Goal: Task Accomplishment & Management: Manage account settings

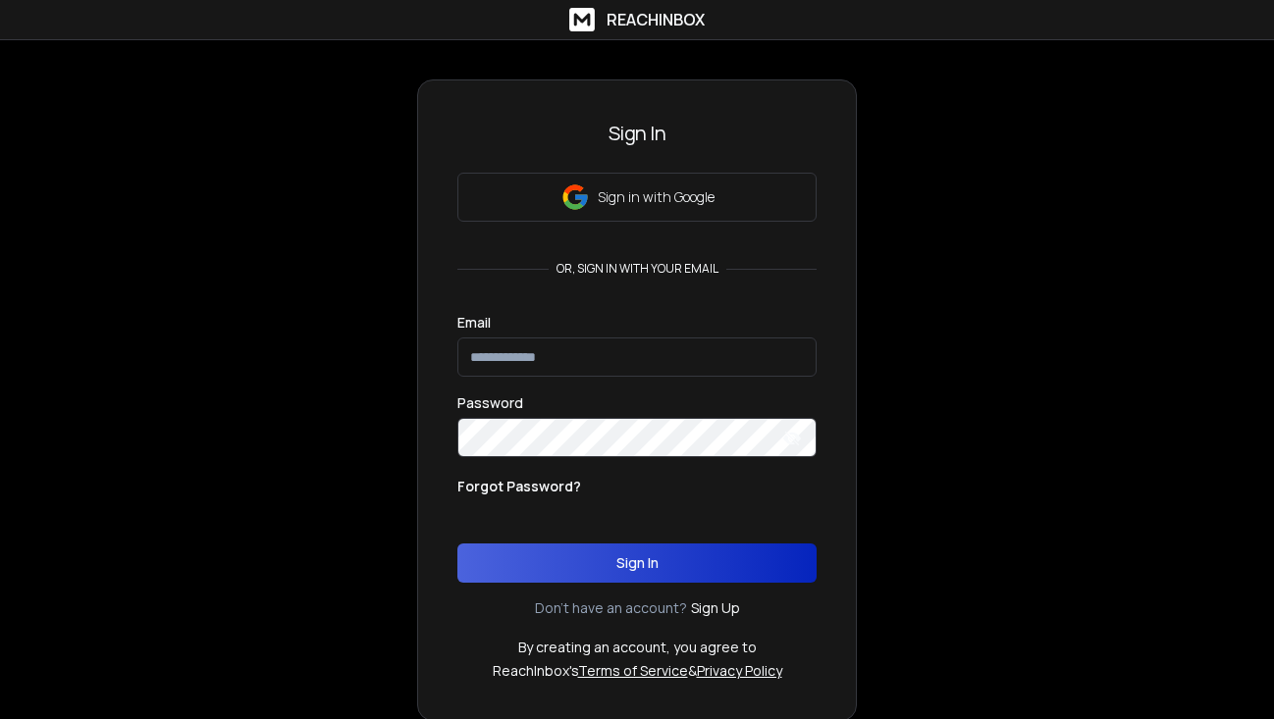
click at [578, 358] on input "email" at bounding box center [636, 357] width 359 height 39
paste input "**********"
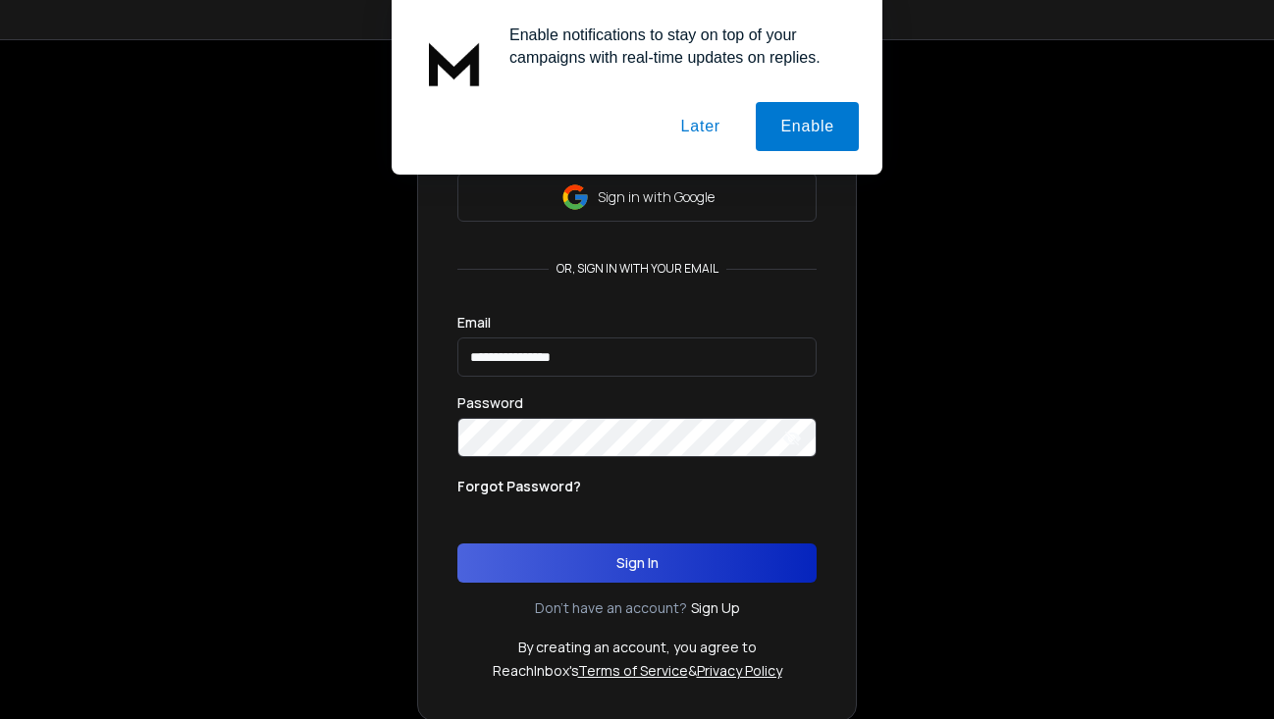
type input "**********"
click at [702, 129] on button "Later" at bounding box center [700, 126] width 88 height 49
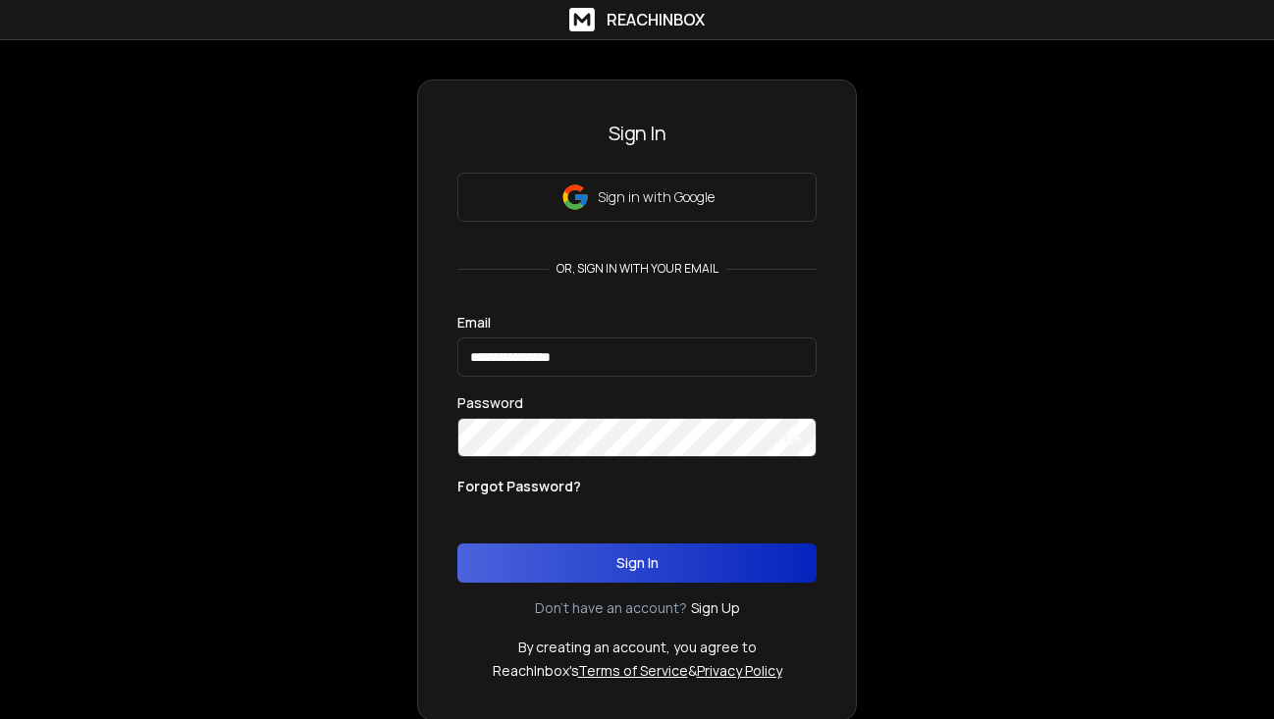
click at [600, 410] on div "Password" at bounding box center [636, 427] width 359 height 61
click at [666, 562] on button "Sign In" at bounding box center [636, 563] width 359 height 39
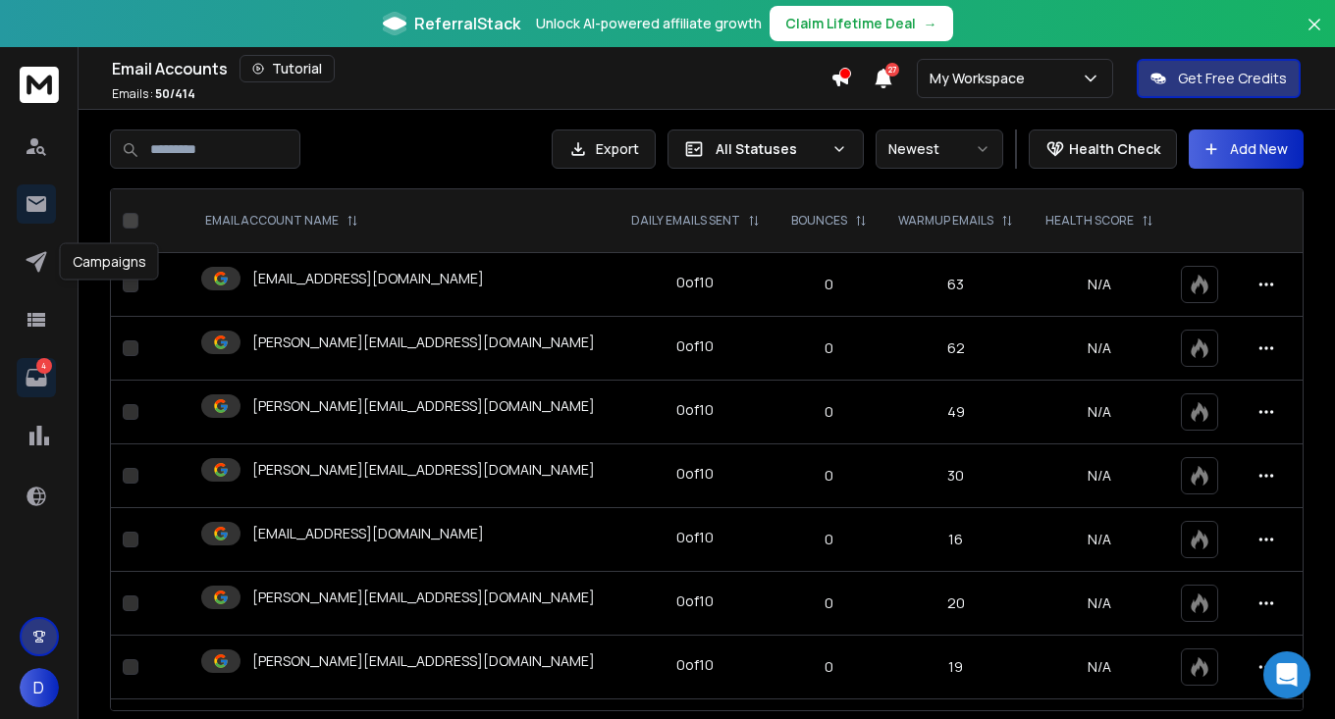
click at [49, 359] on link "4" at bounding box center [36, 377] width 39 height 39
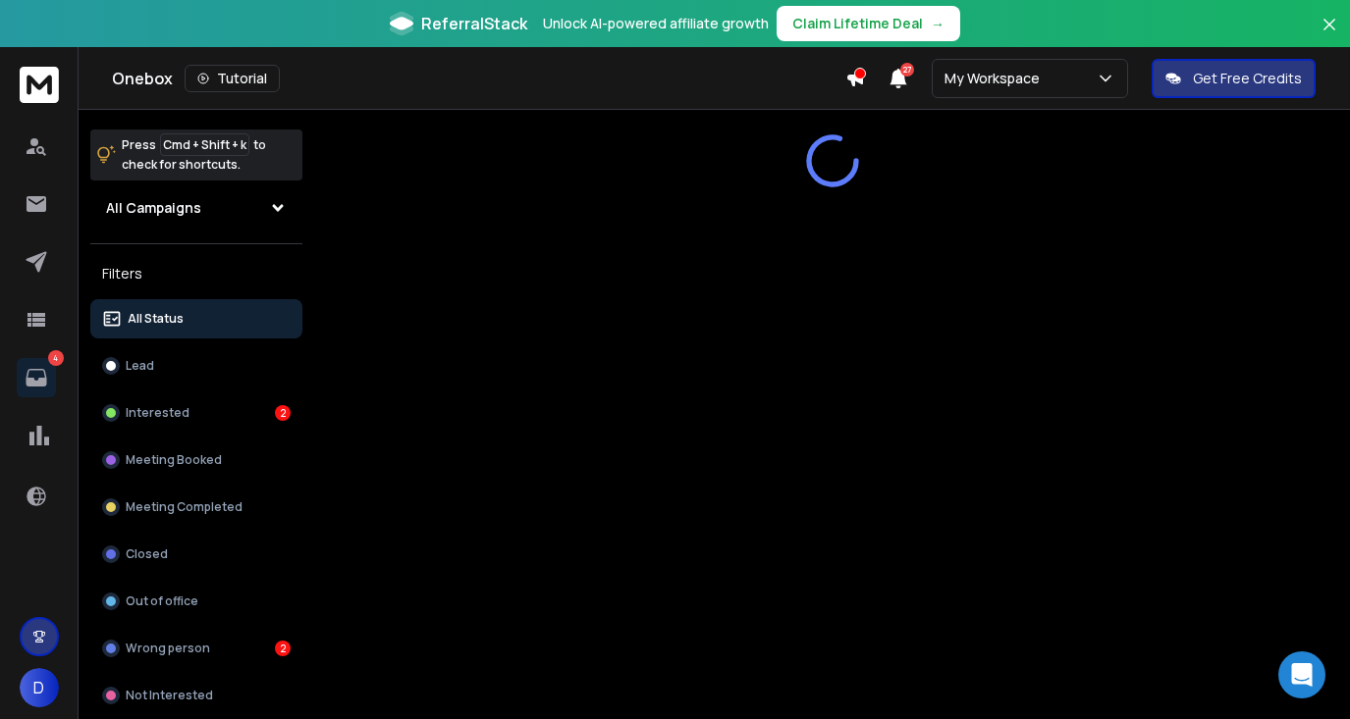
click at [1273, 22] on icon "Close banner" at bounding box center [1329, 25] width 18 height 18
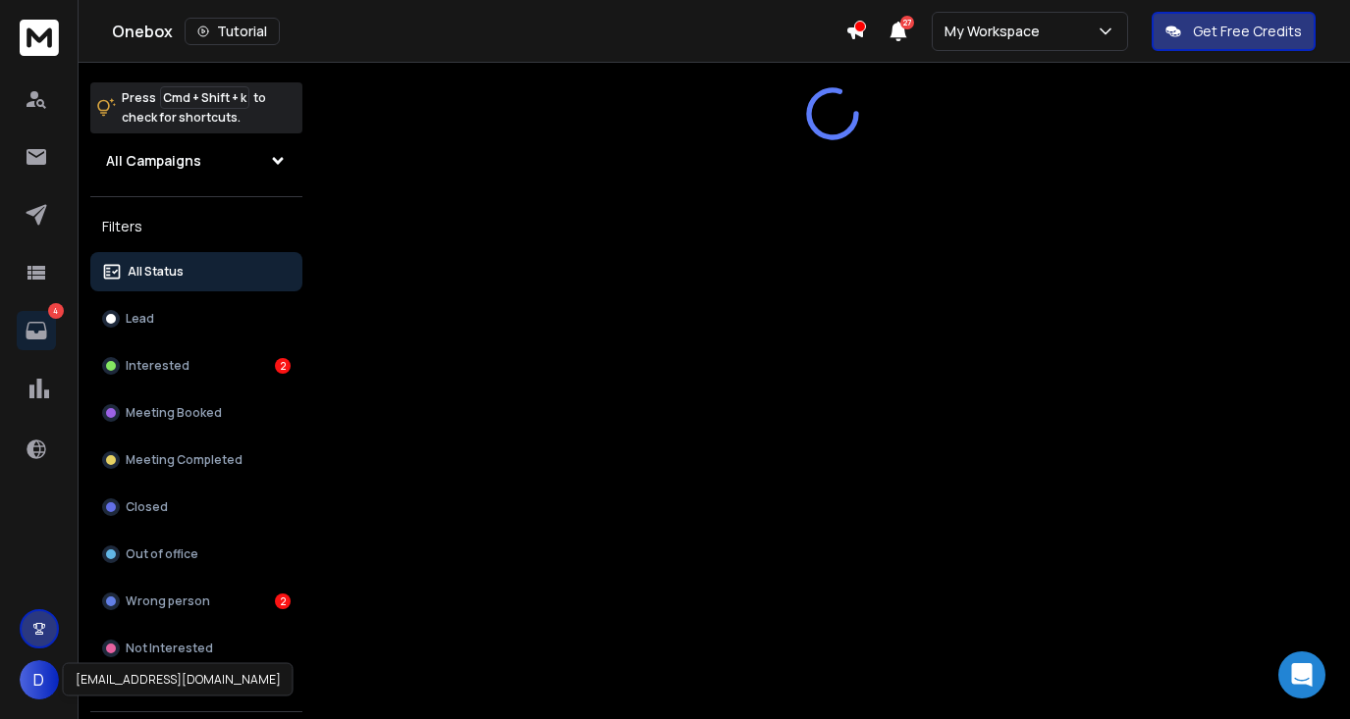
click at [40, 680] on span "D" at bounding box center [39, 680] width 39 height 39
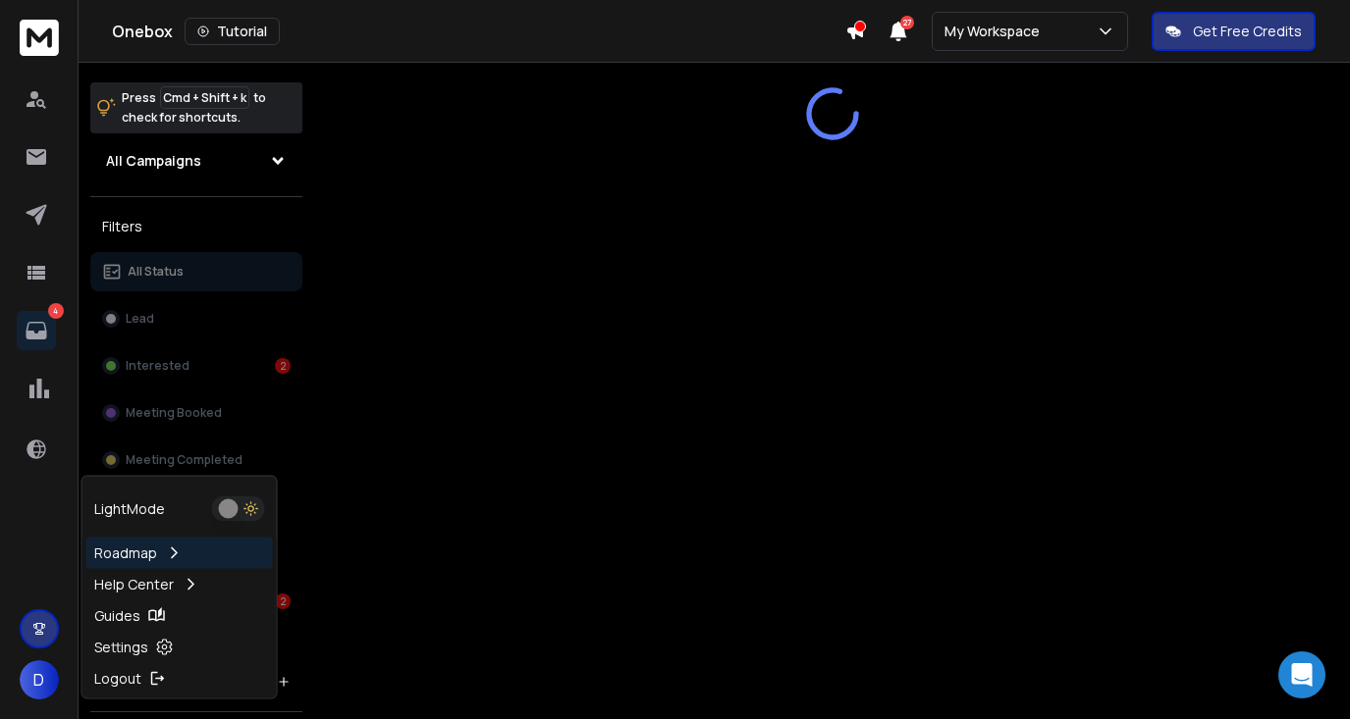
click at [244, 514] on icon at bounding box center [251, 510] width 16 height 16
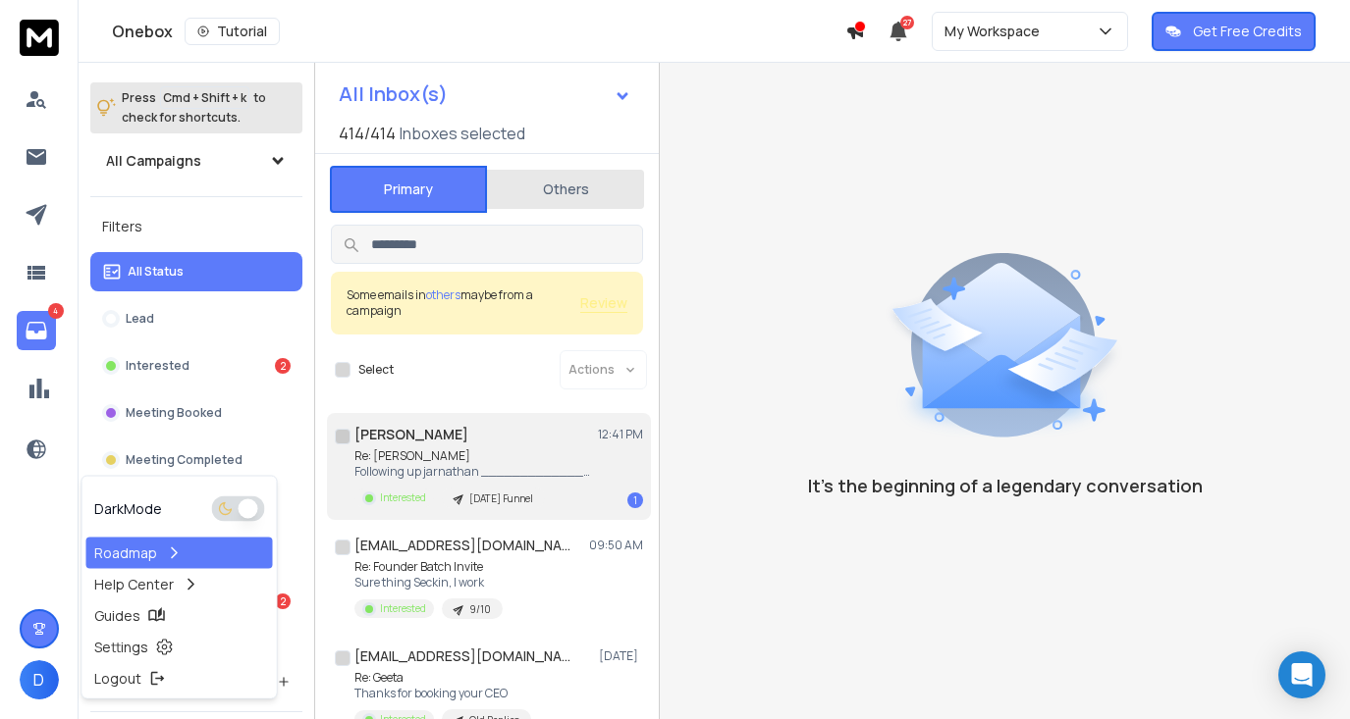
click at [600, 450] on div "Re: [PERSON_NAME] Following up jarnathan _________________________ [PERSON_NAME…" at bounding box center [498, 479] width 289 height 60
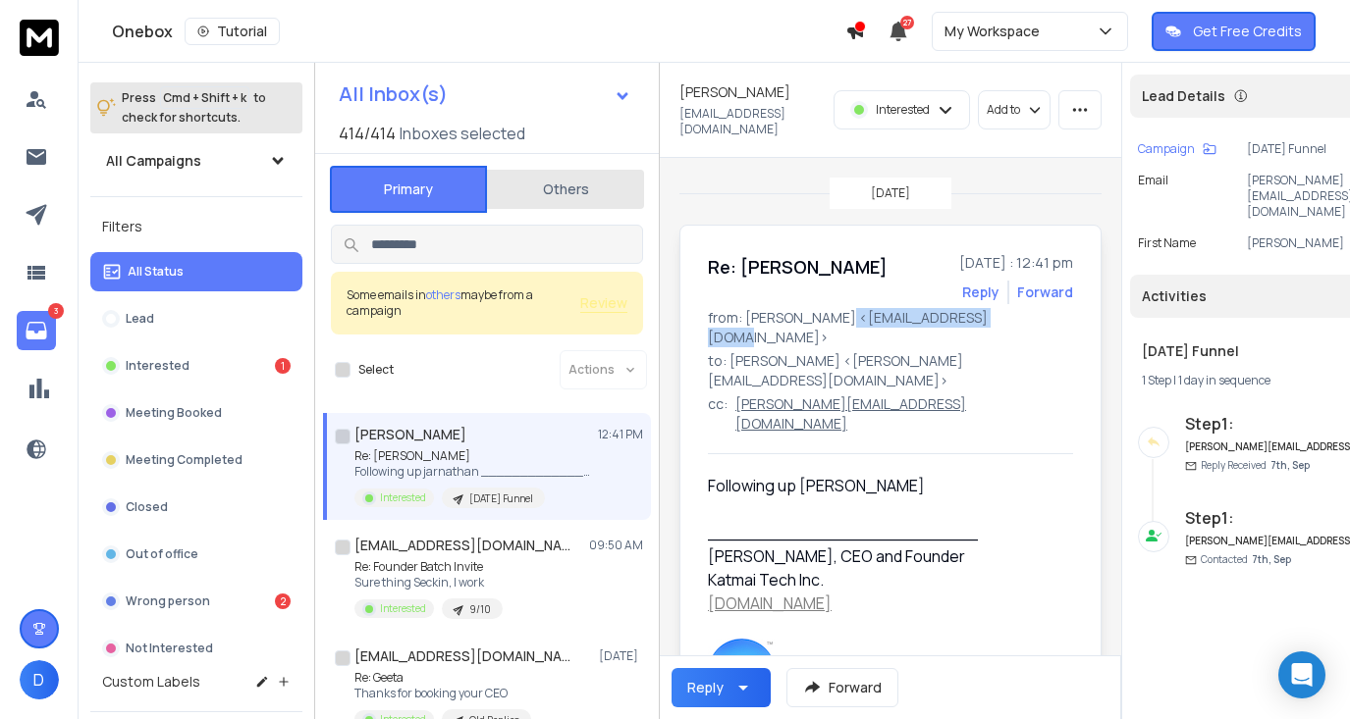
drag, startPoint x: 827, startPoint y: 302, endPoint x: 994, endPoint y: 300, distance: 166.9
click at [994, 308] on p "from: [PERSON_NAME] <[EMAIL_ADDRESS][DOMAIN_NAME]>" at bounding box center [890, 327] width 365 height 39
copy p "[EMAIL_ADDRESS][DOMAIN_NAME]"
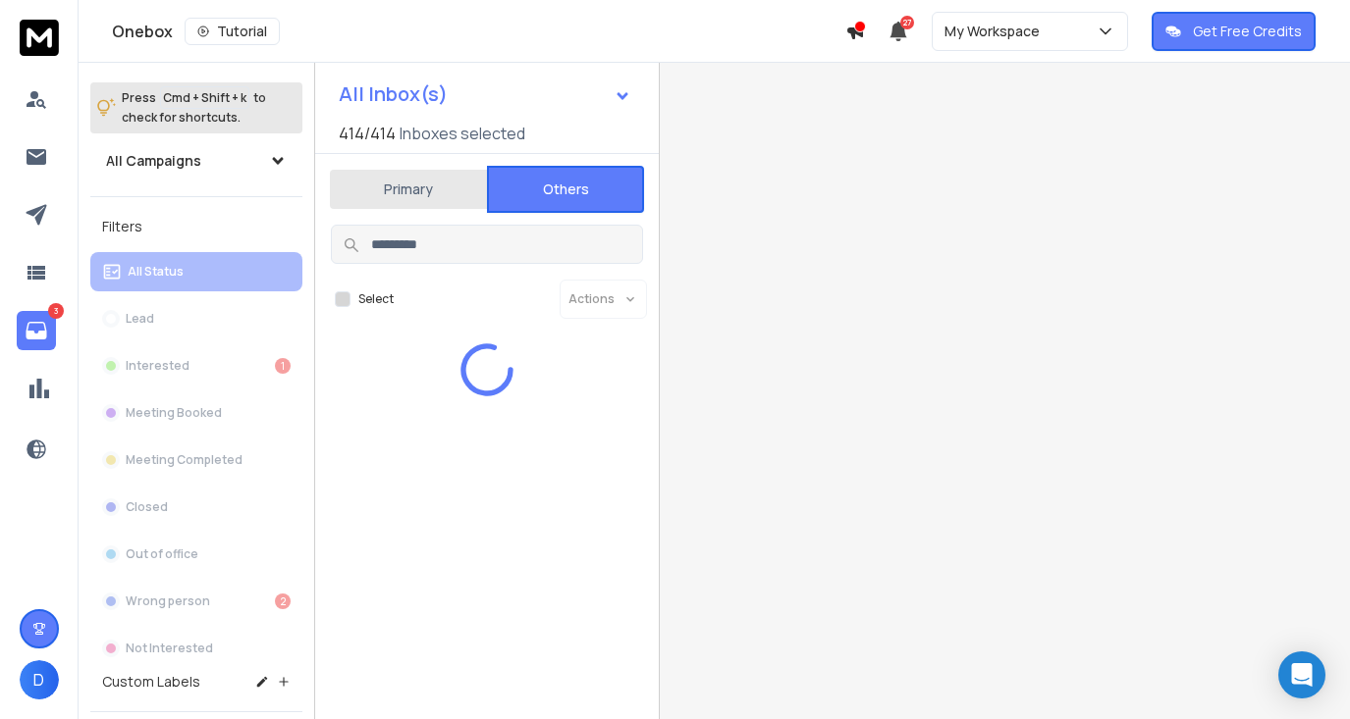
click at [543, 191] on button "Others" at bounding box center [565, 189] width 157 height 47
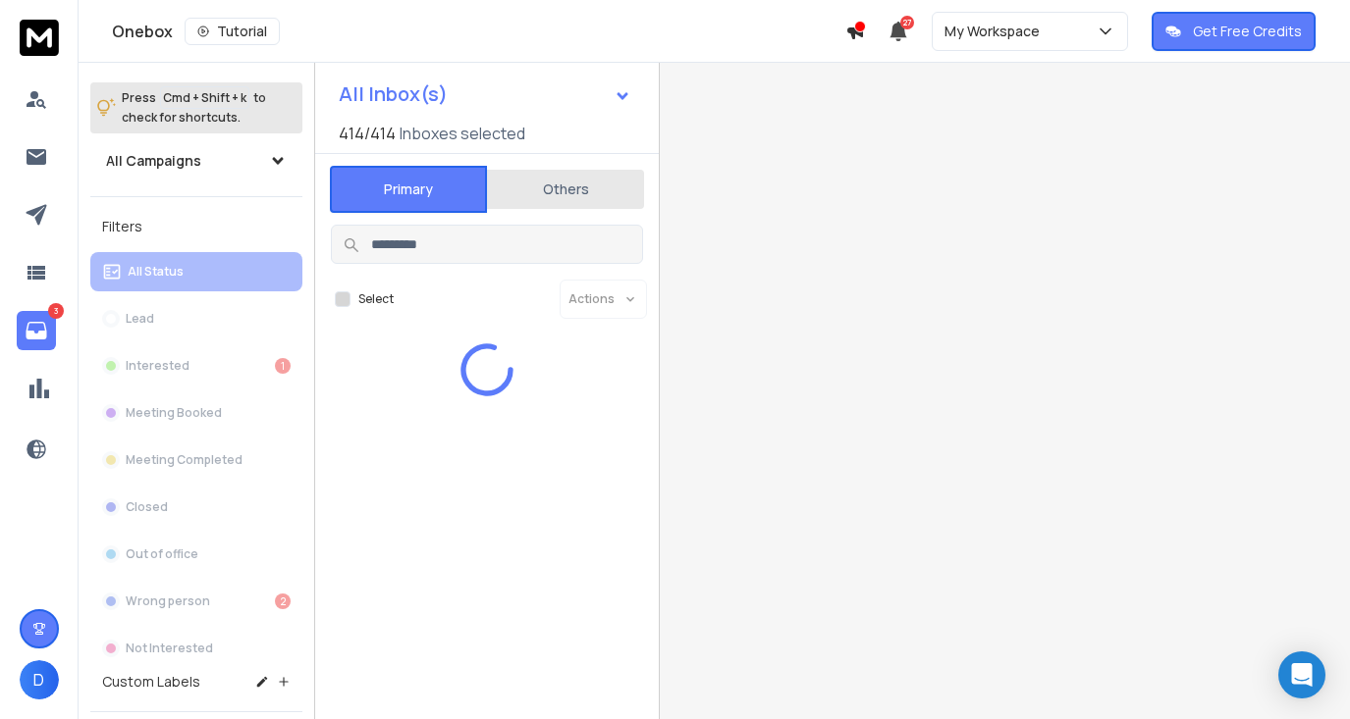
click at [467, 174] on button "Primary" at bounding box center [408, 189] width 157 height 47
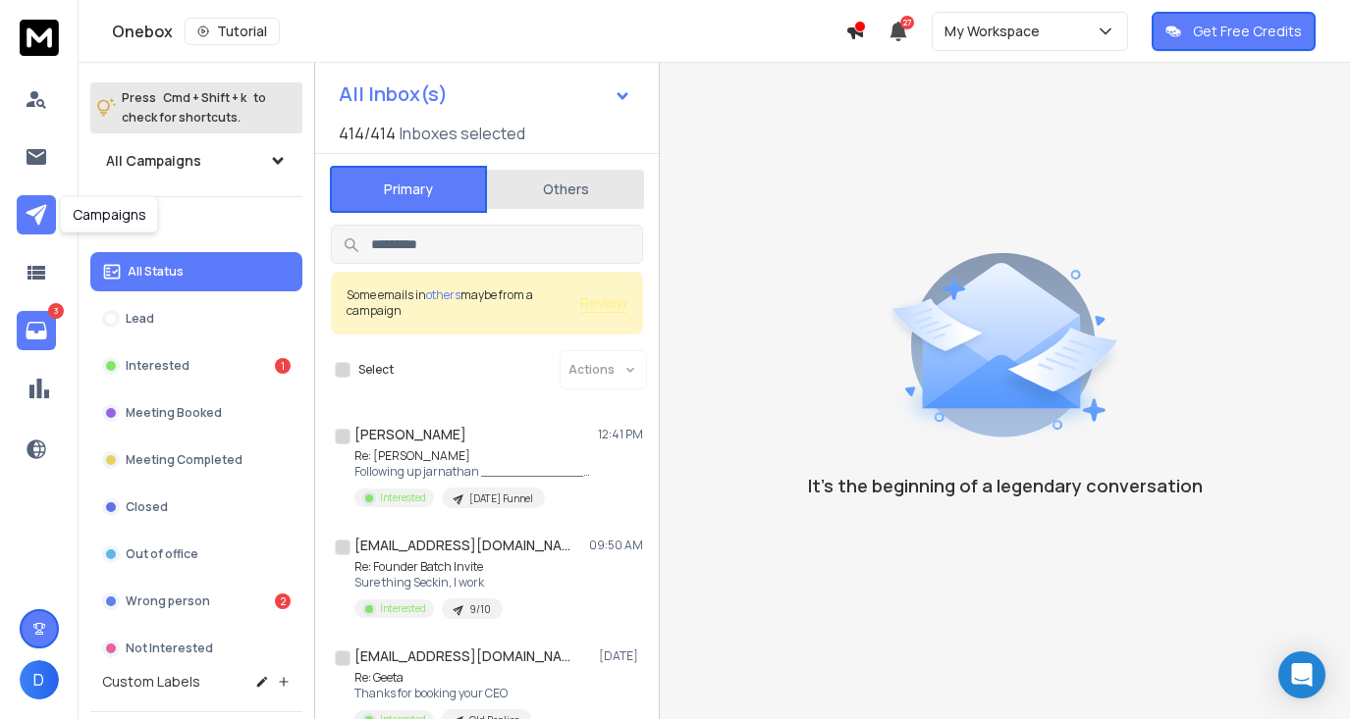
click at [23, 208] on link at bounding box center [36, 214] width 39 height 39
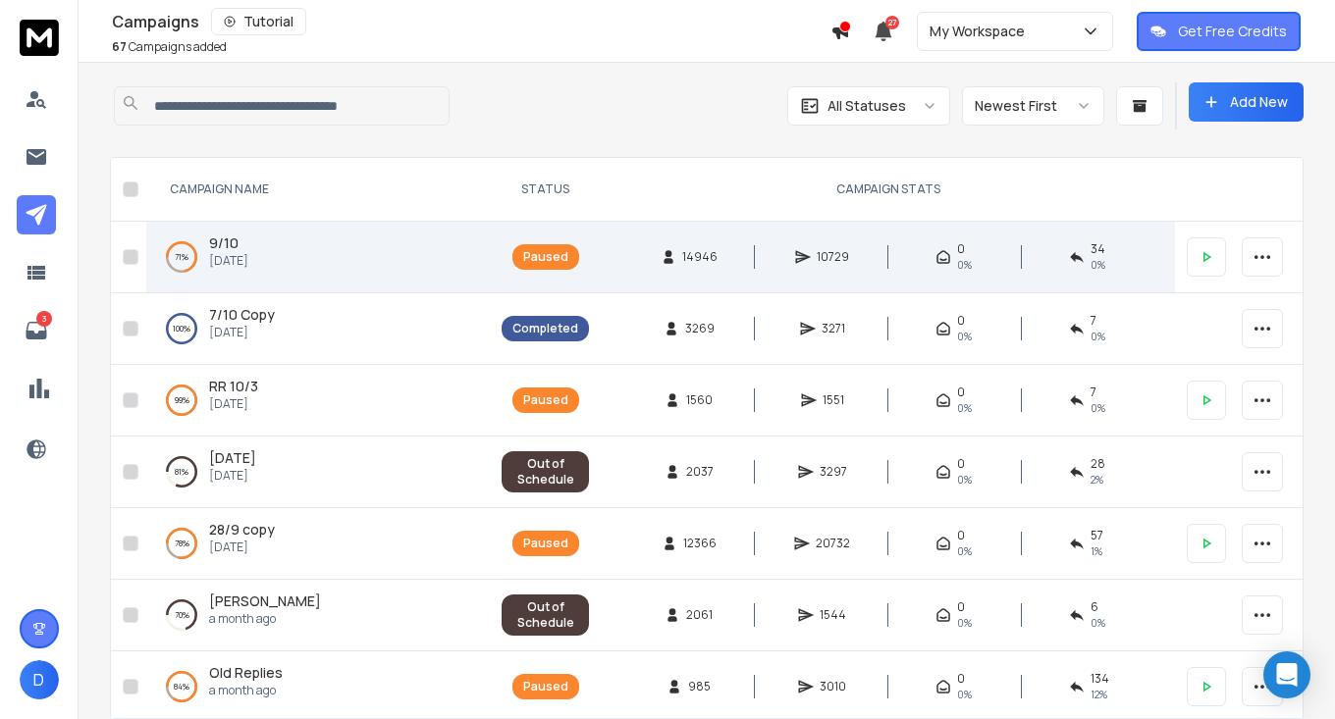
click at [213, 247] on span "9/10" at bounding box center [223, 243] width 29 height 19
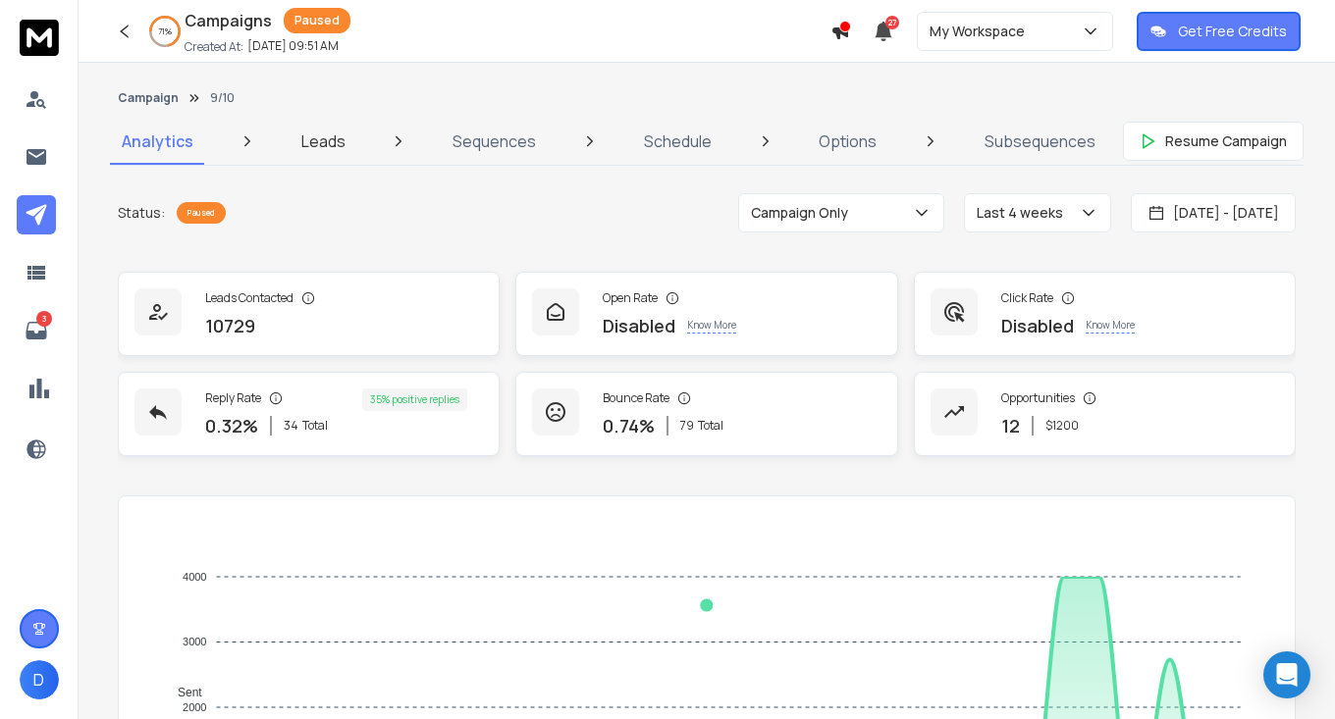
click at [332, 132] on p "Leads" at bounding box center [323, 142] width 44 height 24
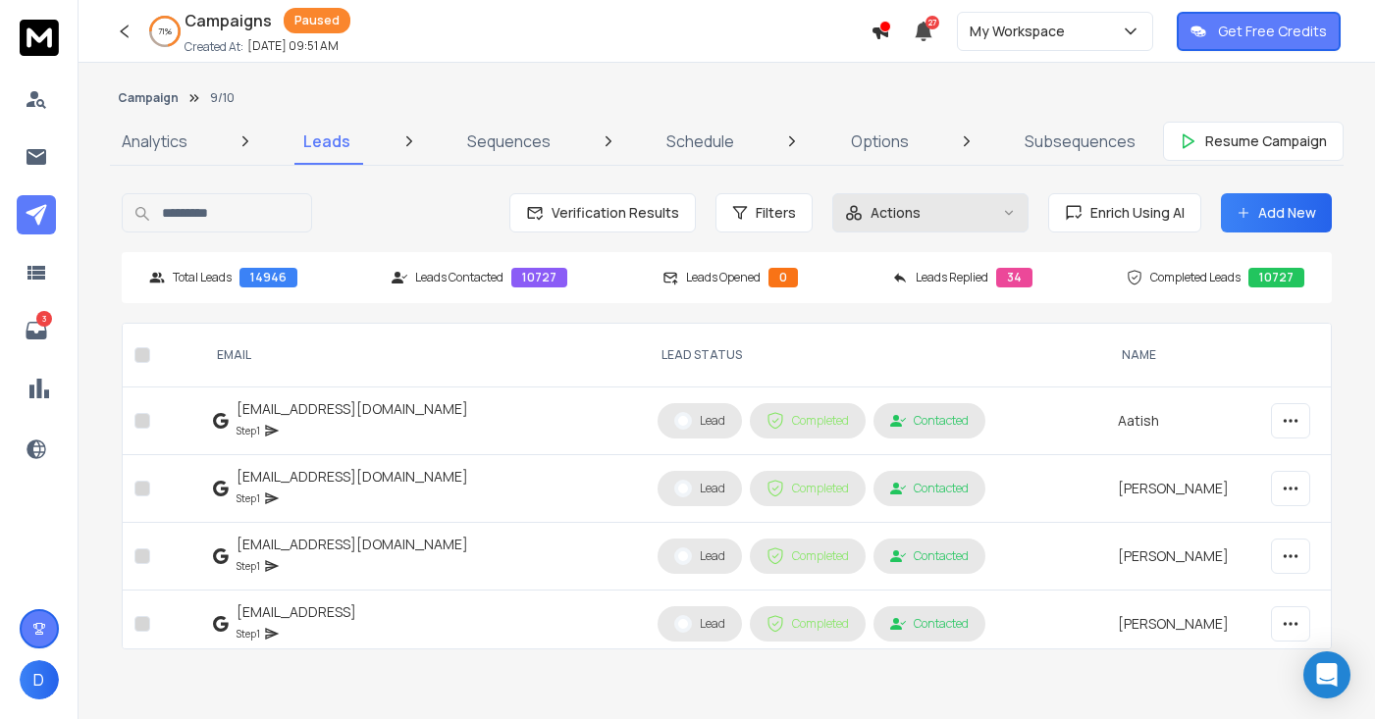
click at [916, 221] on p "Actions" at bounding box center [896, 213] width 50 height 20
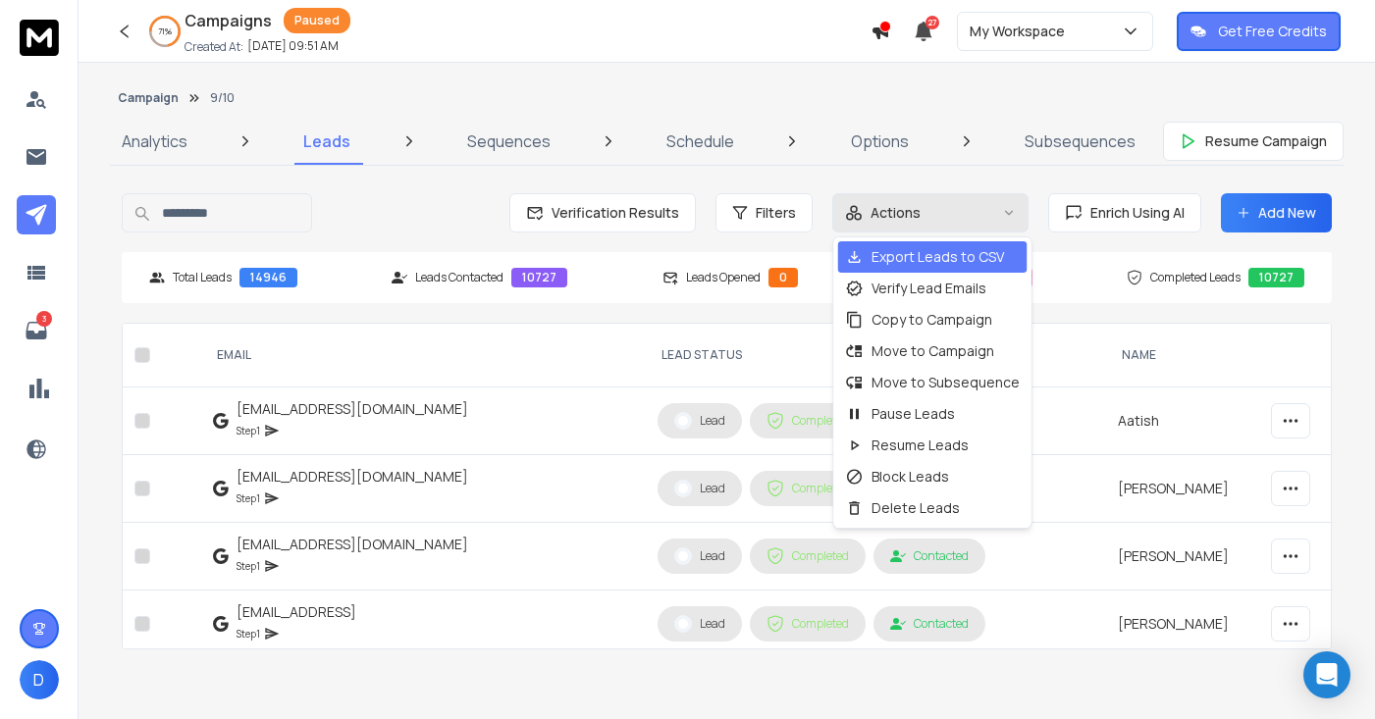
click at [916, 221] on p "Actions" at bounding box center [896, 213] width 50 height 20
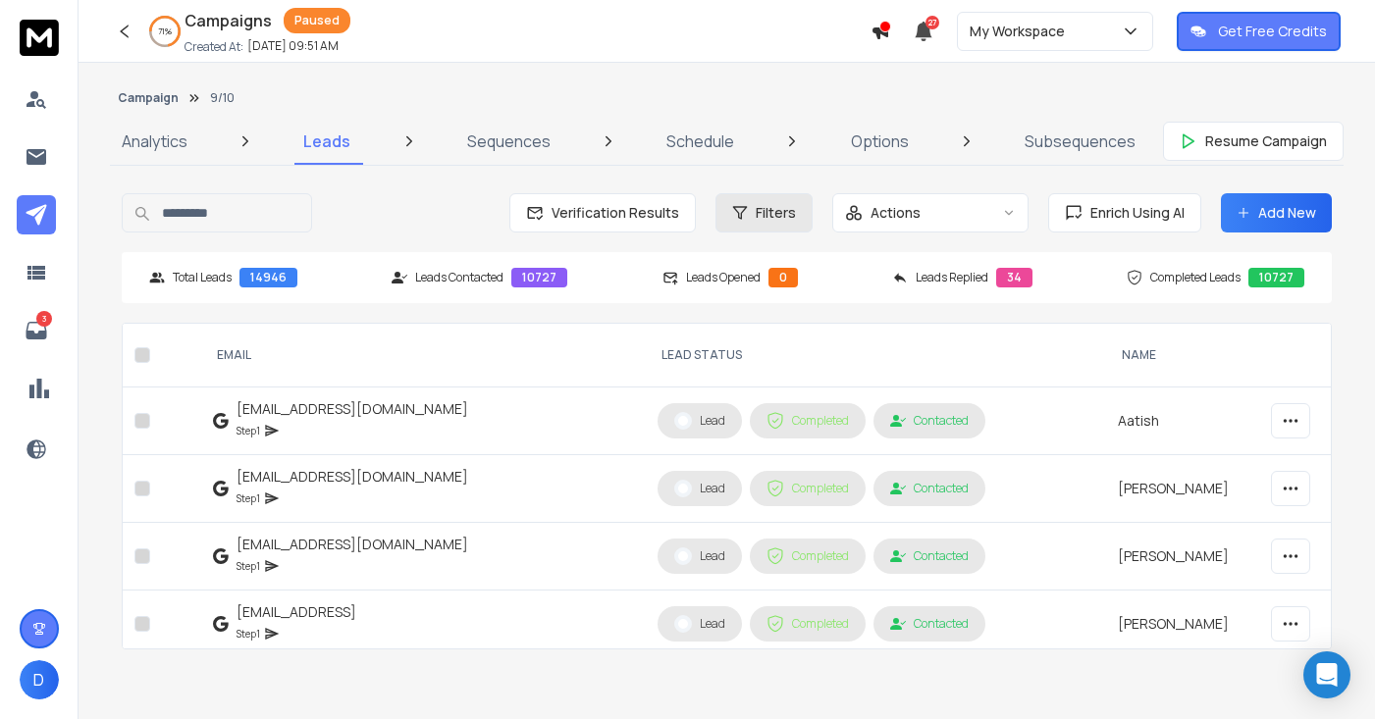
click at [766, 216] on span "Filters" at bounding box center [776, 213] width 40 height 20
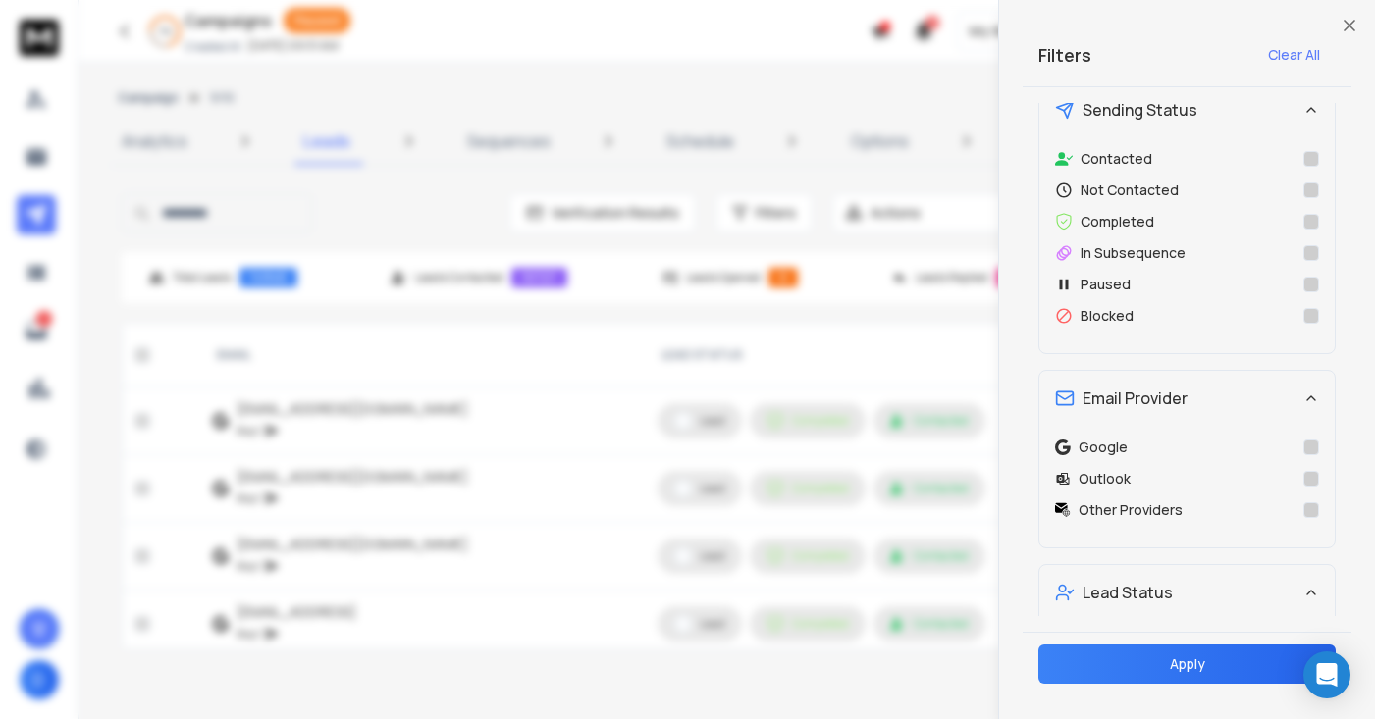
scroll to position [419, 0]
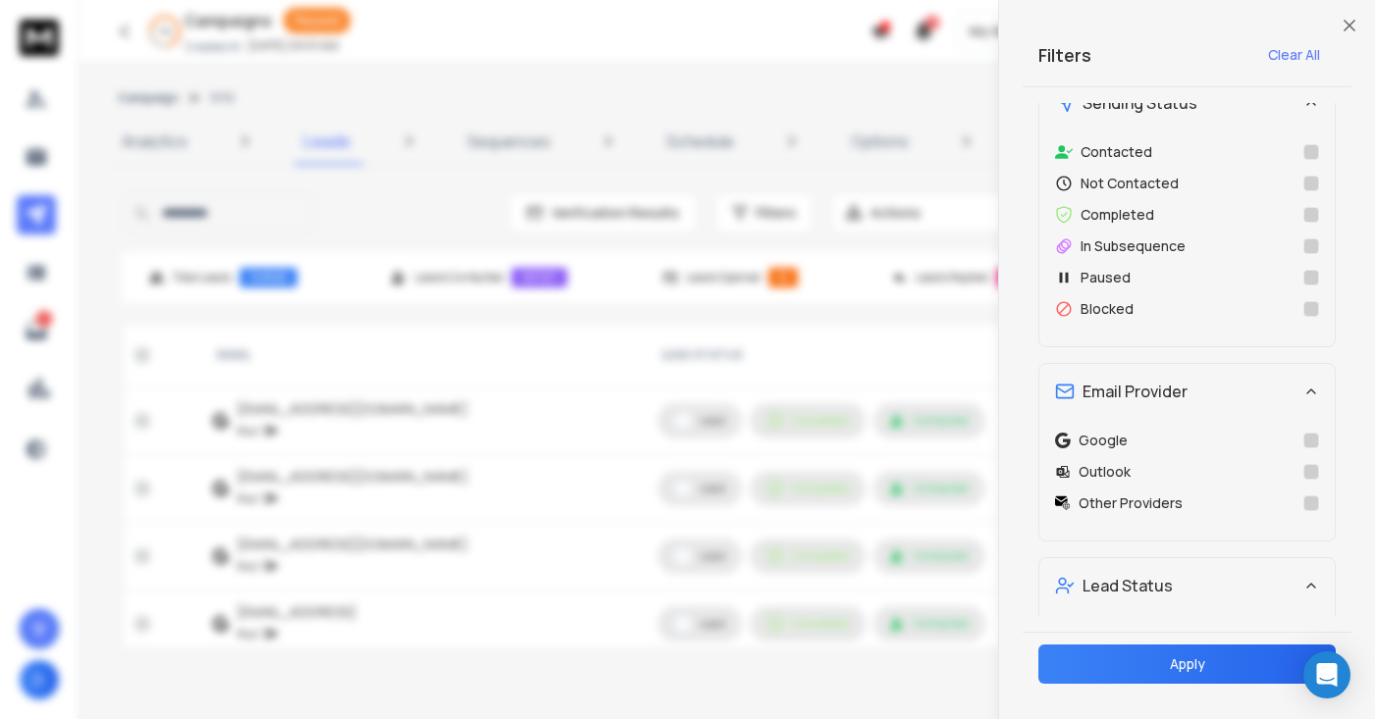
click at [1273, 311] on button "Blocked" at bounding box center [1311, 309] width 16 height 16
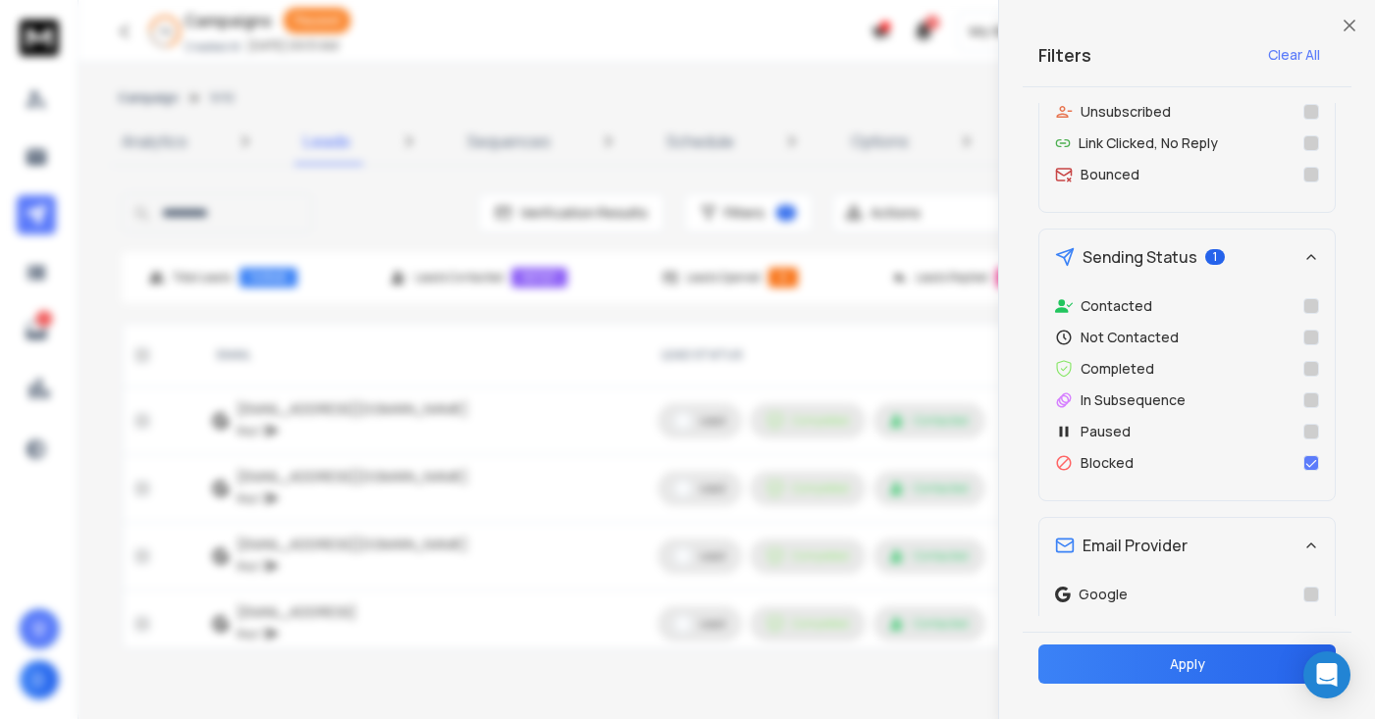
click at [1273, 177] on button "Bounced" at bounding box center [1311, 175] width 16 height 16
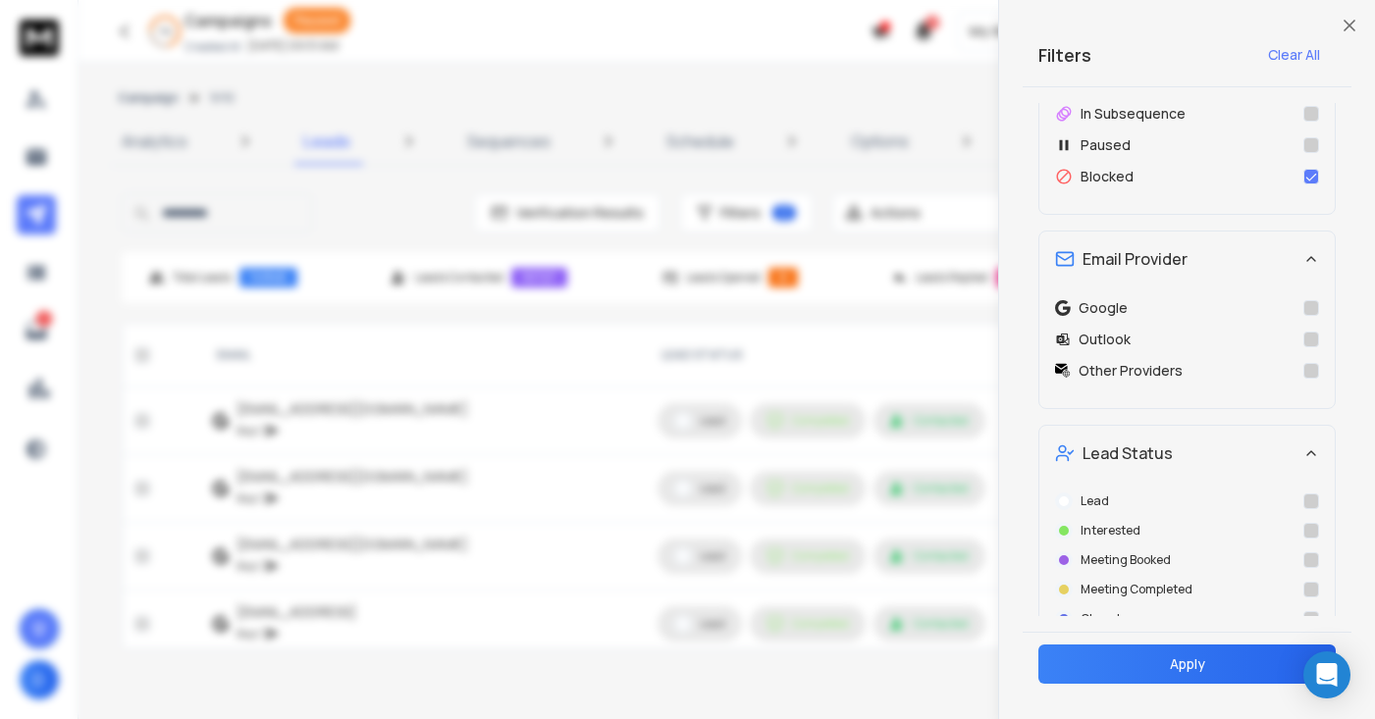
click at [1183, 664] on button "Apply" at bounding box center [1186, 664] width 297 height 39
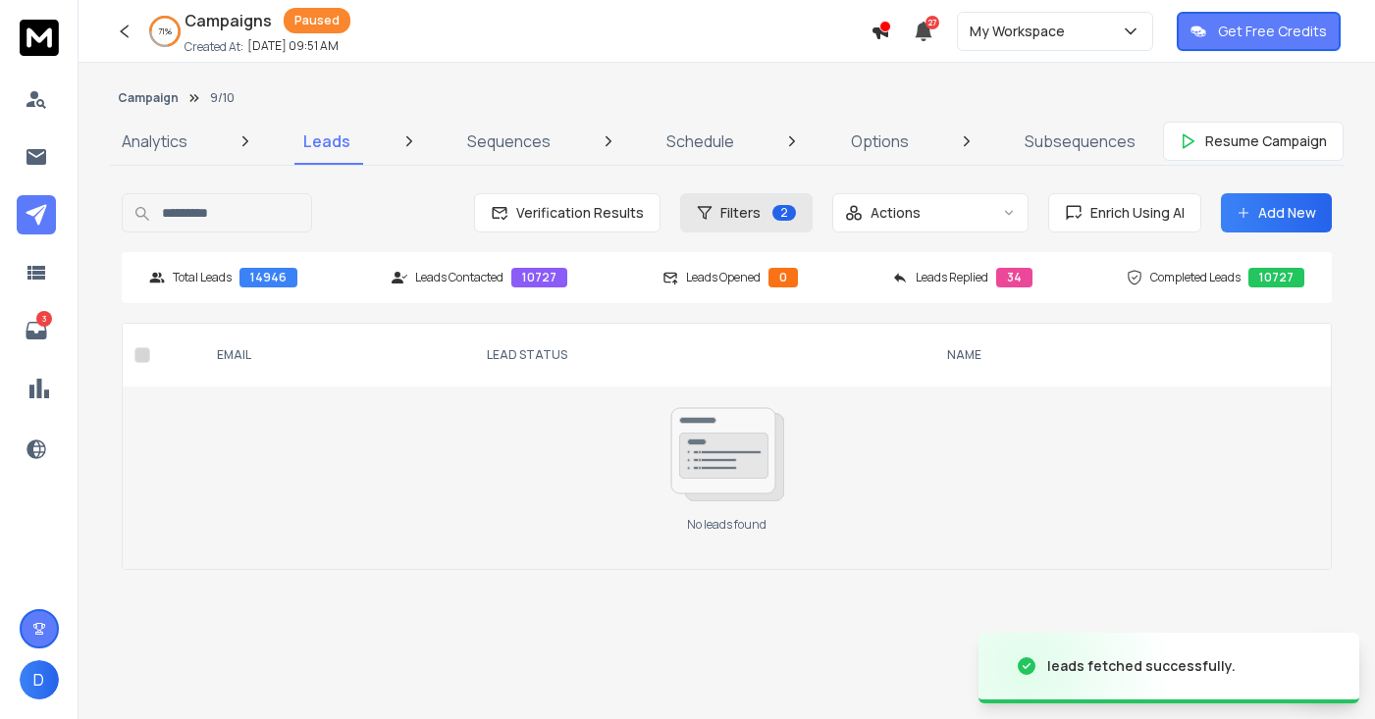
click at [738, 207] on span "Filters" at bounding box center [740, 213] width 40 height 20
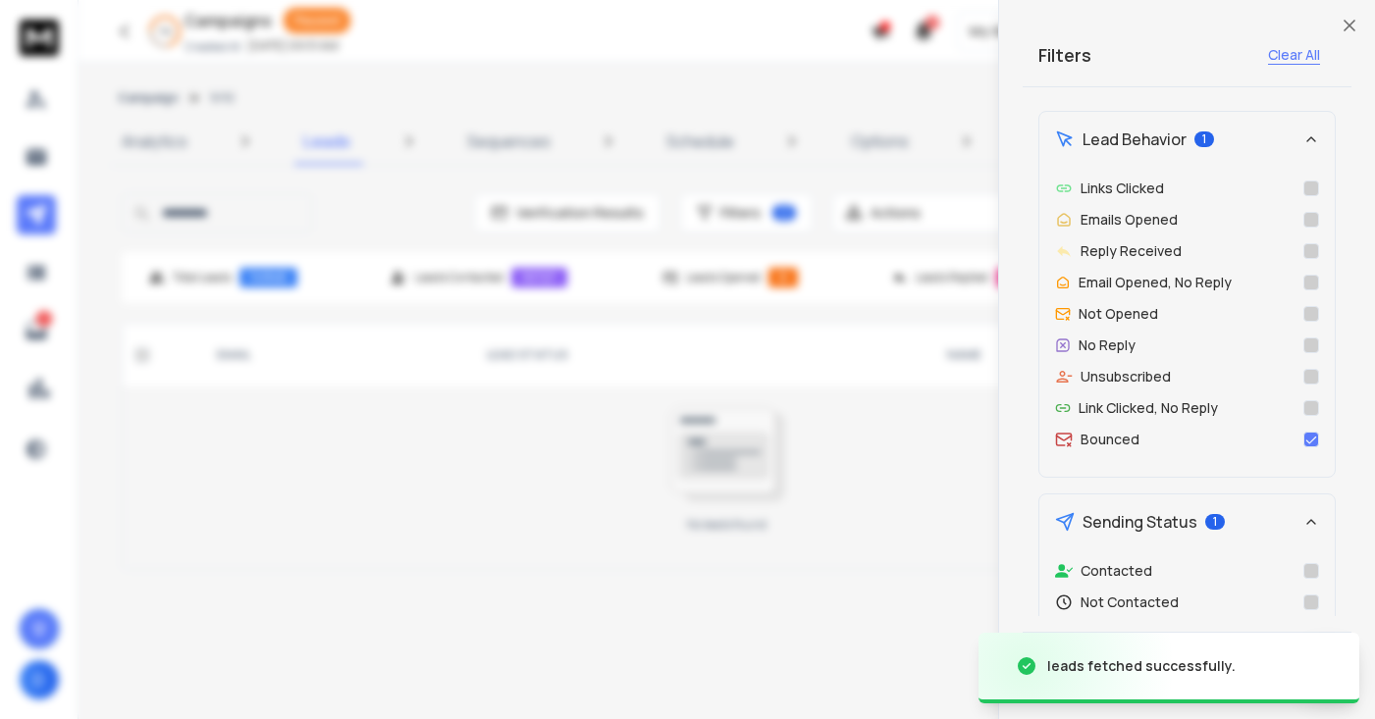
click at [1273, 56] on button "Clear All" at bounding box center [1293, 54] width 83 height 39
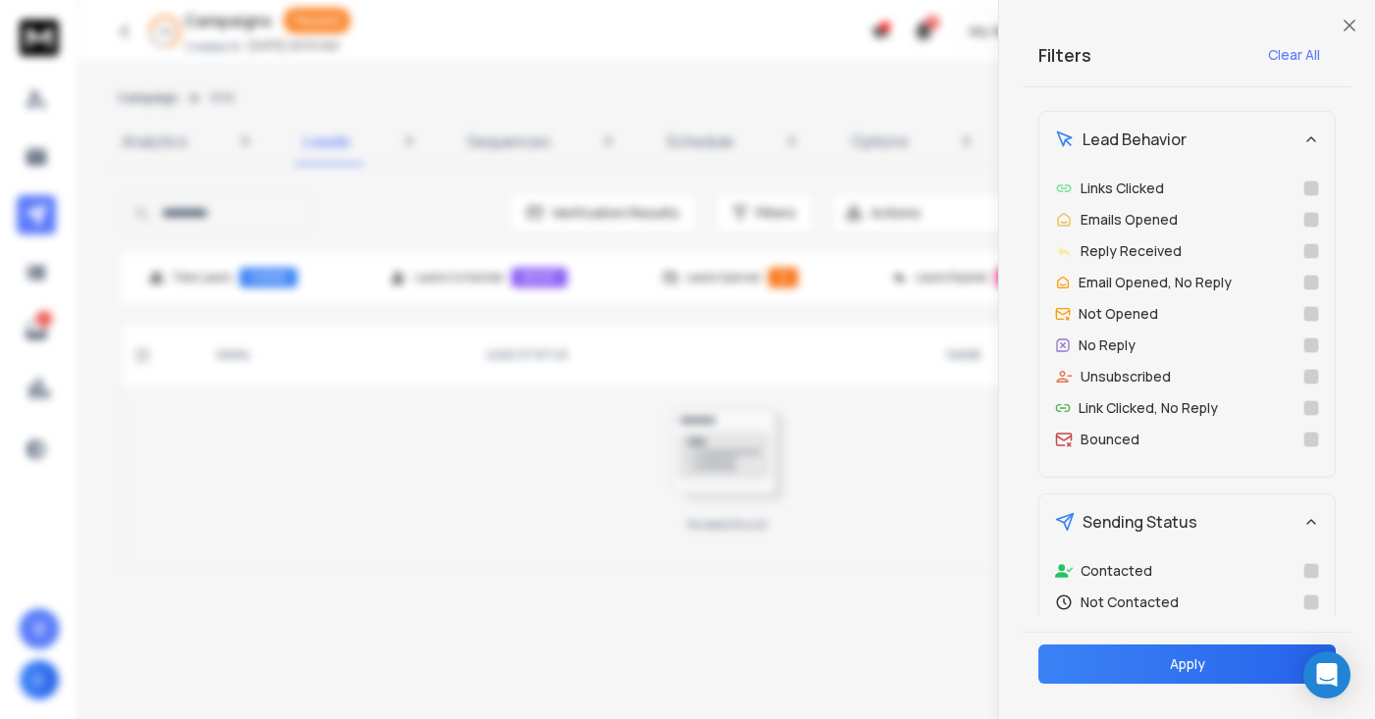
click at [1273, 435] on button "Bounced" at bounding box center [1311, 440] width 16 height 16
click at [1173, 671] on button "Apply" at bounding box center [1186, 664] width 297 height 39
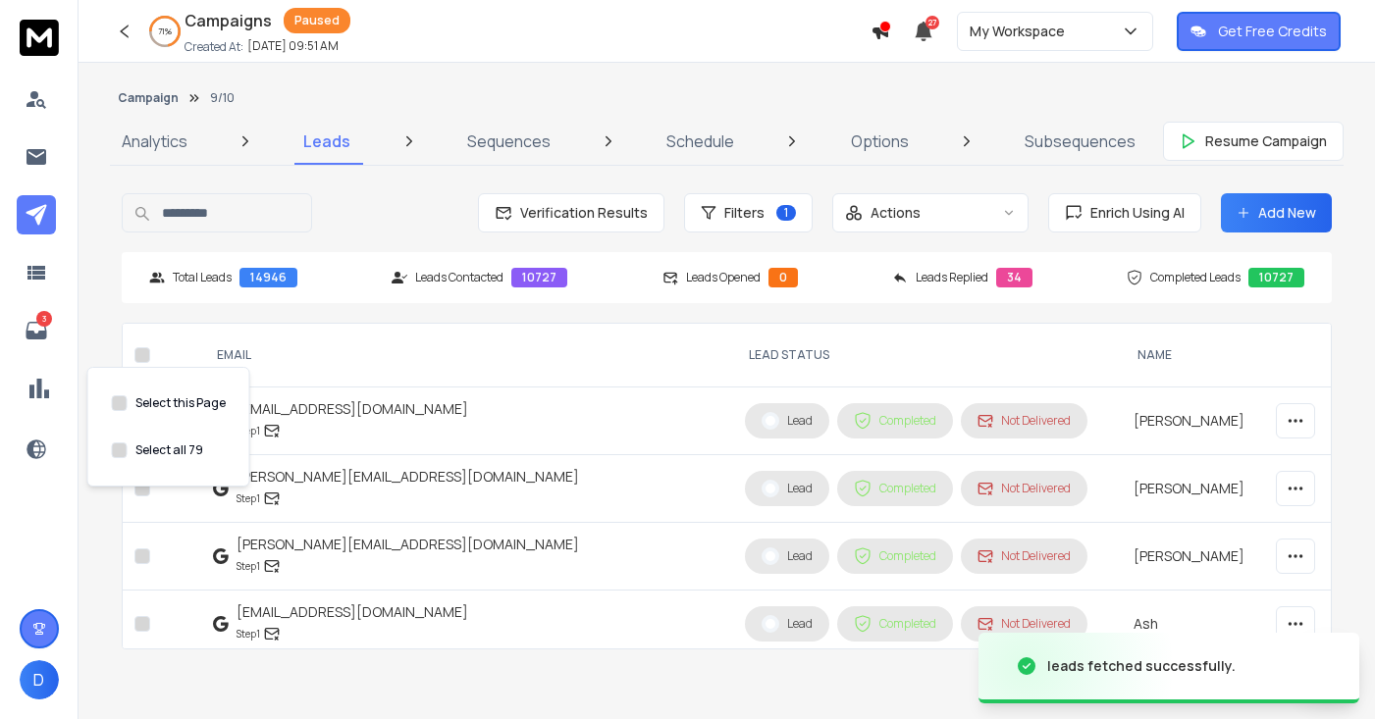
click at [115, 451] on button "Select this Page" at bounding box center [120, 451] width 16 height 16
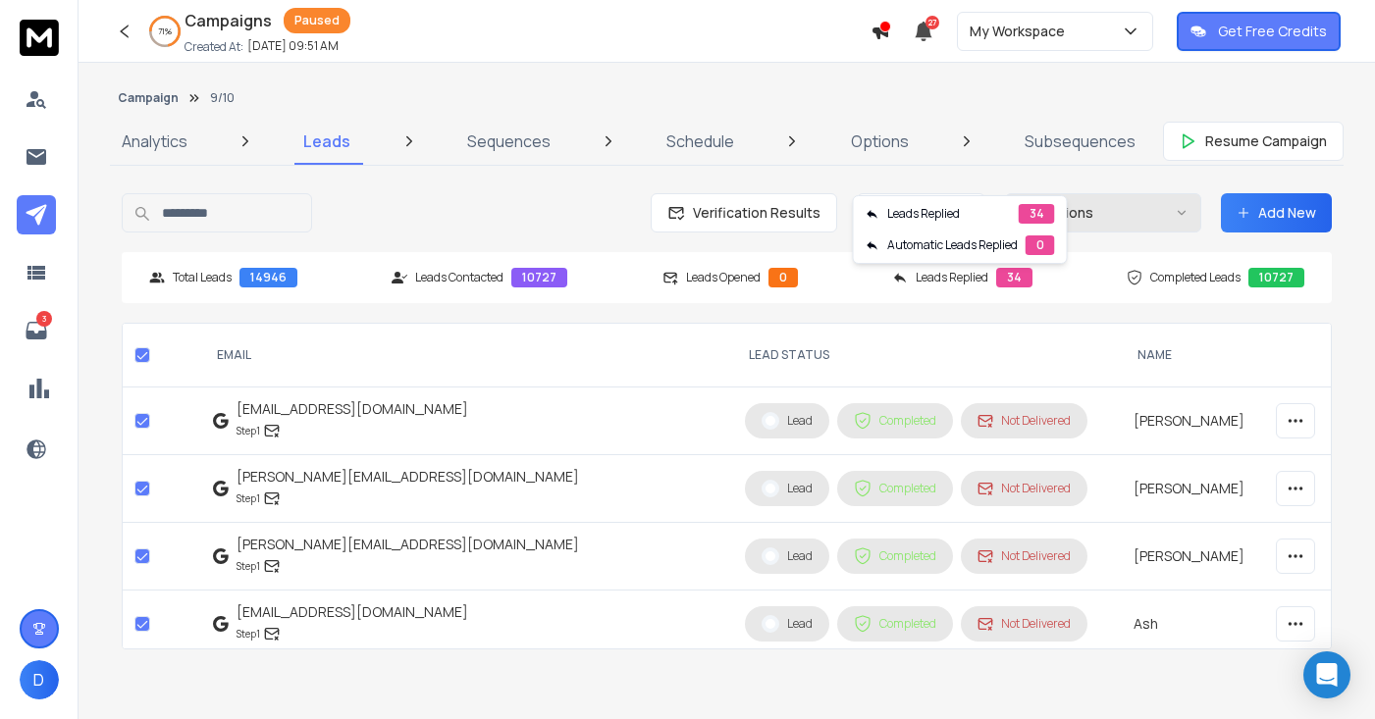
click at [1080, 210] on p "Actions" at bounding box center [1068, 213] width 50 height 20
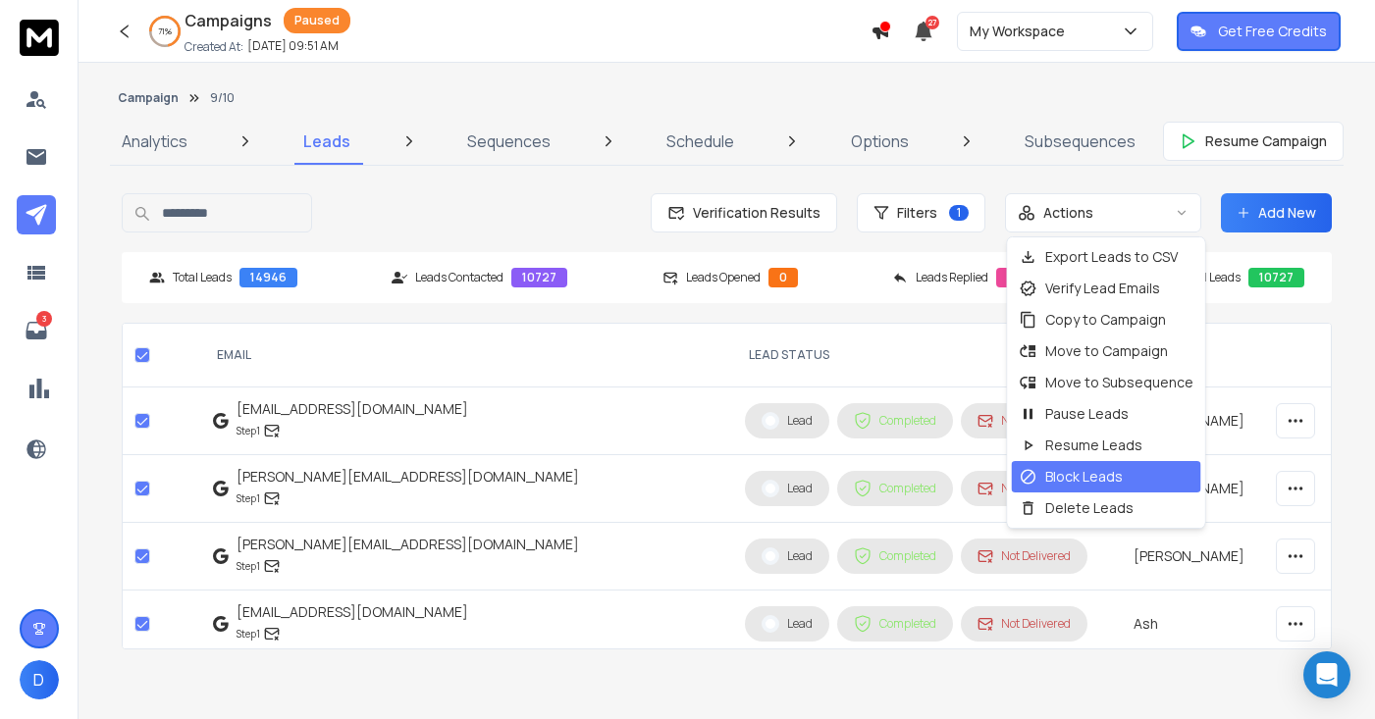
click at [1093, 478] on p "Block Leads" at bounding box center [1084, 477] width 78 height 20
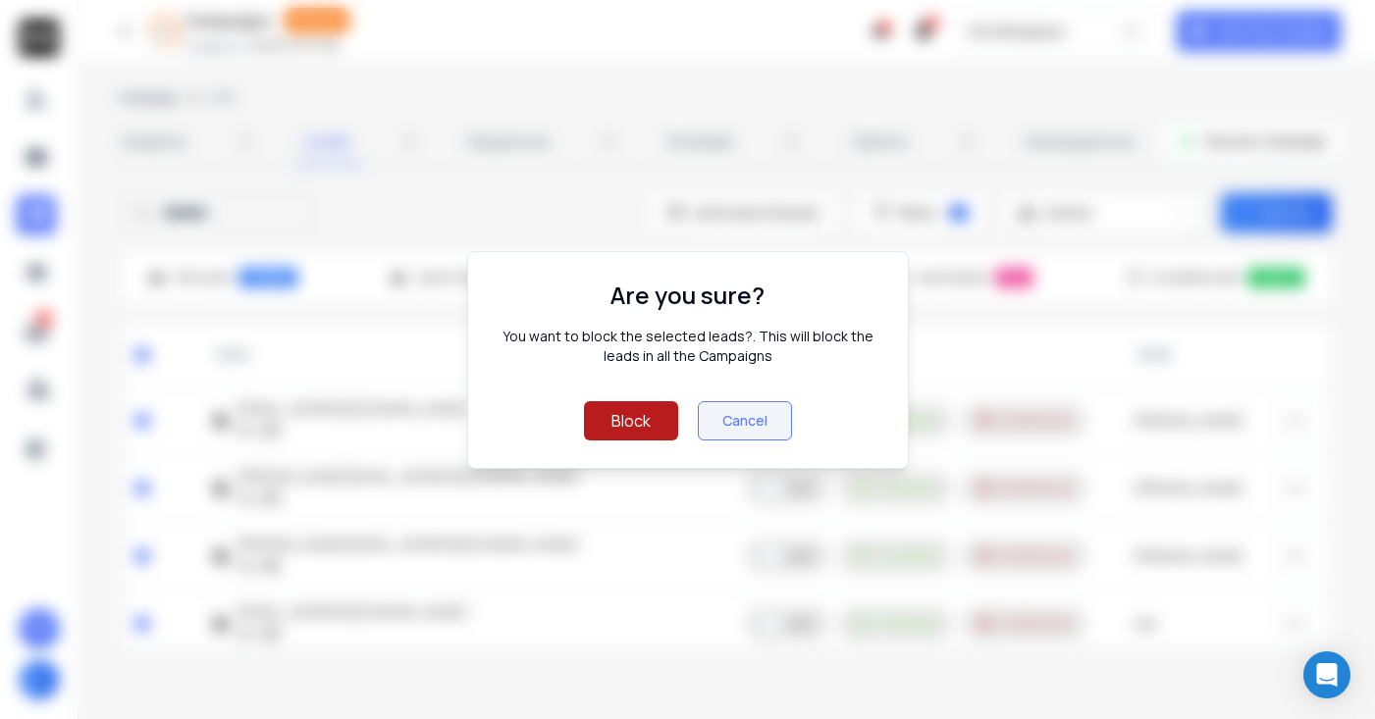
click at [611, 415] on button "Block" at bounding box center [631, 420] width 94 height 39
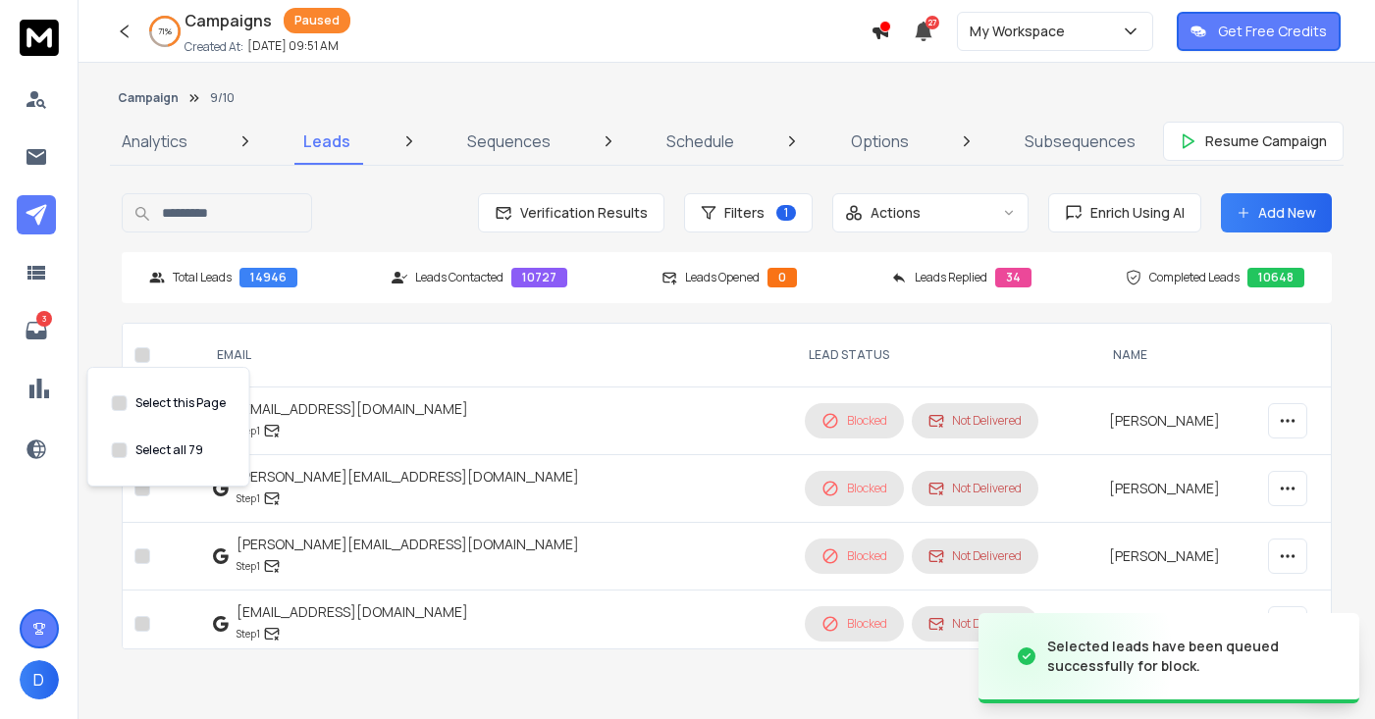
click at [116, 453] on button "Select this Page" at bounding box center [120, 451] width 16 height 16
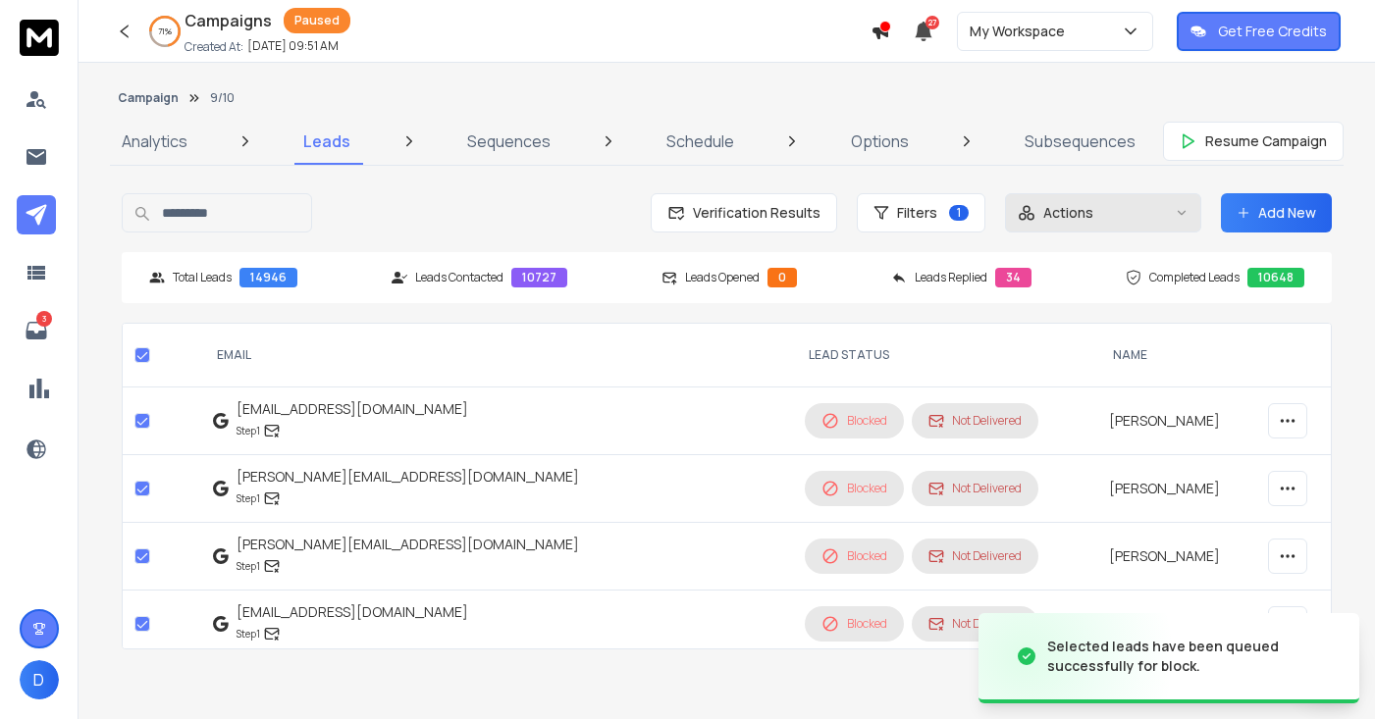
click at [1066, 211] on p "Actions" at bounding box center [1068, 213] width 50 height 20
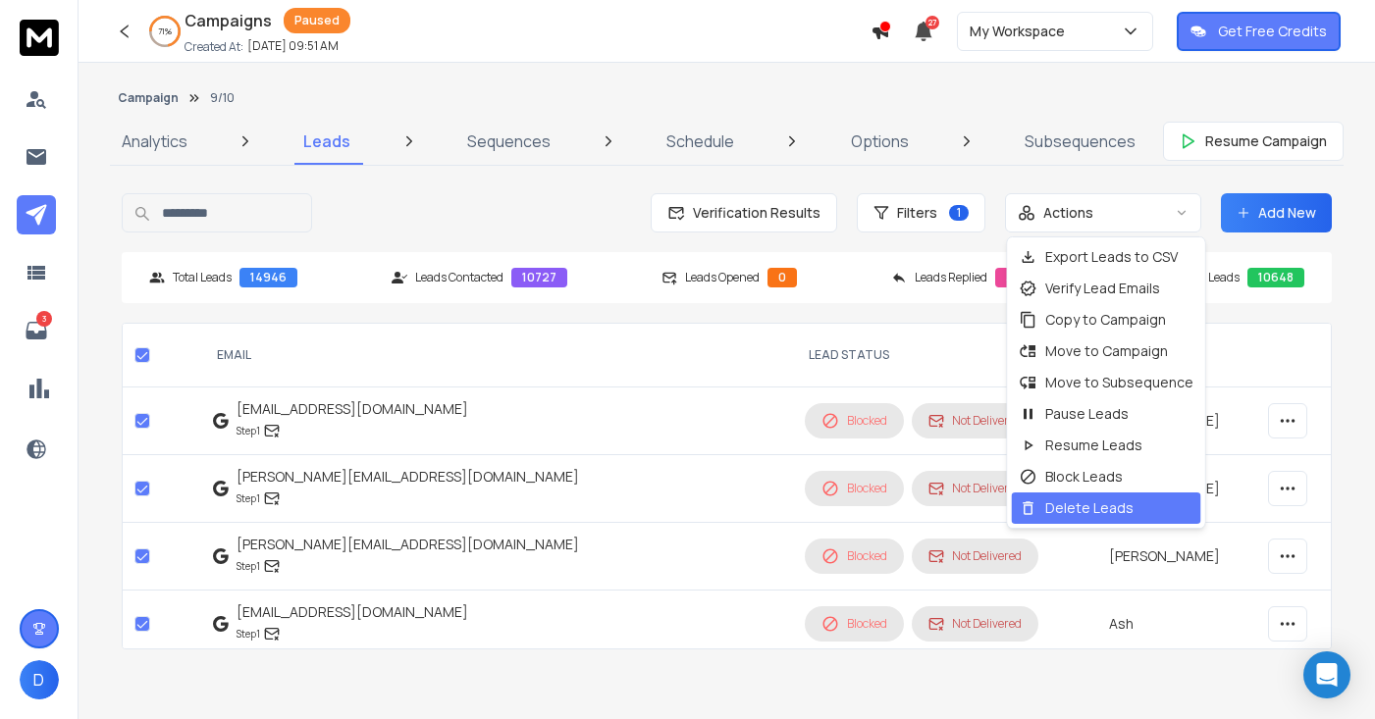
click at [1095, 512] on p "Delete Leads" at bounding box center [1089, 509] width 88 height 20
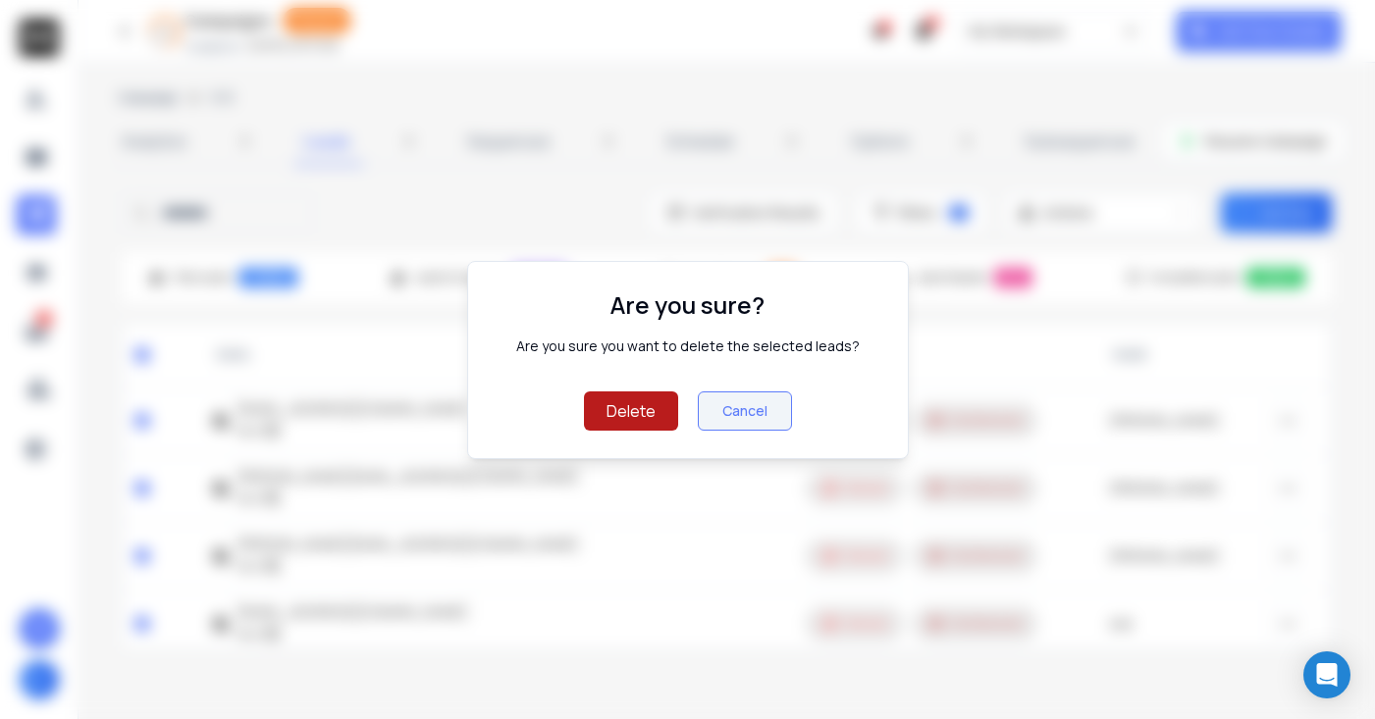
click at [646, 409] on button "Delete" at bounding box center [631, 411] width 94 height 39
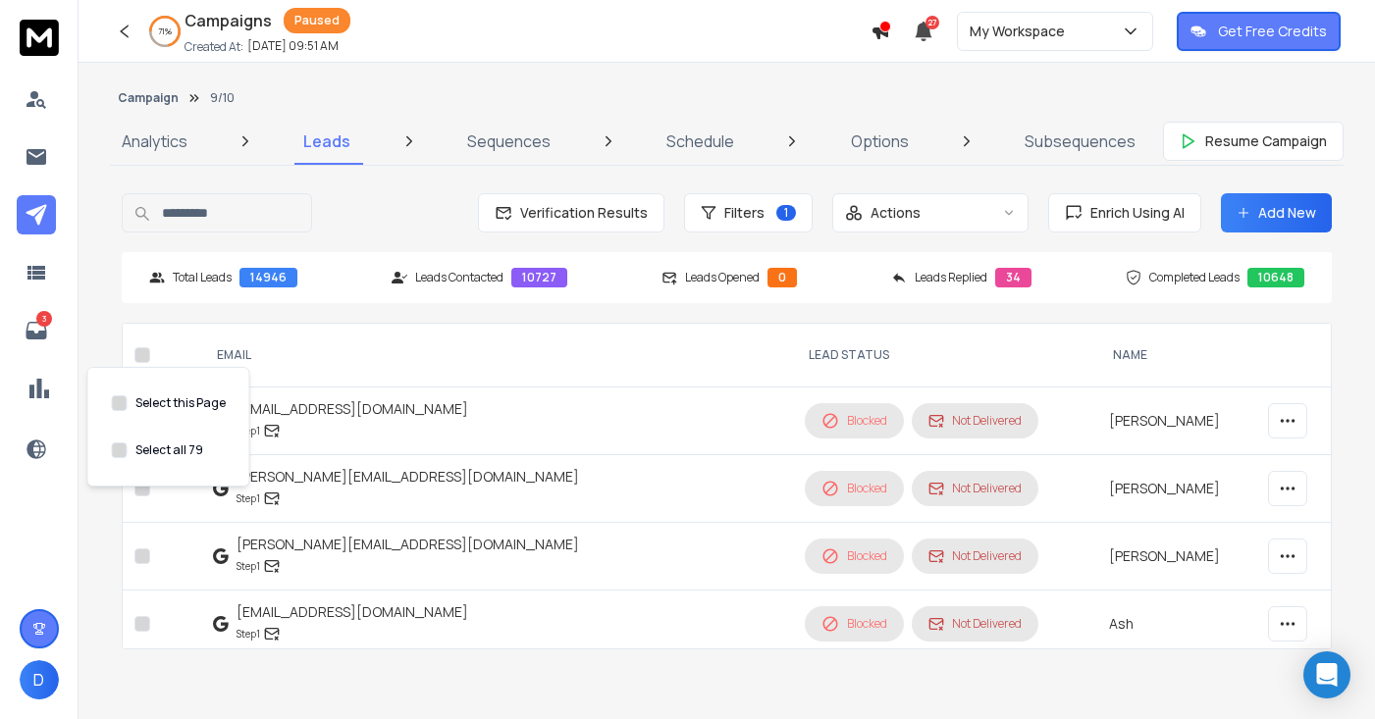
click at [141, 453] on label "Select all 79" at bounding box center [169, 451] width 68 height 16
click at [799, 184] on div "Campaign 9/10 Analytics Leads Sequences Schedule Options Subsequences Resume Ca…" at bounding box center [727, 360] width 1234 height 556
click at [746, 216] on span "Filters" at bounding box center [744, 213] width 40 height 20
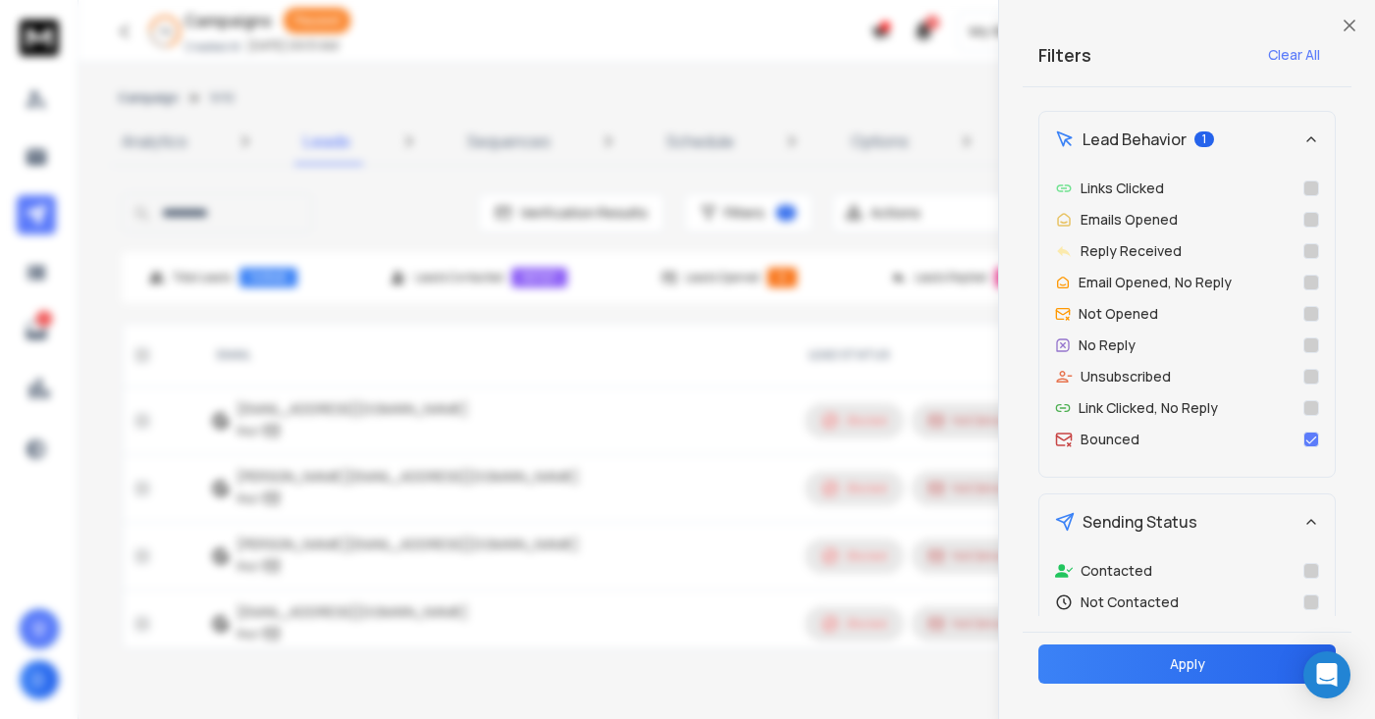
click at [1273, 438] on div "Links Clicked Emails Opened Reply Received Email Opened, No Reply Not Opened No…" at bounding box center [1186, 328] width 295 height 298
click at [1273, 439] on button "Bounced" at bounding box center [1311, 440] width 16 height 16
click at [1214, 661] on button "Apply" at bounding box center [1186, 664] width 297 height 39
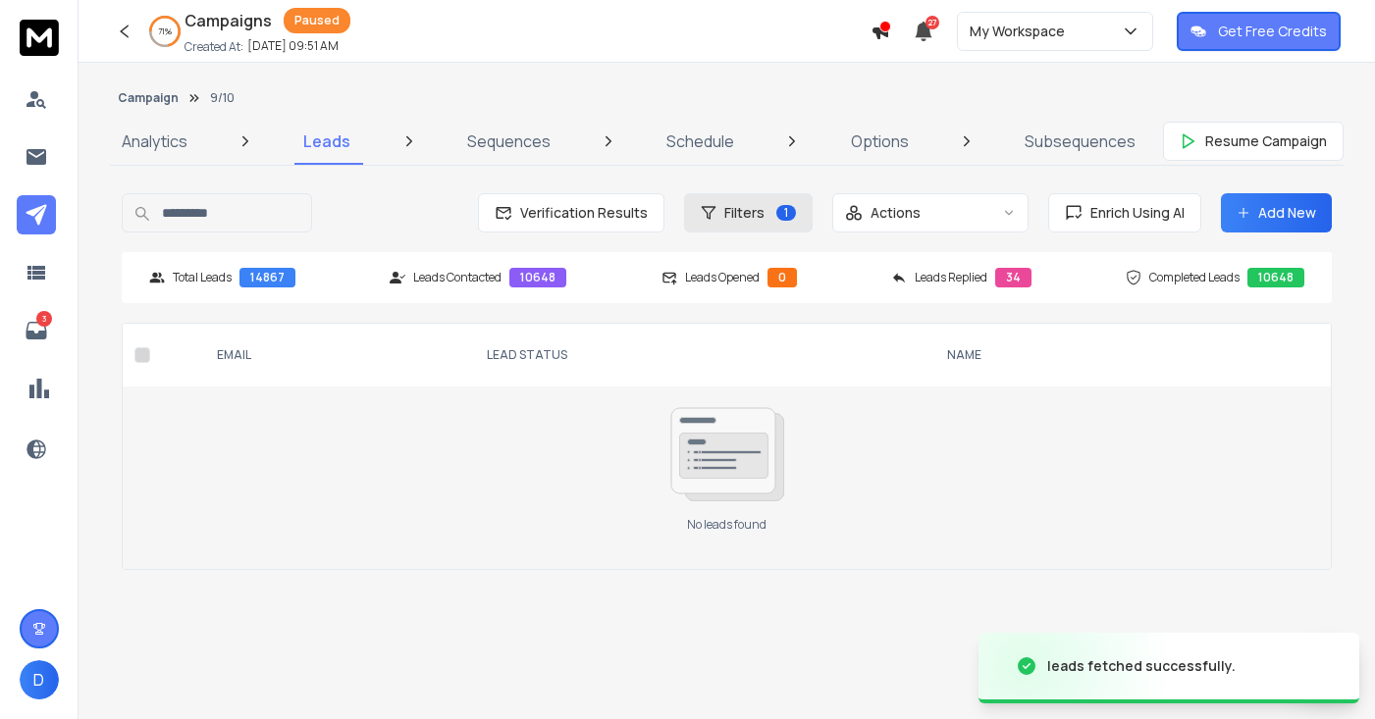
click at [732, 231] on button "Filters 1" at bounding box center [748, 212] width 129 height 39
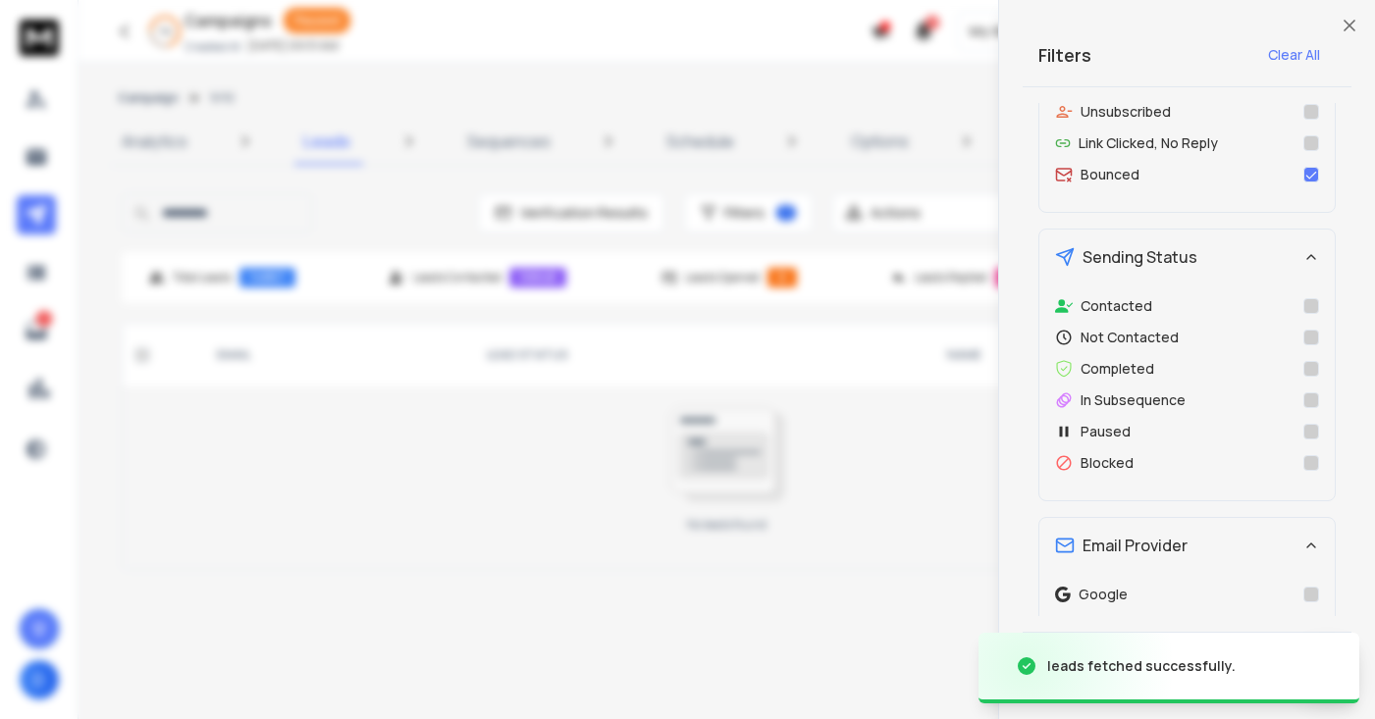
scroll to position [398, 0]
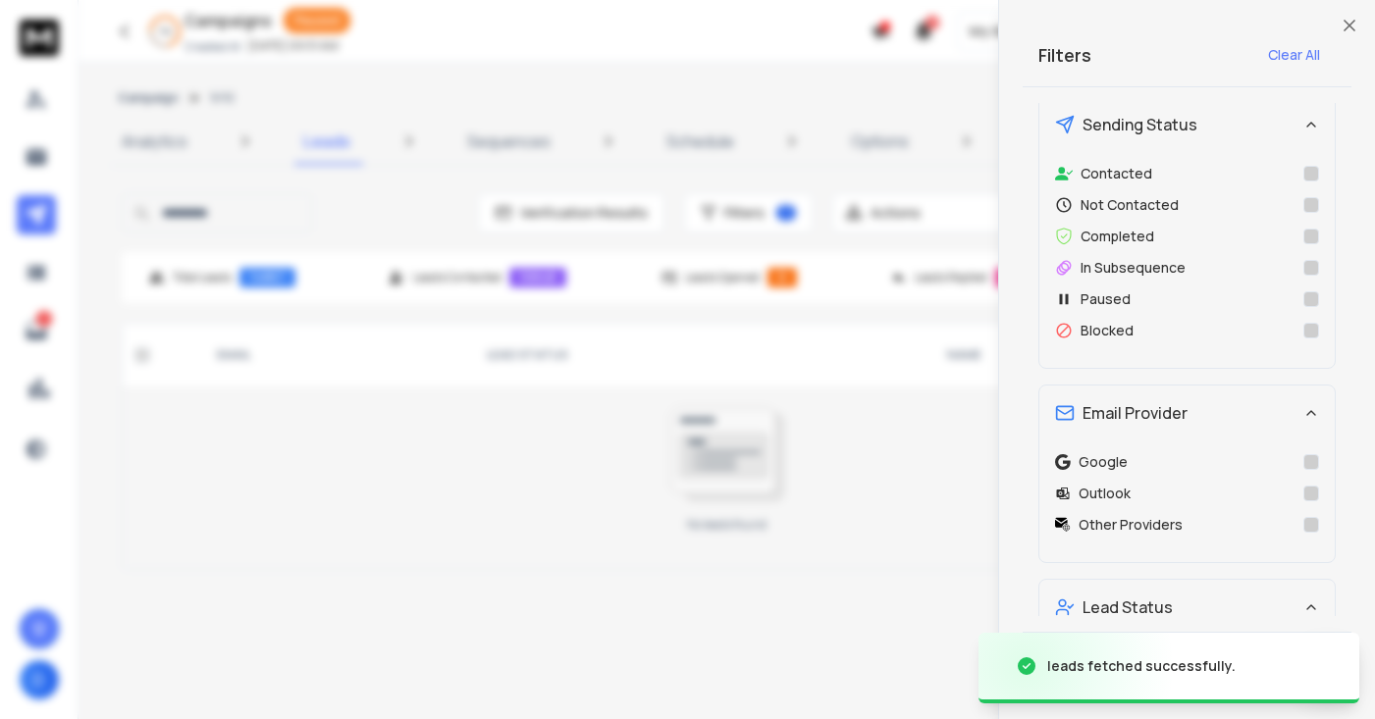
click at [1273, 498] on button "Outlook" at bounding box center [1311, 494] width 16 height 16
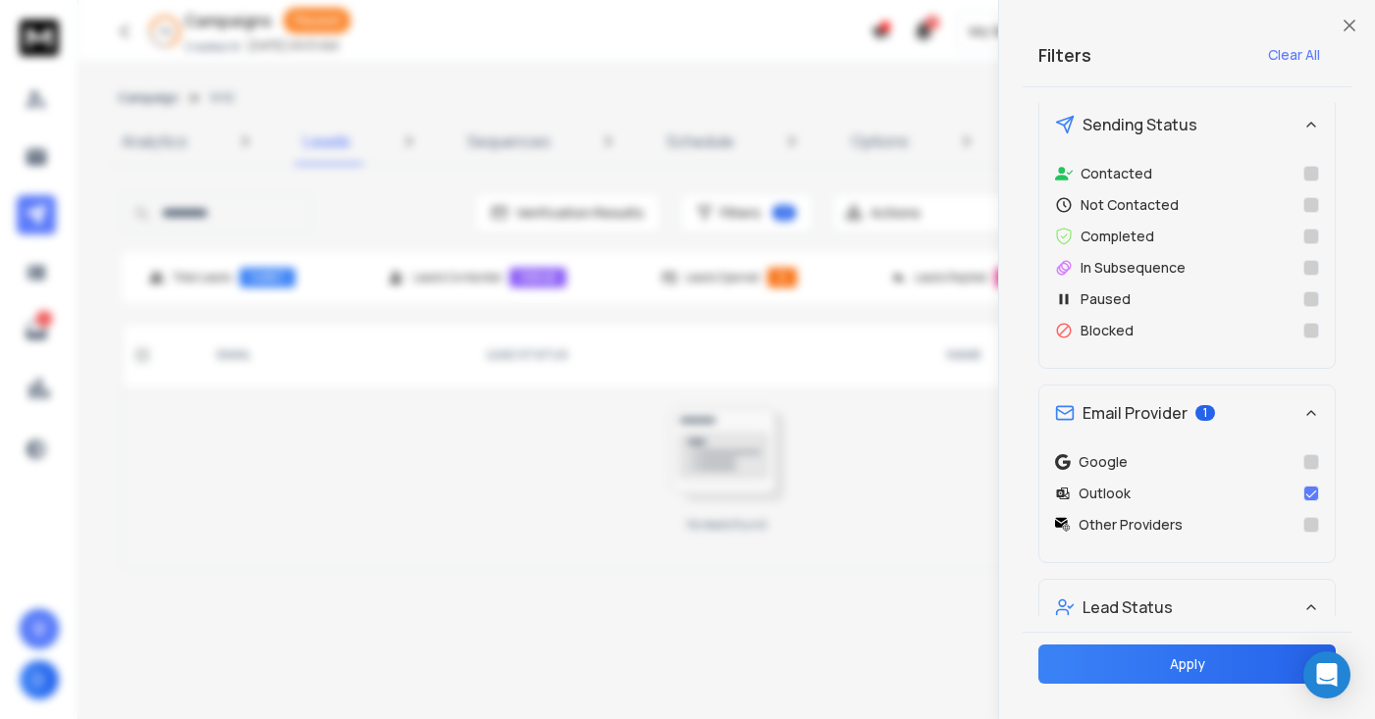
click at [1273, 530] on button "Other Providers" at bounding box center [1311, 525] width 16 height 16
click at [1209, 682] on button "Apply" at bounding box center [1186, 664] width 297 height 39
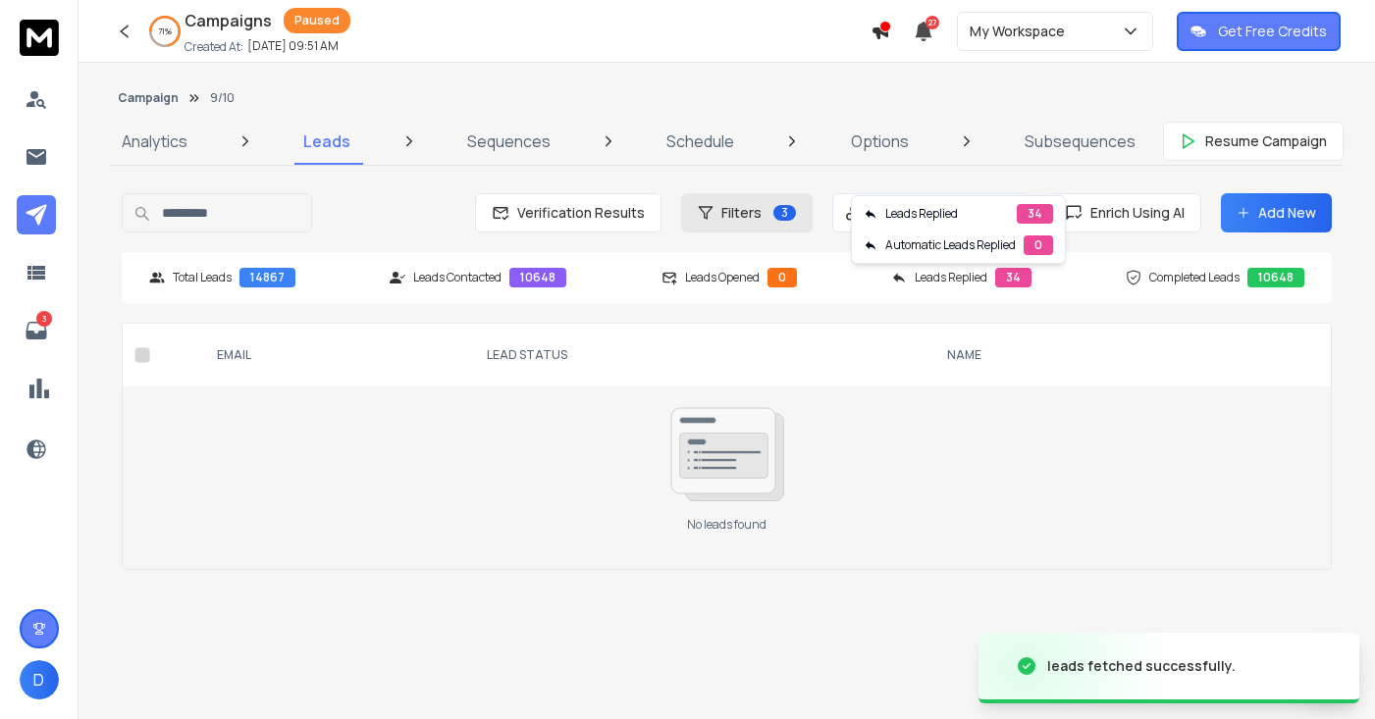
click at [765, 219] on button "Filters 3" at bounding box center [747, 212] width 132 height 39
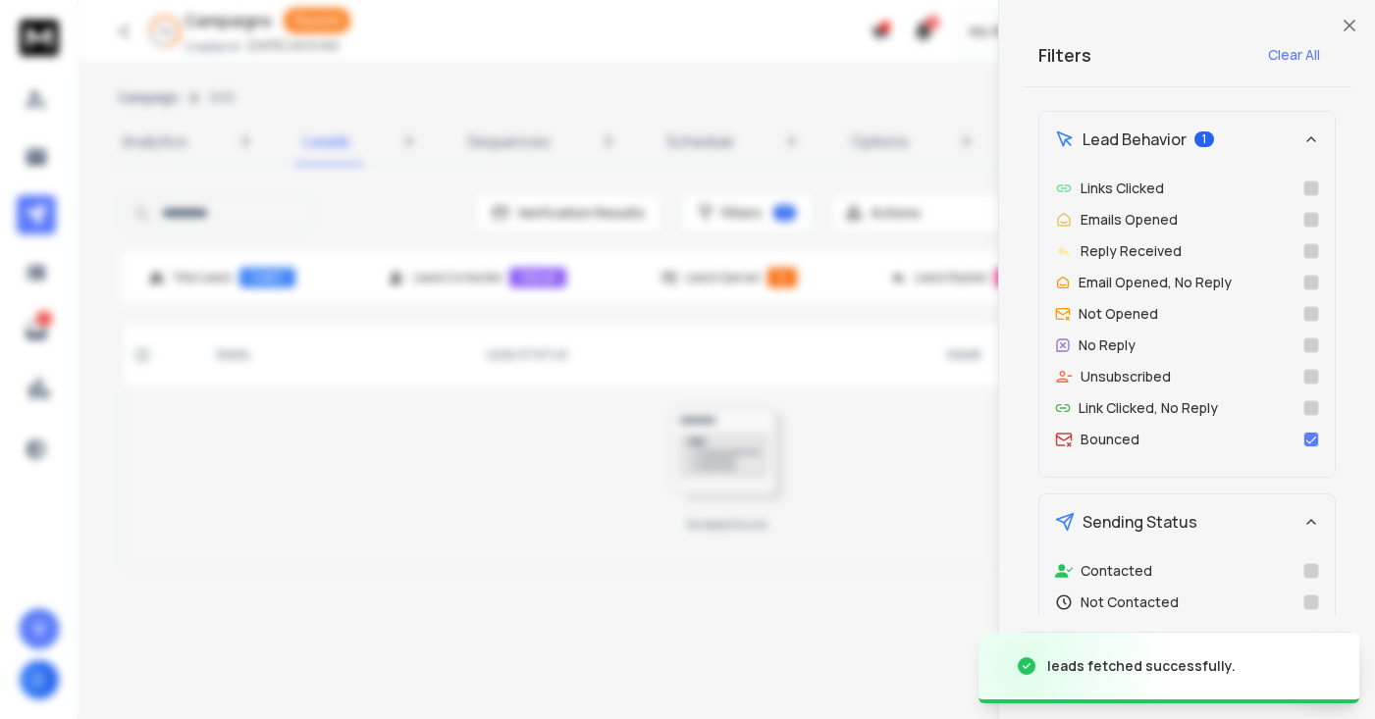
click at [1273, 444] on button "Bounced" at bounding box center [1311, 440] width 16 height 16
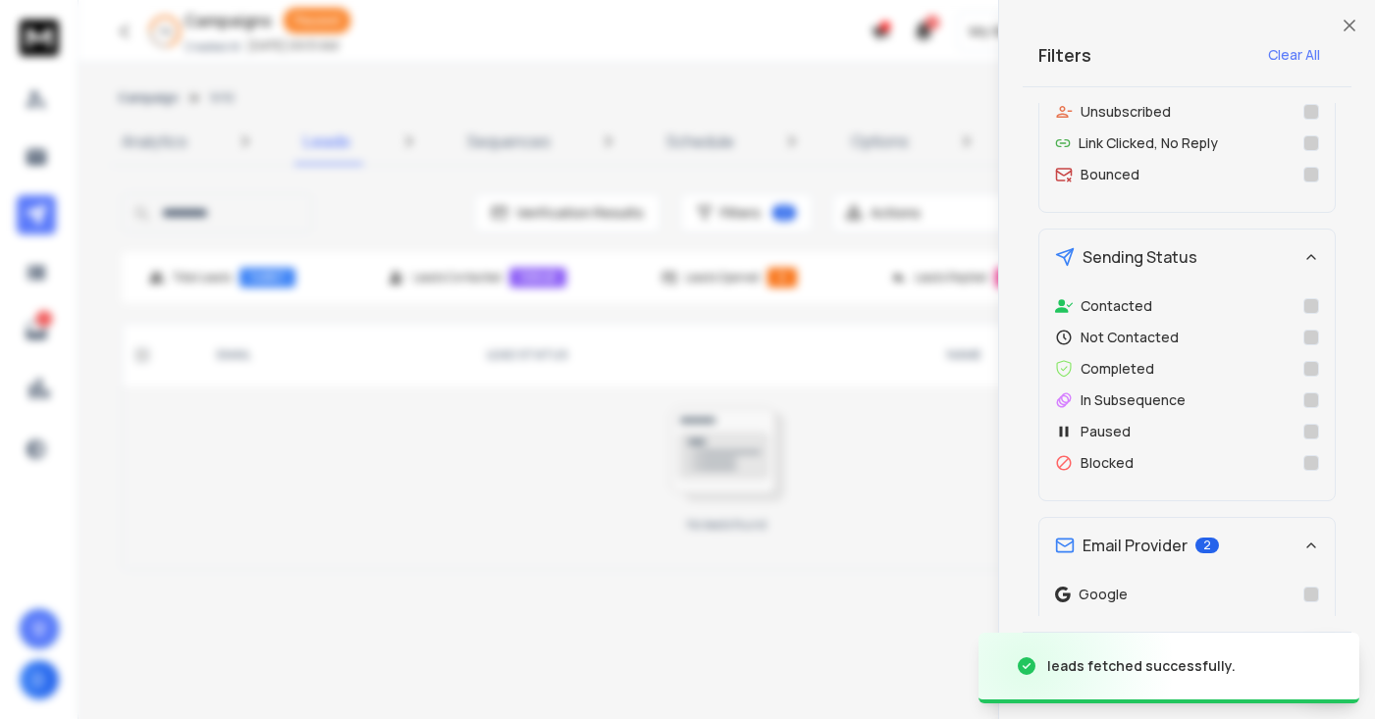
scroll to position [707, 0]
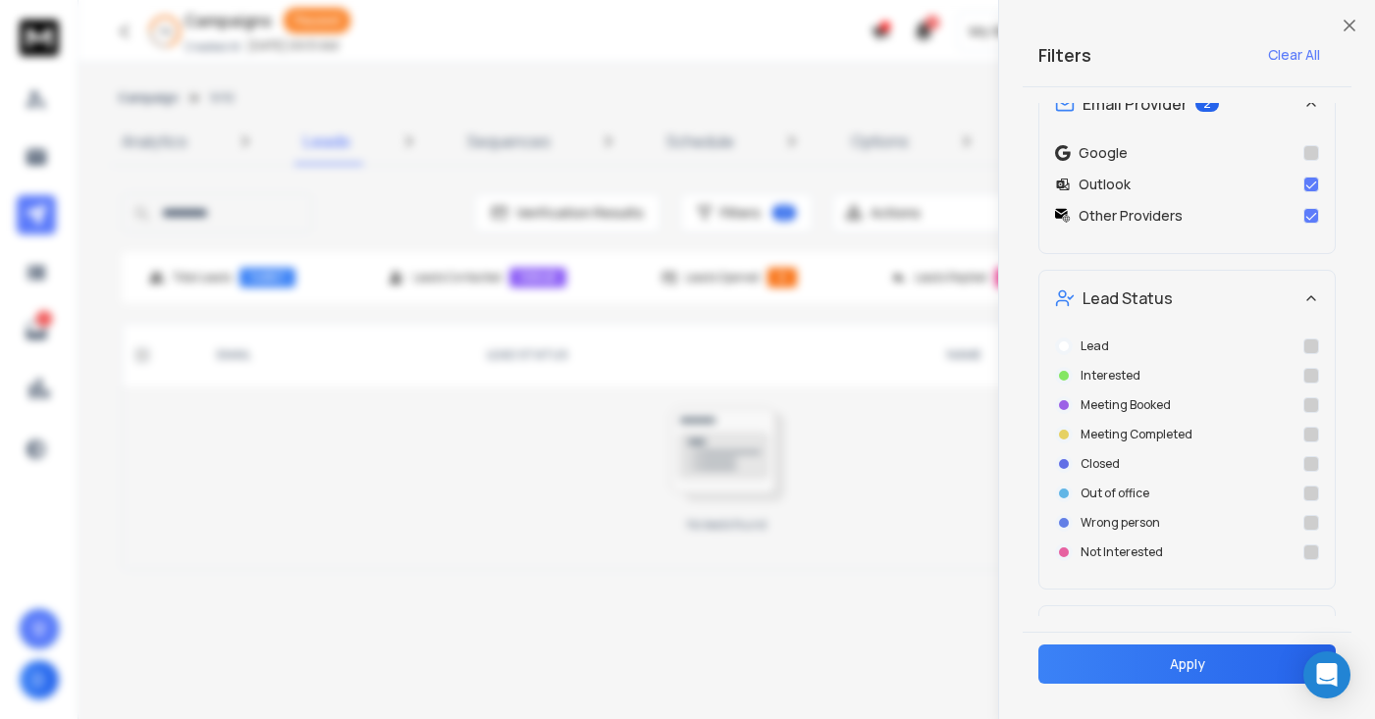
click at [1227, 655] on button "Apply" at bounding box center [1186, 664] width 297 height 39
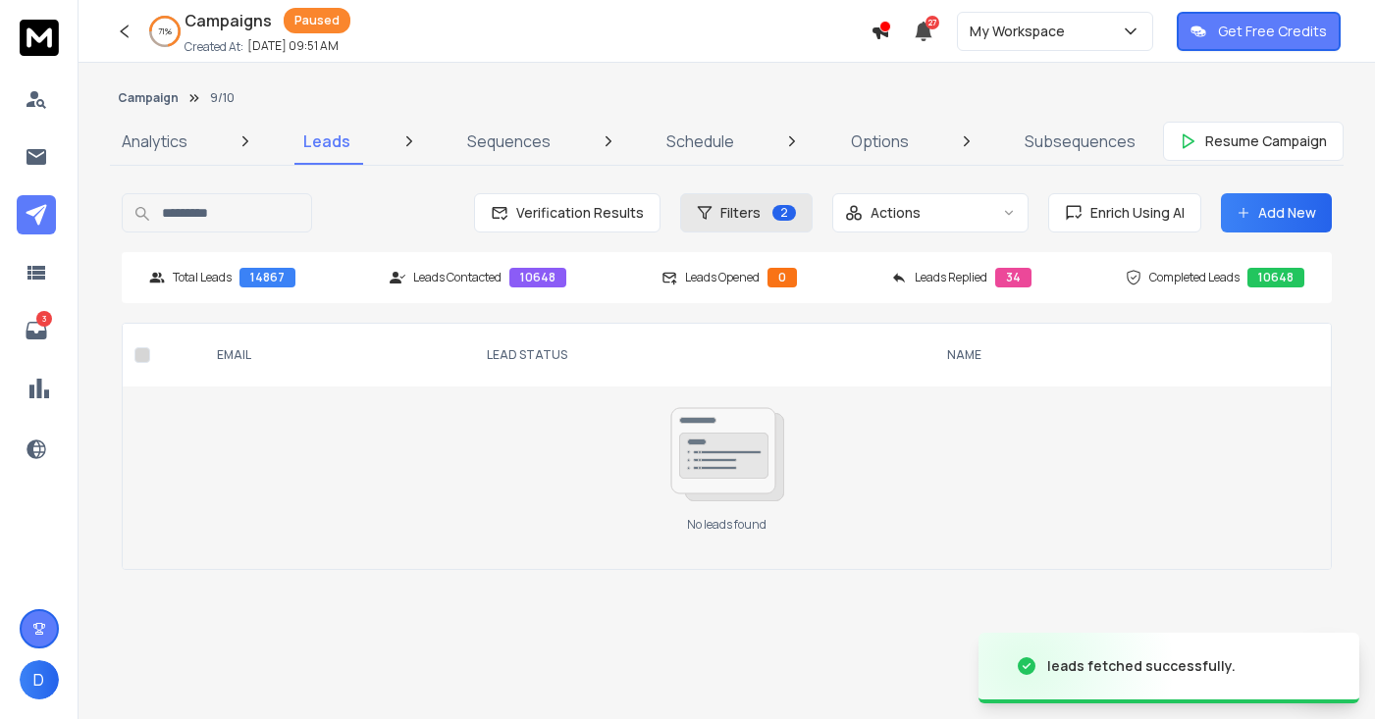
click at [733, 215] on span "Filters" at bounding box center [740, 213] width 40 height 20
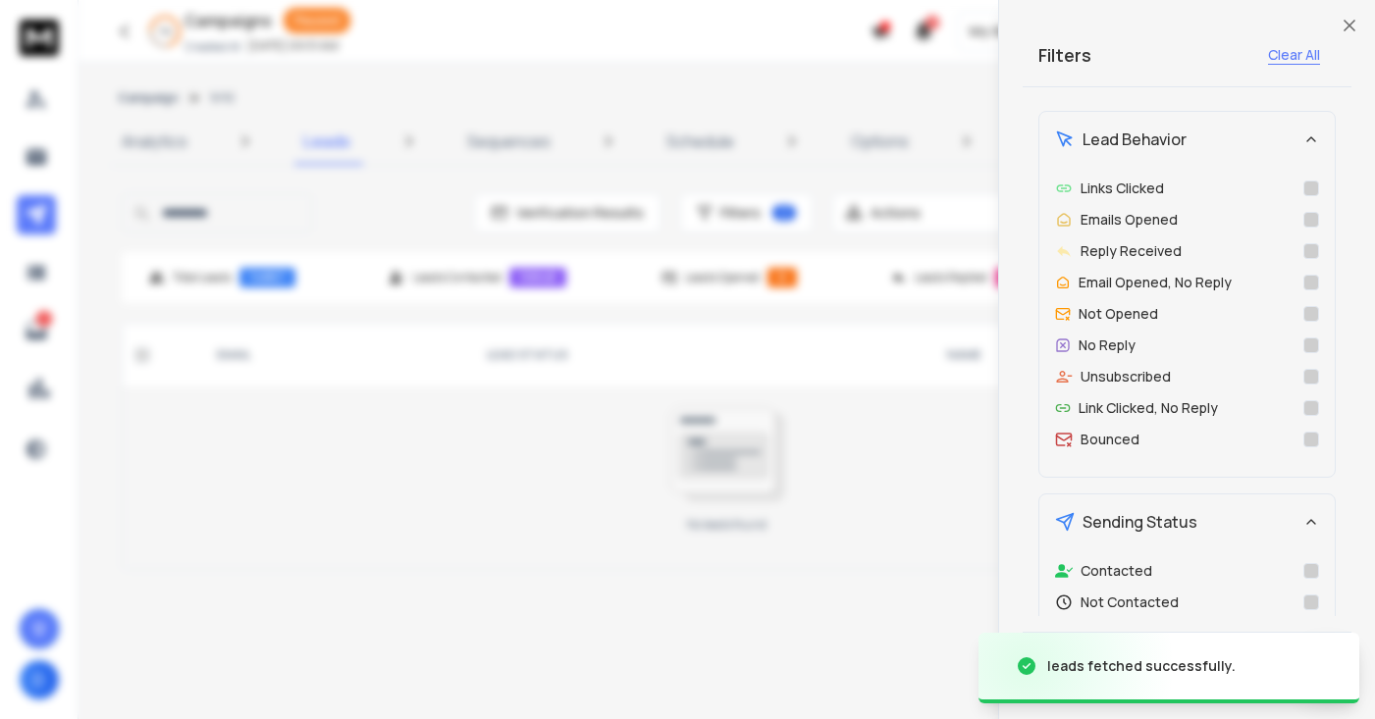
click at [1273, 49] on button "Clear All" at bounding box center [1293, 54] width 83 height 39
click at [1273, 250] on button "Reply Received" at bounding box center [1311, 251] width 16 height 16
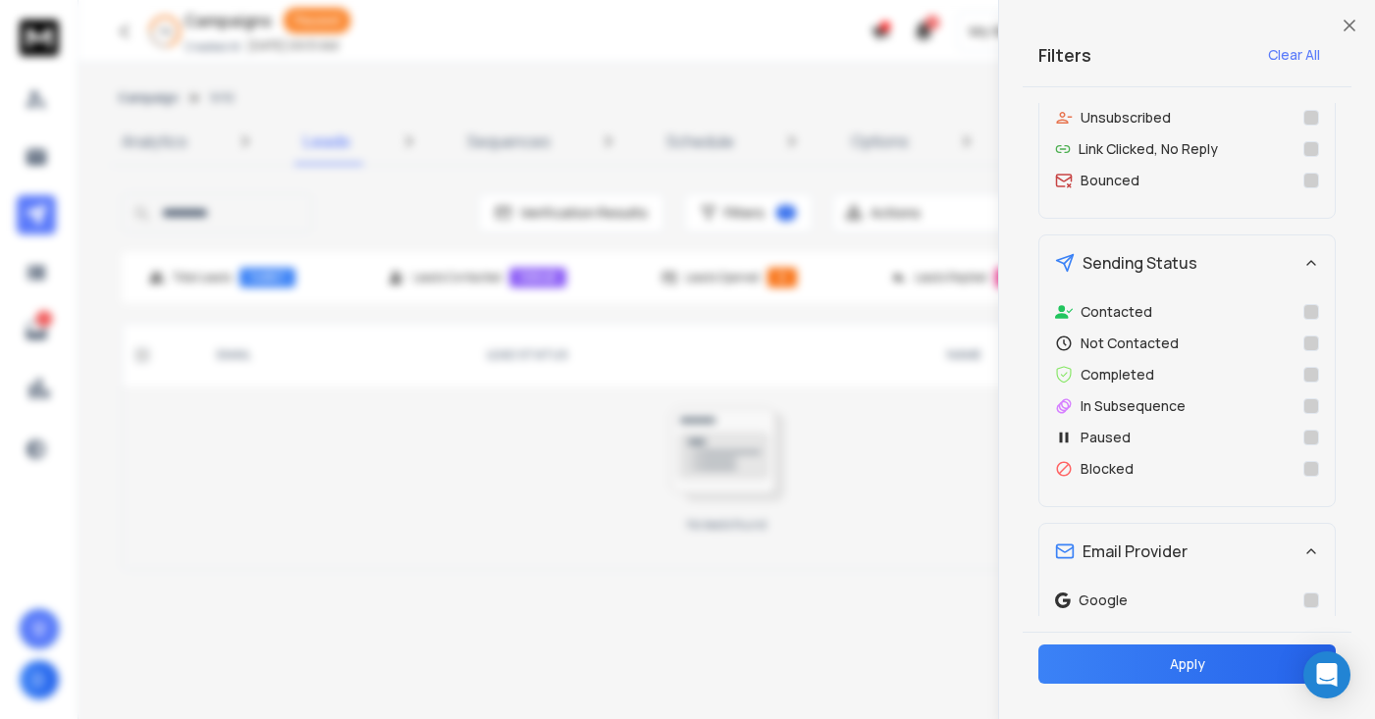
scroll to position [265, 0]
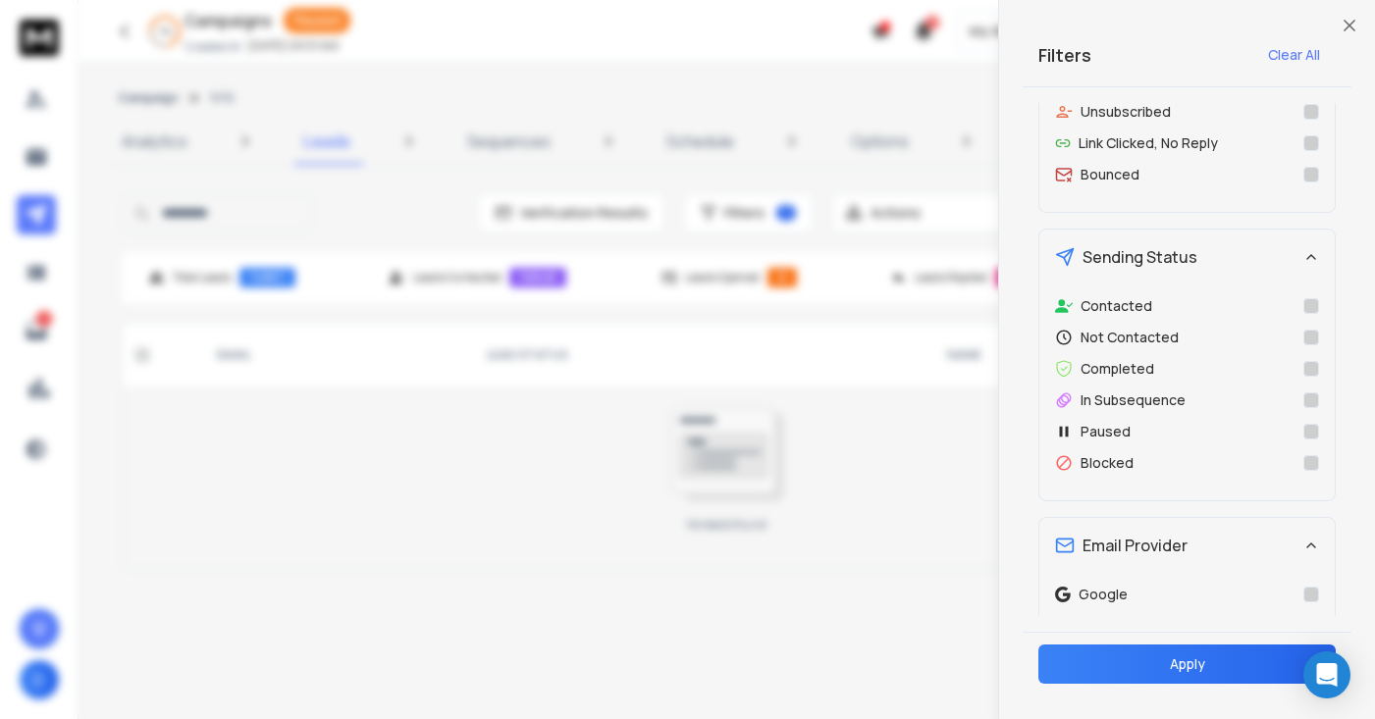
click at [1176, 674] on button "Apply" at bounding box center [1186, 664] width 297 height 39
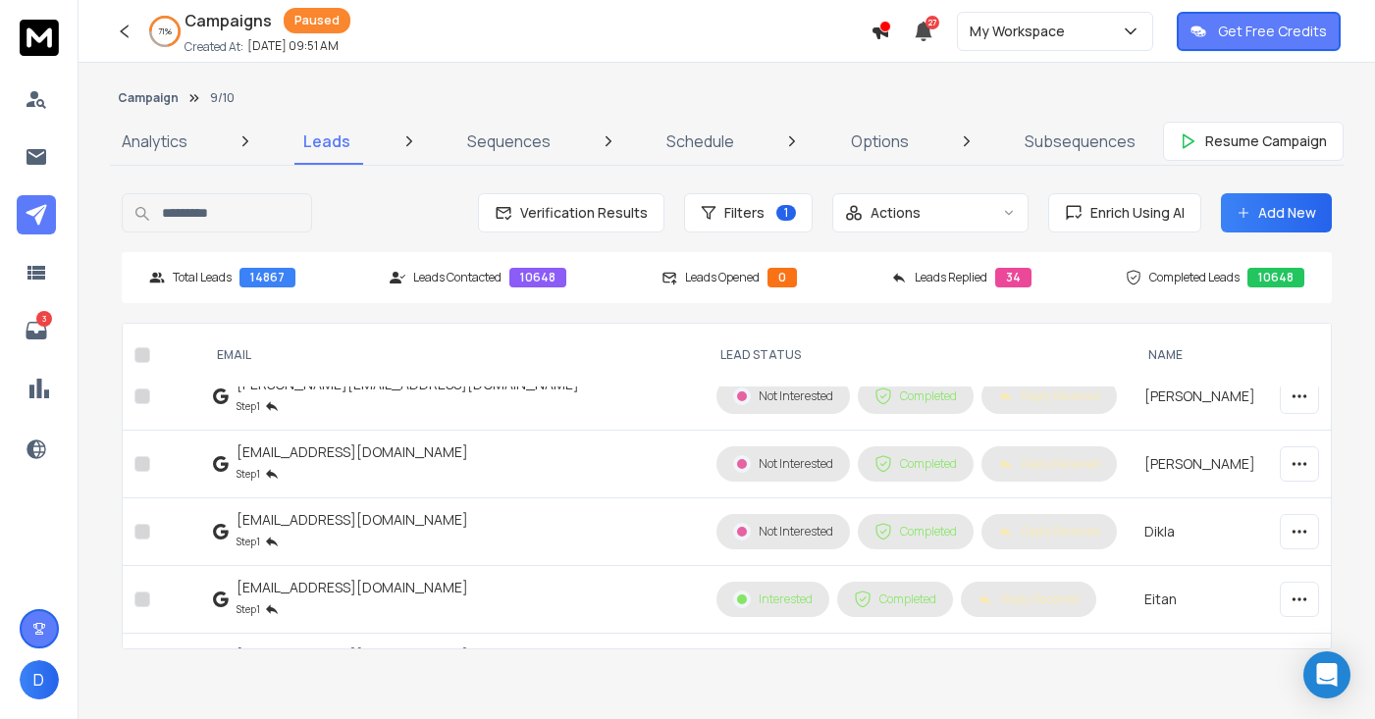
scroll to position [0, 0]
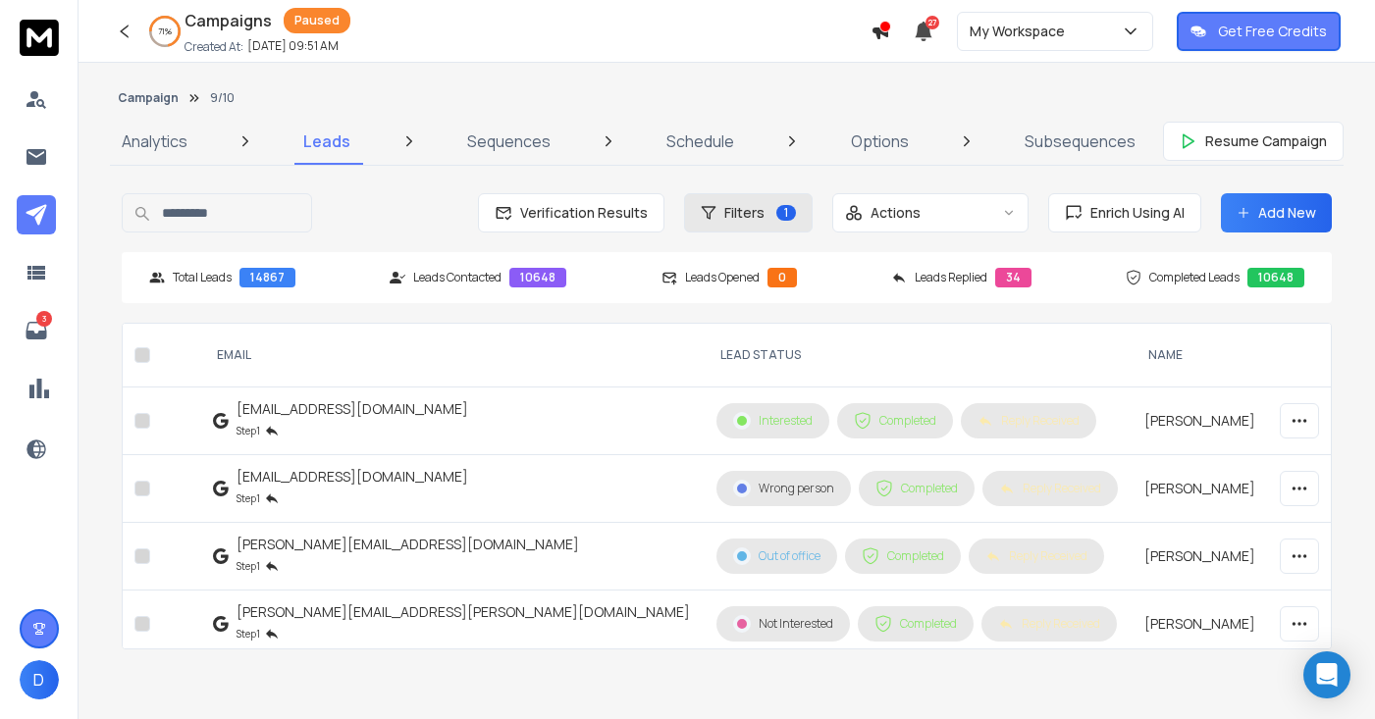
click at [745, 204] on span "Filters" at bounding box center [744, 213] width 40 height 20
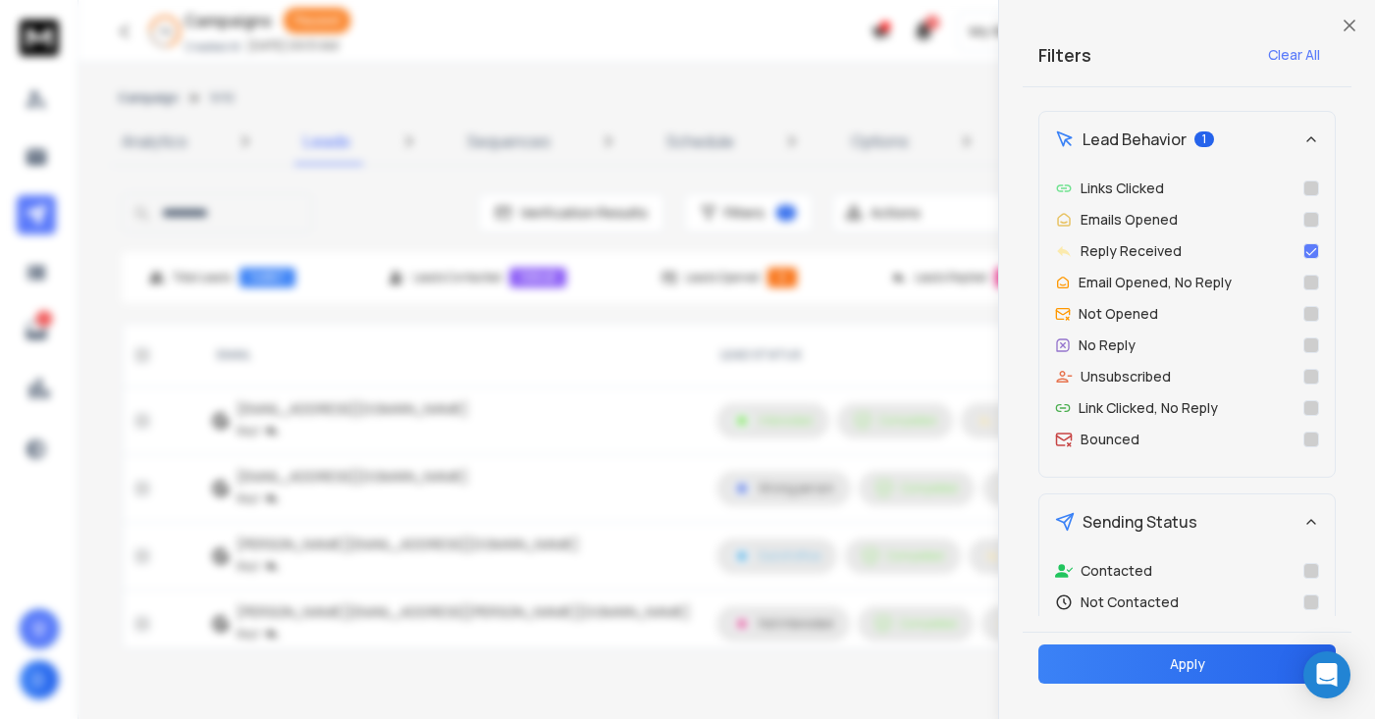
scroll to position [640, 0]
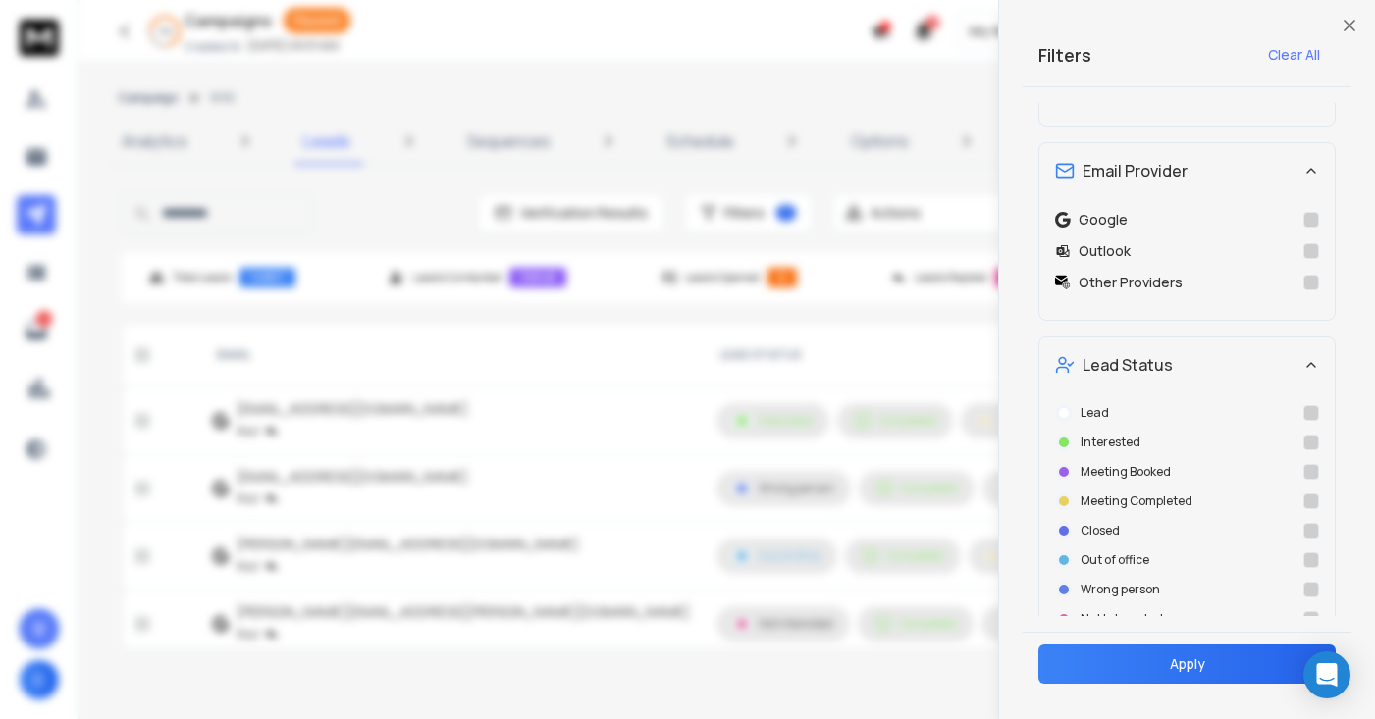
click at [1273, 536] on button "Closed" at bounding box center [1311, 531] width 16 height 16
click at [1273, 559] on office "Out of office" at bounding box center [1311, 561] width 16 height 16
click at [1273, 493] on div "Meeting Completed" at bounding box center [1187, 502] width 264 height 18
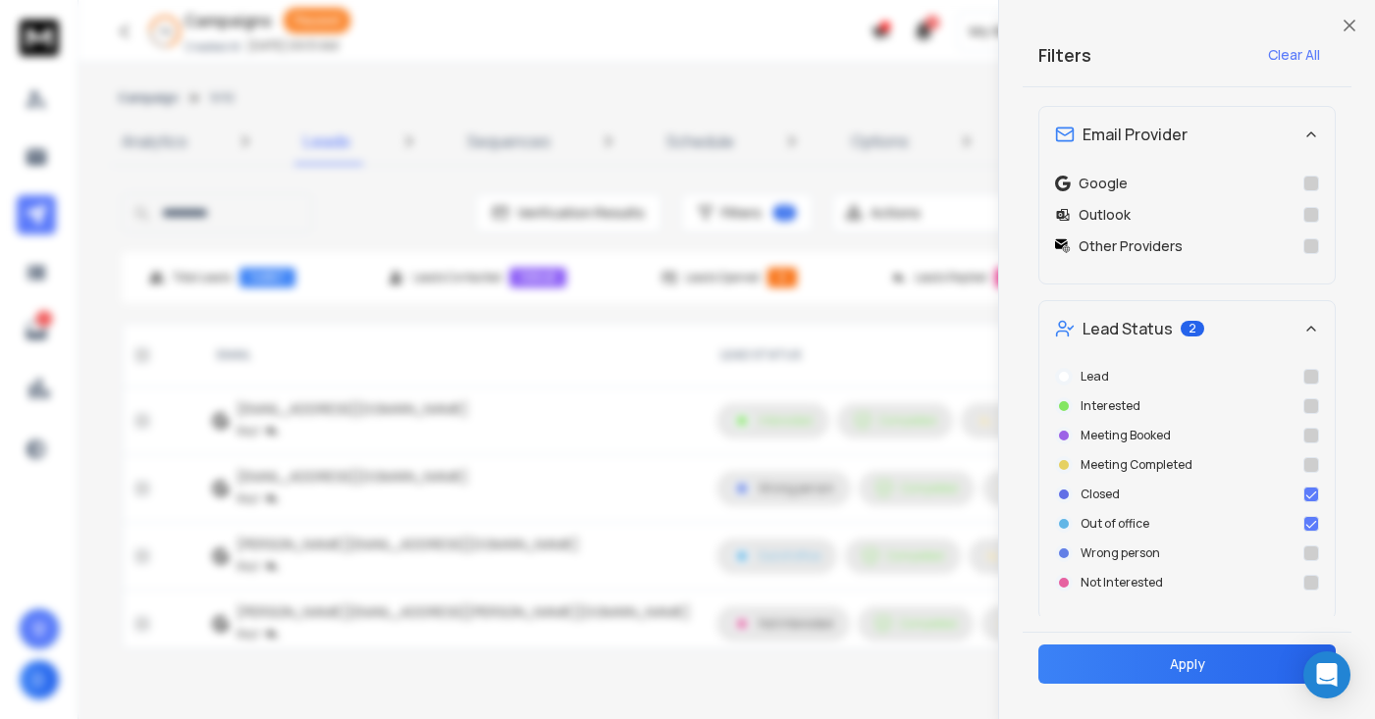
scroll to position [684, 0]
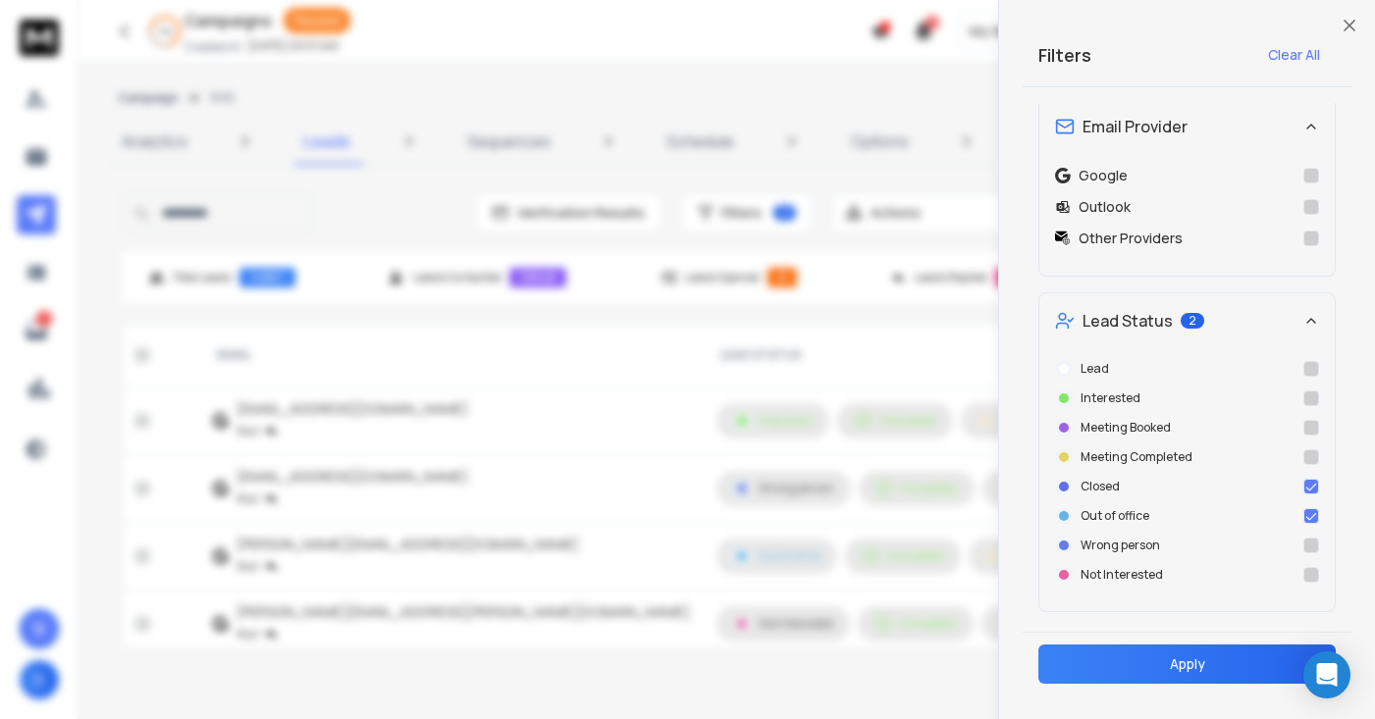
drag, startPoint x: 1300, startPoint y: 542, endPoint x: 1302, endPoint y: 554, distance: 12.1
click at [1273, 542] on person "Wrong person" at bounding box center [1311, 546] width 16 height 16
click at [1273, 576] on Interested "Not Interested" at bounding box center [1311, 575] width 16 height 16
click at [1207, 668] on button "Apply" at bounding box center [1186, 664] width 297 height 39
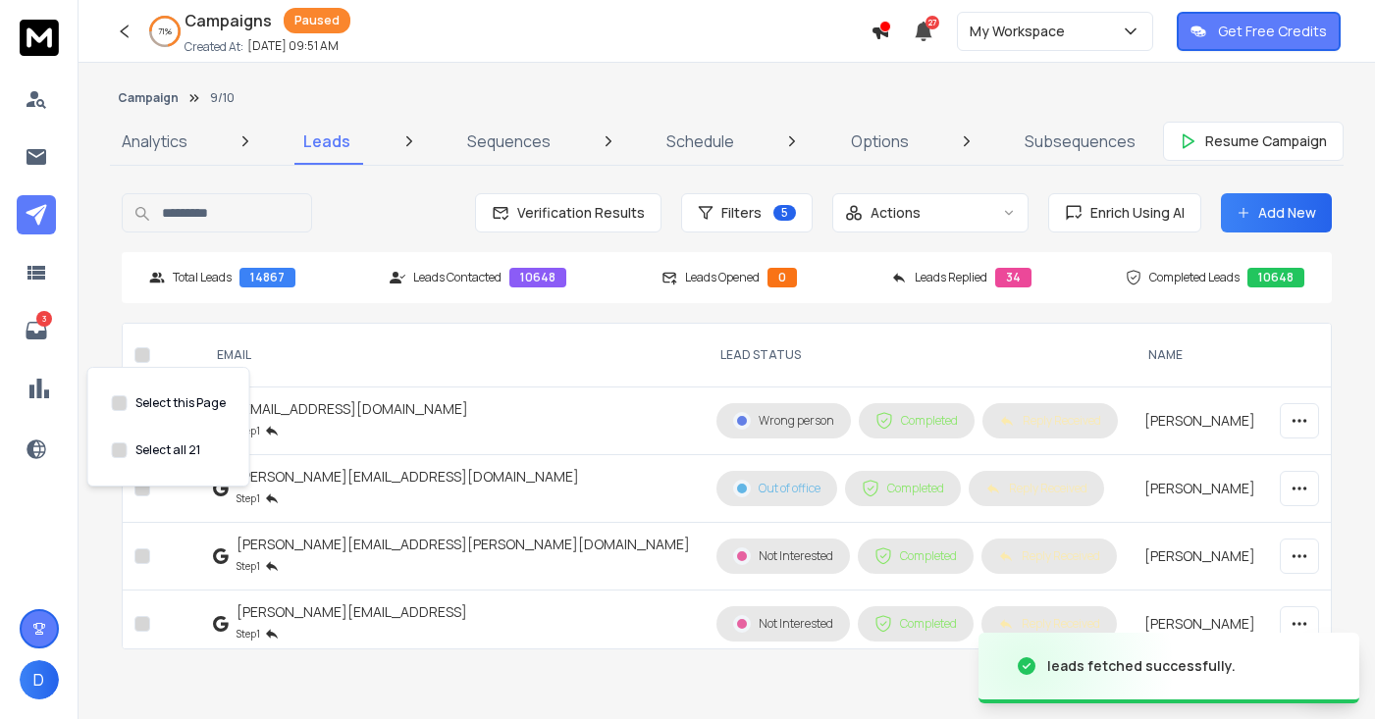
click at [118, 443] on div "Select all 21" at bounding box center [169, 450] width 114 height 39
click at [120, 449] on button "Select this Page" at bounding box center [120, 451] width 16 height 16
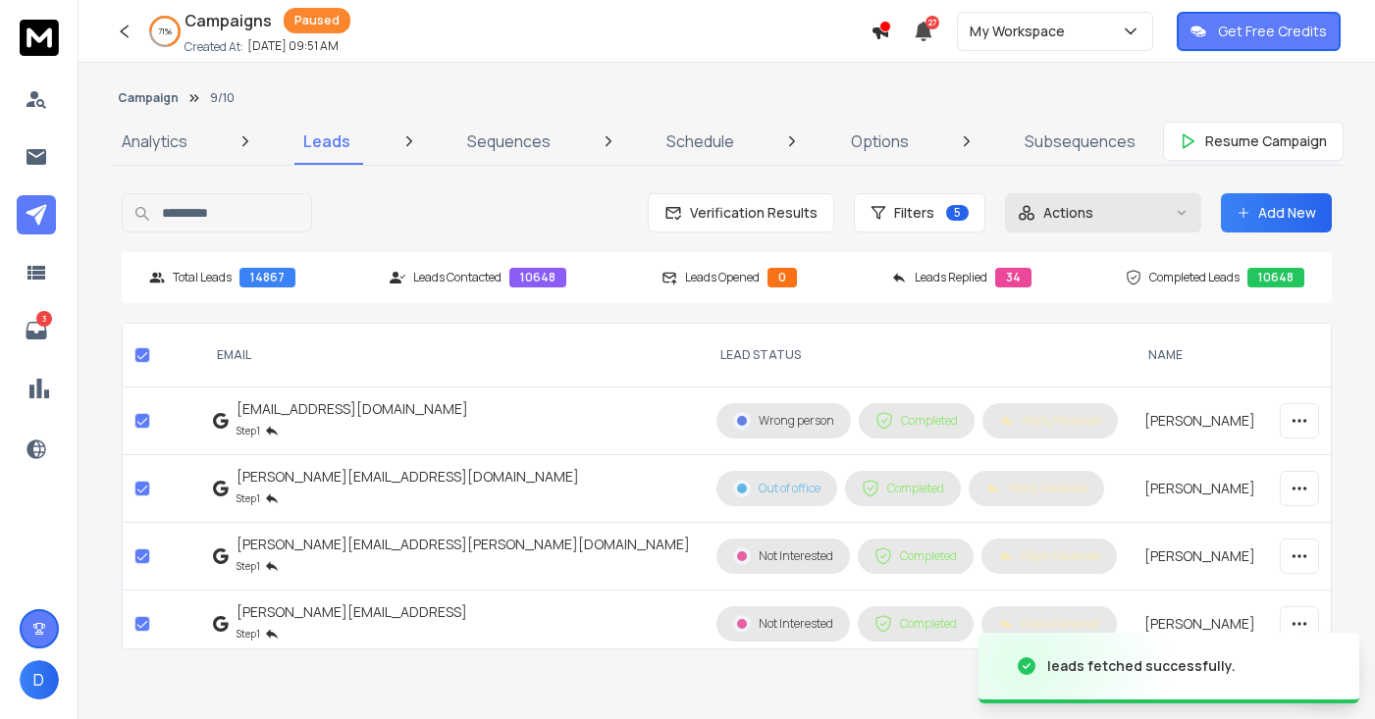
click at [1095, 218] on div "Actions" at bounding box center [1092, 213] width 149 height 20
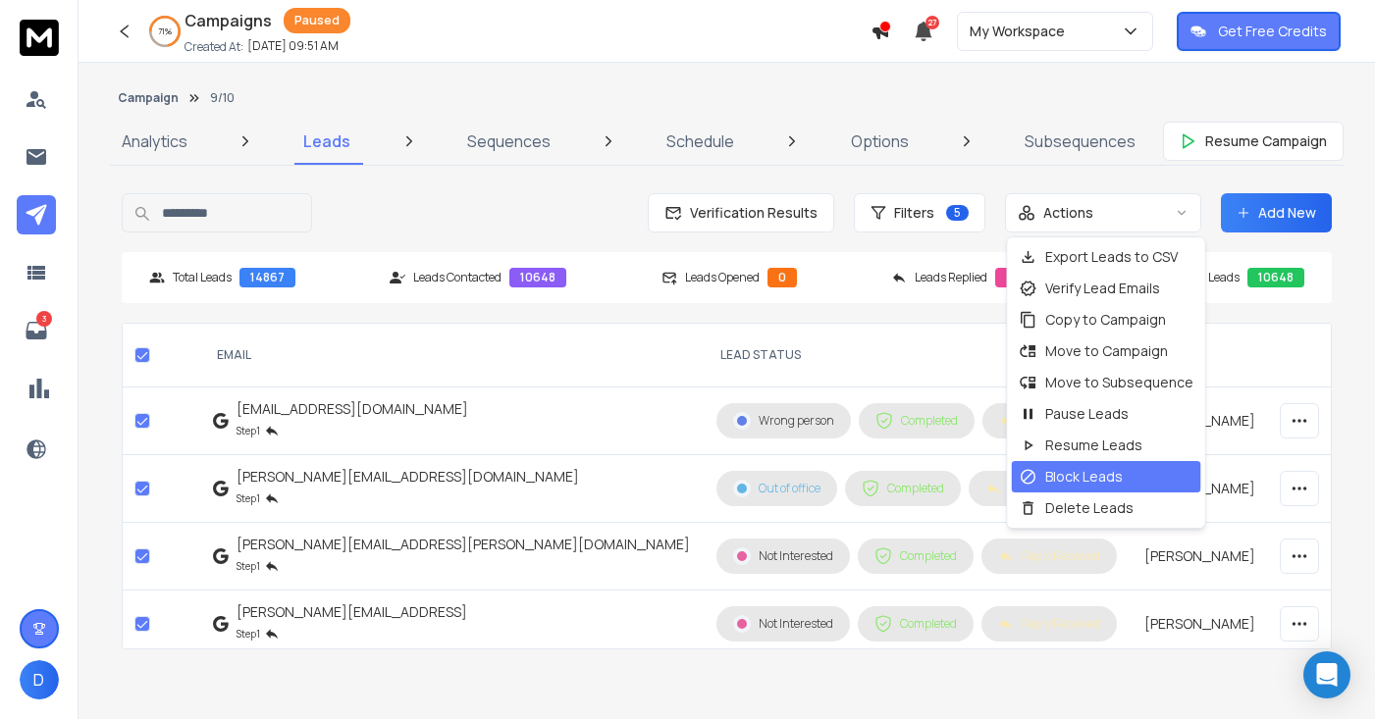
click at [1097, 465] on div "Block Leads" at bounding box center [1106, 476] width 189 height 31
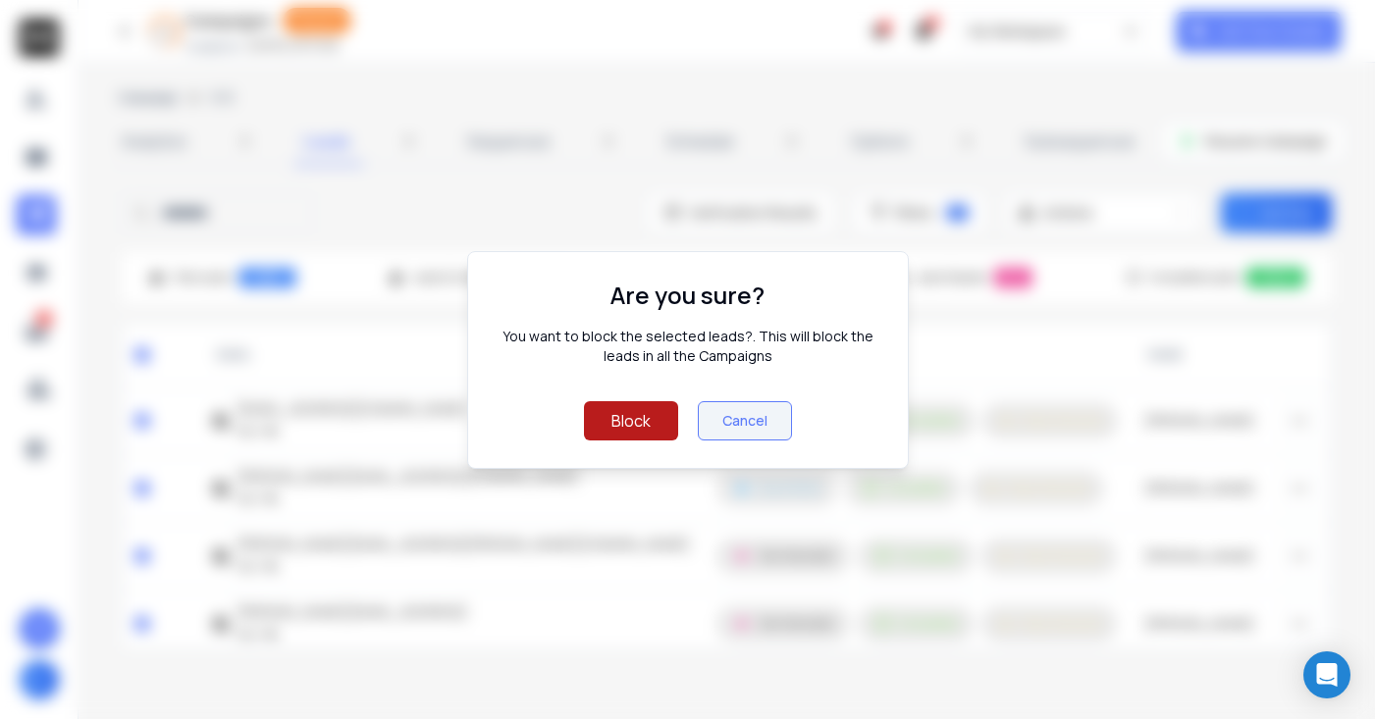
click at [640, 415] on button "Block" at bounding box center [631, 420] width 94 height 39
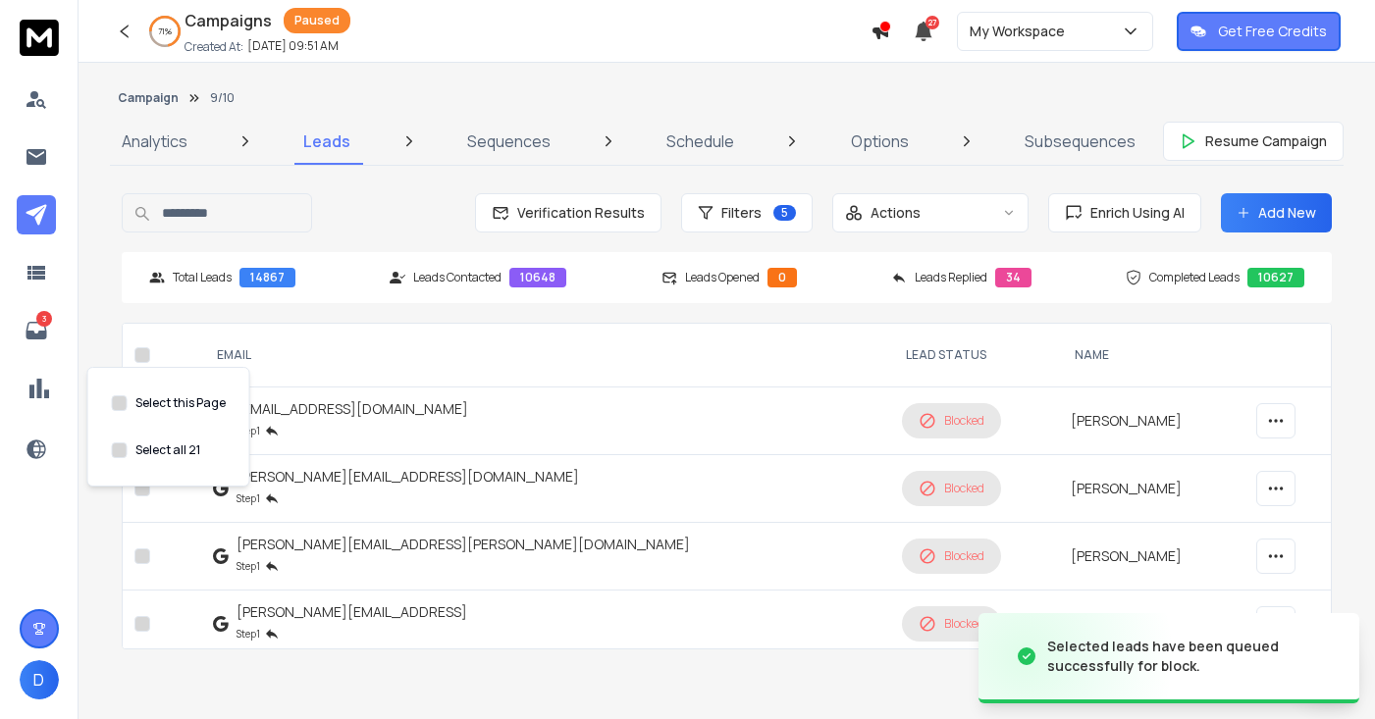
click at [123, 451] on button "Select this Page" at bounding box center [120, 451] width 16 height 16
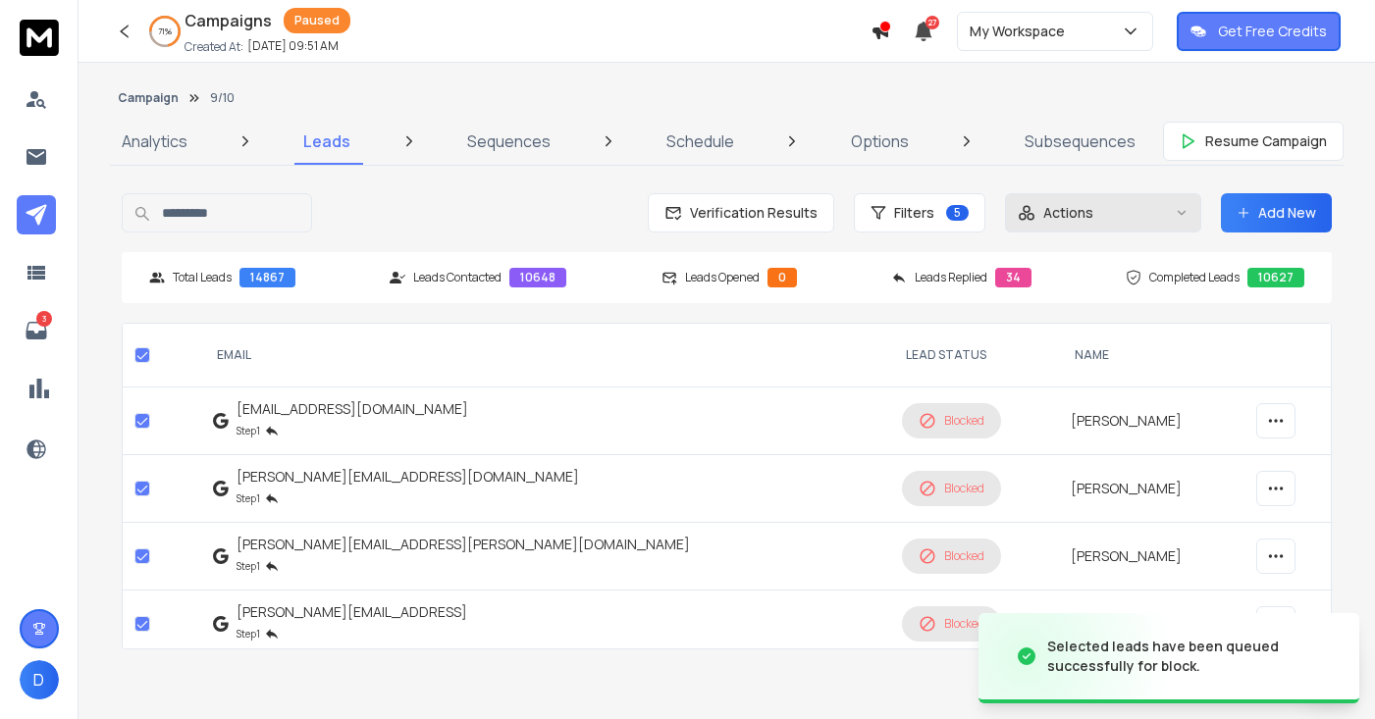
click at [1104, 212] on div "Actions" at bounding box center [1092, 213] width 149 height 20
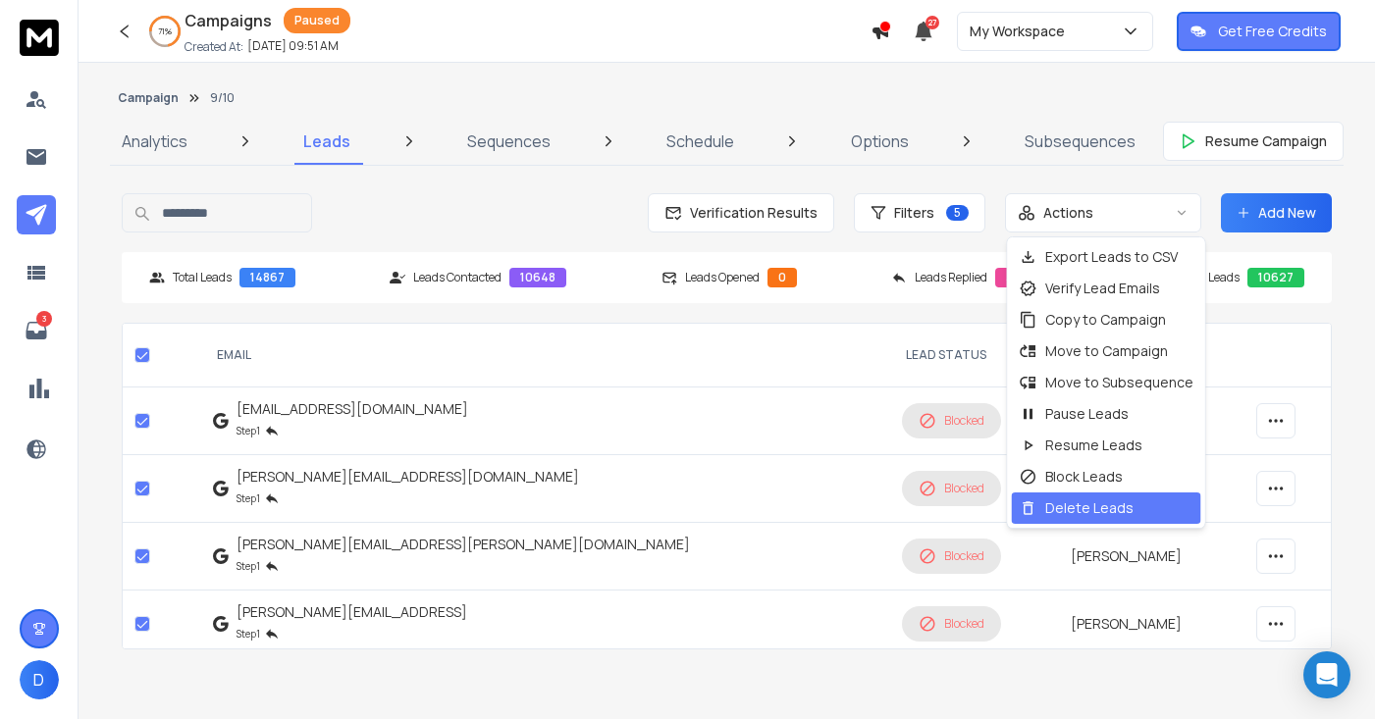
click at [1056, 502] on p "Delete Leads" at bounding box center [1089, 509] width 88 height 20
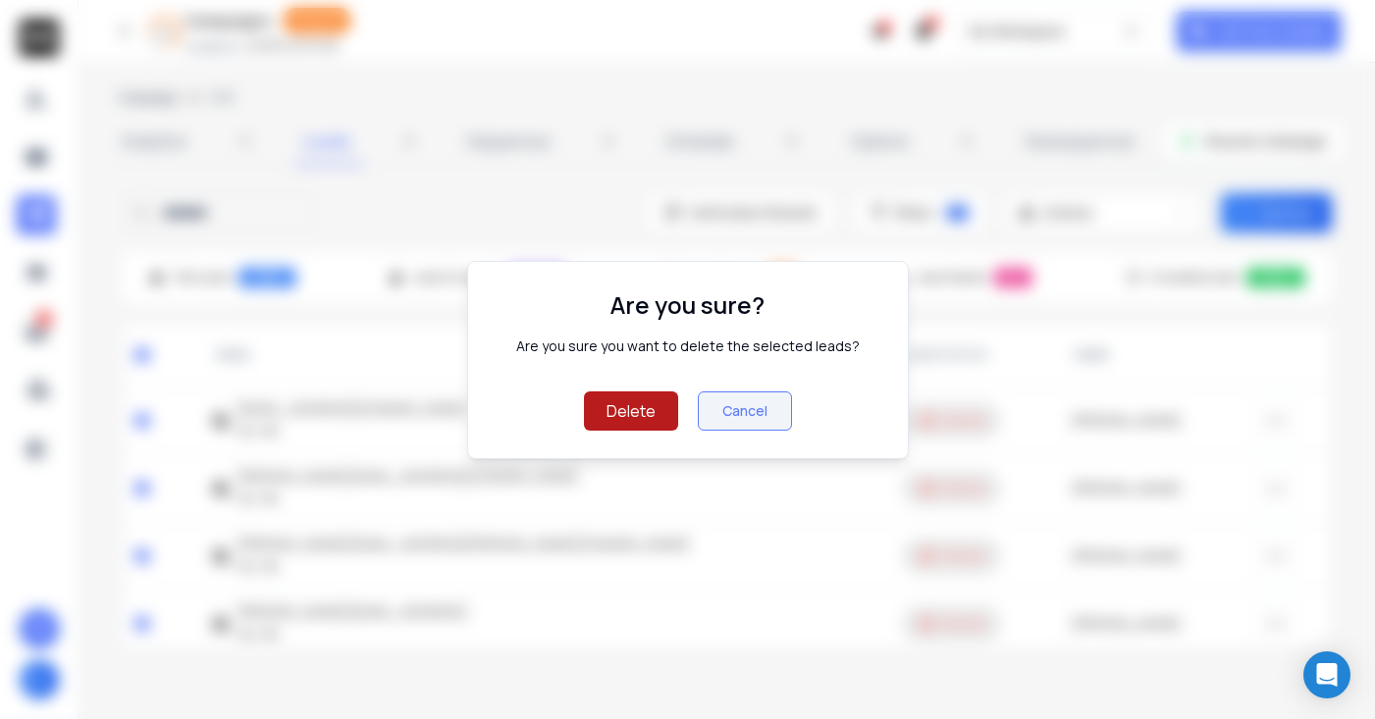
click at [674, 414] on button "Delete" at bounding box center [631, 411] width 94 height 39
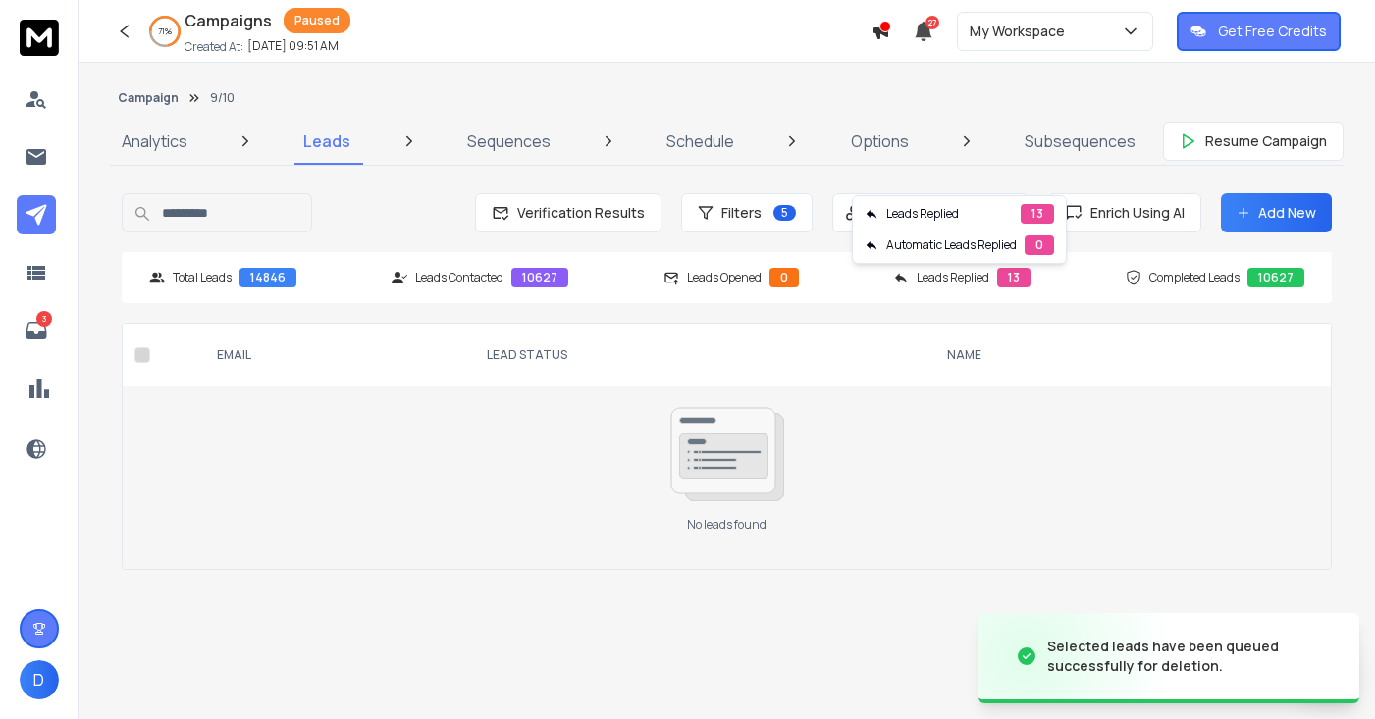
click at [950, 209] on p "Leads Replied" at bounding box center [922, 214] width 73 height 16
click at [766, 201] on button "Filters 5" at bounding box center [747, 212] width 132 height 39
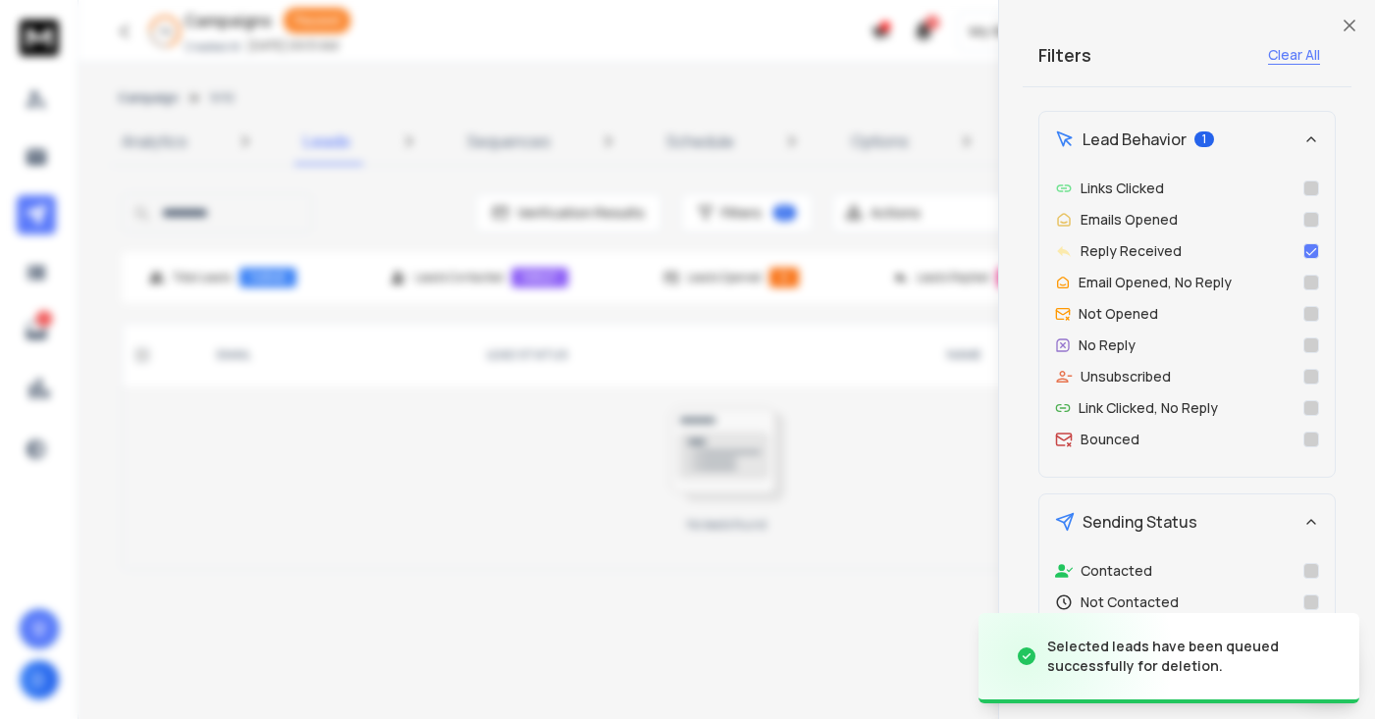
click at [1273, 64] on button "Clear All" at bounding box center [1293, 54] width 83 height 39
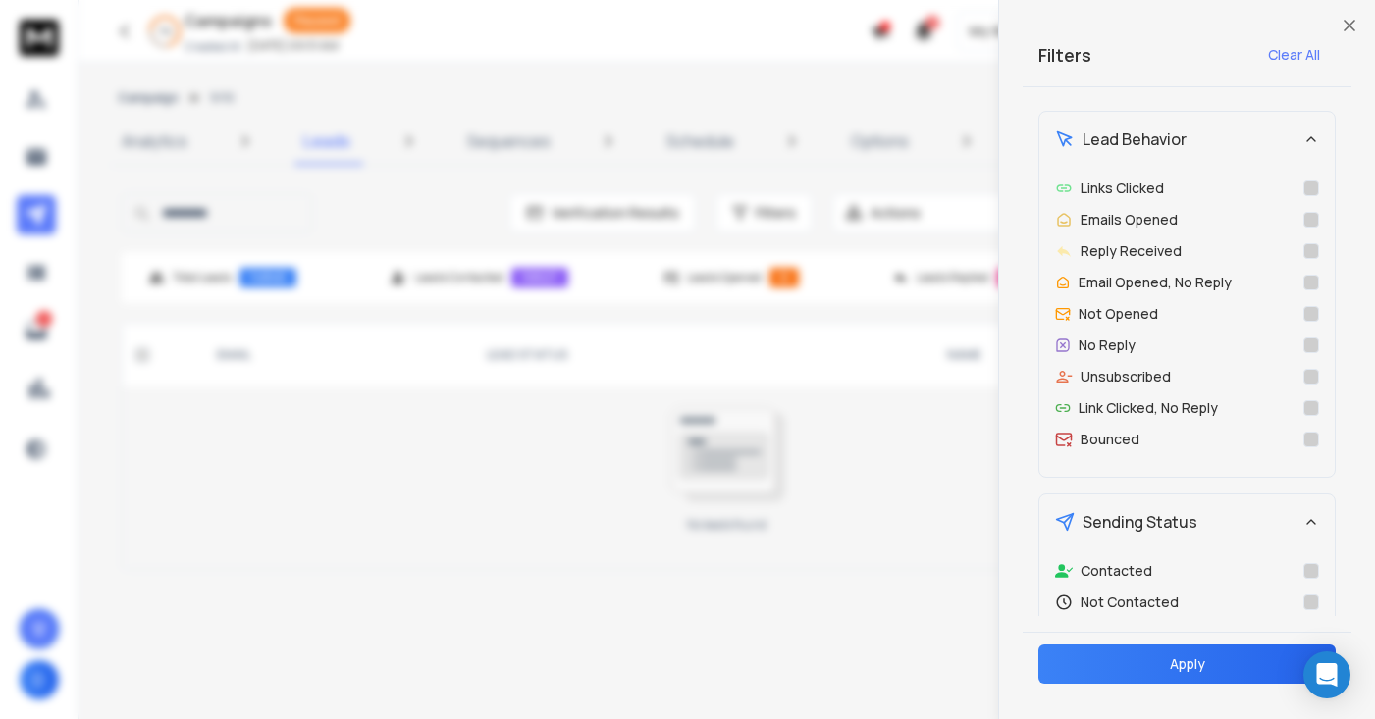
click at [1273, 250] on button "Reply Received" at bounding box center [1311, 251] width 16 height 16
click at [1181, 665] on button "Apply" at bounding box center [1186, 664] width 297 height 39
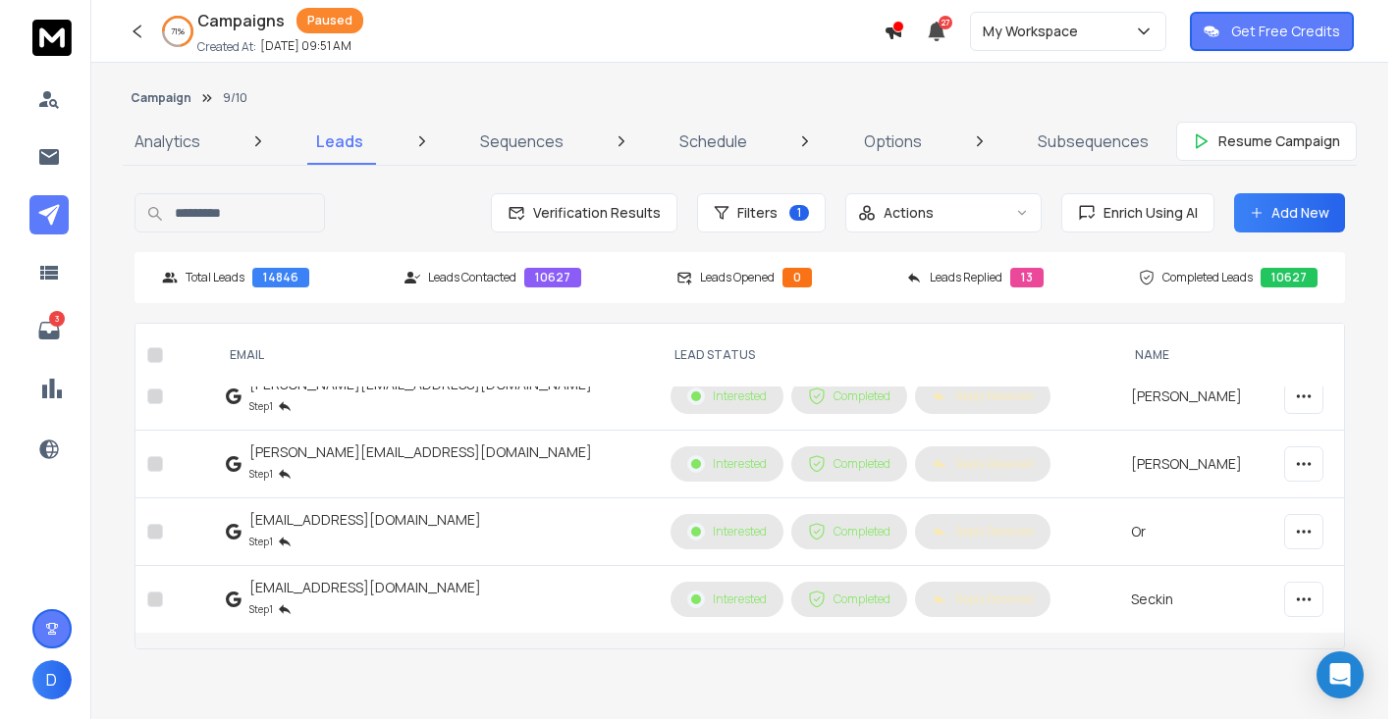
scroll to position [0, 0]
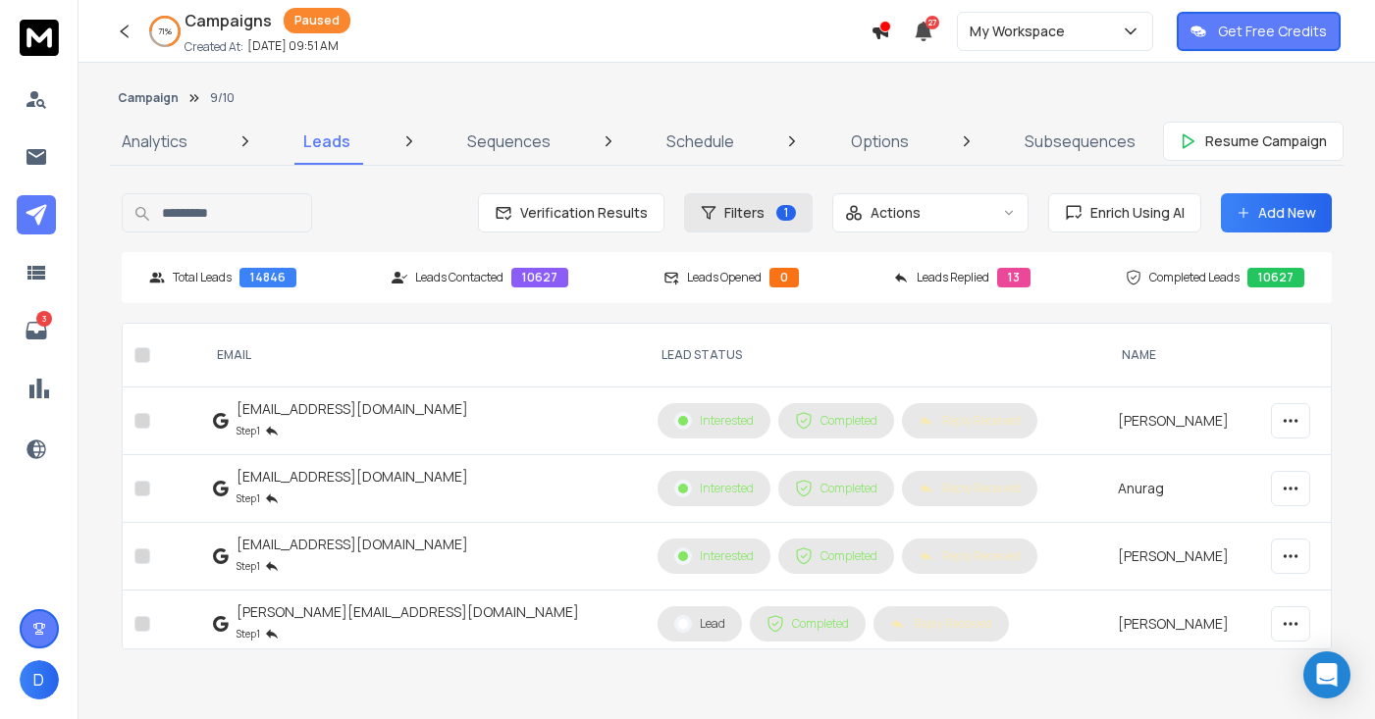
click at [772, 216] on button "Filters 1" at bounding box center [748, 212] width 129 height 39
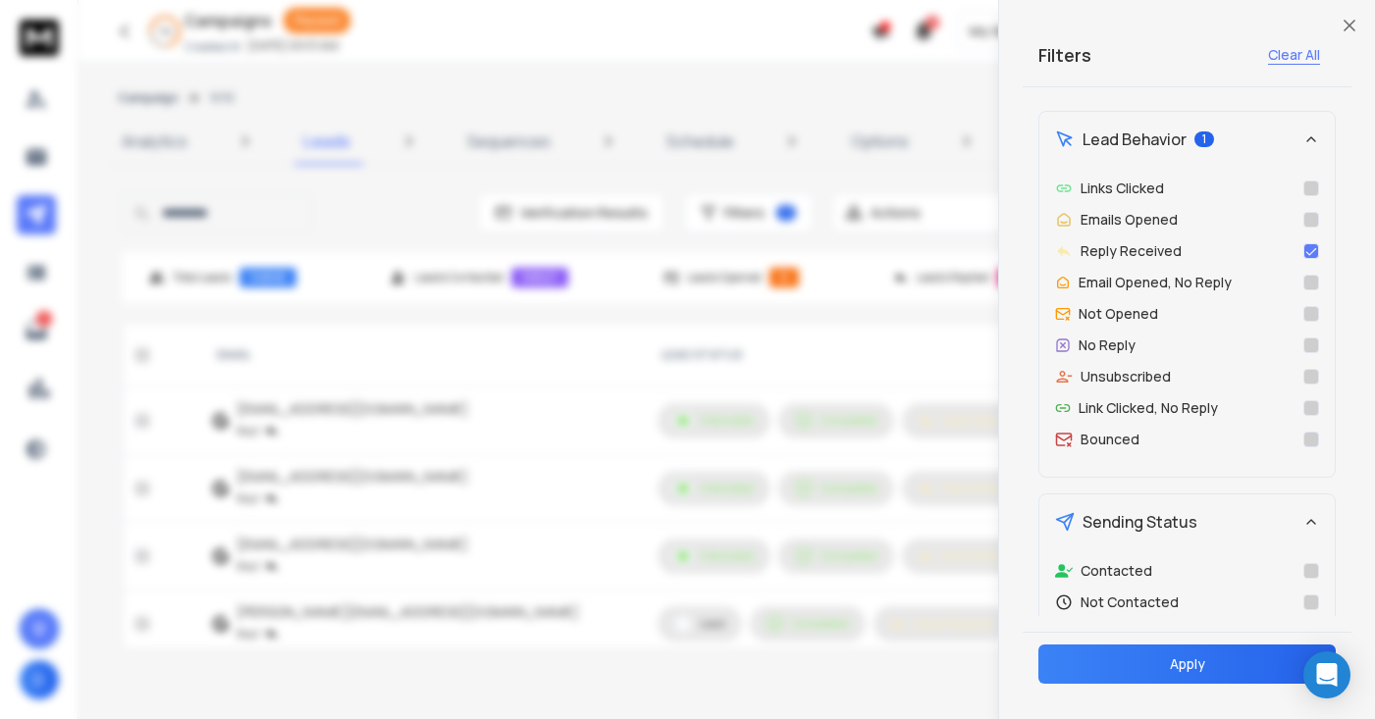
click at [1272, 50] on button "Clear All" at bounding box center [1293, 54] width 83 height 39
click at [1242, 672] on button "Apply" at bounding box center [1186, 664] width 297 height 39
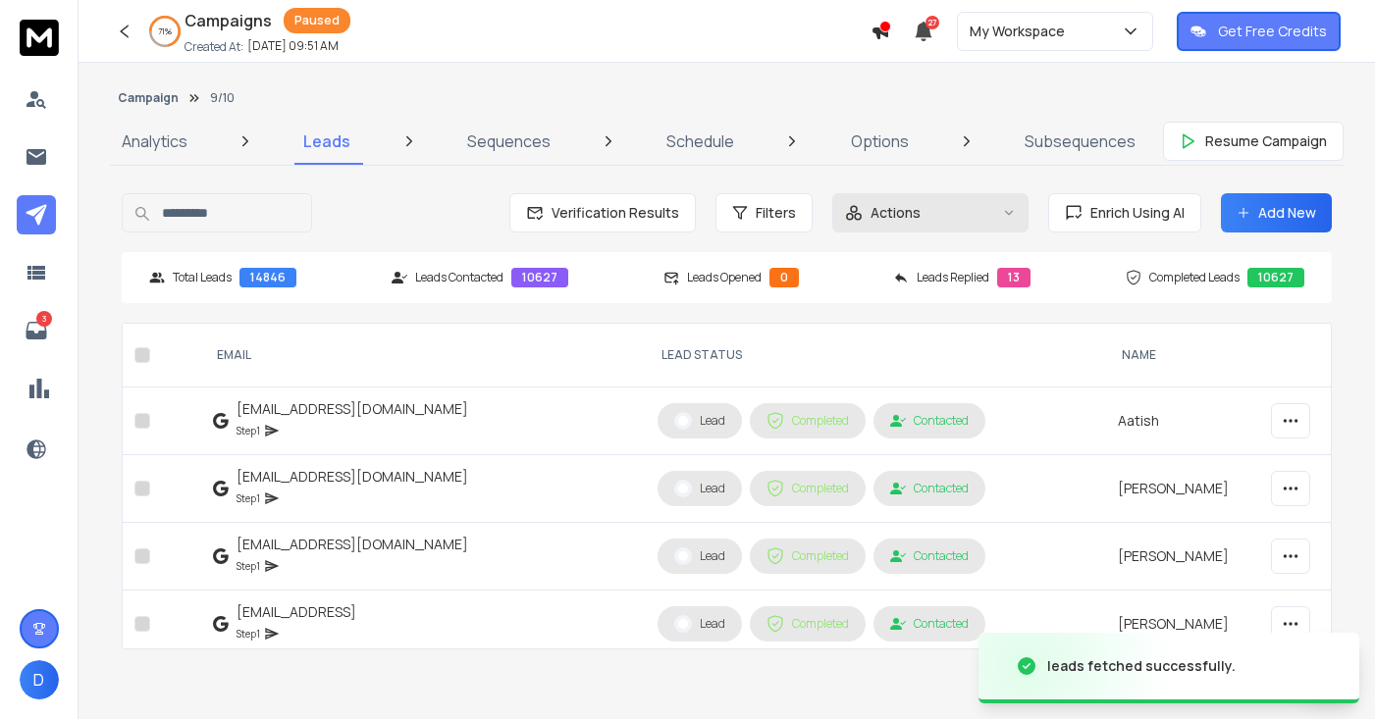
click at [923, 201] on button "Actions" at bounding box center [930, 212] width 196 height 39
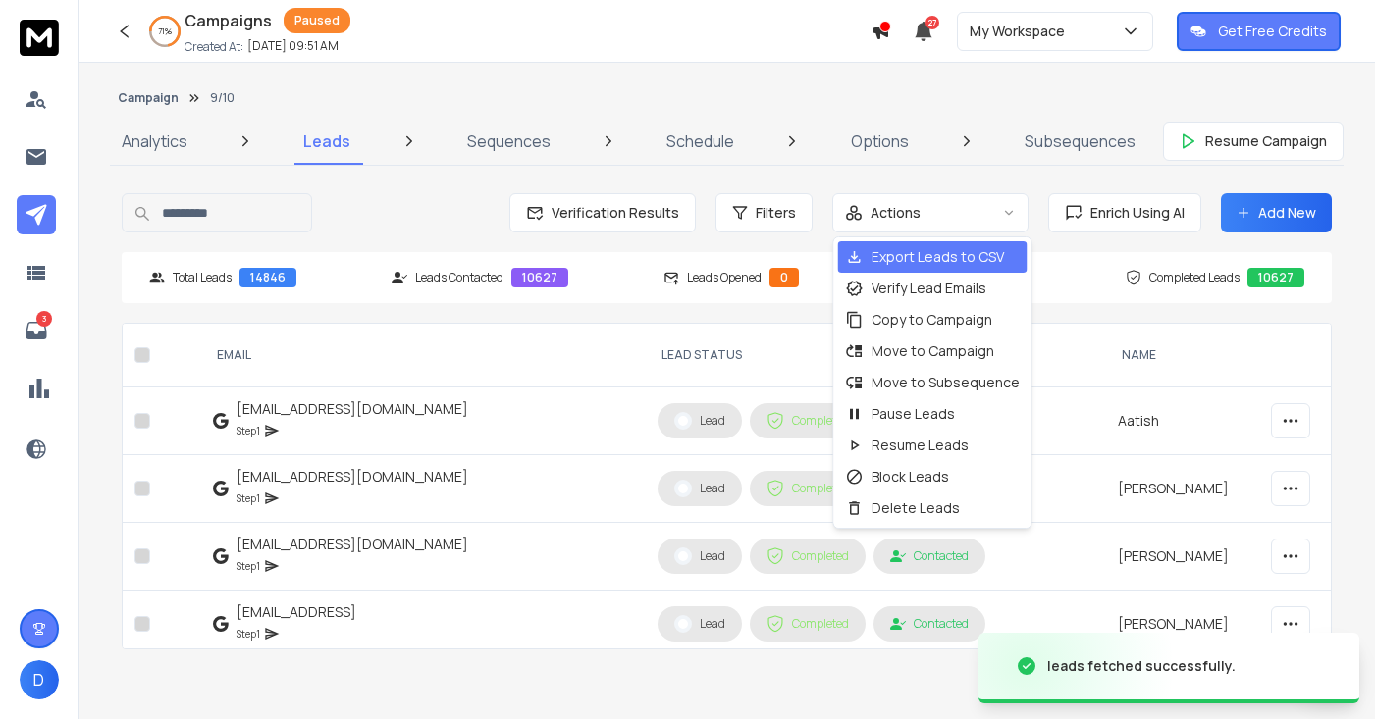
click at [700, 195] on div "Verification Results Filters Actions Enrich Using AI Add New" at bounding box center [920, 212] width 823 height 39
click at [772, 200] on button "Filters" at bounding box center [764, 212] width 97 height 39
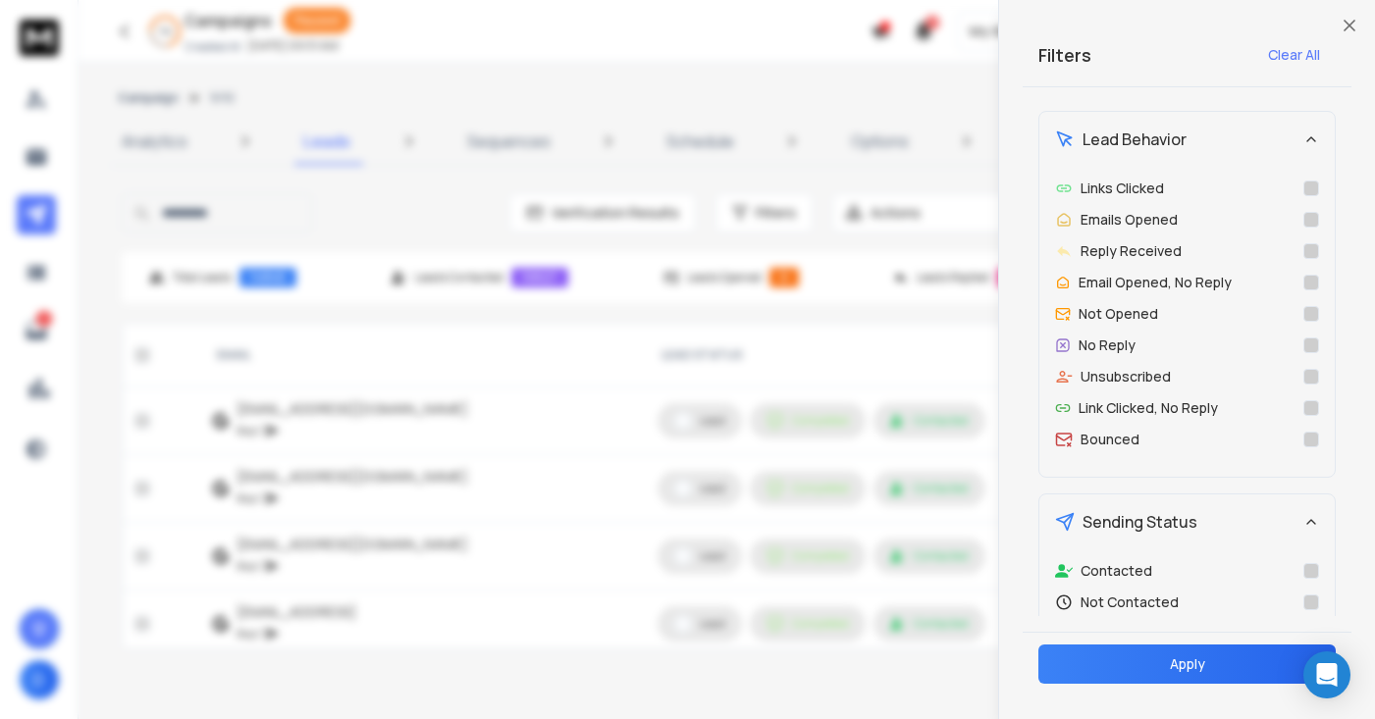
click at [1273, 570] on button "Contacted" at bounding box center [1311, 571] width 16 height 16
click at [1217, 661] on button "Apply" at bounding box center [1186, 664] width 297 height 39
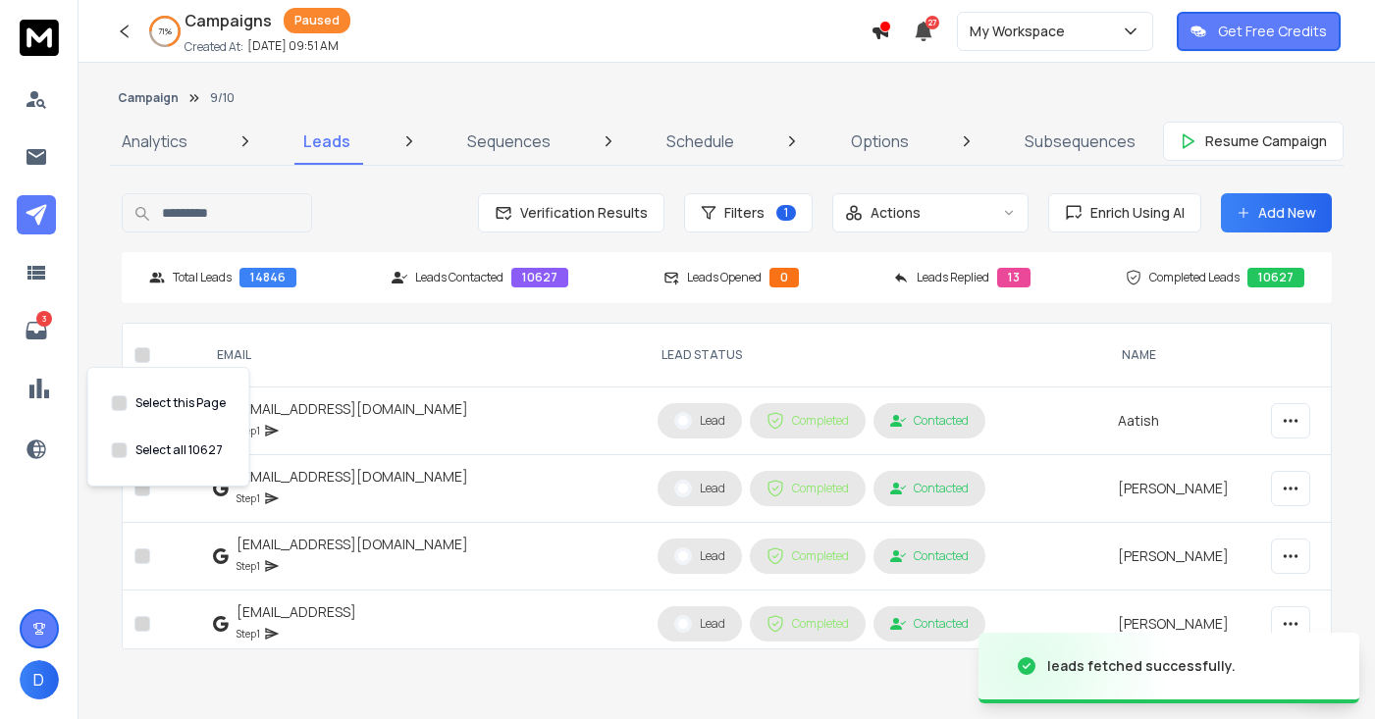
click at [111, 450] on div "Select this Page Select all 10627" at bounding box center [168, 427] width 137 height 102
click at [115, 450] on button "Select this Page" at bounding box center [120, 451] width 16 height 16
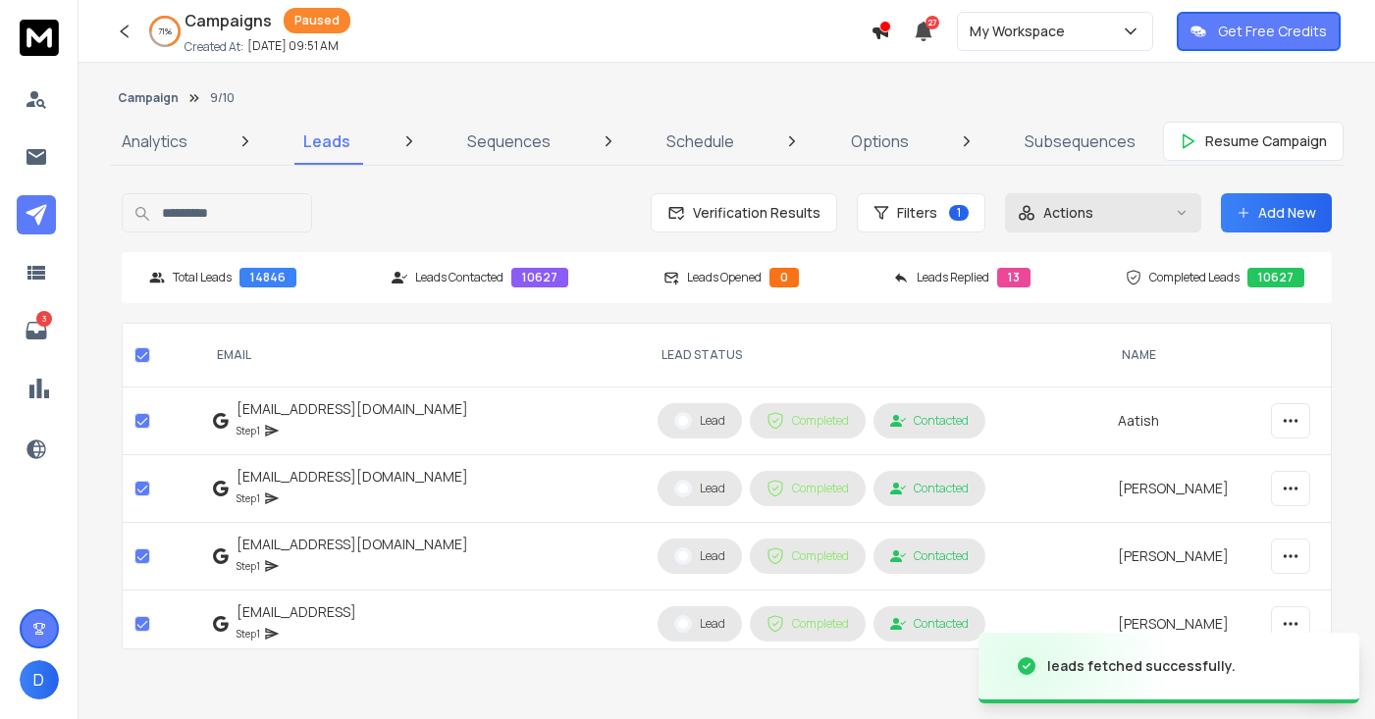
click at [1078, 198] on button "Actions" at bounding box center [1103, 212] width 196 height 39
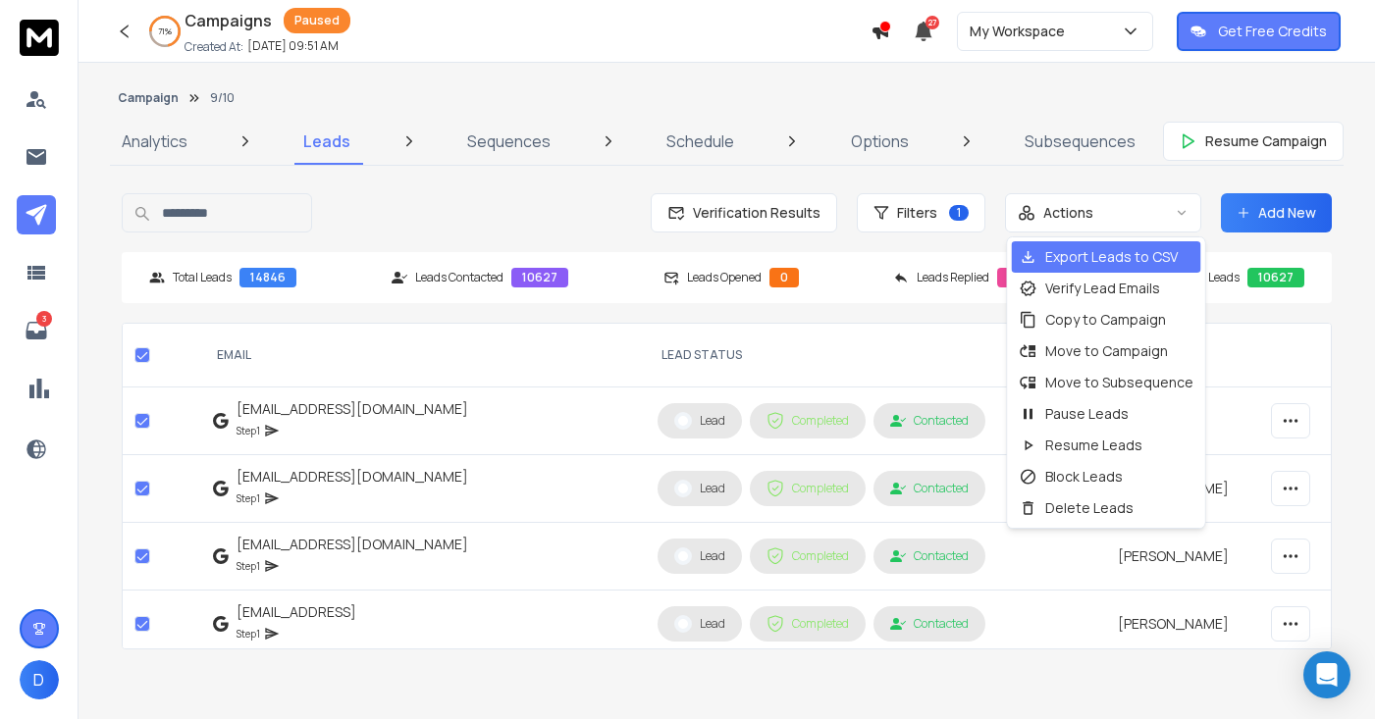
click at [1122, 261] on p "Export Leads to CSV" at bounding box center [1111, 257] width 133 height 20
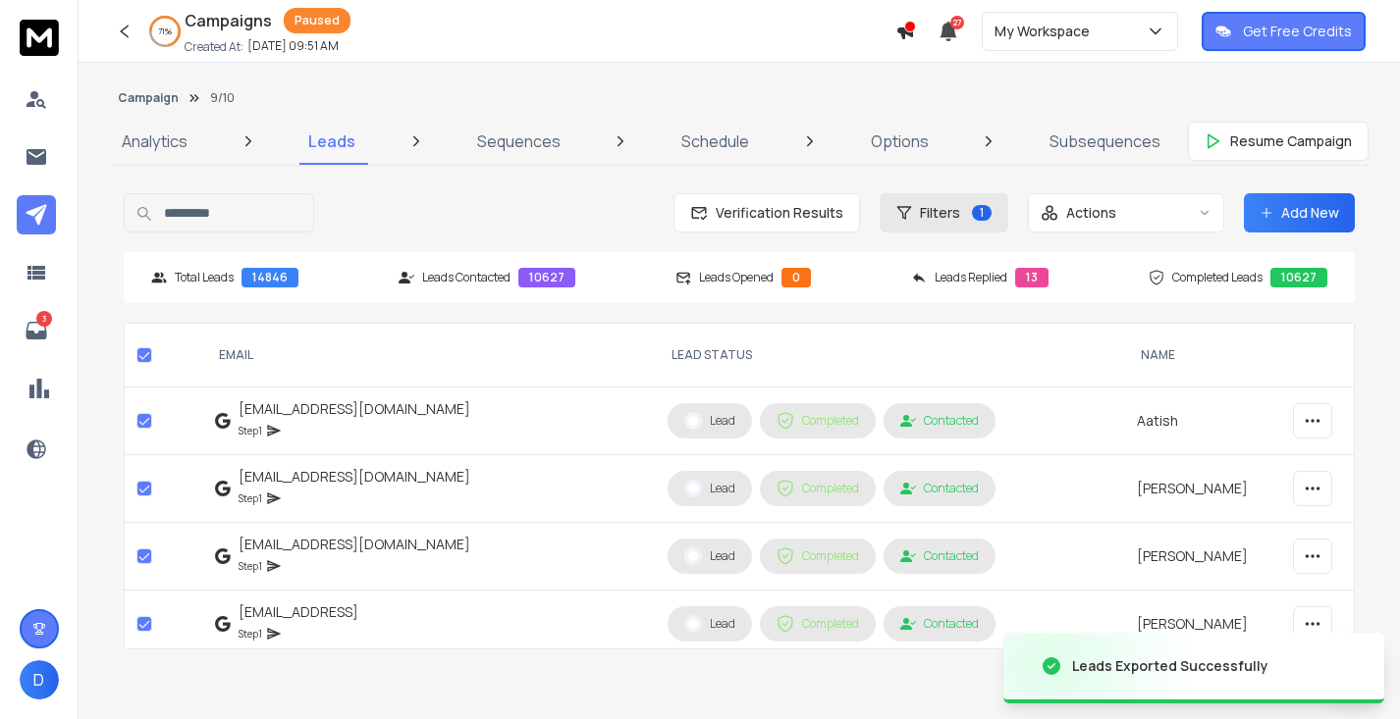
click at [942, 204] on span "Filters" at bounding box center [940, 213] width 40 height 20
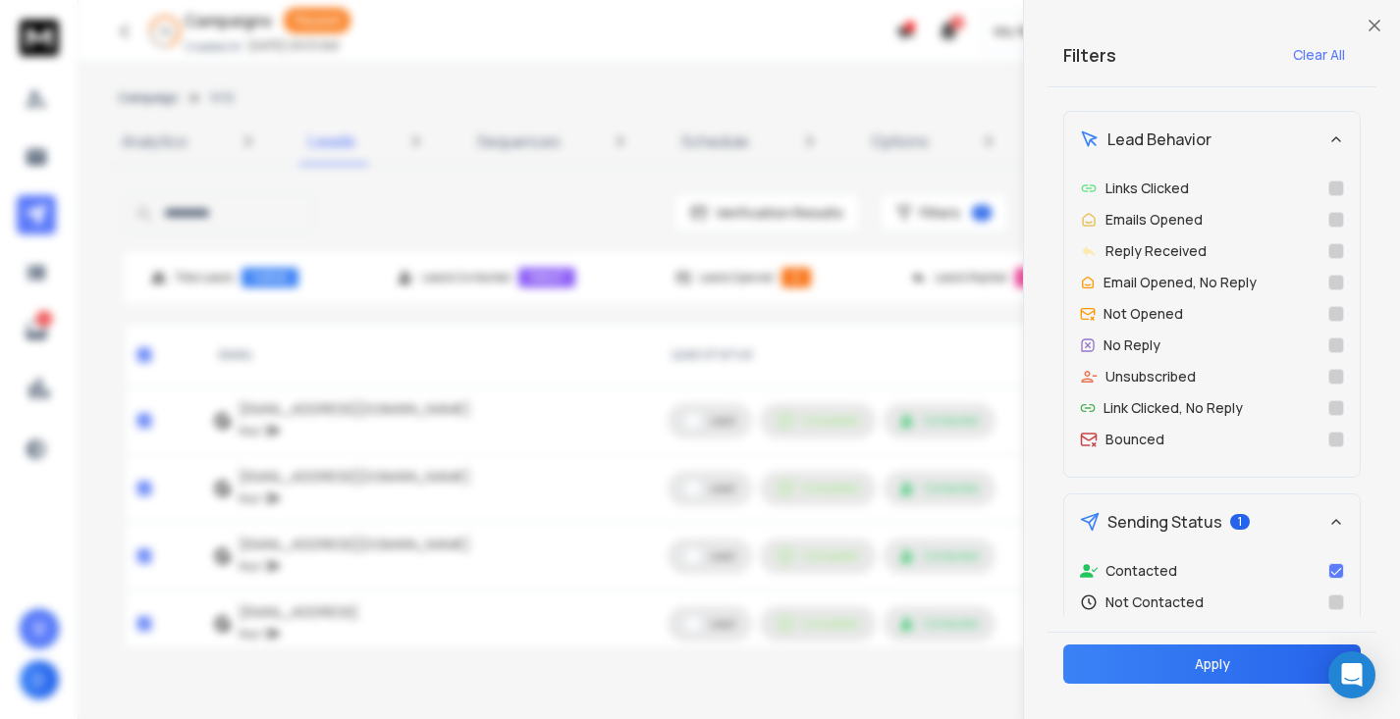
click at [1273, 570] on div "Contacted Not Contacted Completed In Subsequence Paused Blocked" at bounding box center [1211, 663] width 295 height 204
click at [1273, 572] on div "Contacted Not Contacted Completed In Subsequence Paused Blocked" at bounding box center [1211, 663] width 295 height 204
click at [1273, 572] on button "Contacted" at bounding box center [1336, 571] width 16 height 16
click at [1273, 599] on button "Not Contacted" at bounding box center [1336, 603] width 16 height 16
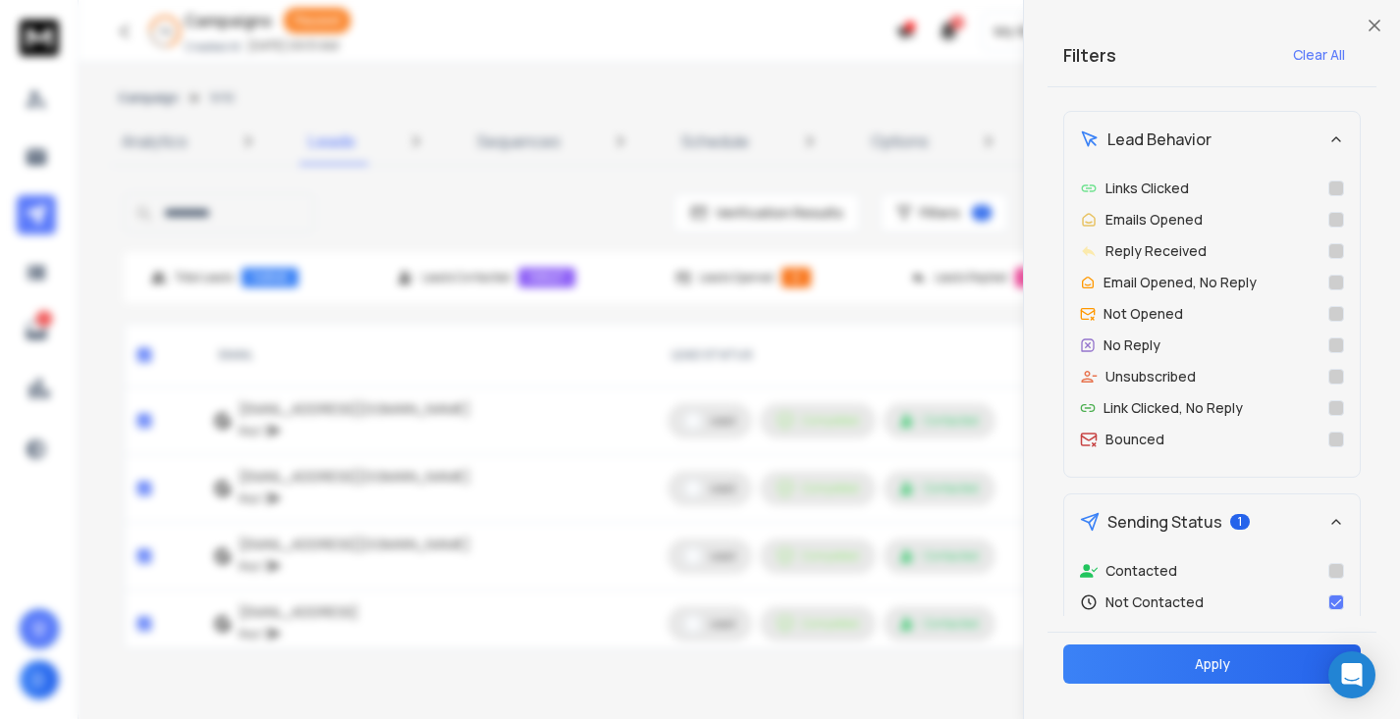
click at [1237, 652] on button "Apply" at bounding box center [1211, 664] width 297 height 39
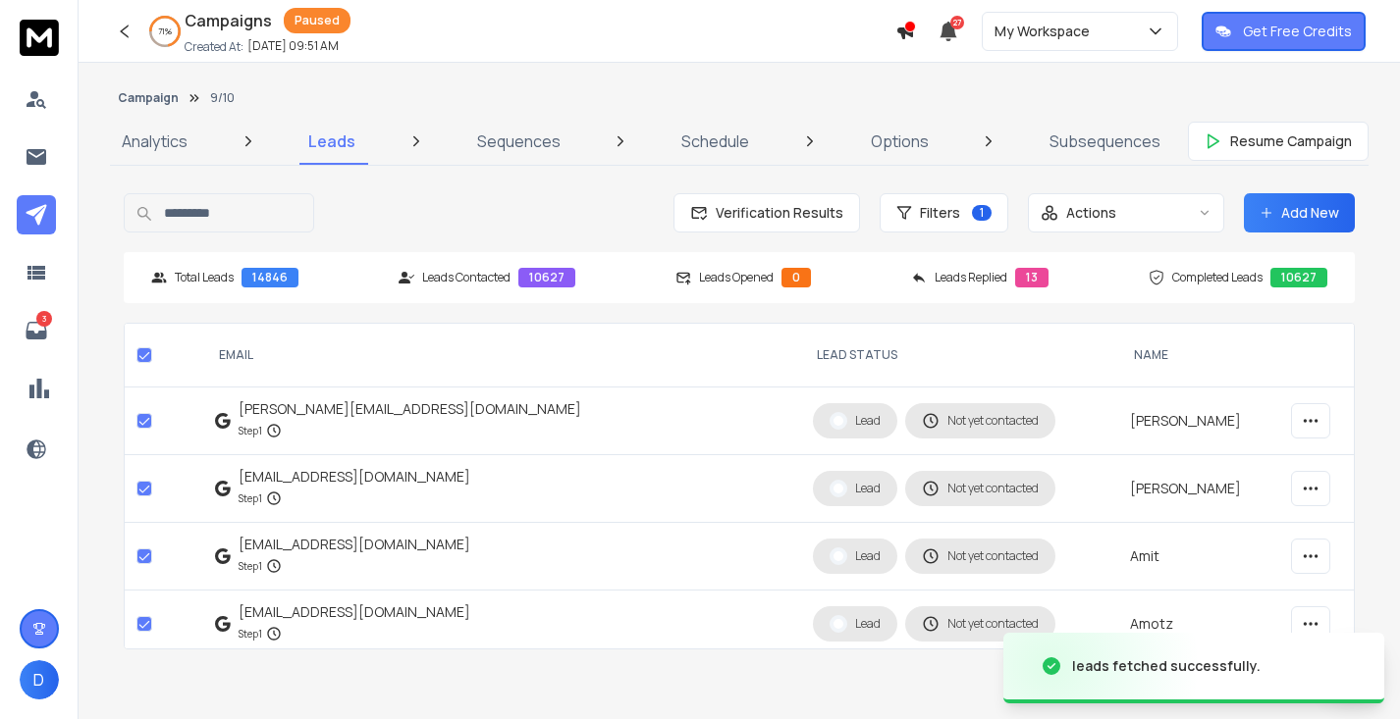
click at [143, 344] on th at bounding box center [164, 356] width 79 height 64
click at [119, 453] on button "Select this Page" at bounding box center [121, 451] width 16 height 16
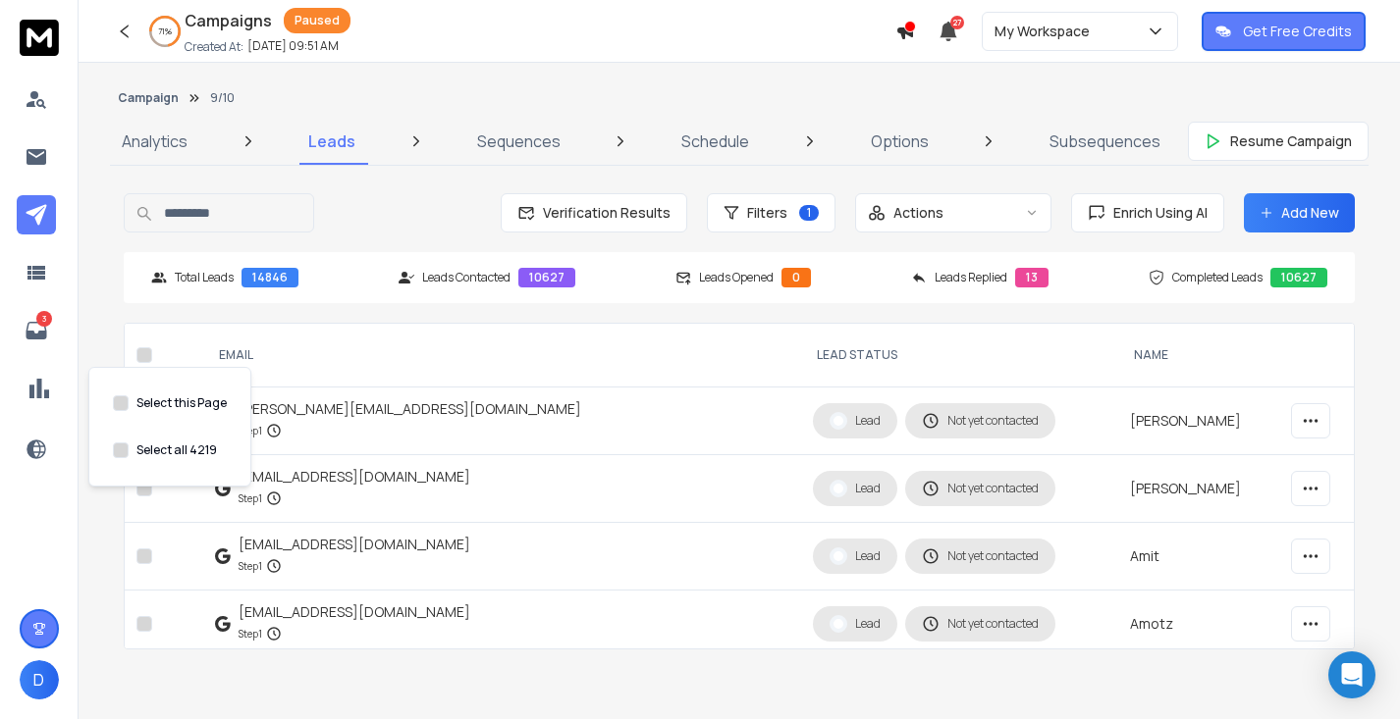
click at [118, 453] on button "Select this Page" at bounding box center [121, 451] width 16 height 16
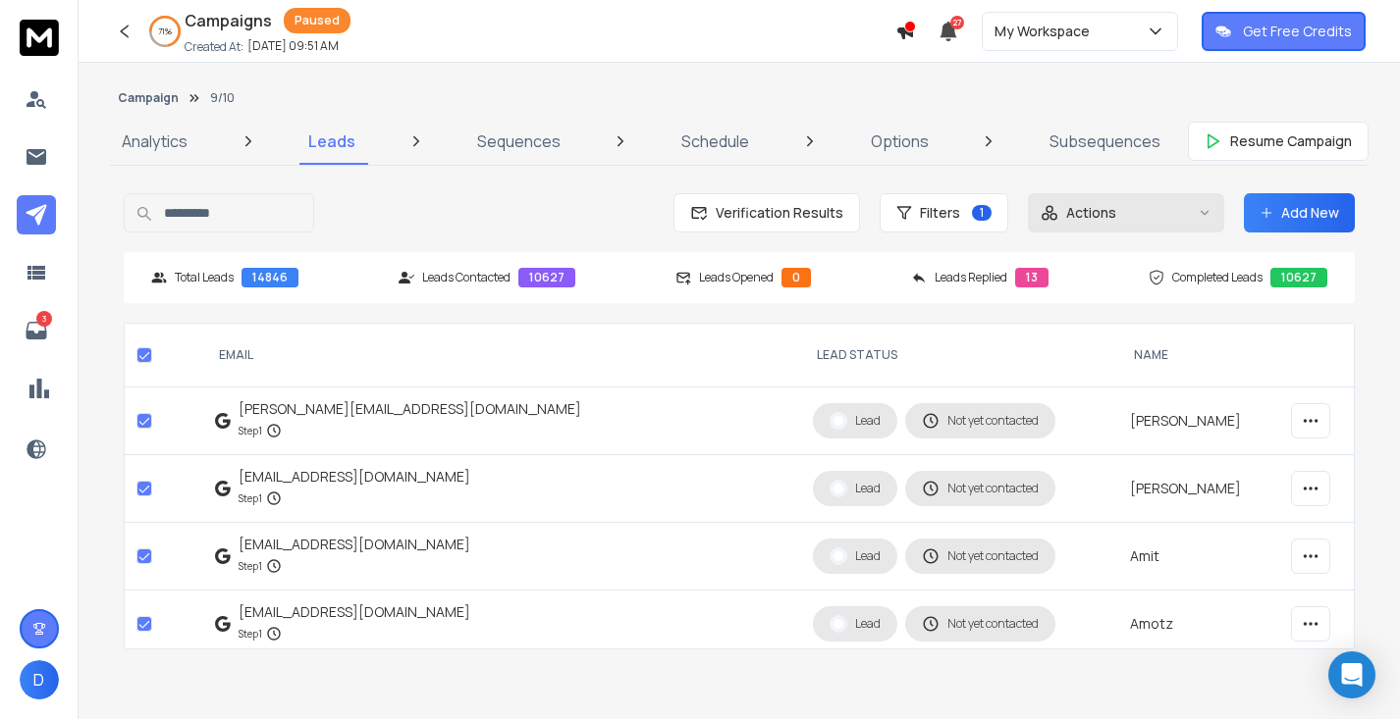
click at [1088, 219] on p "Actions" at bounding box center [1091, 213] width 50 height 20
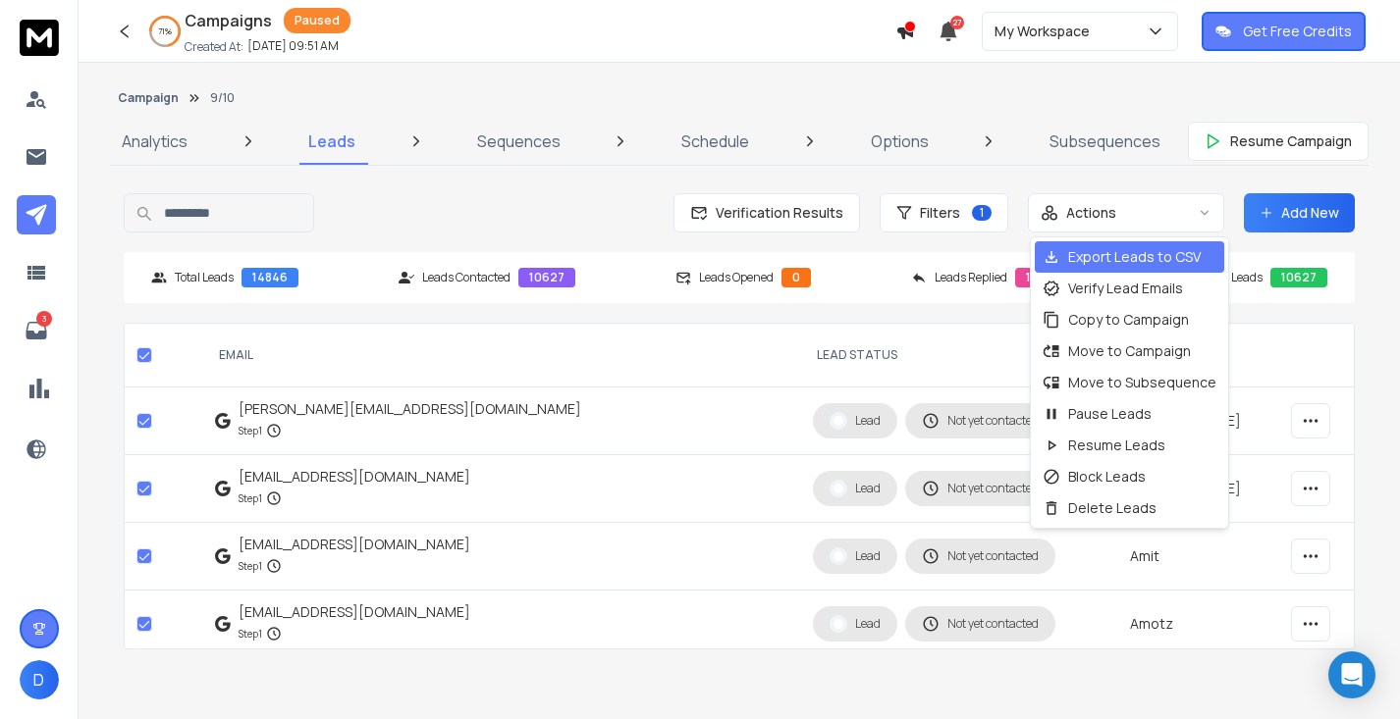
click at [1133, 256] on p "Export Leads to CSV" at bounding box center [1134, 257] width 133 height 20
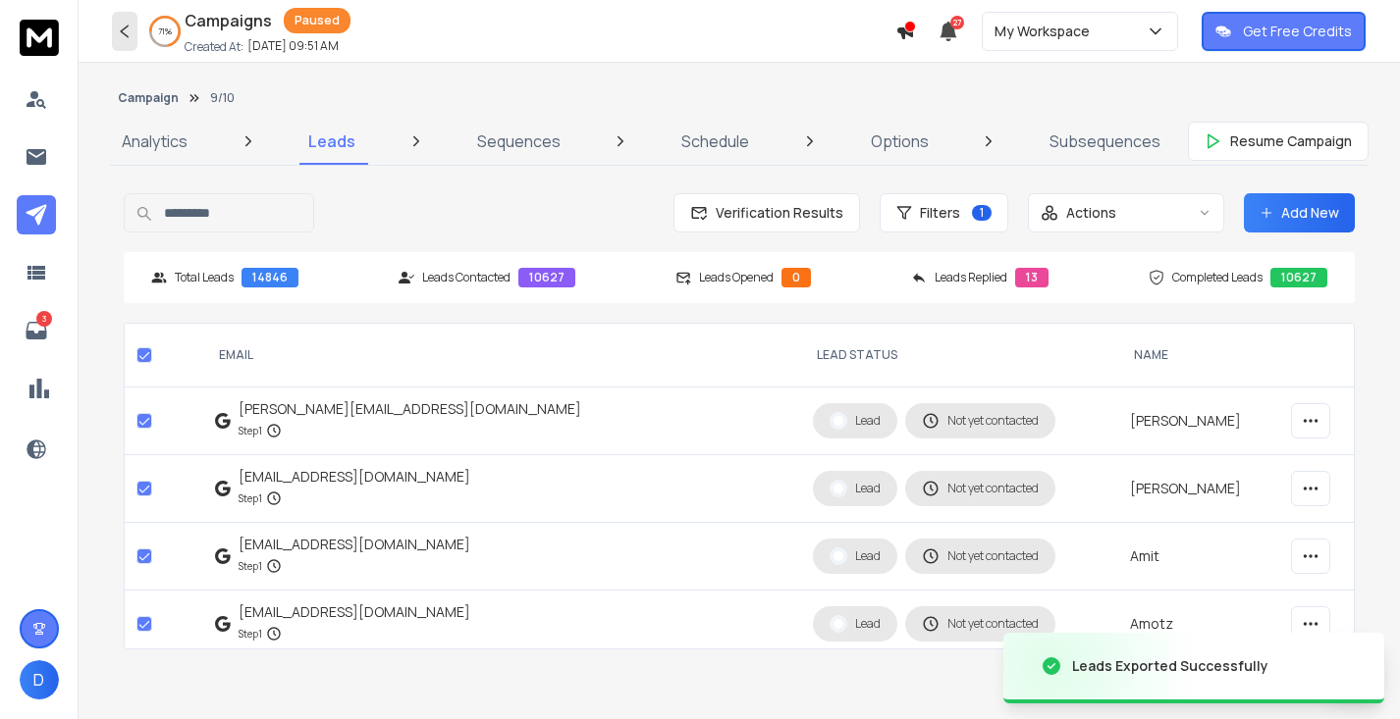
click at [121, 30] on icon at bounding box center [124, 31] width 8 height 13
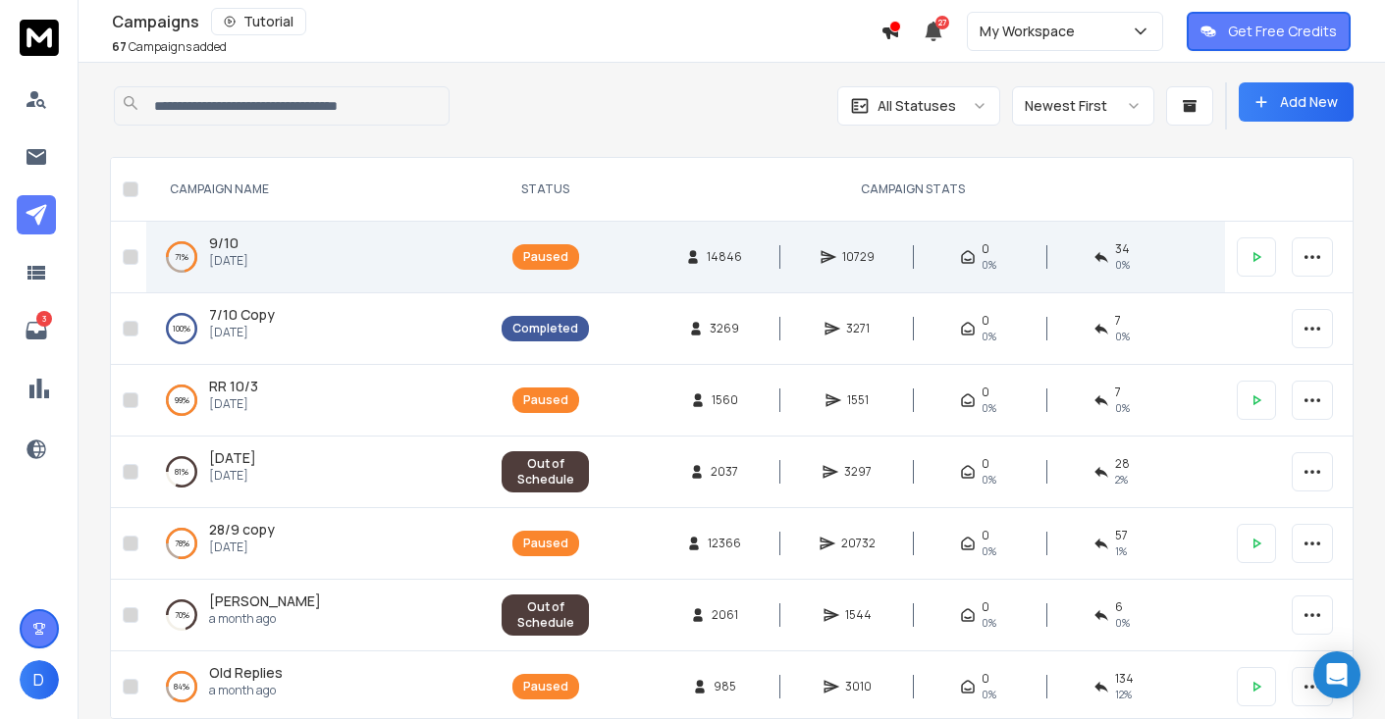
click at [1273, 262] on icon "button" at bounding box center [1312, 257] width 20 height 20
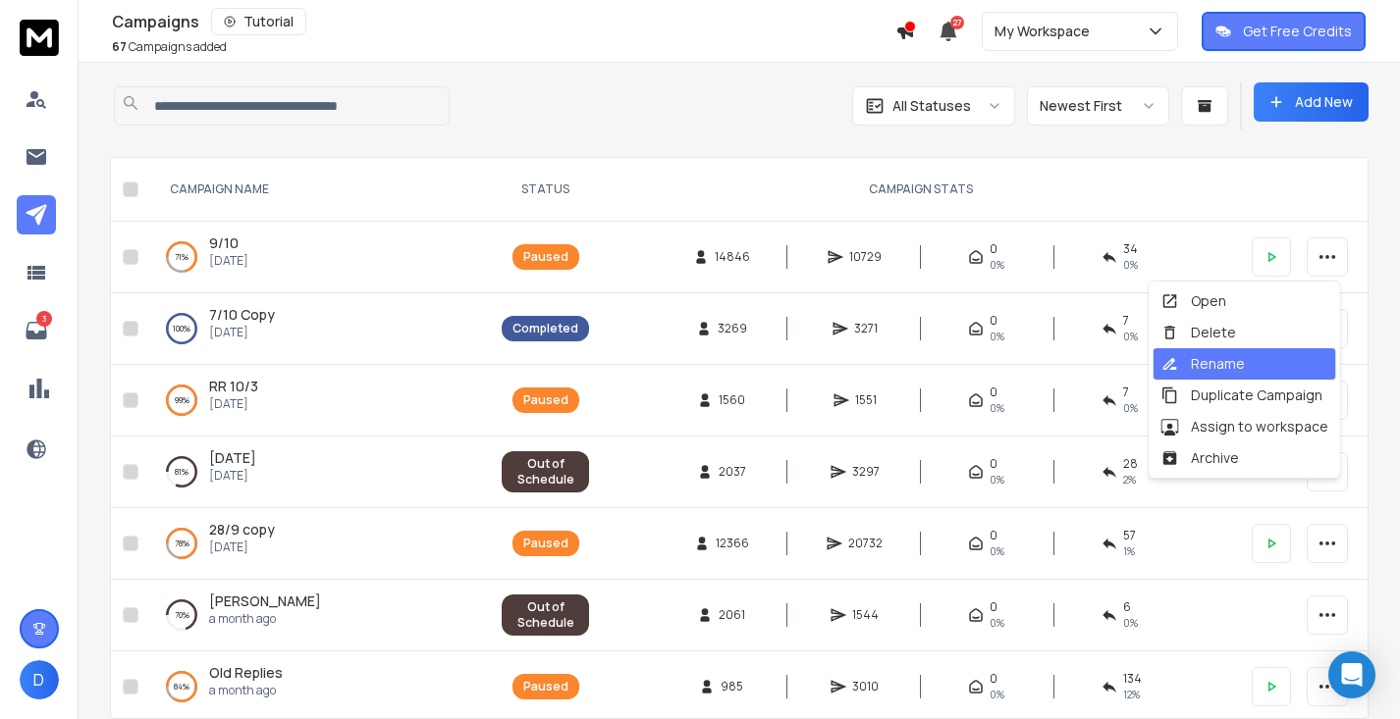
click at [1226, 358] on div "Rename" at bounding box center [1202, 364] width 83 height 20
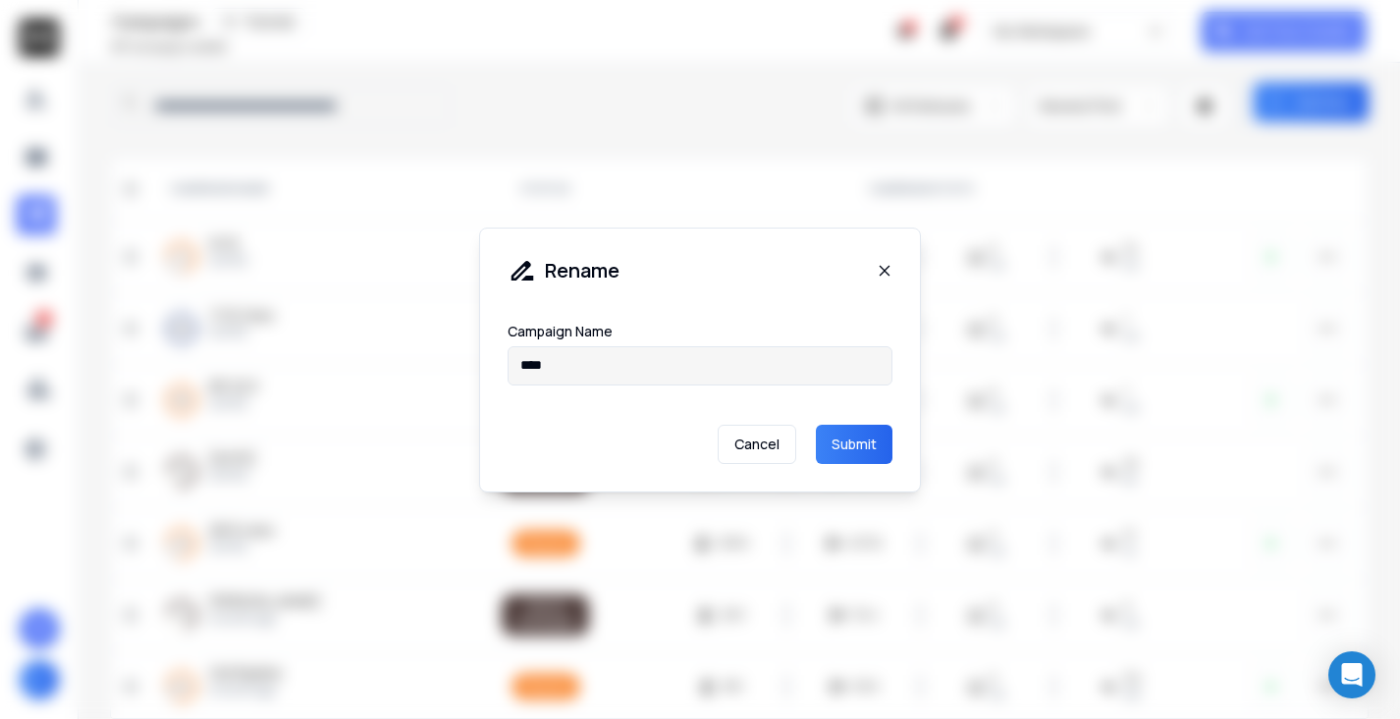
click at [706, 357] on input "****" at bounding box center [699, 365] width 385 height 39
type input "****"
click at [865, 437] on button "Submit" at bounding box center [854, 444] width 77 height 39
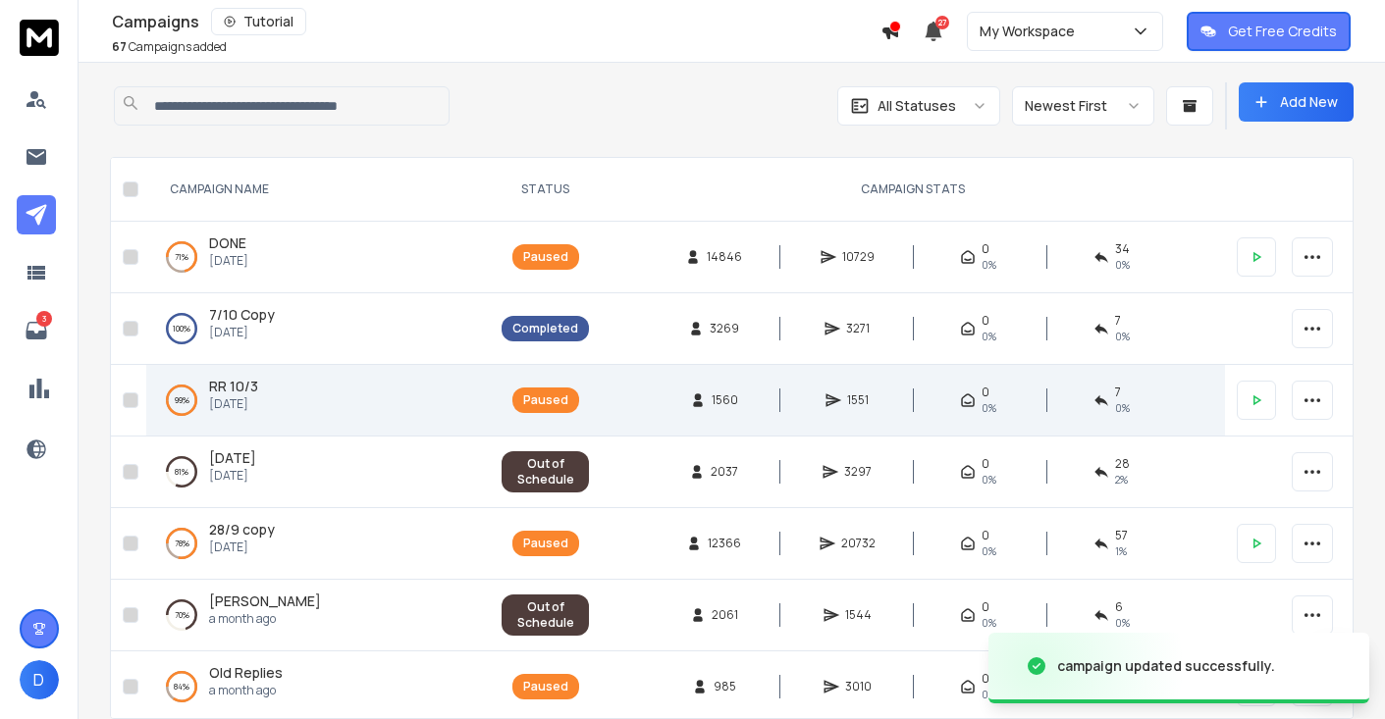
click at [258, 385] on h1 "RR 10/3" at bounding box center [233, 387] width 49 height 20
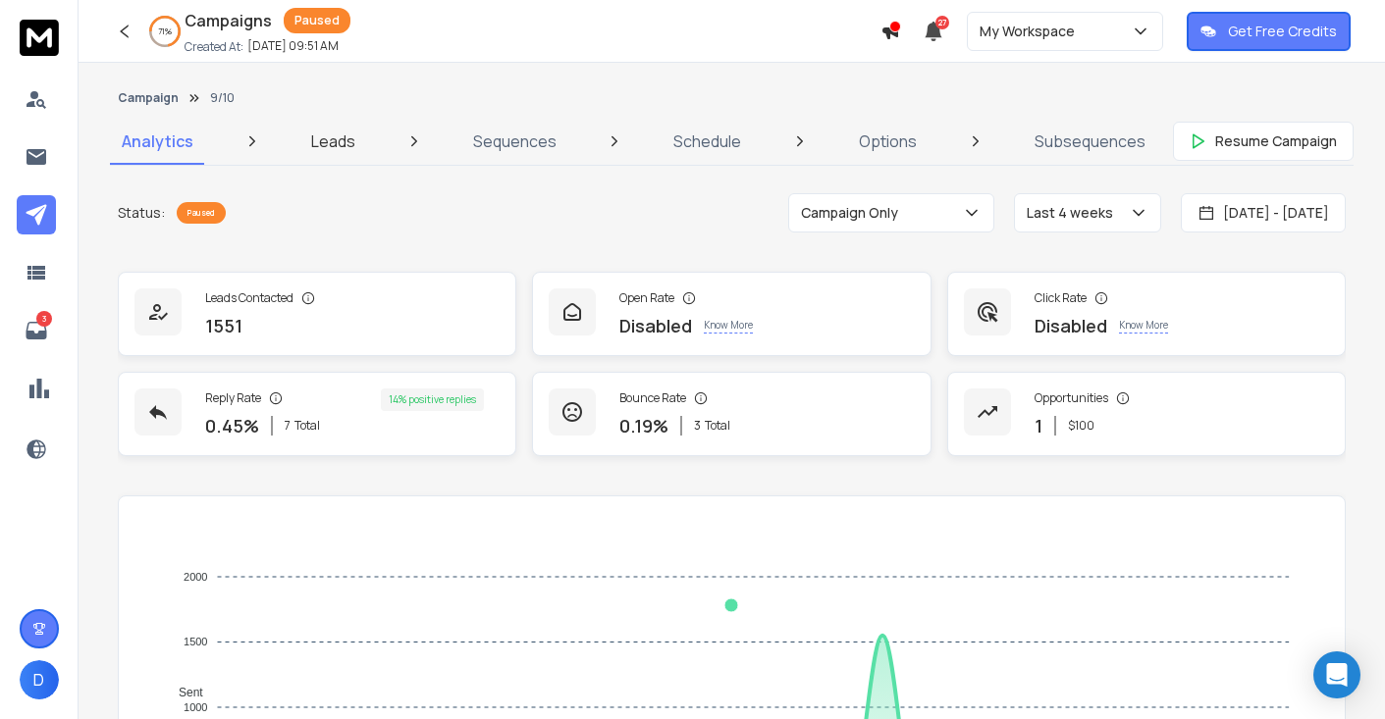
click at [338, 133] on p "Leads" at bounding box center [333, 142] width 44 height 24
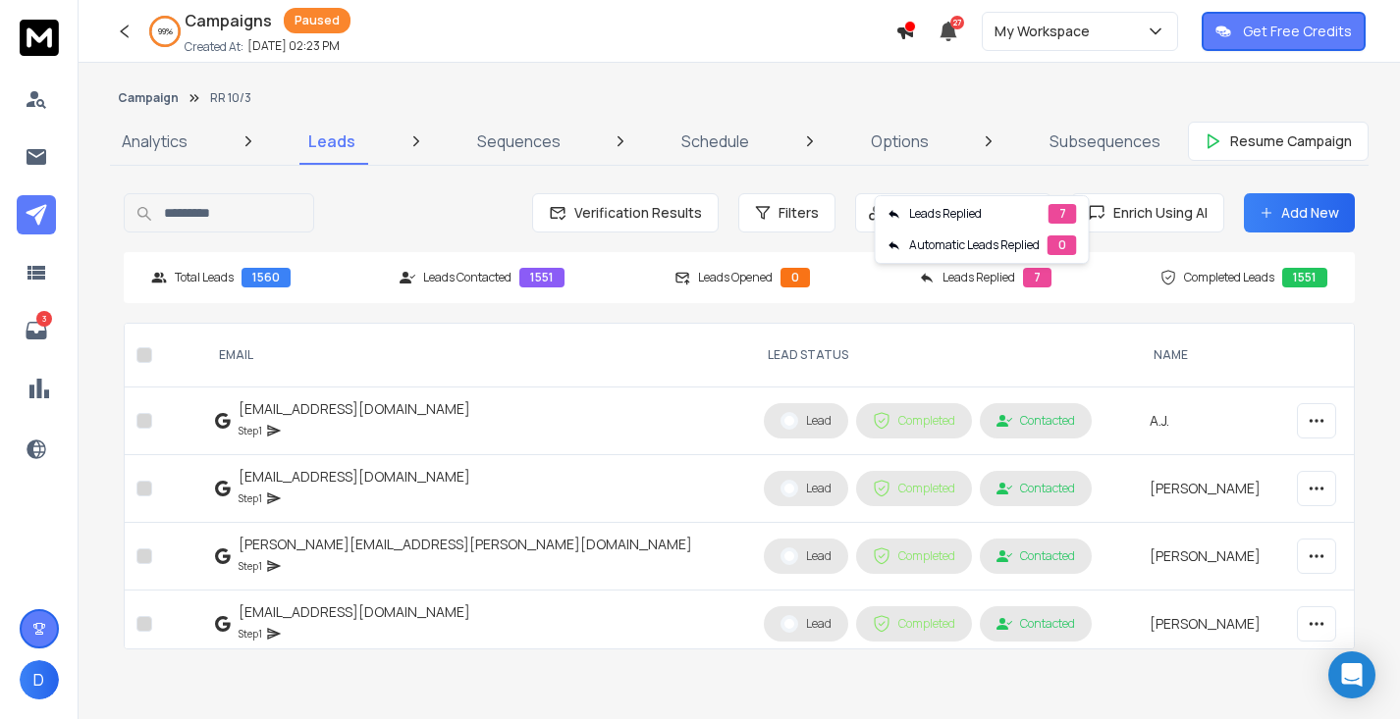
click at [986, 217] on div "Leads Replied 7" at bounding box center [981, 214] width 189 height 20
click at [974, 212] on div "Actions" at bounding box center [942, 213] width 149 height 20
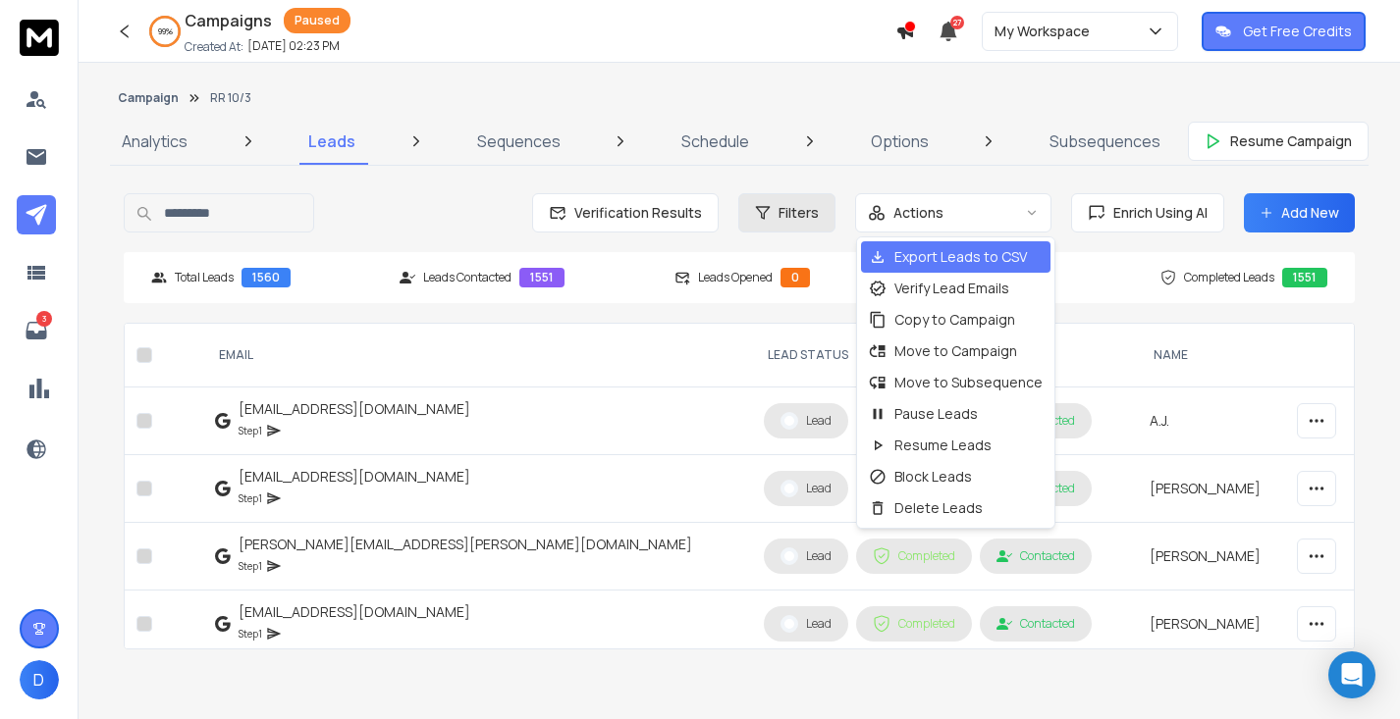
click at [795, 226] on button "Filters" at bounding box center [786, 212] width 97 height 39
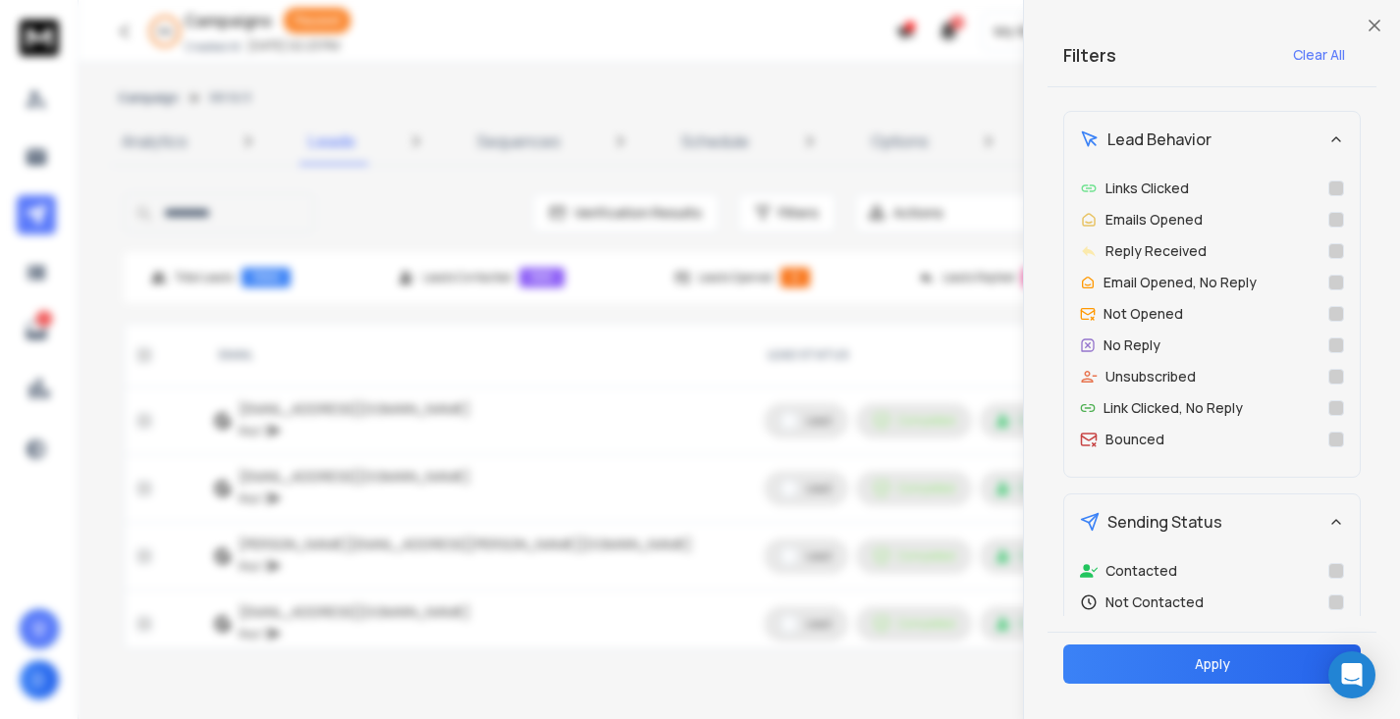
click at [1273, 247] on button "Reply Received" at bounding box center [1336, 251] width 16 height 16
click at [1249, 660] on button "Apply" at bounding box center [1211, 664] width 297 height 39
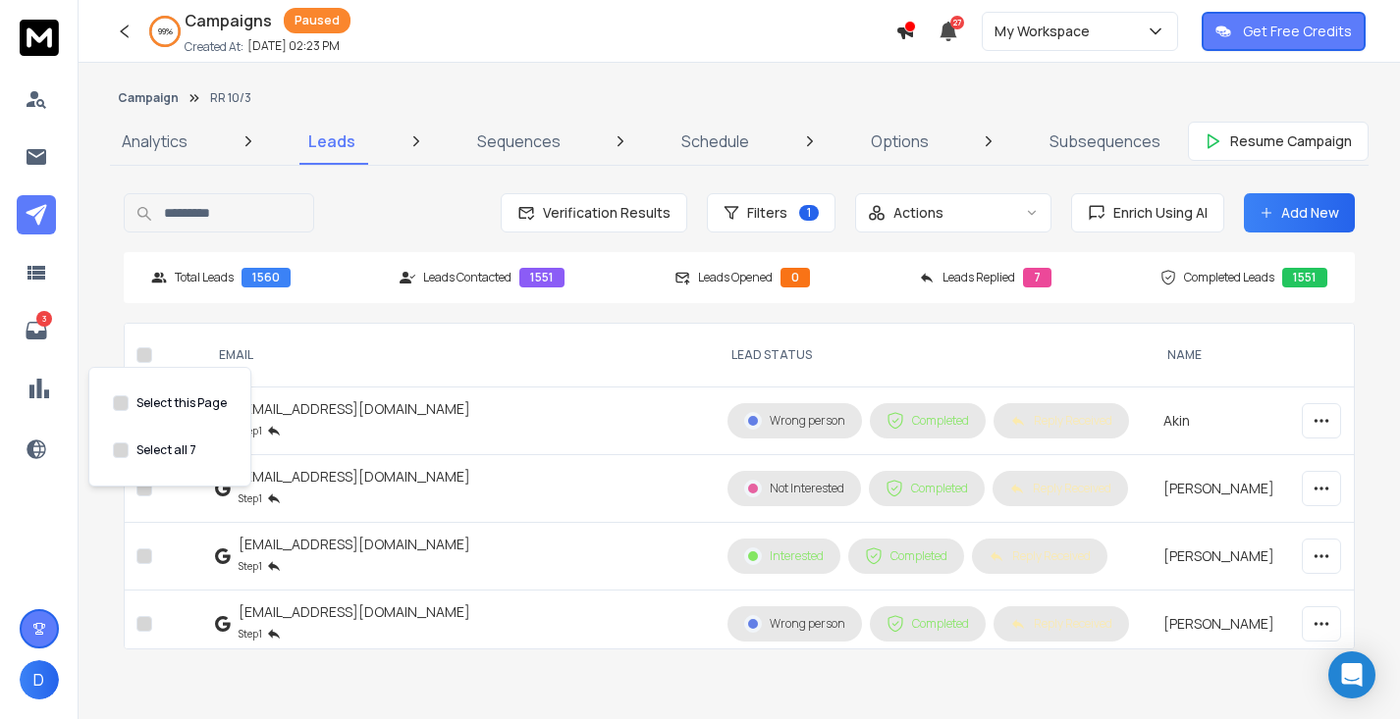
click at [144, 353] on button "Select this Page" at bounding box center [144, 355] width 16 height 16
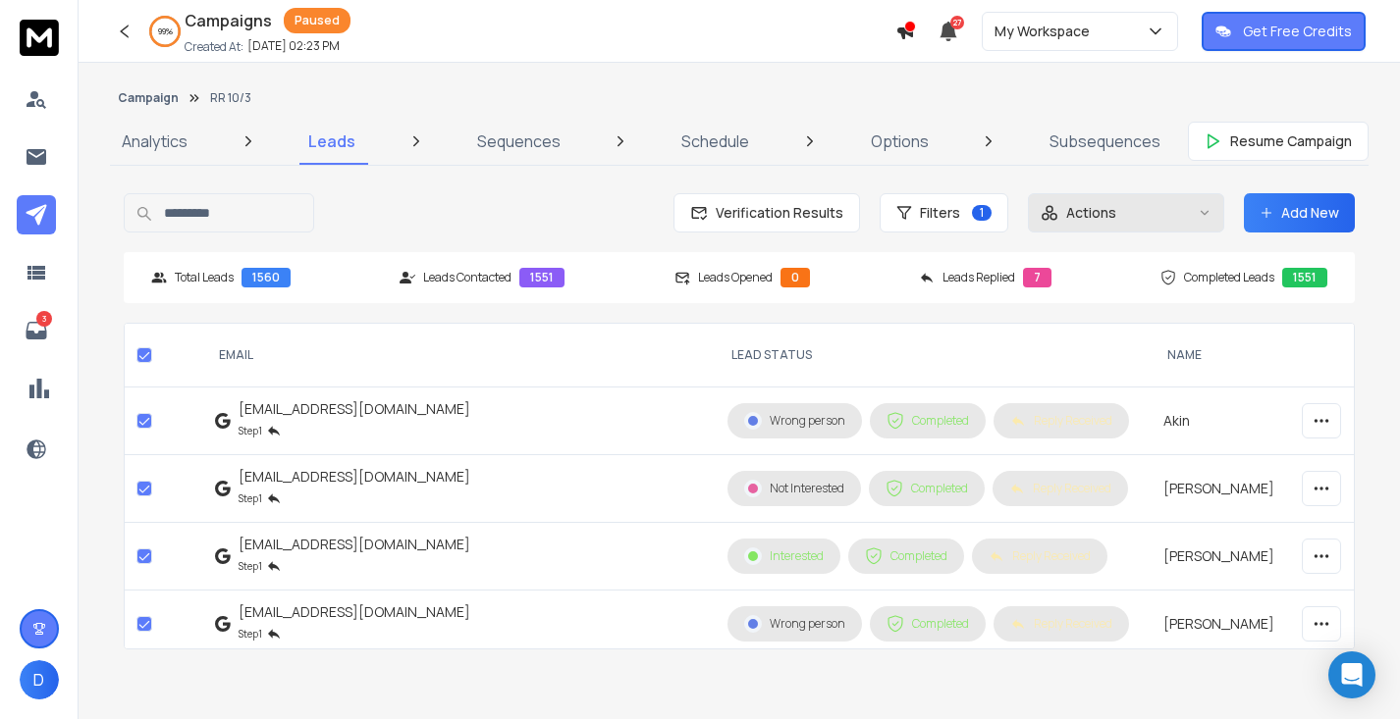
click at [1072, 209] on p "Actions" at bounding box center [1091, 213] width 50 height 20
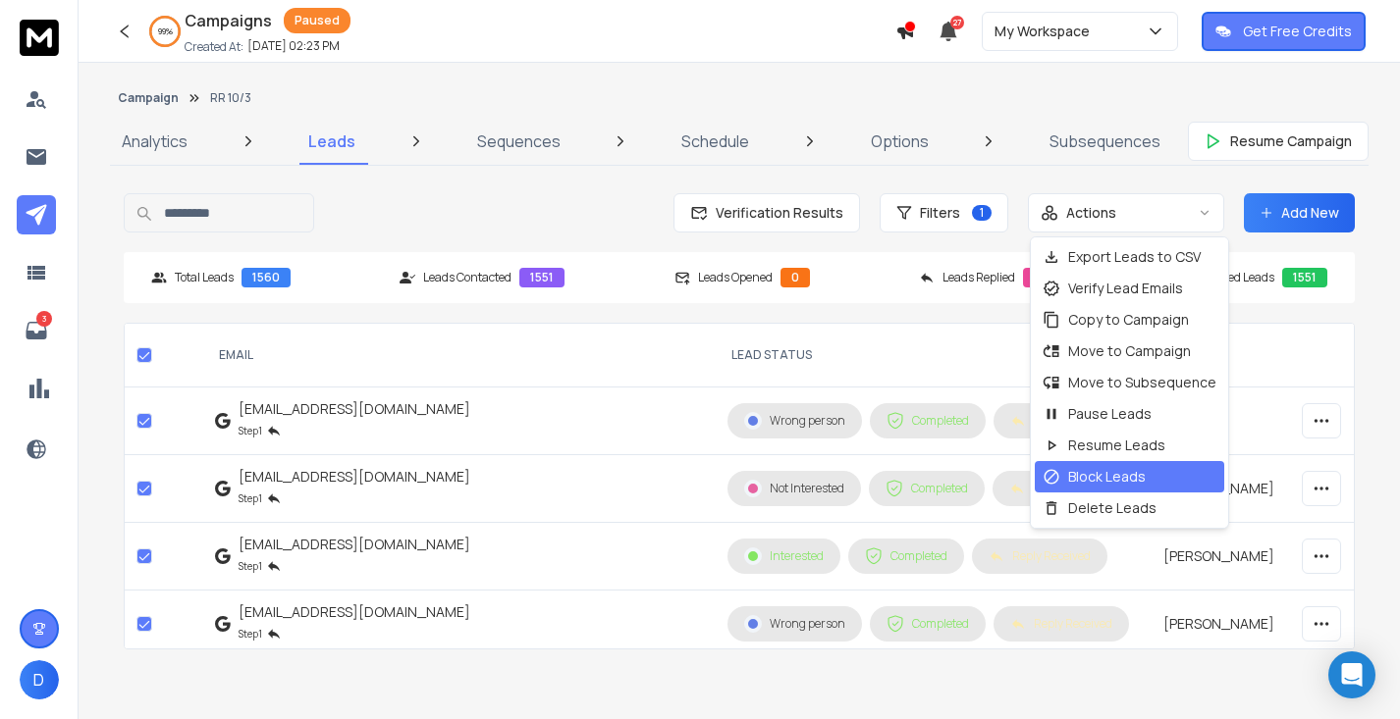
click at [1110, 481] on p "Block Leads" at bounding box center [1107, 477] width 78 height 20
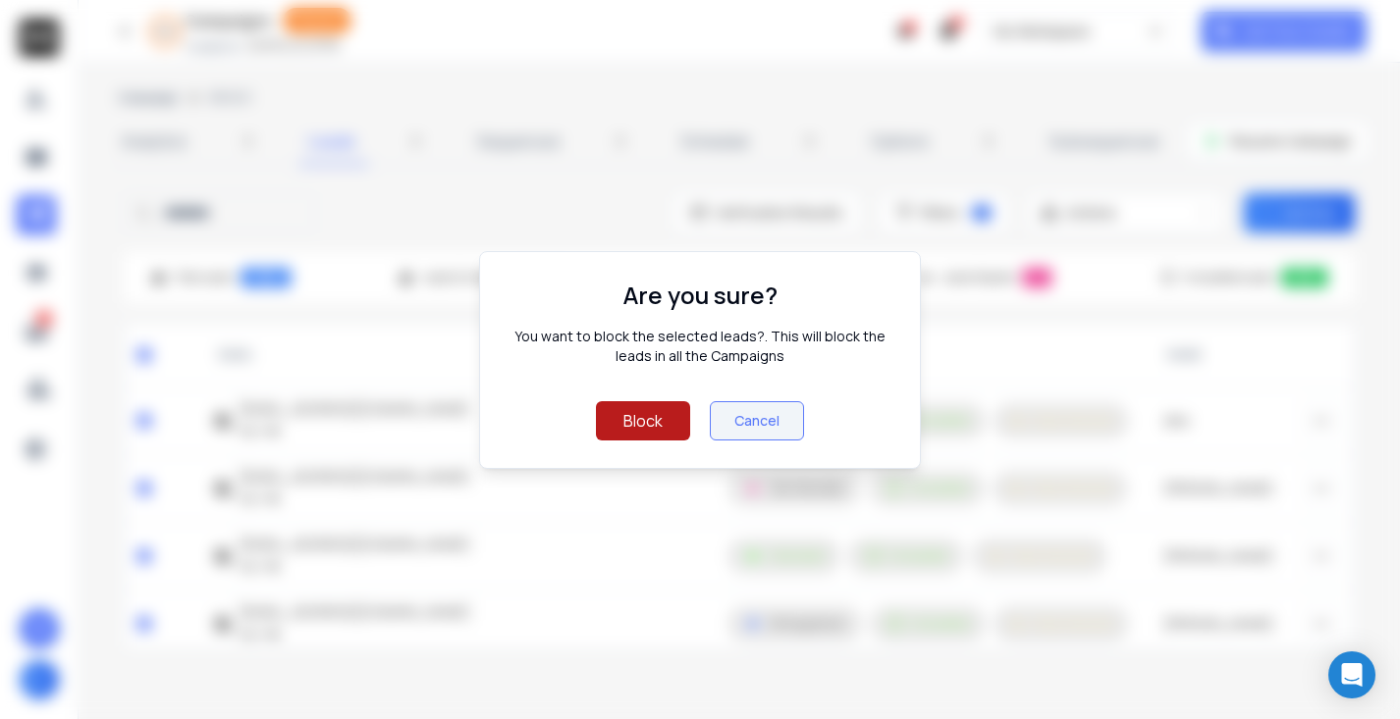
click at [654, 418] on button "Block" at bounding box center [643, 420] width 94 height 39
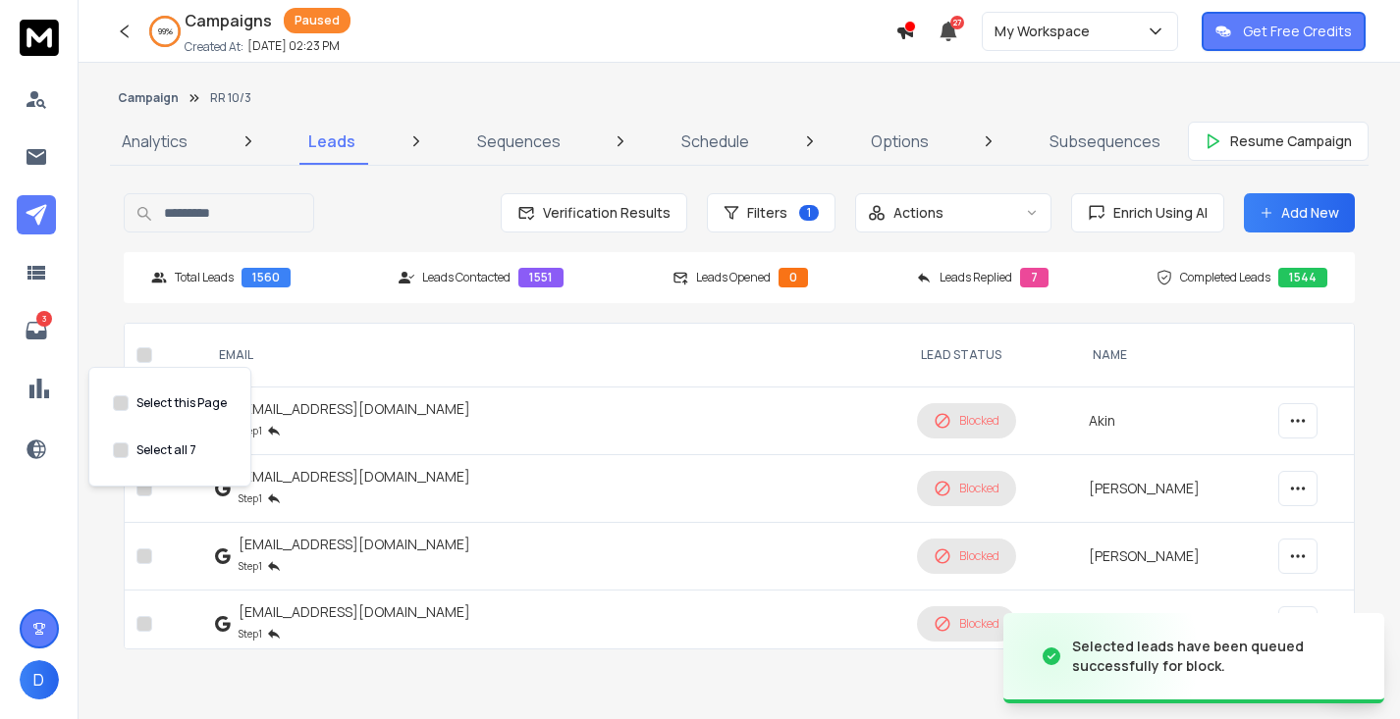
click at [119, 451] on button "Select this Page" at bounding box center [121, 451] width 16 height 16
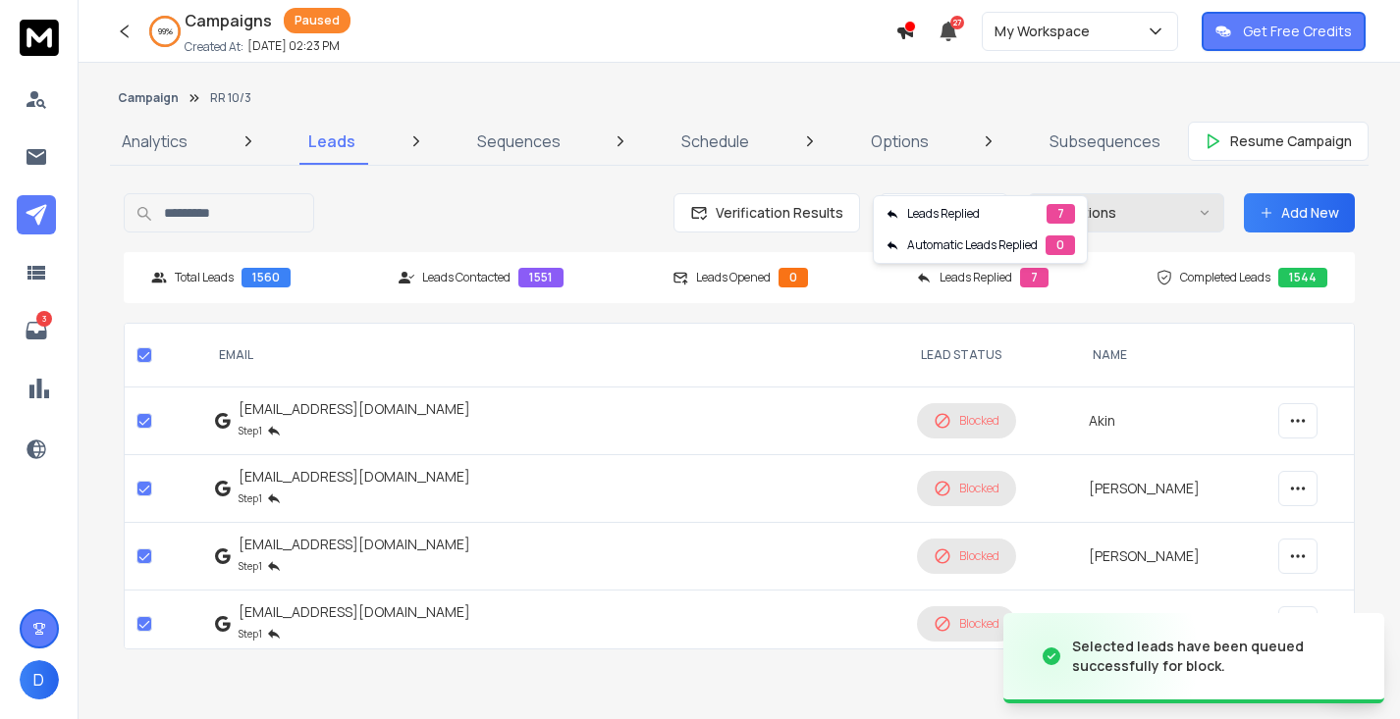
click at [1155, 220] on div "Actions" at bounding box center [1114, 213] width 149 height 20
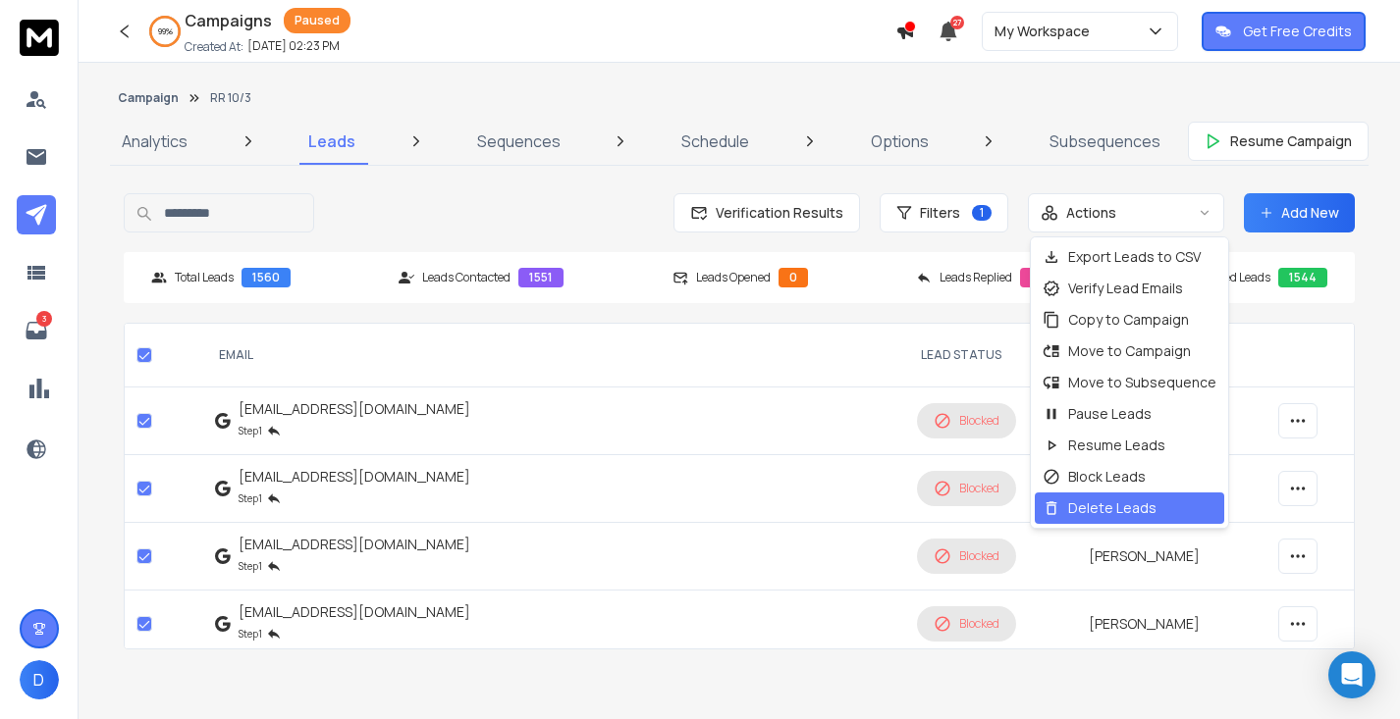
click at [1136, 501] on p "Delete Leads" at bounding box center [1112, 509] width 88 height 20
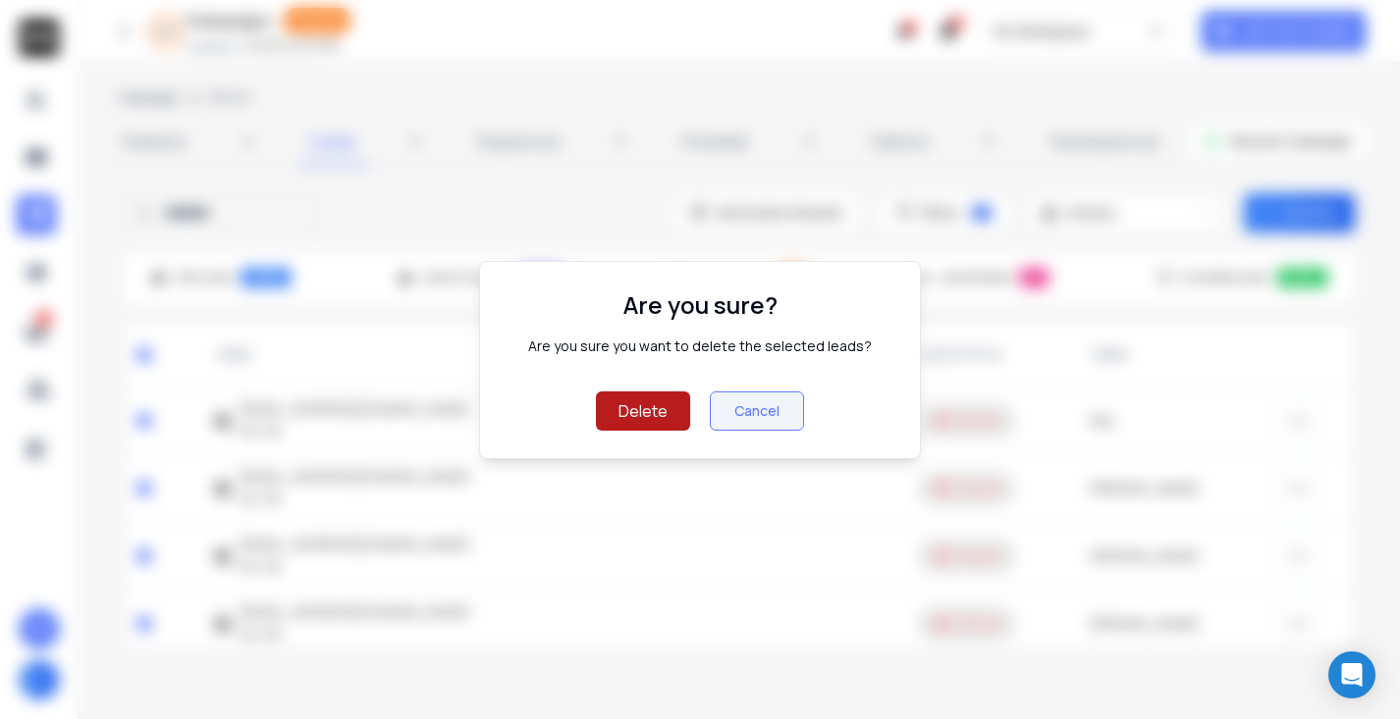
click at [646, 394] on button "Delete" at bounding box center [643, 411] width 94 height 39
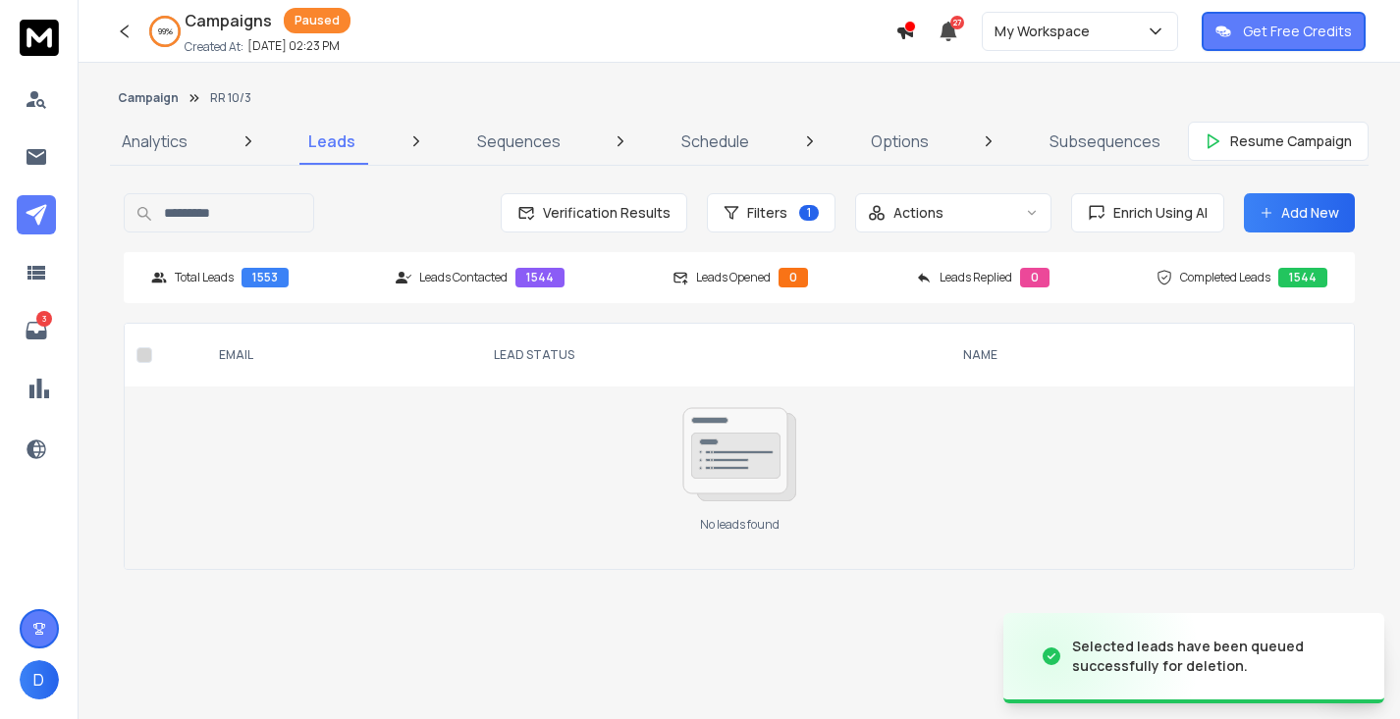
click at [263, 200] on input at bounding box center [219, 212] width 190 height 39
click at [262, 200] on input at bounding box center [219, 212] width 190 height 39
click at [798, 186] on div "Verification Results Filters 1 Actions Enrich Using AI Add New Total Leads 1553…" at bounding box center [739, 372] width 1258 height 373
click at [800, 205] on button "Filters 1" at bounding box center [771, 212] width 129 height 39
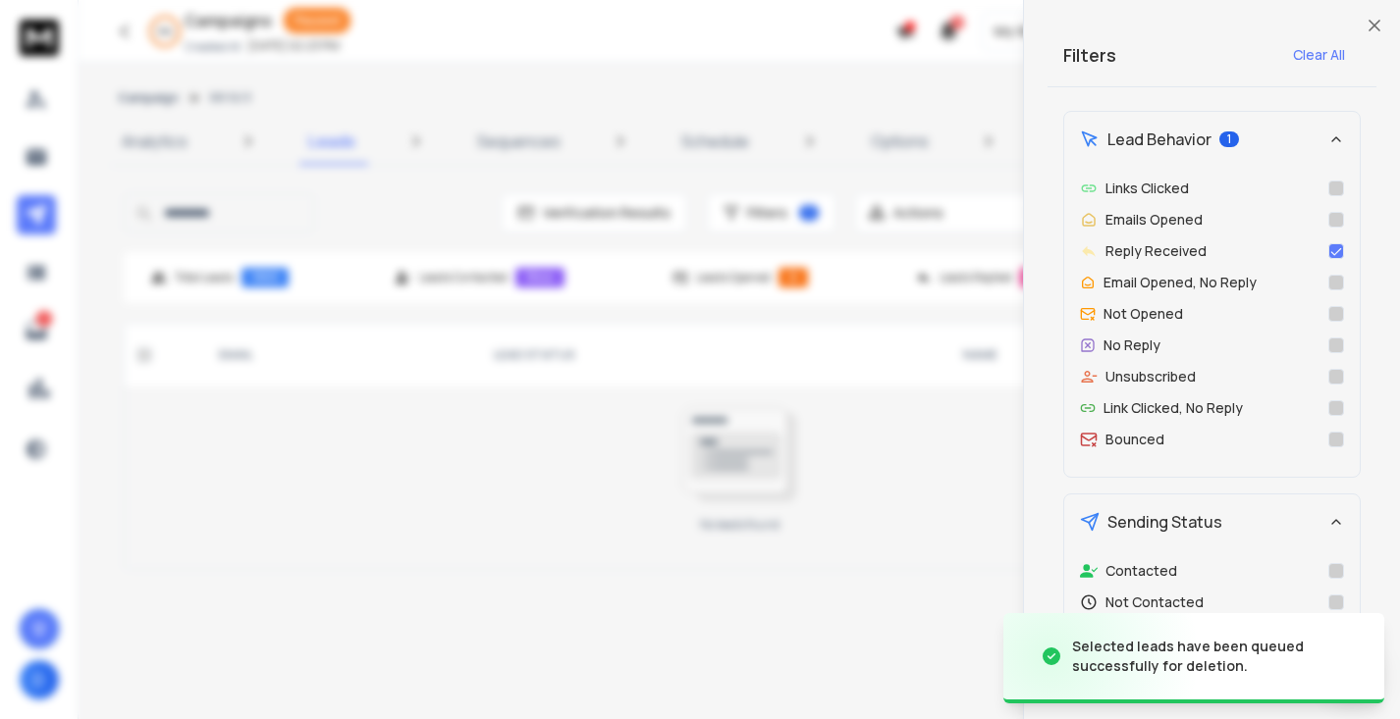
click at [1273, 253] on button "Reply Received" at bounding box center [1336, 251] width 16 height 16
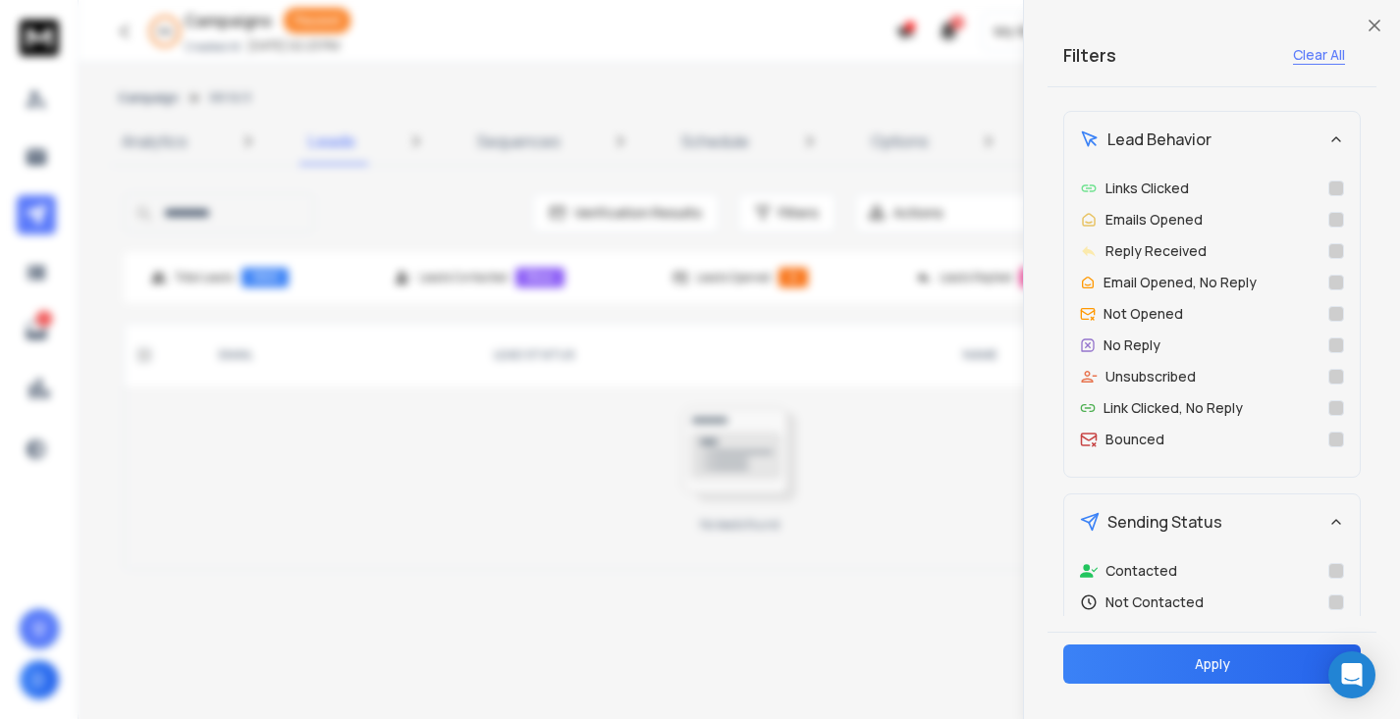
click at [1273, 67] on button "Clear All" at bounding box center [1318, 54] width 83 height 39
click at [1218, 672] on button "Apply" at bounding box center [1211, 664] width 297 height 39
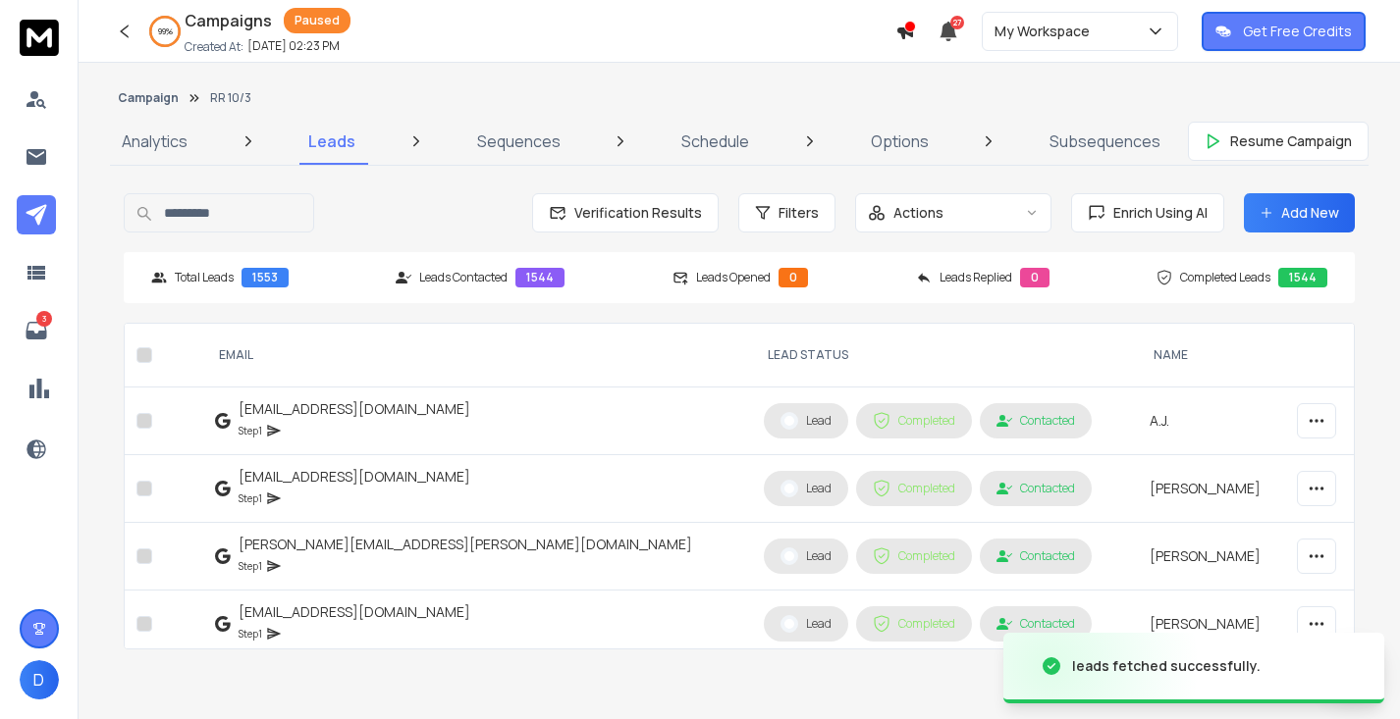
click at [280, 226] on input at bounding box center [219, 212] width 190 height 39
type input "*****"
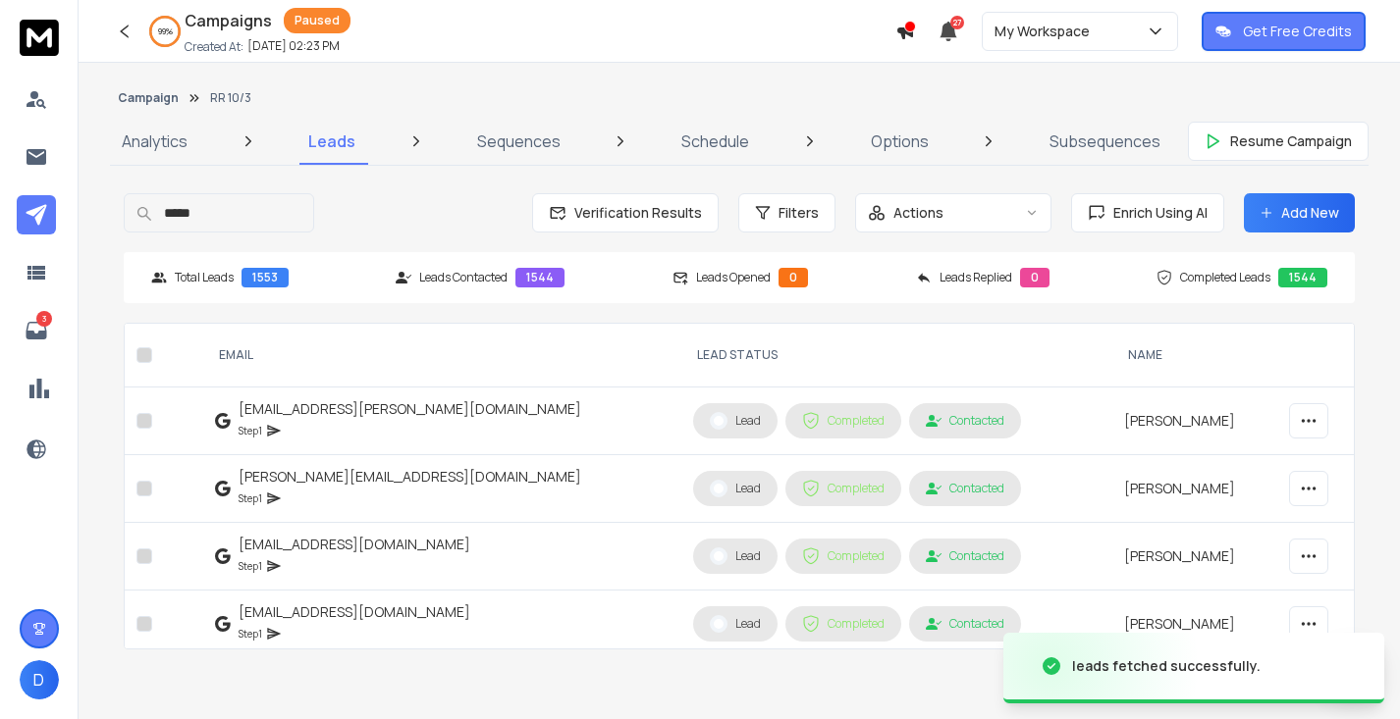
click at [224, 238] on div "***** Verification Results Filters Actions Enrich Using AI Add New Total Leads …" at bounding box center [740, 411] width 1232 height 437
click at [223, 221] on input "*****" at bounding box center [219, 212] width 190 height 39
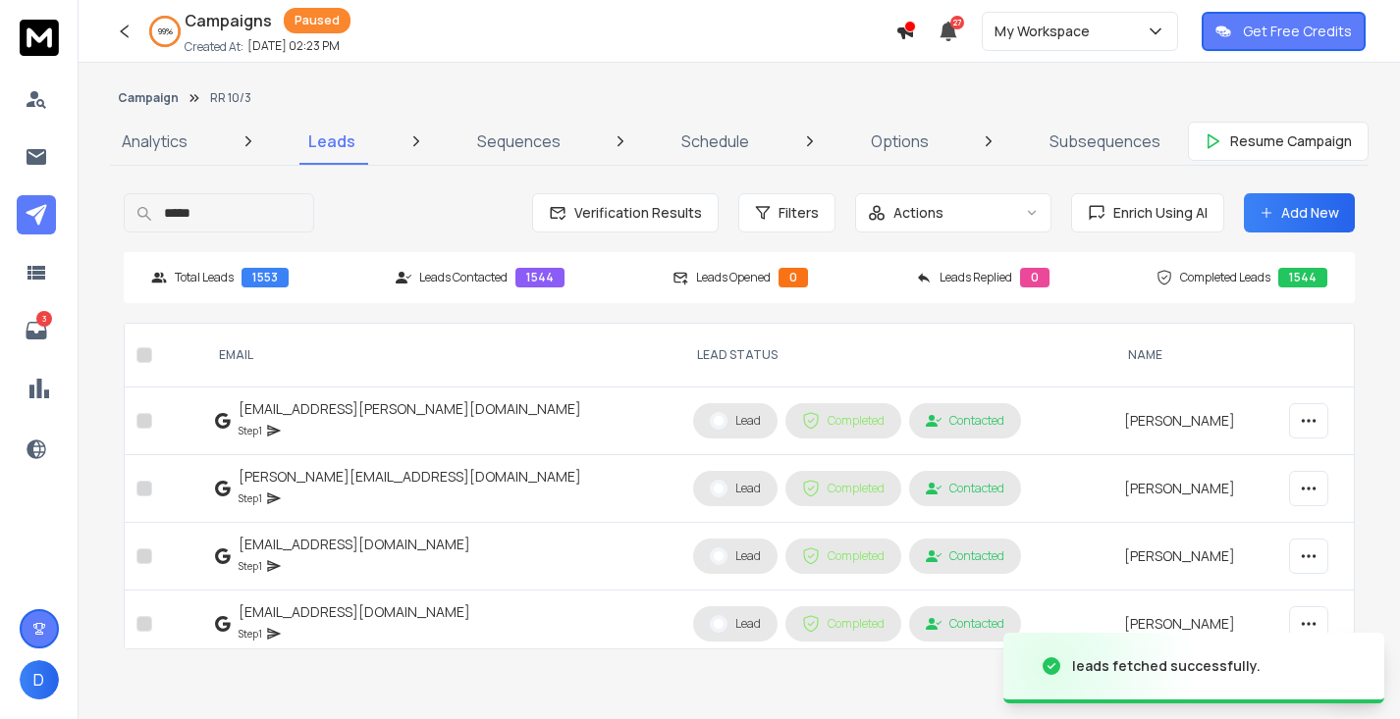
click at [223, 221] on input "*****" at bounding box center [219, 212] width 190 height 39
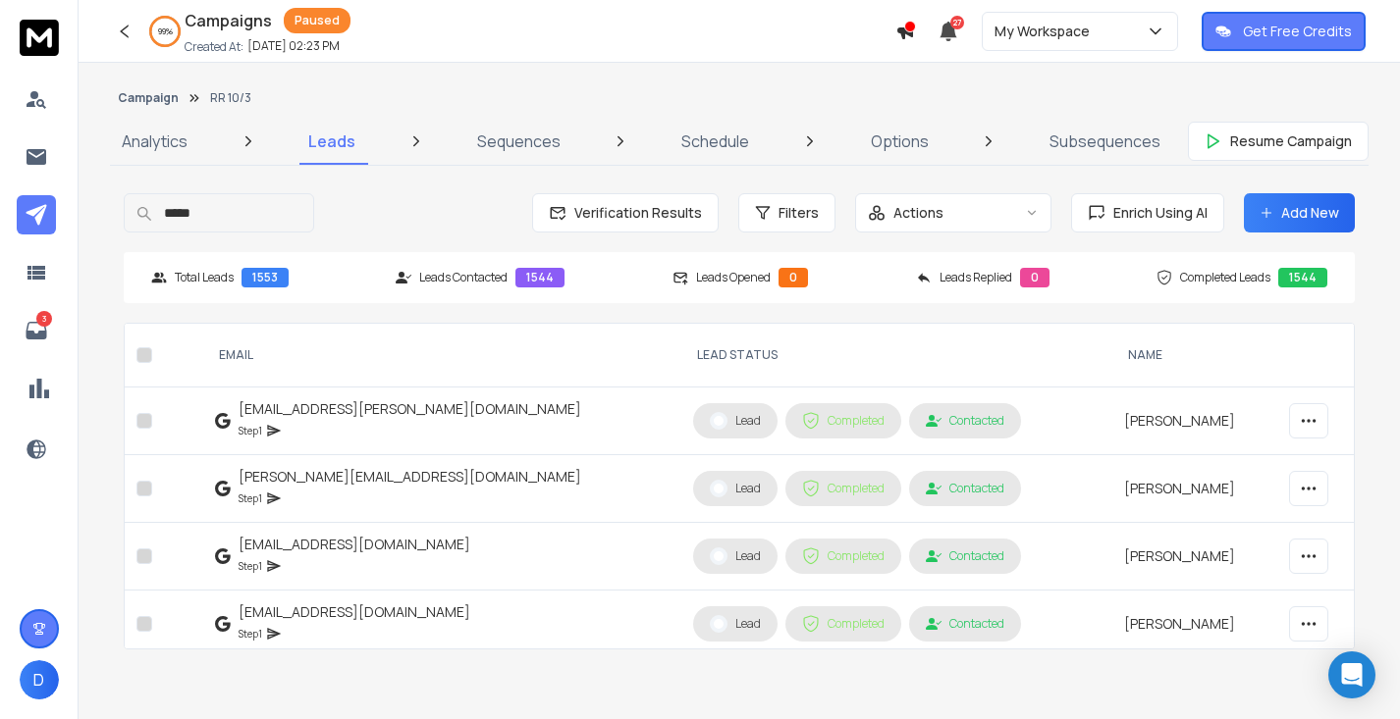
type input "******"
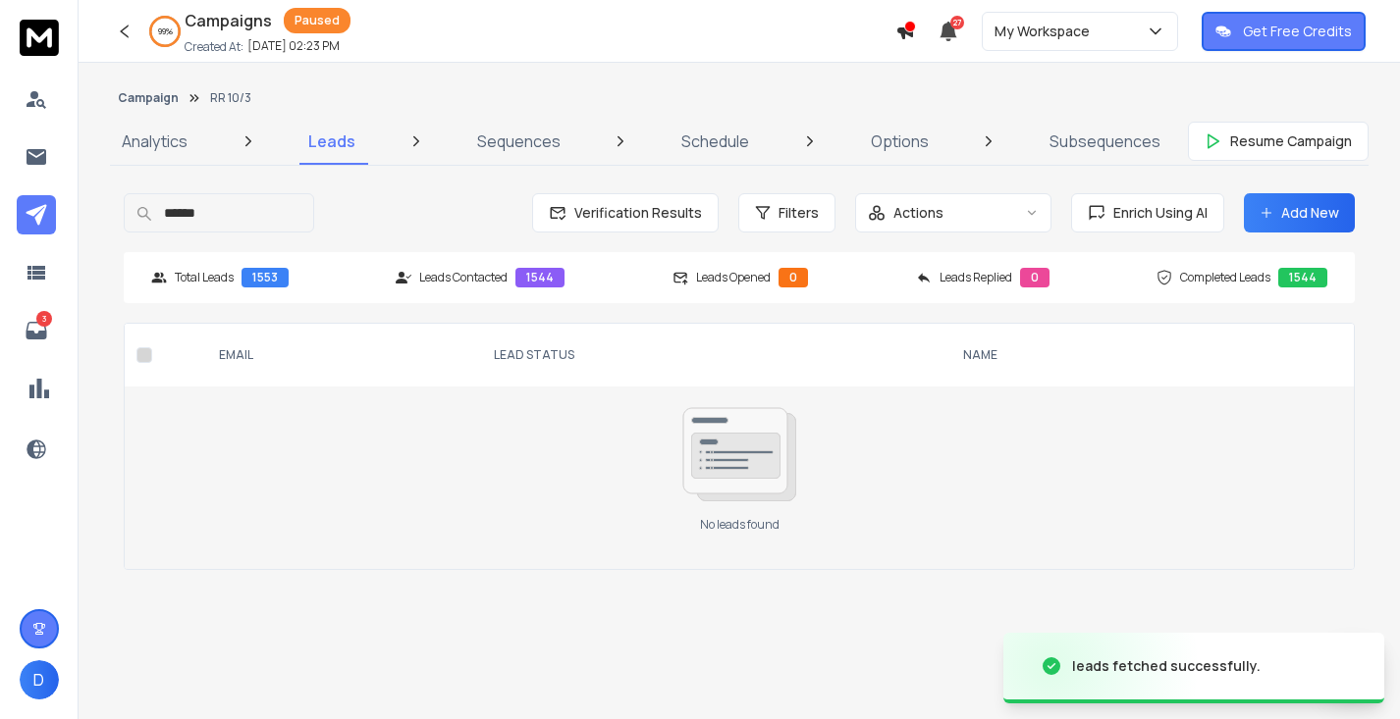
click at [219, 218] on input "******" at bounding box center [219, 212] width 190 height 39
click at [938, 212] on p "Actions" at bounding box center [918, 213] width 50 height 20
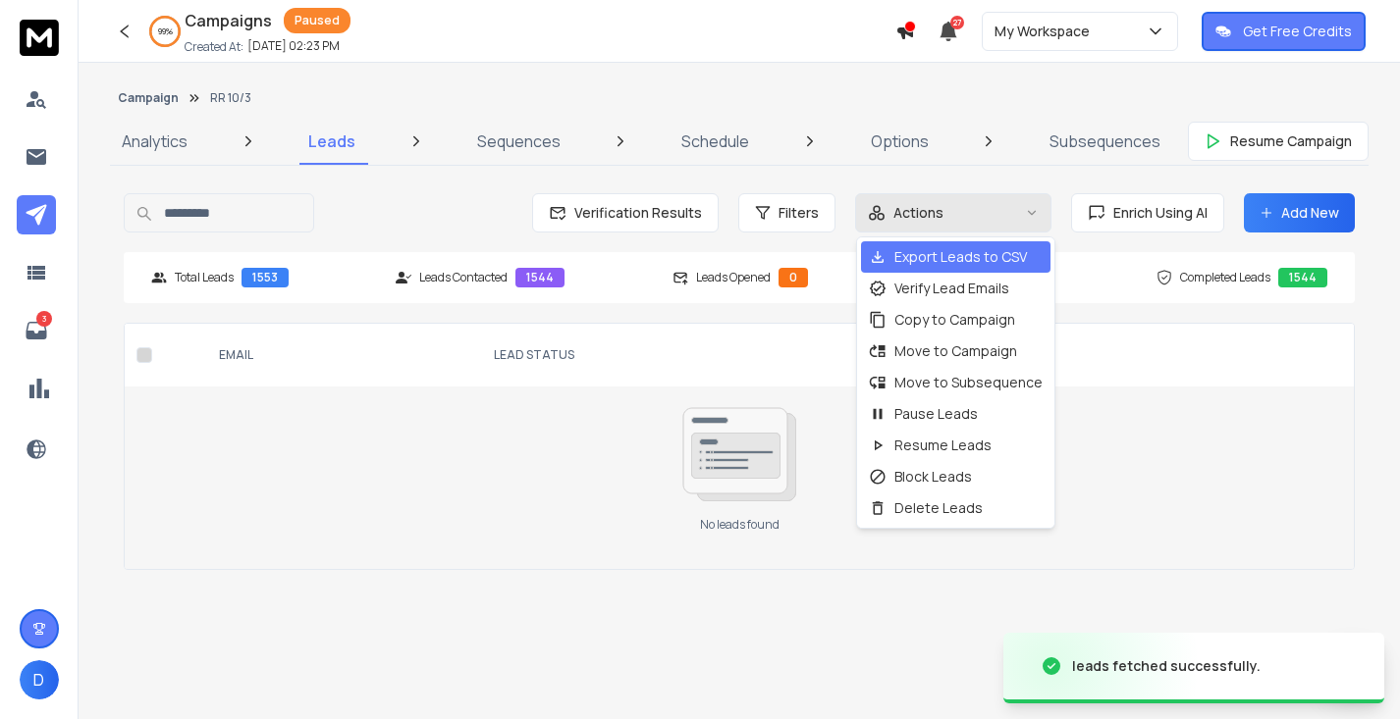
click at [943, 223] on p "Actions" at bounding box center [918, 213] width 50 height 20
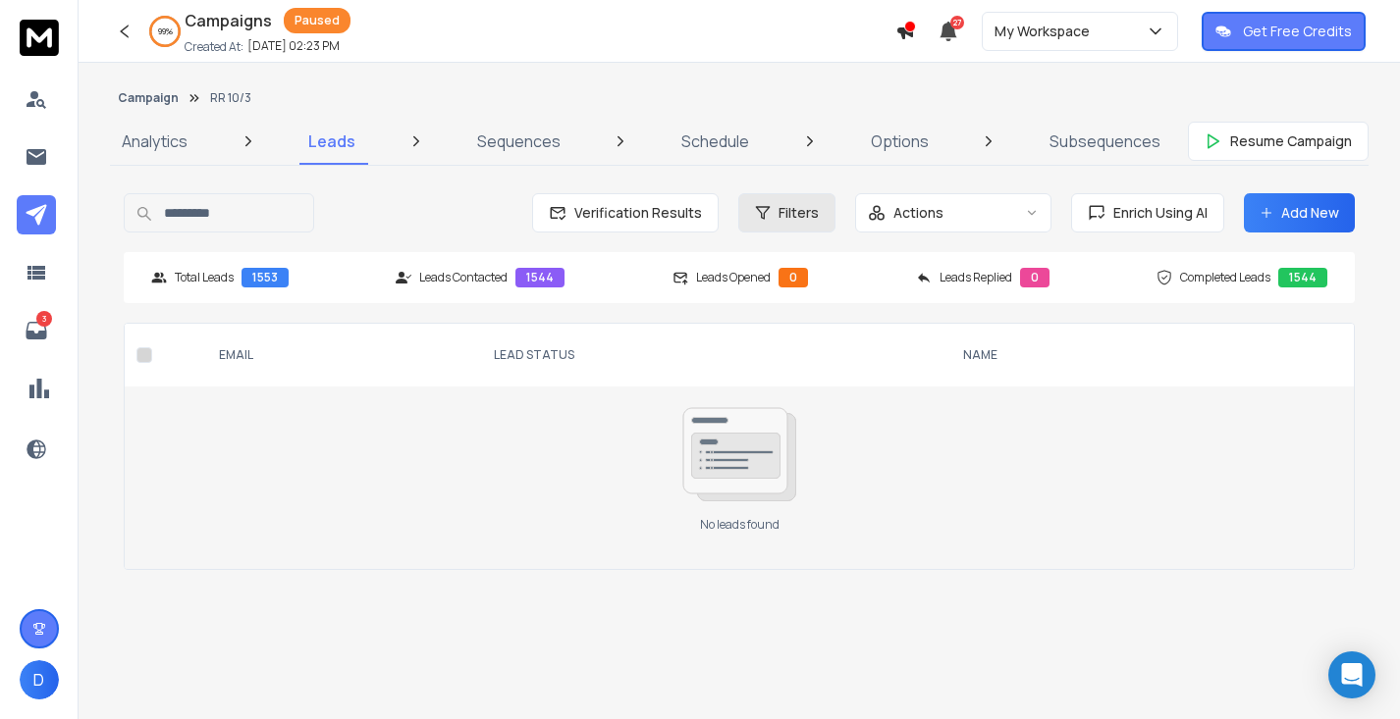
click at [794, 222] on span "Filters" at bounding box center [798, 213] width 40 height 20
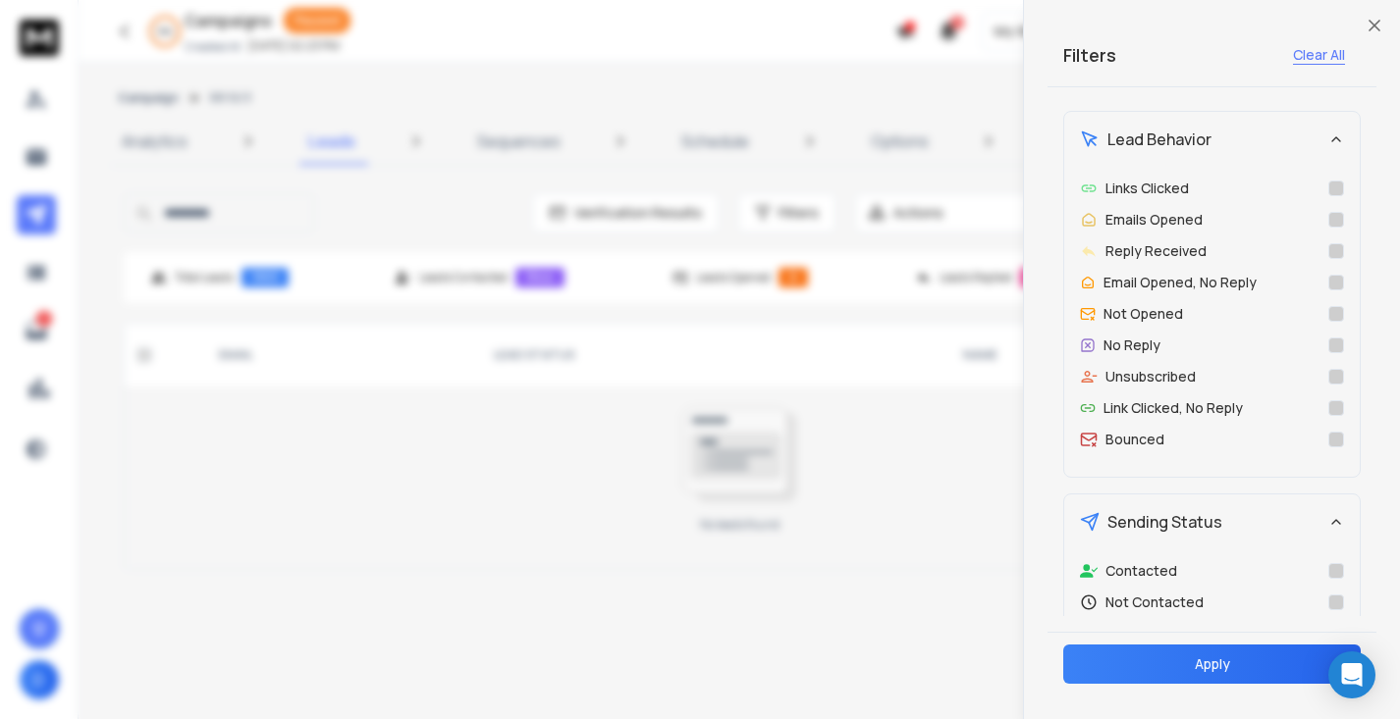
click at [1273, 52] on button "Clear All" at bounding box center [1318, 54] width 83 height 39
click at [1251, 662] on button "Apply" at bounding box center [1211, 664] width 297 height 39
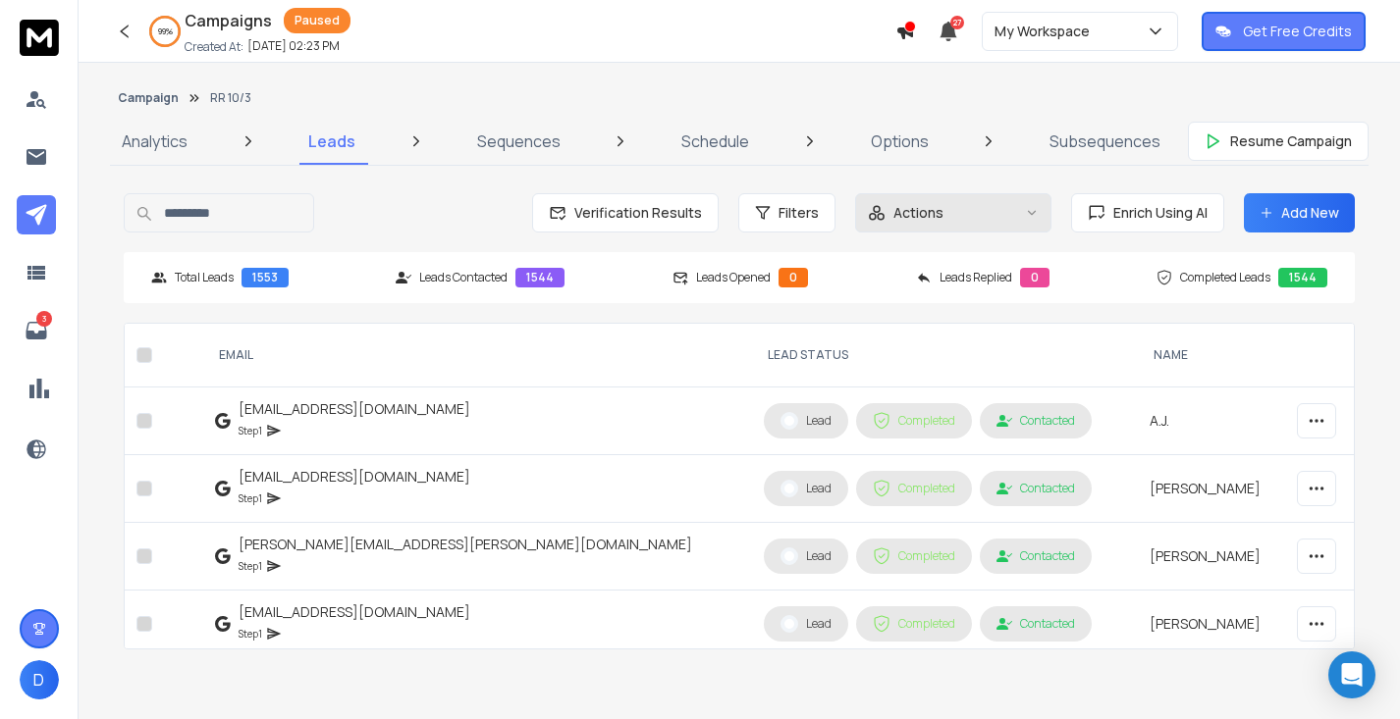
click at [944, 212] on div "Actions" at bounding box center [942, 213] width 149 height 20
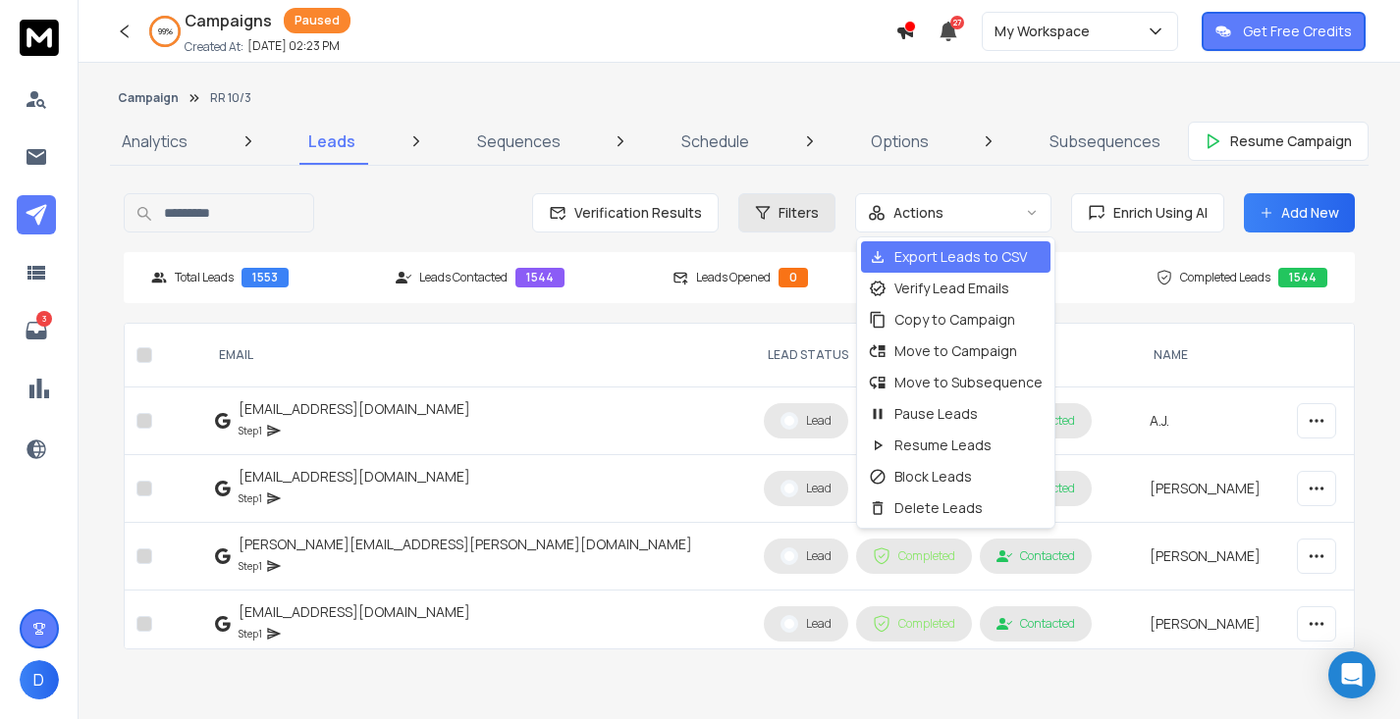
click at [780, 204] on button "Filters" at bounding box center [786, 212] width 97 height 39
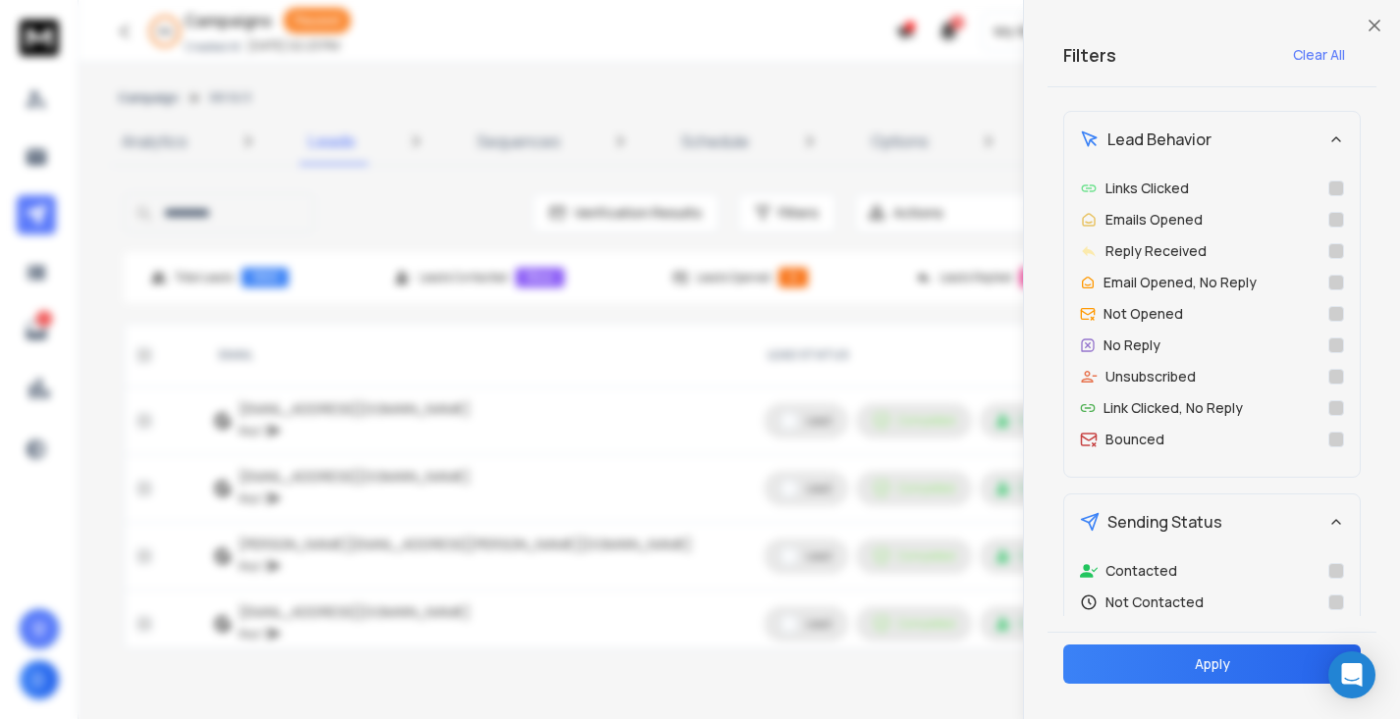
click at [848, 210] on div at bounding box center [700, 359] width 1400 height 719
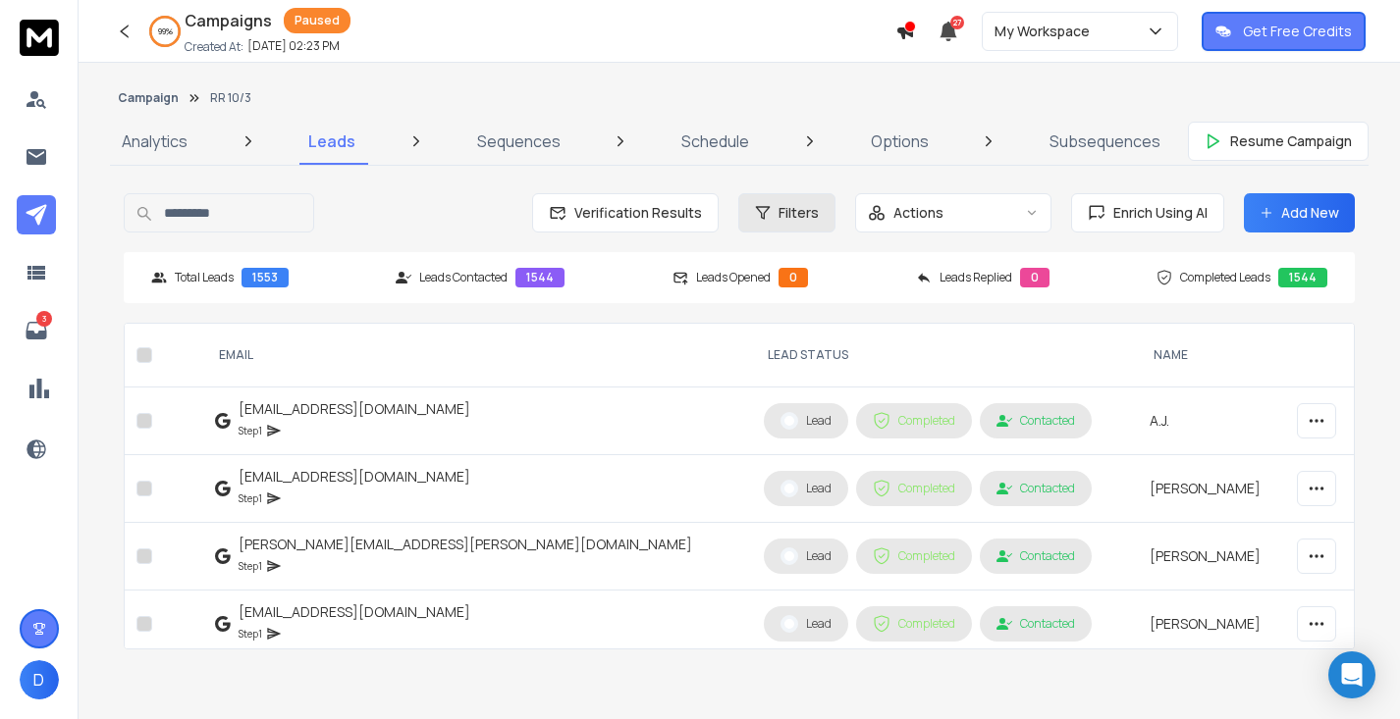
click at [808, 218] on span "Filters" at bounding box center [798, 213] width 40 height 20
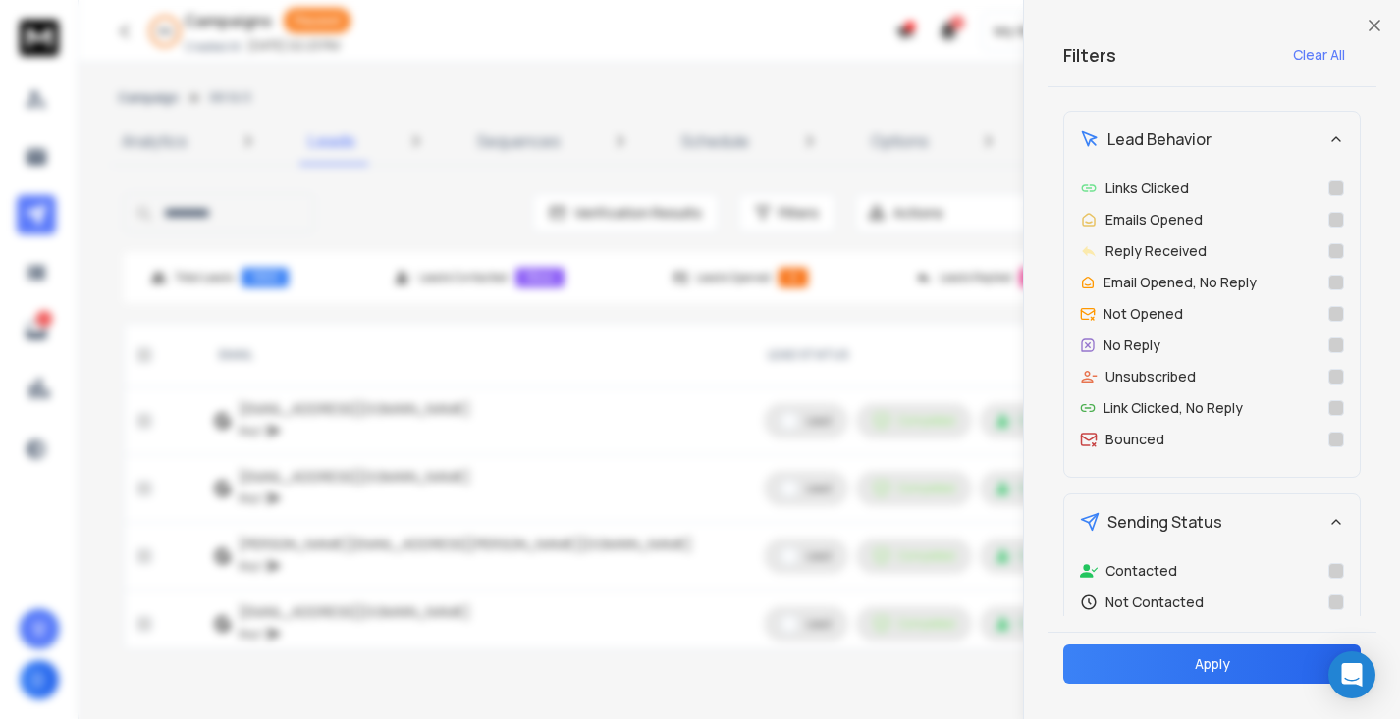
click at [1273, 450] on div "Links Clicked Emails Opened Reply Received Email Opened, No Reply Not Opened No…" at bounding box center [1211, 328] width 295 height 298
click at [1273, 444] on button "Bounced" at bounding box center [1336, 440] width 16 height 16
click at [1213, 687] on div "Apply" at bounding box center [1211, 664] width 329 height 64
click at [1214, 663] on button "Apply" at bounding box center [1211, 664] width 297 height 39
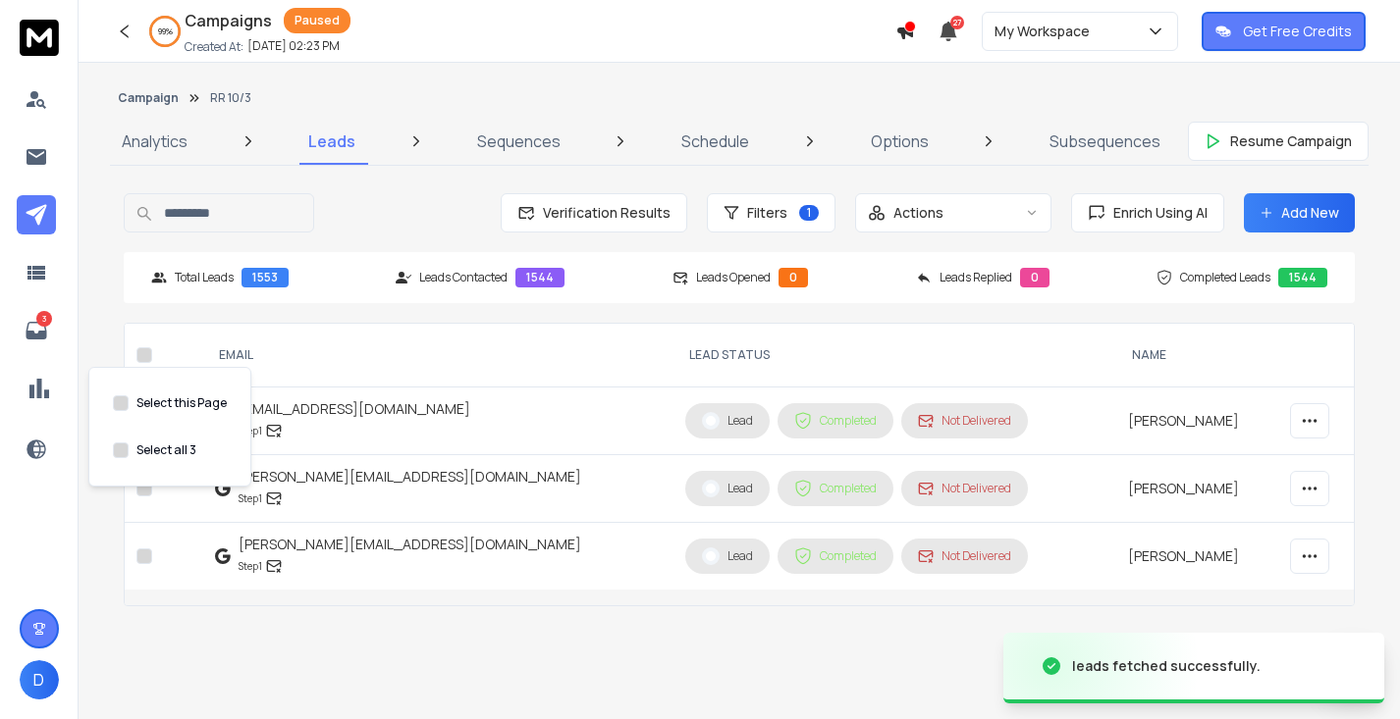
click at [146, 351] on button "Select this Page" at bounding box center [144, 355] width 16 height 16
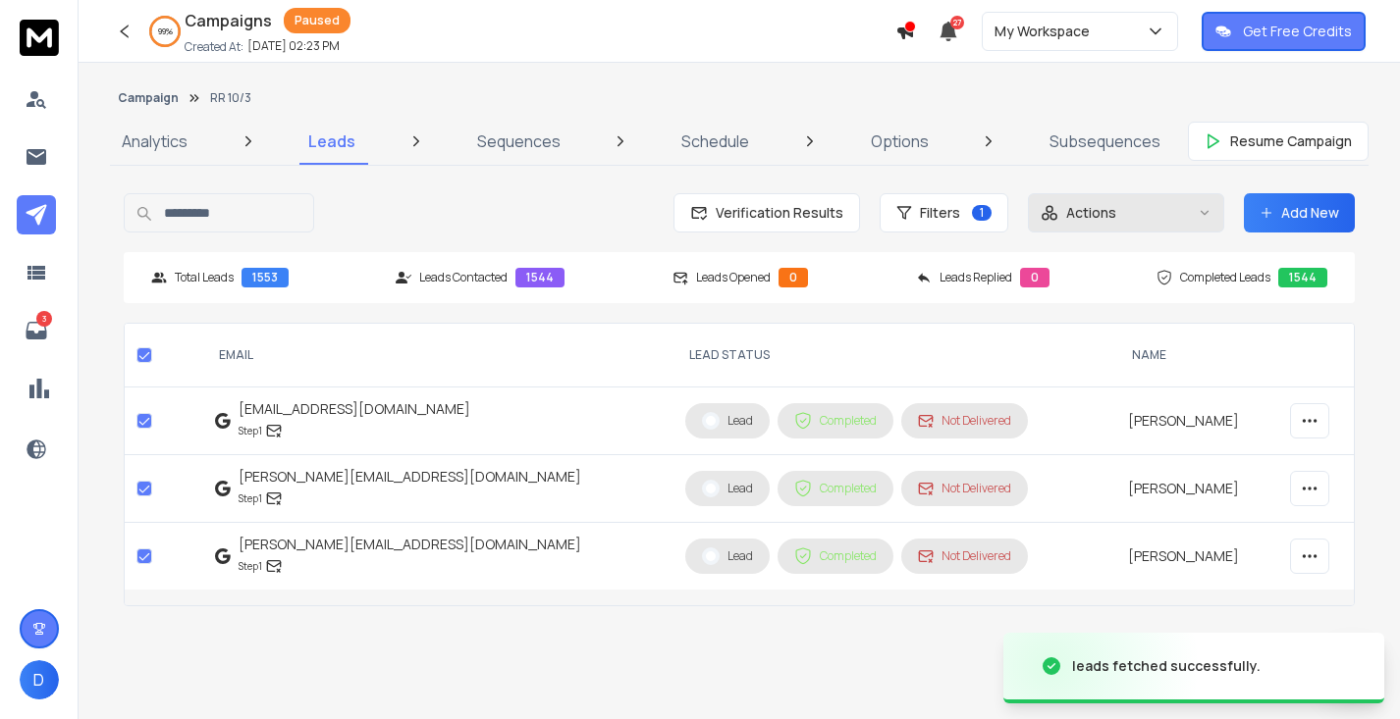
click at [1144, 215] on div "Actions" at bounding box center [1114, 213] width 149 height 20
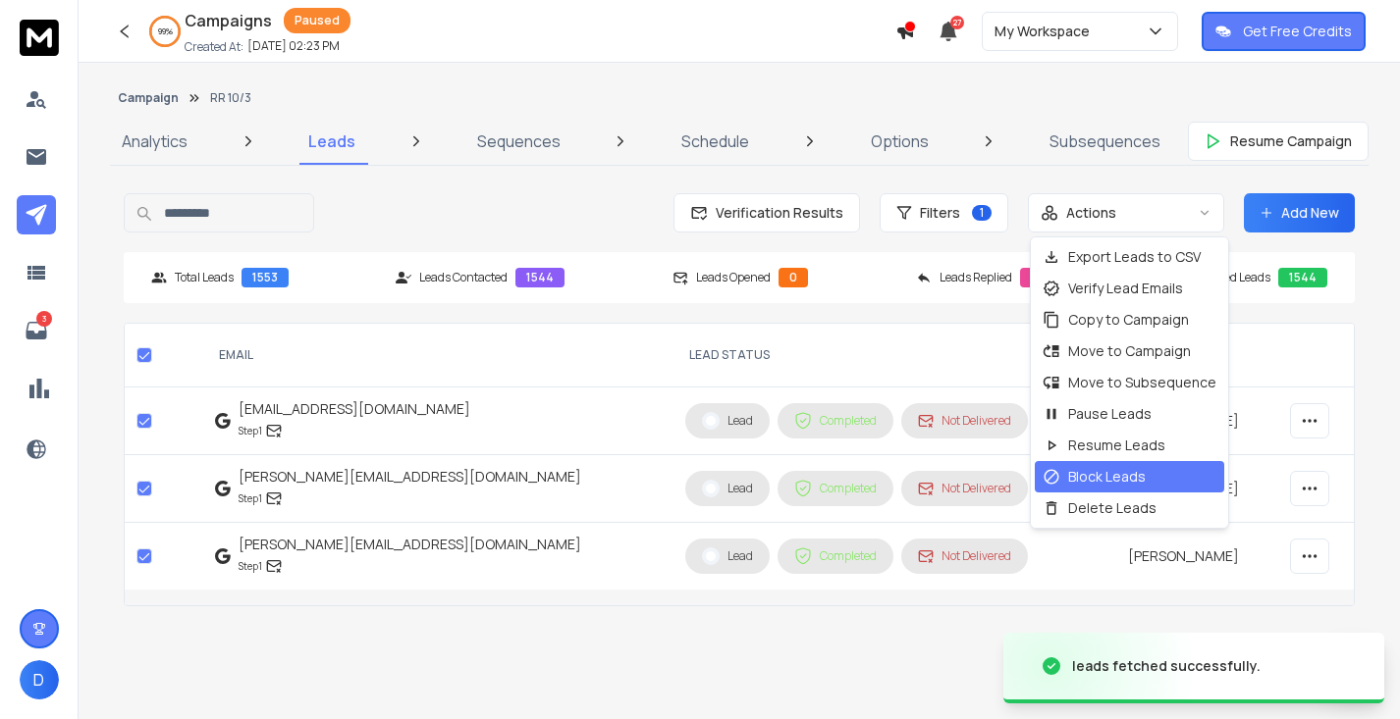
click at [1123, 473] on p "Block Leads" at bounding box center [1107, 477] width 78 height 20
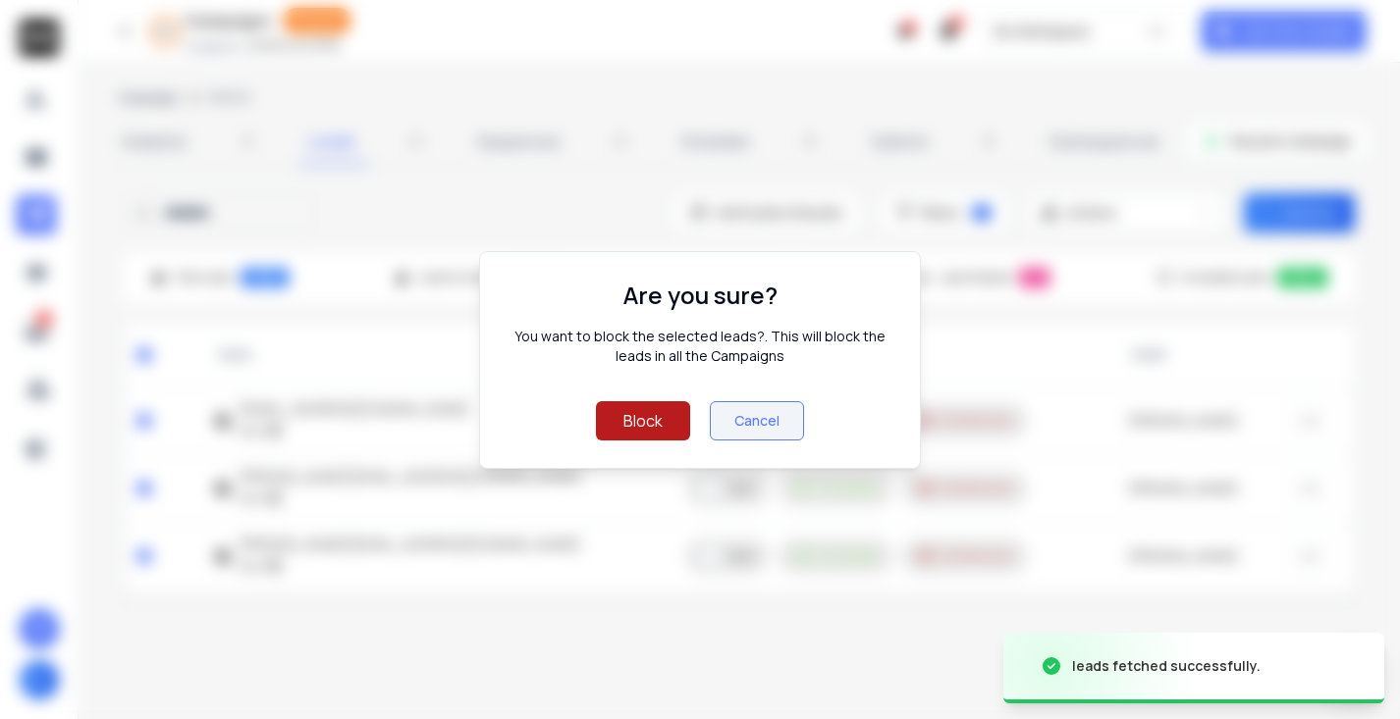
click at [638, 431] on button "Block" at bounding box center [643, 420] width 94 height 39
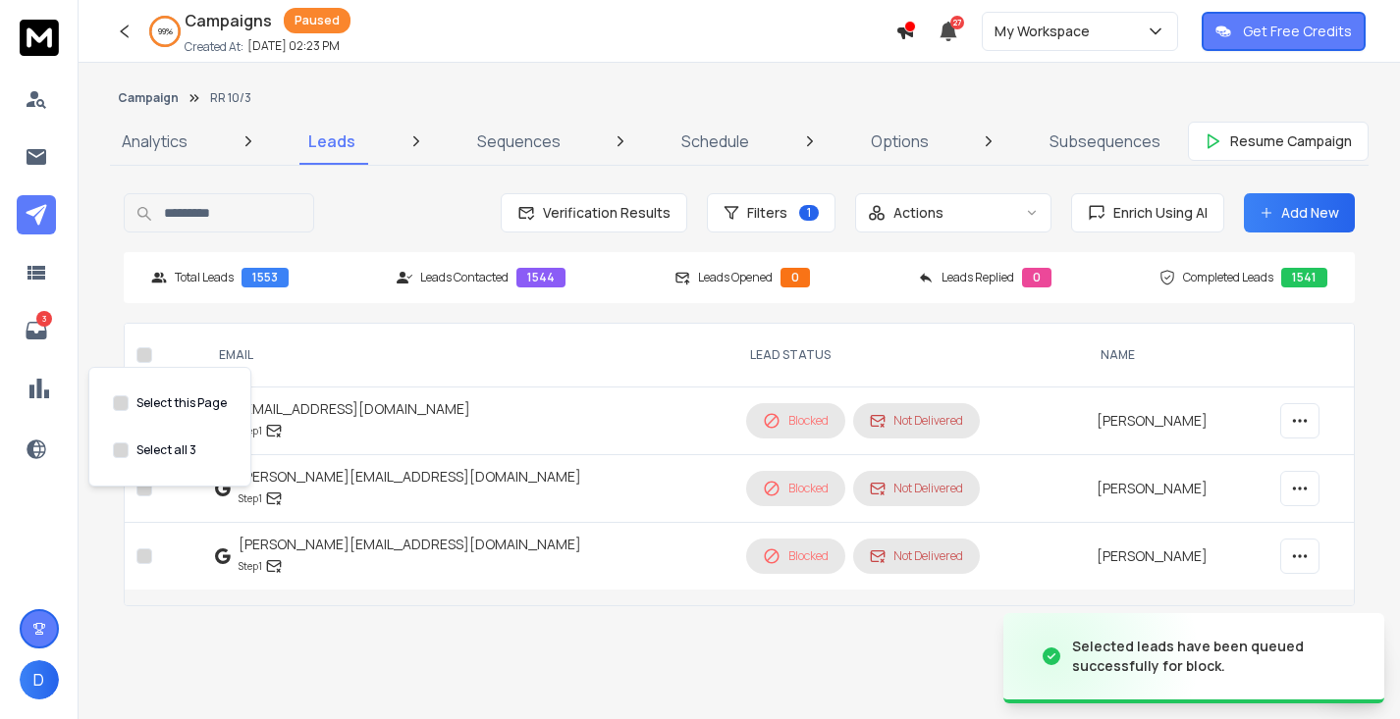
click at [140, 355] on button "Select this Page" at bounding box center [144, 355] width 16 height 16
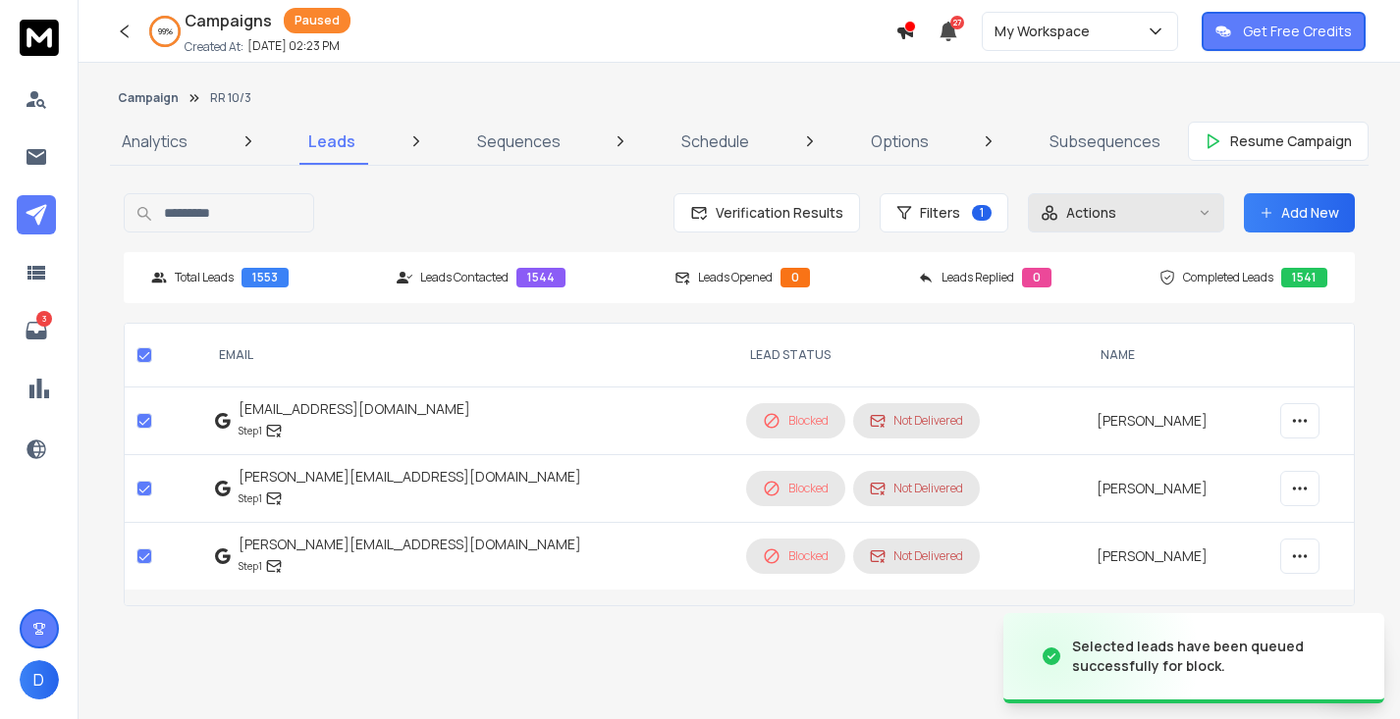
click at [1169, 208] on div "Actions" at bounding box center [1114, 213] width 149 height 20
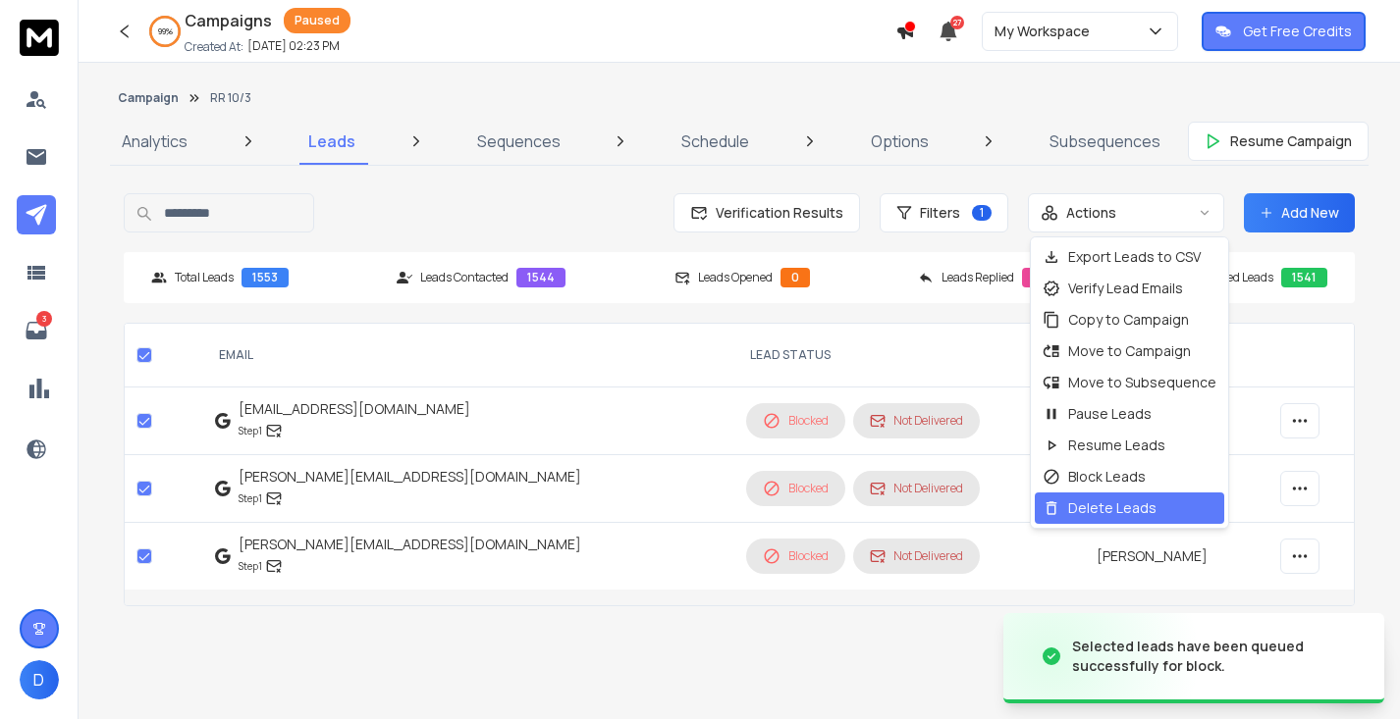
click at [1106, 503] on p "Delete Leads" at bounding box center [1112, 509] width 88 height 20
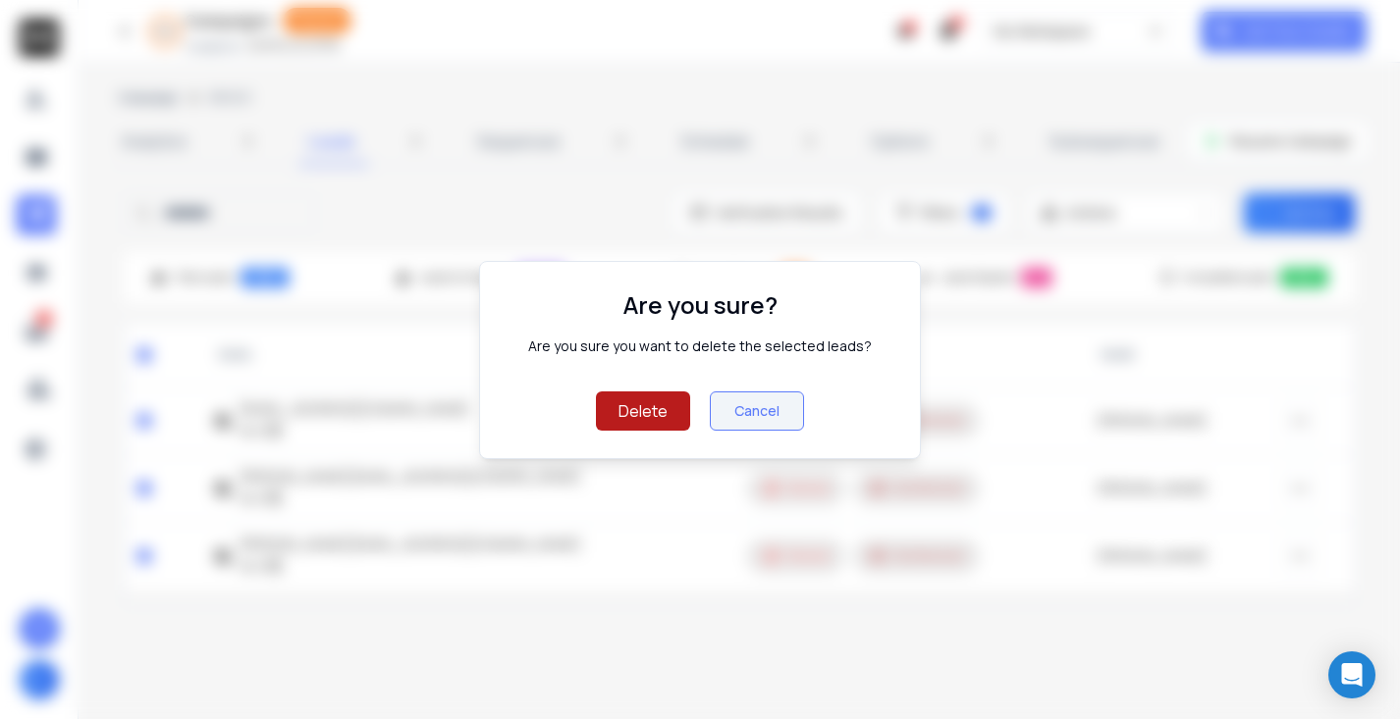
click at [663, 407] on button "Delete" at bounding box center [643, 411] width 94 height 39
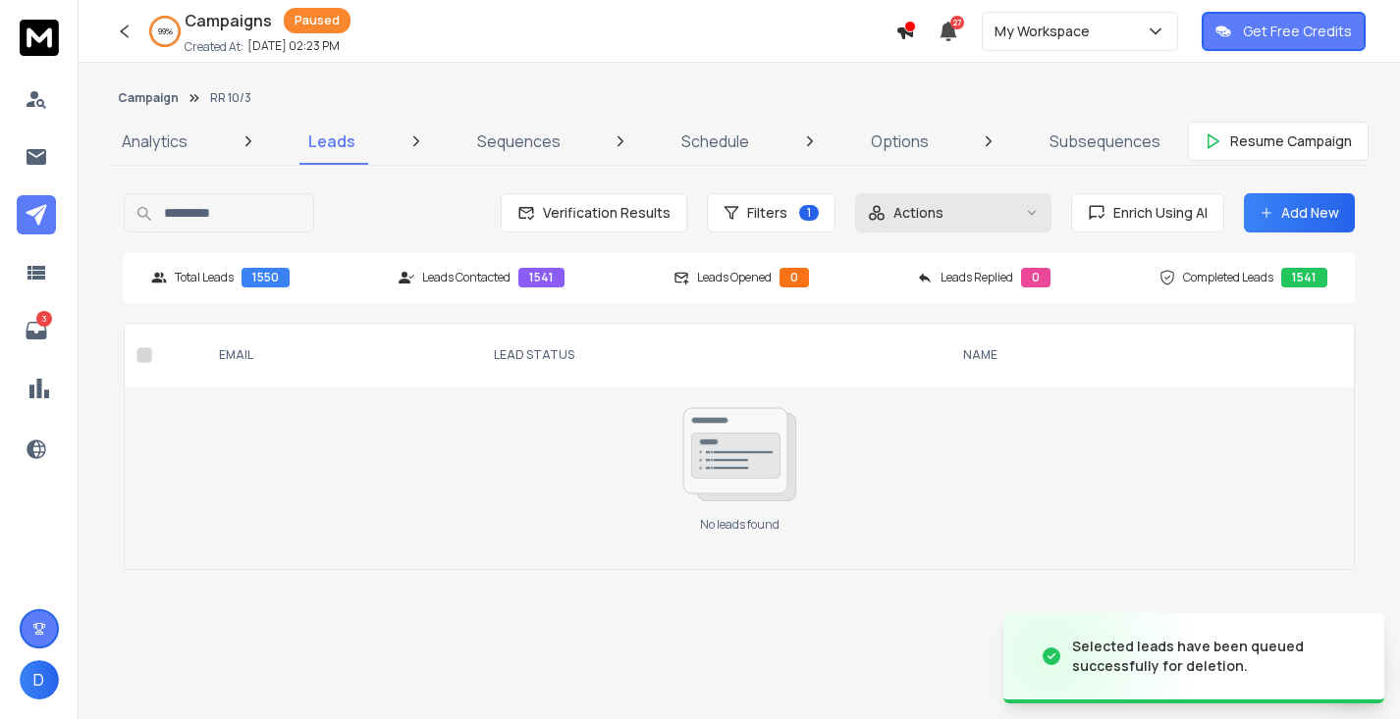
click at [1001, 208] on div "Actions" at bounding box center [942, 213] width 149 height 20
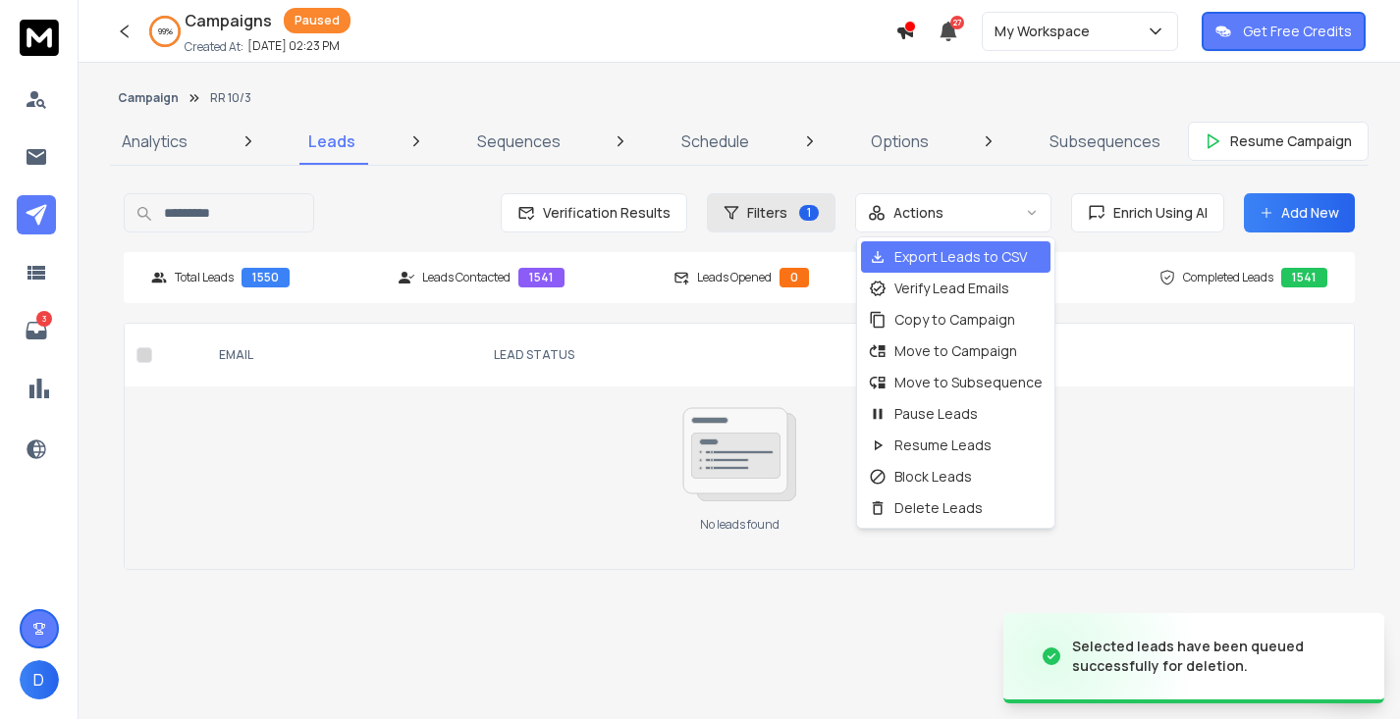
click at [762, 208] on span "Filters" at bounding box center [767, 213] width 40 height 20
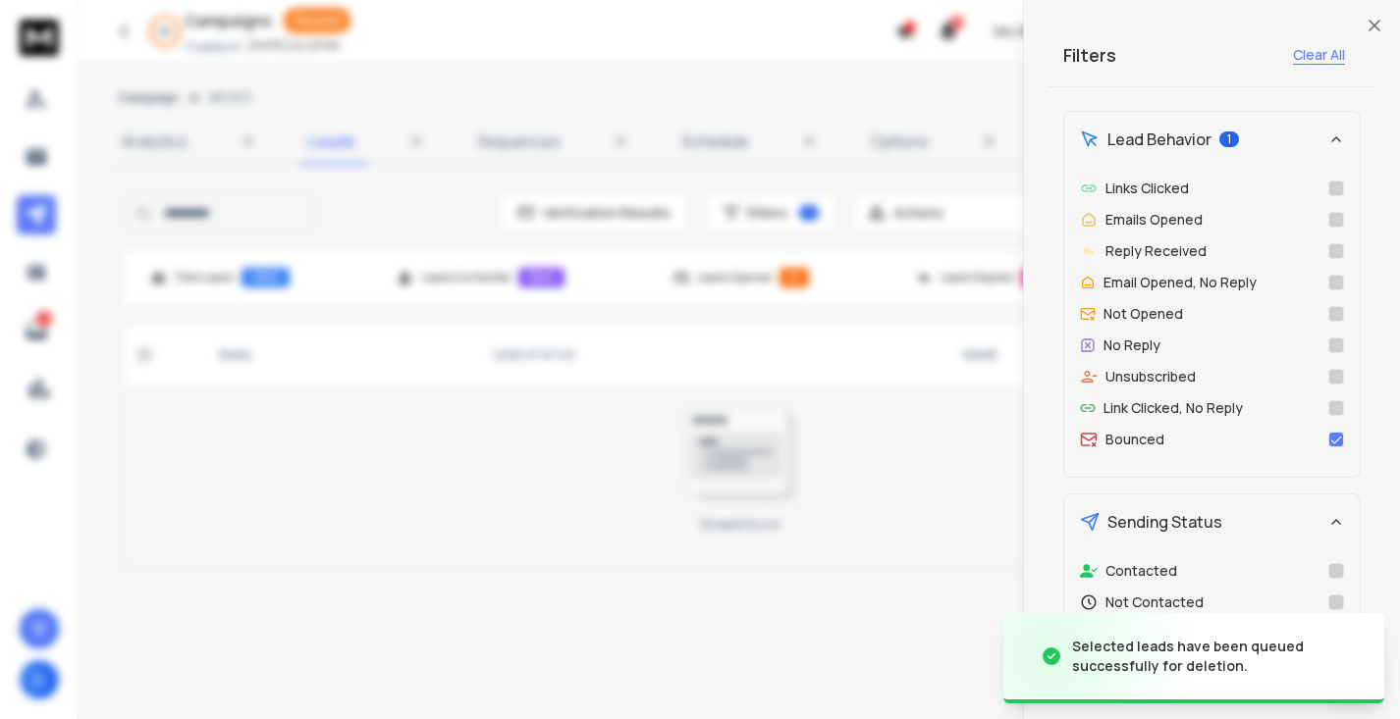
click at [1273, 54] on button "Clear All" at bounding box center [1318, 54] width 83 height 39
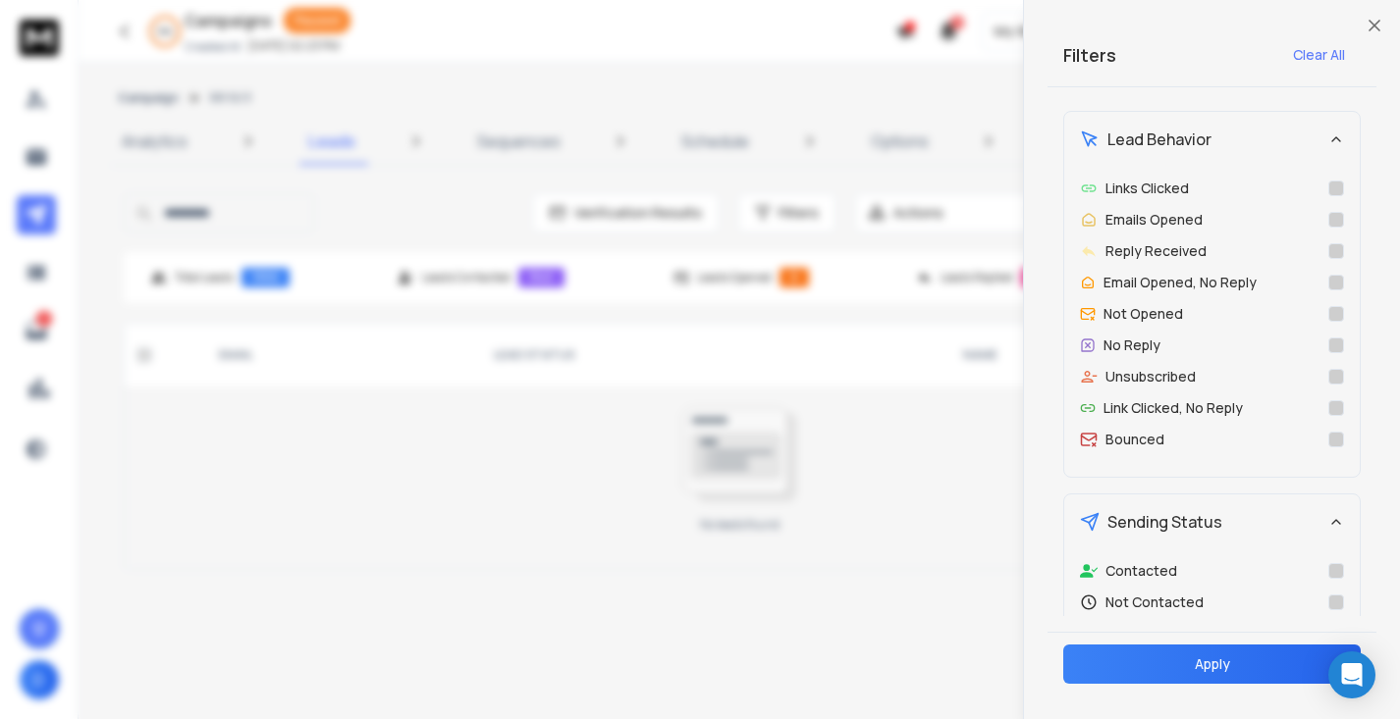
scroll to position [265, 0]
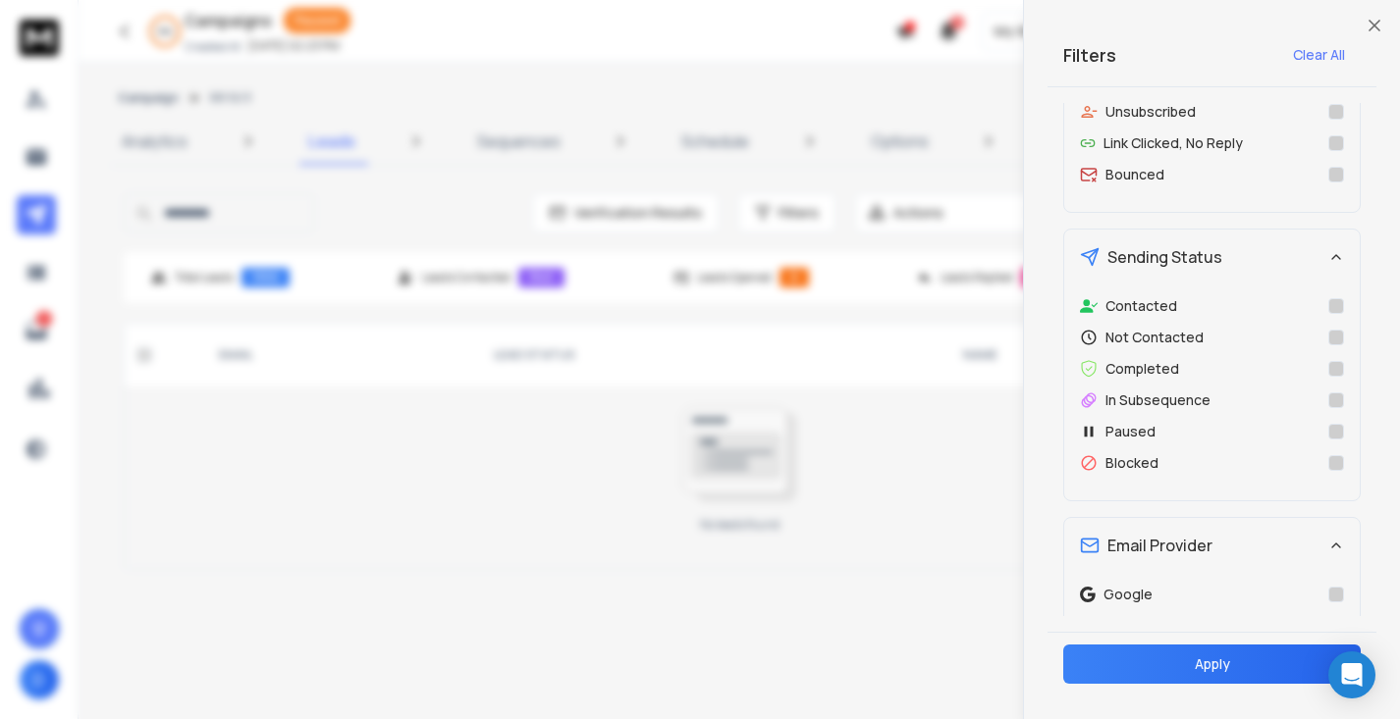
click at [1273, 465] on button "Blocked" at bounding box center [1336, 463] width 16 height 16
click at [1218, 658] on button "Apply" at bounding box center [1211, 664] width 297 height 39
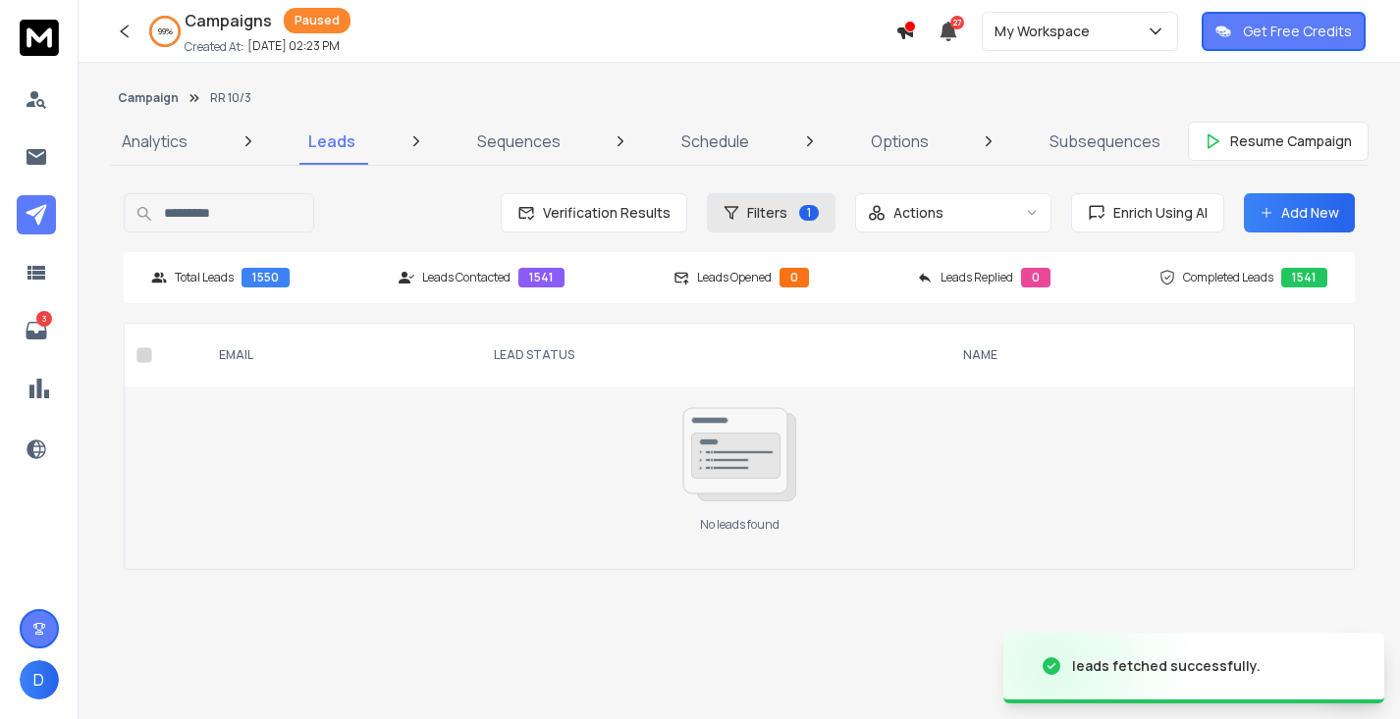
click at [771, 200] on button "Filters 1" at bounding box center [771, 212] width 129 height 39
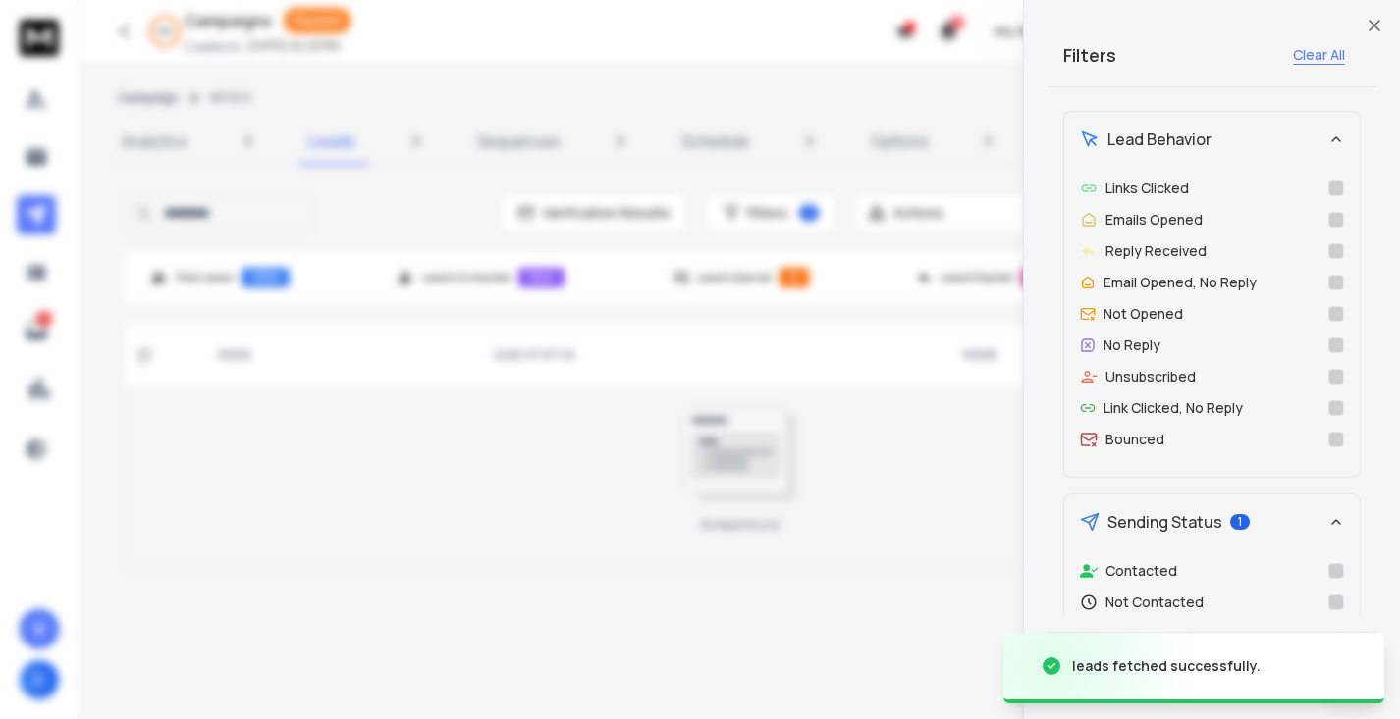
click at [1273, 42] on button "Clear All" at bounding box center [1318, 54] width 83 height 39
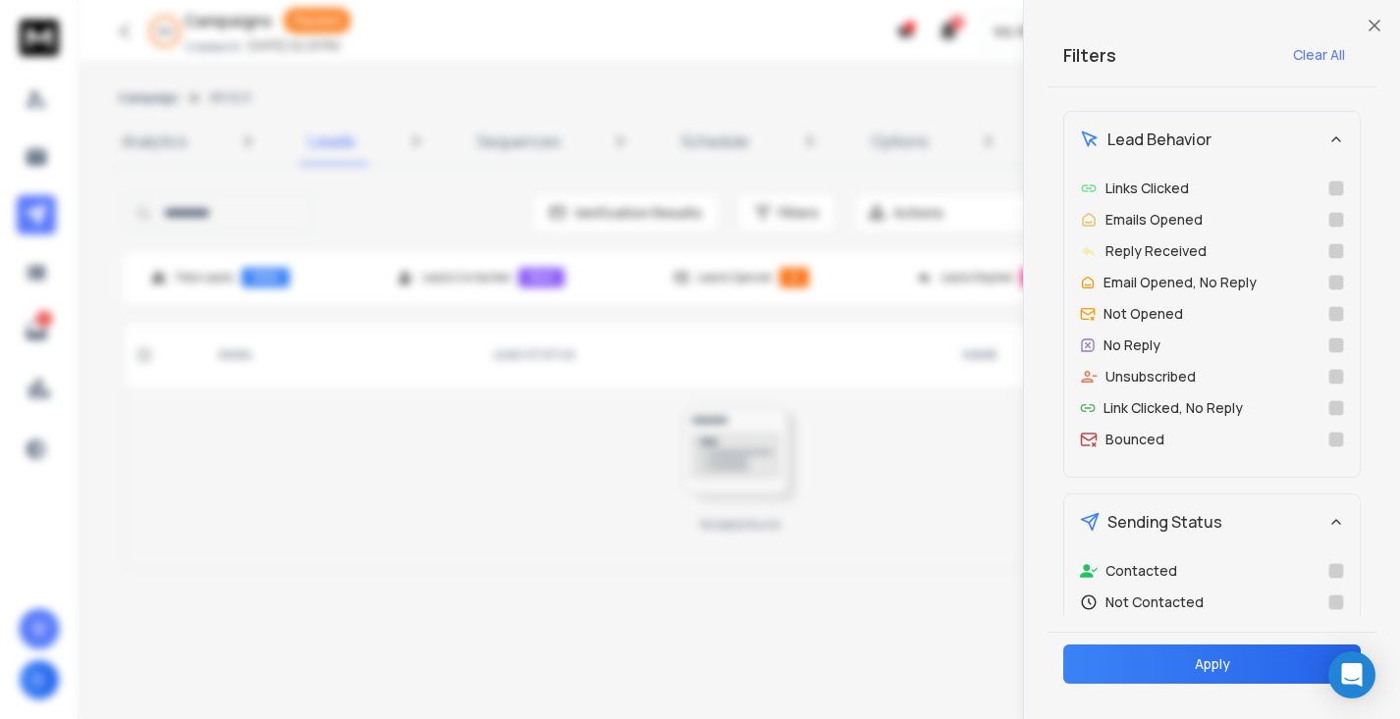
click at [1273, 251] on button "Reply Received" at bounding box center [1336, 251] width 16 height 16
click at [1206, 670] on button "Apply" at bounding box center [1211, 664] width 297 height 39
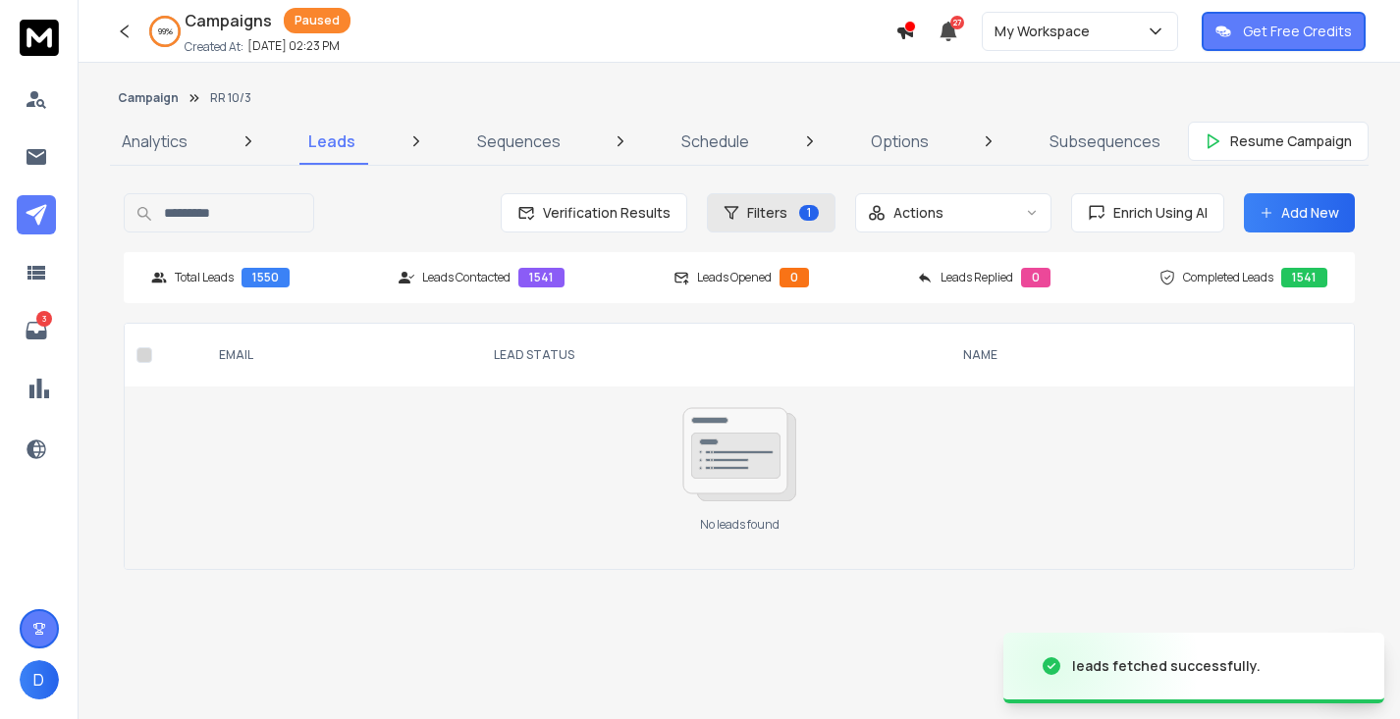
click at [719, 223] on button "Filters 1" at bounding box center [771, 212] width 129 height 39
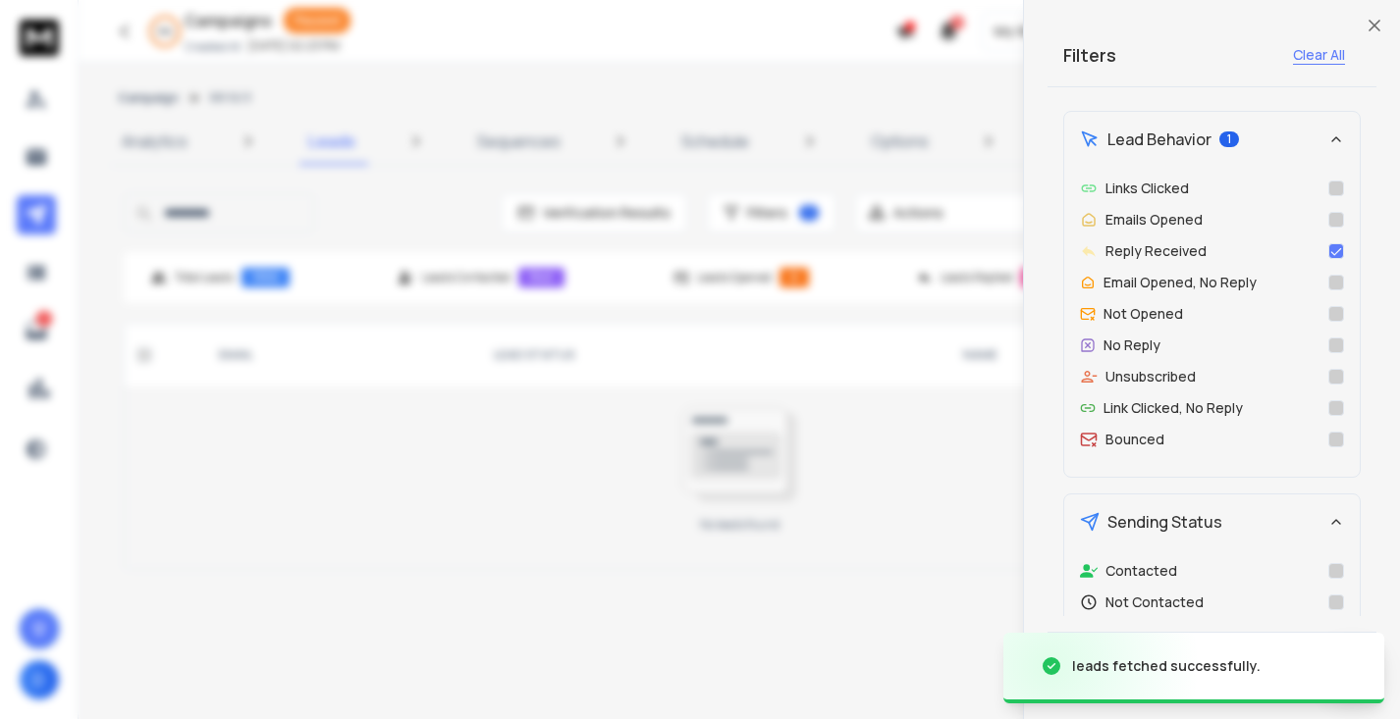
click at [1273, 64] on button "Clear All" at bounding box center [1318, 54] width 83 height 39
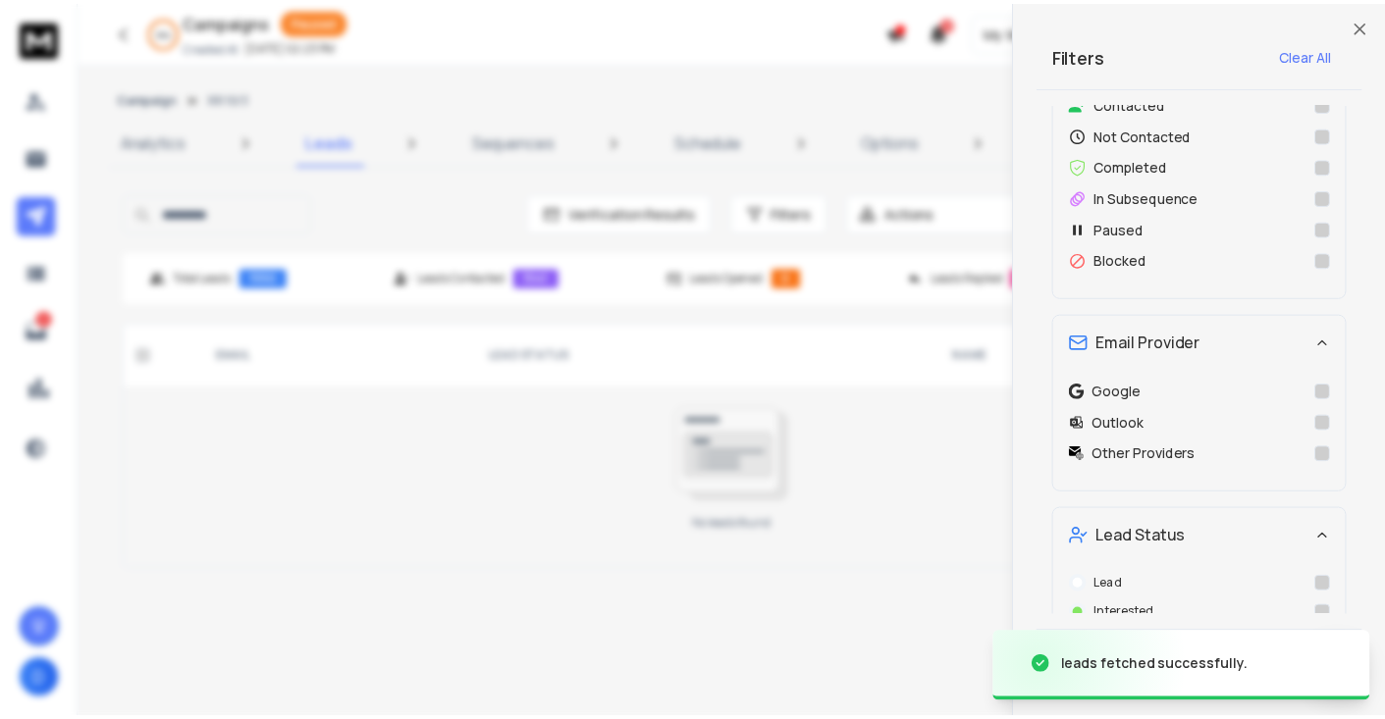
scroll to position [945, 0]
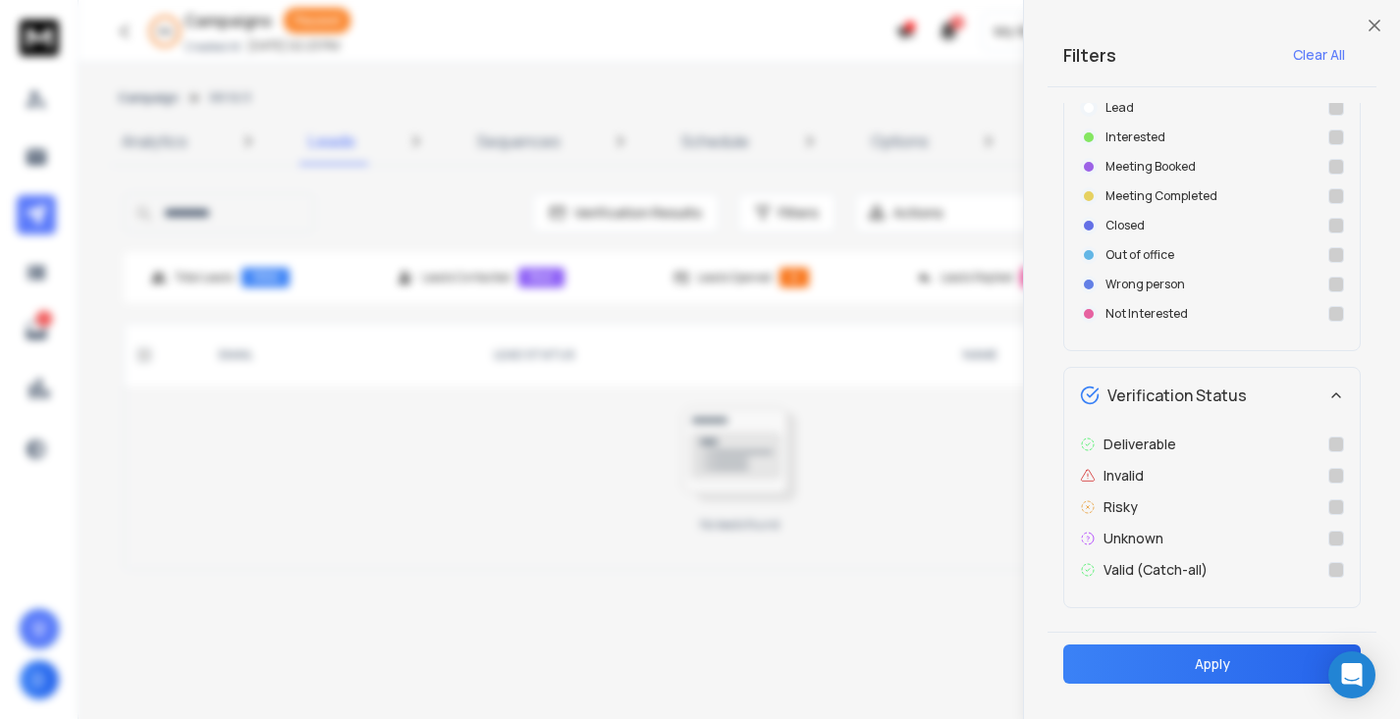
click at [1246, 676] on button "Apply" at bounding box center [1211, 664] width 297 height 39
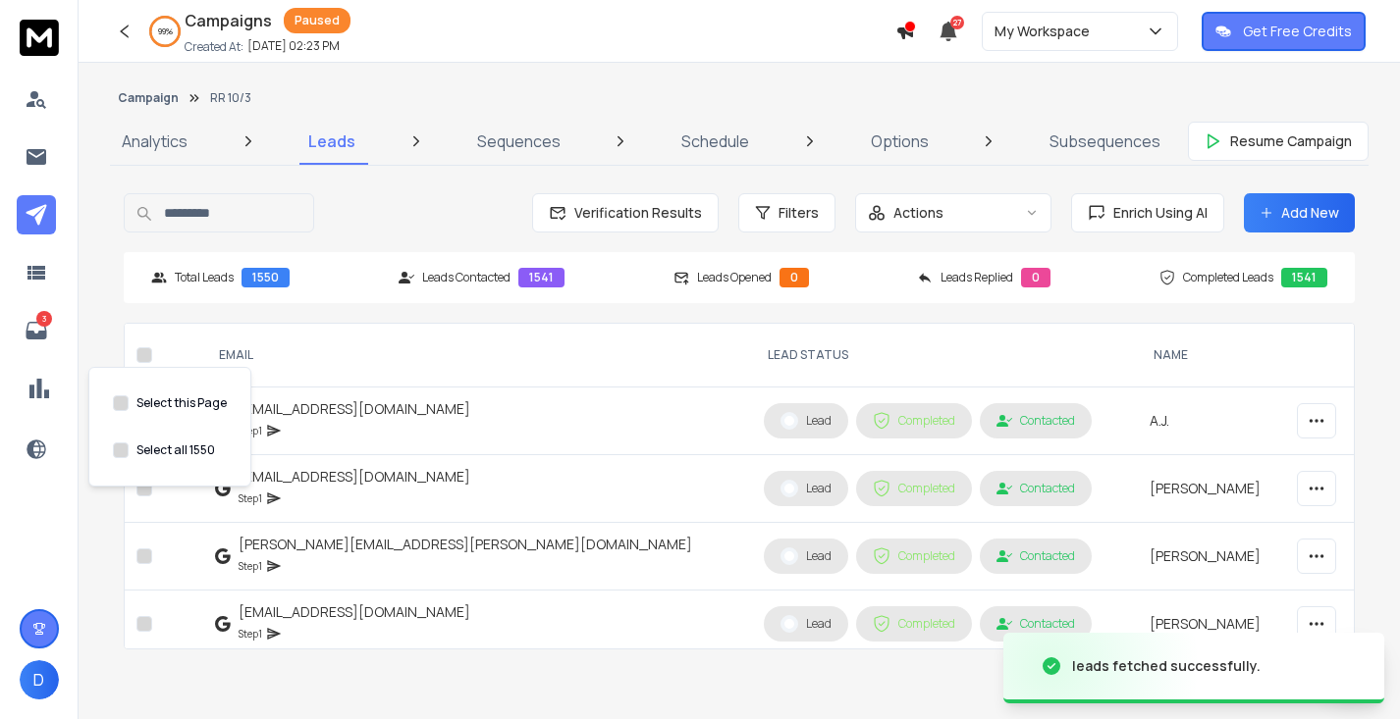
click at [127, 449] on button "Select this Page" at bounding box center [121, 451] width 16 height 16
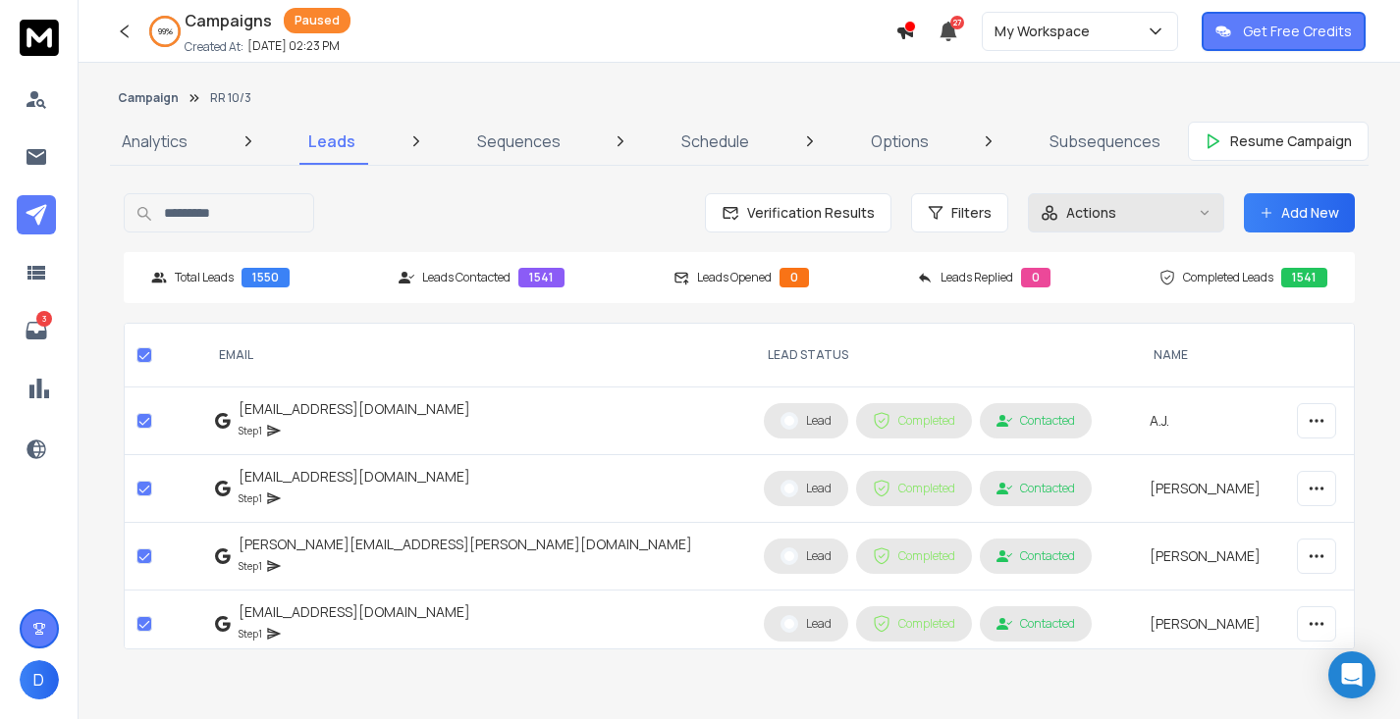
click at [1140, 216] on div "Actions" at bounding box center [1114, 213] width 149 height 20
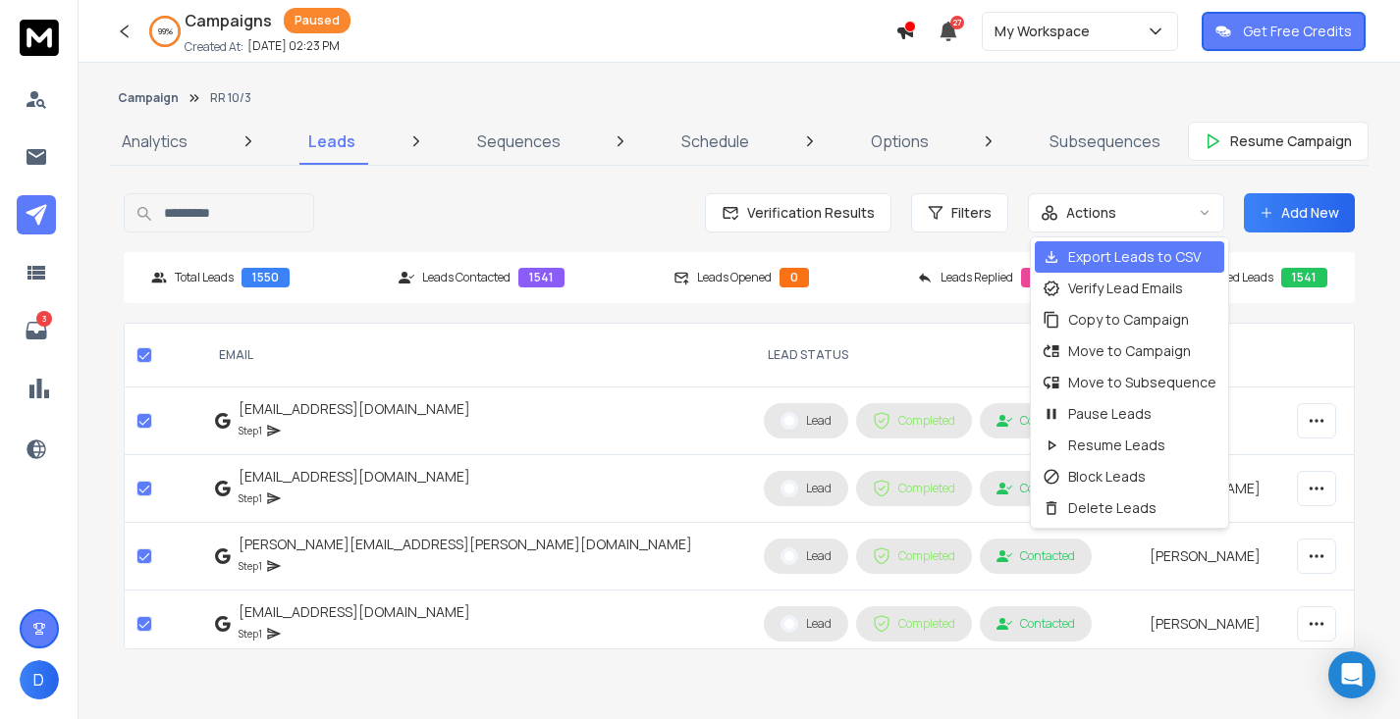
click at [1129, 257] on p "Export Leads to CSV" at bounding box center [1134, 257] width 133 height 20
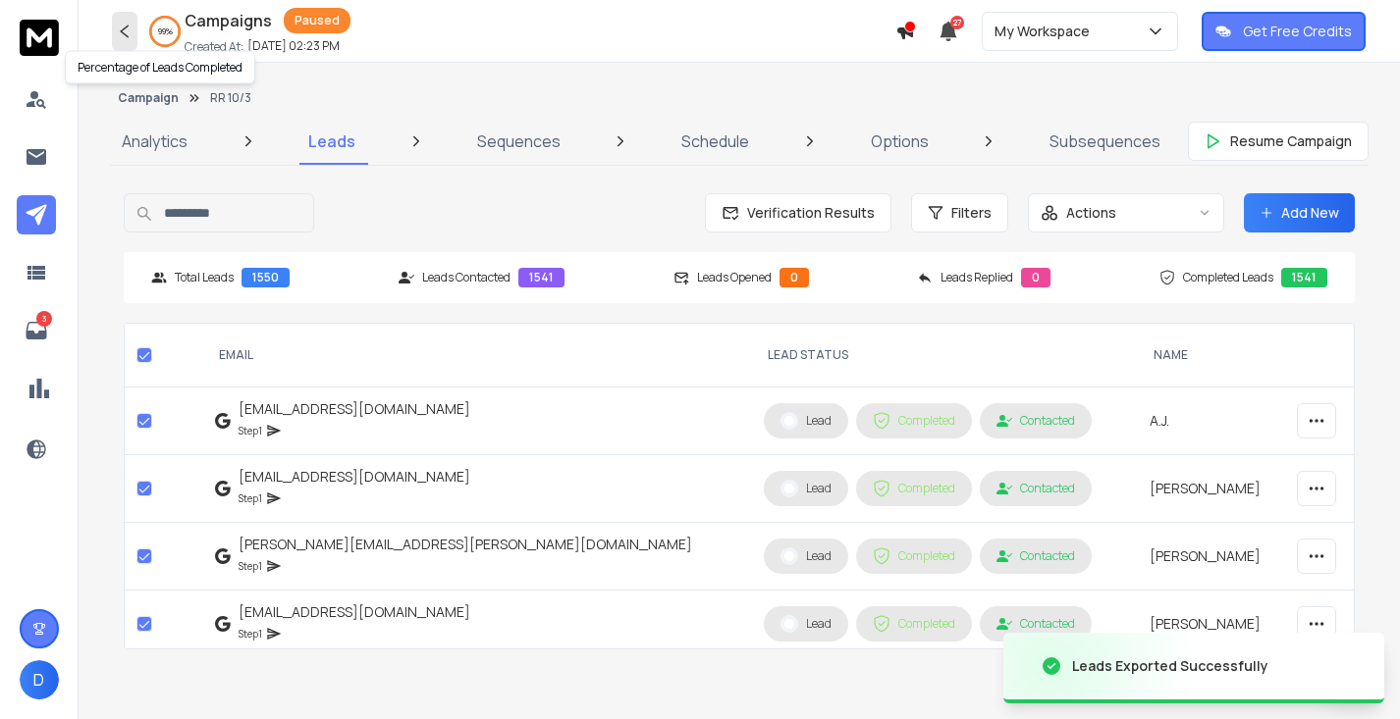
click at [120, 27] on icon at bounding box center [125, 32] width 18 height 18
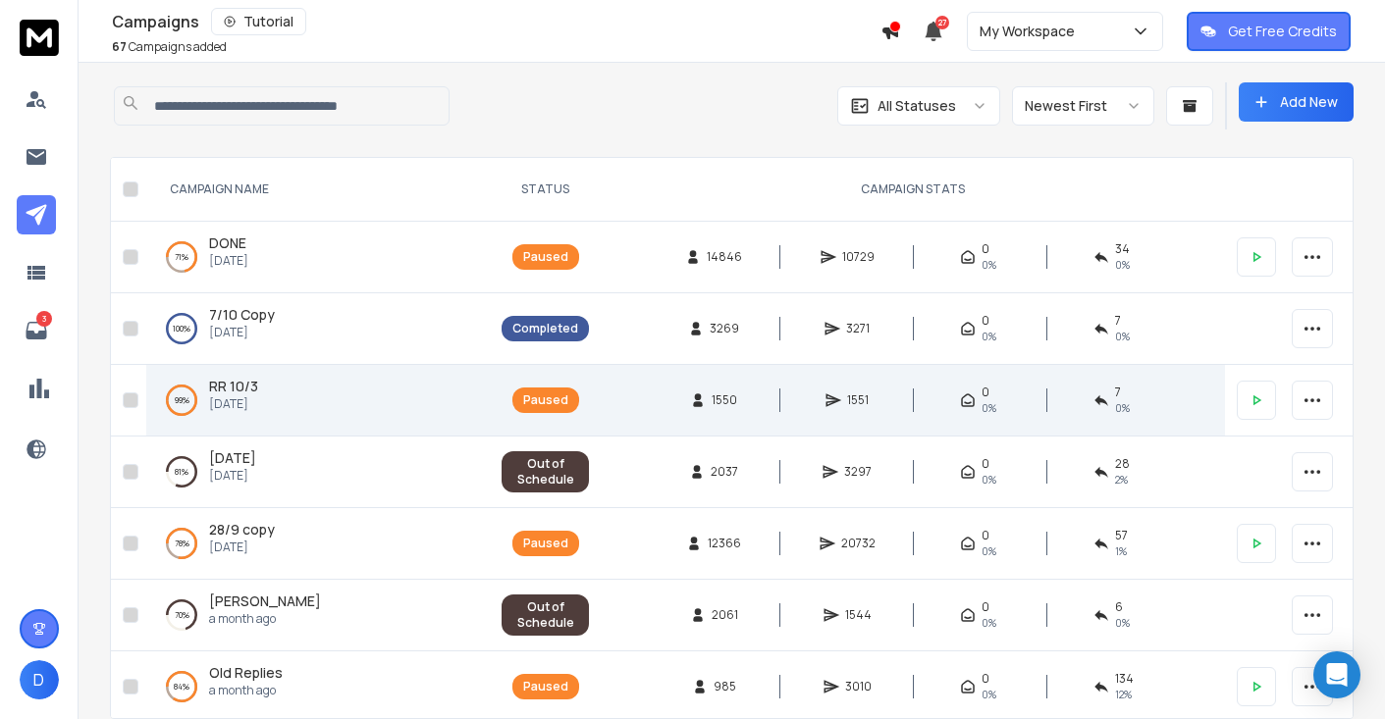
click at [1273, 393] on icon "button" at bounding box center [1312, 401] width 20 height 20
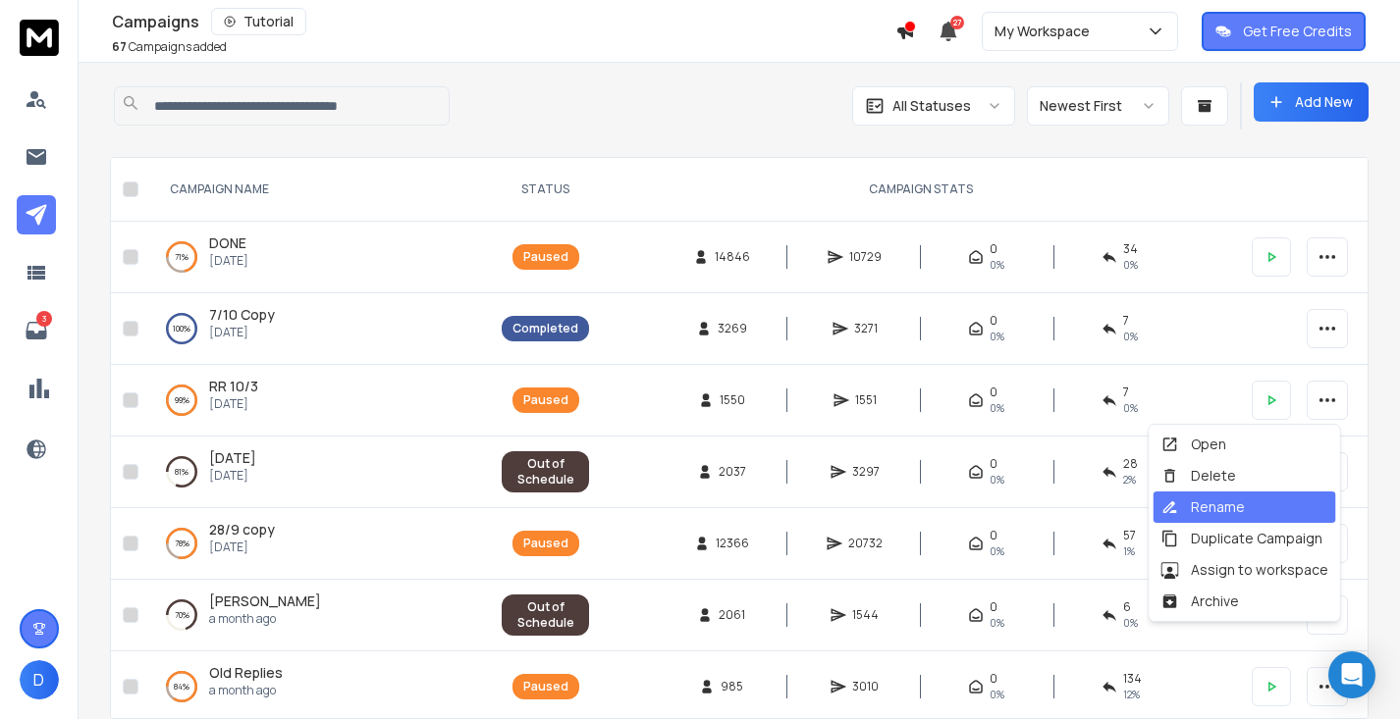
click at [1216, 512] on div "Rename" at bounding box center [1202, 508] width 83 height 20
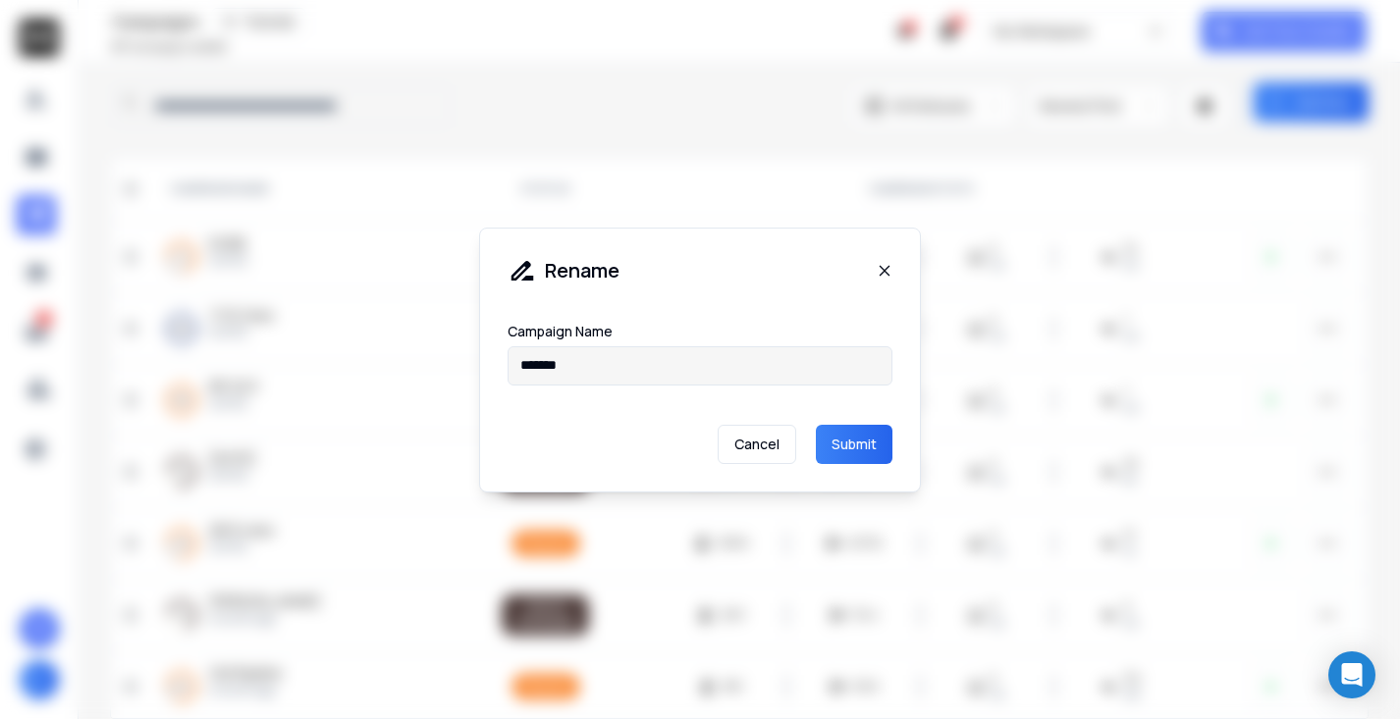
click at [747, 349] on input "*******" at bounding box center [699, 365] width 385 height 39
type input "****"
click at [848, 460] on button "Submit" at bounding box center [854, 444] width 77 height 39
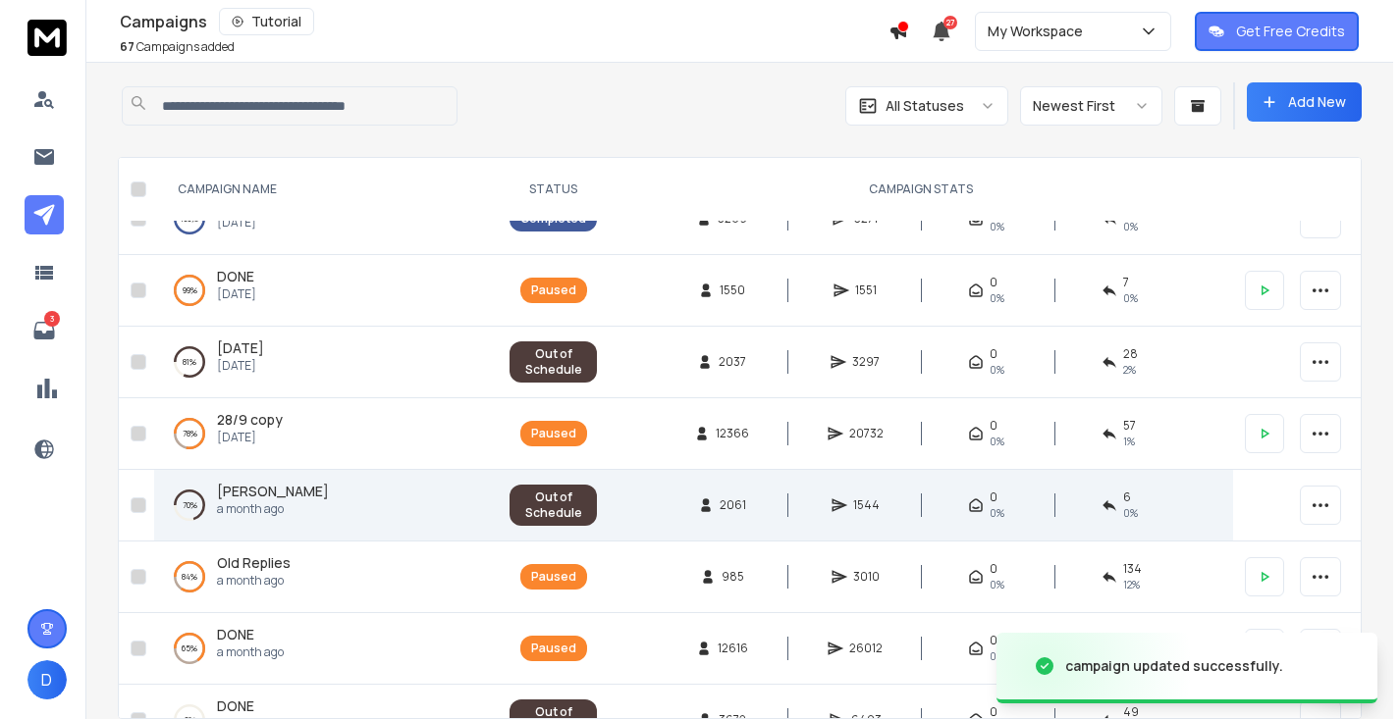
scroll to position [154, 0]
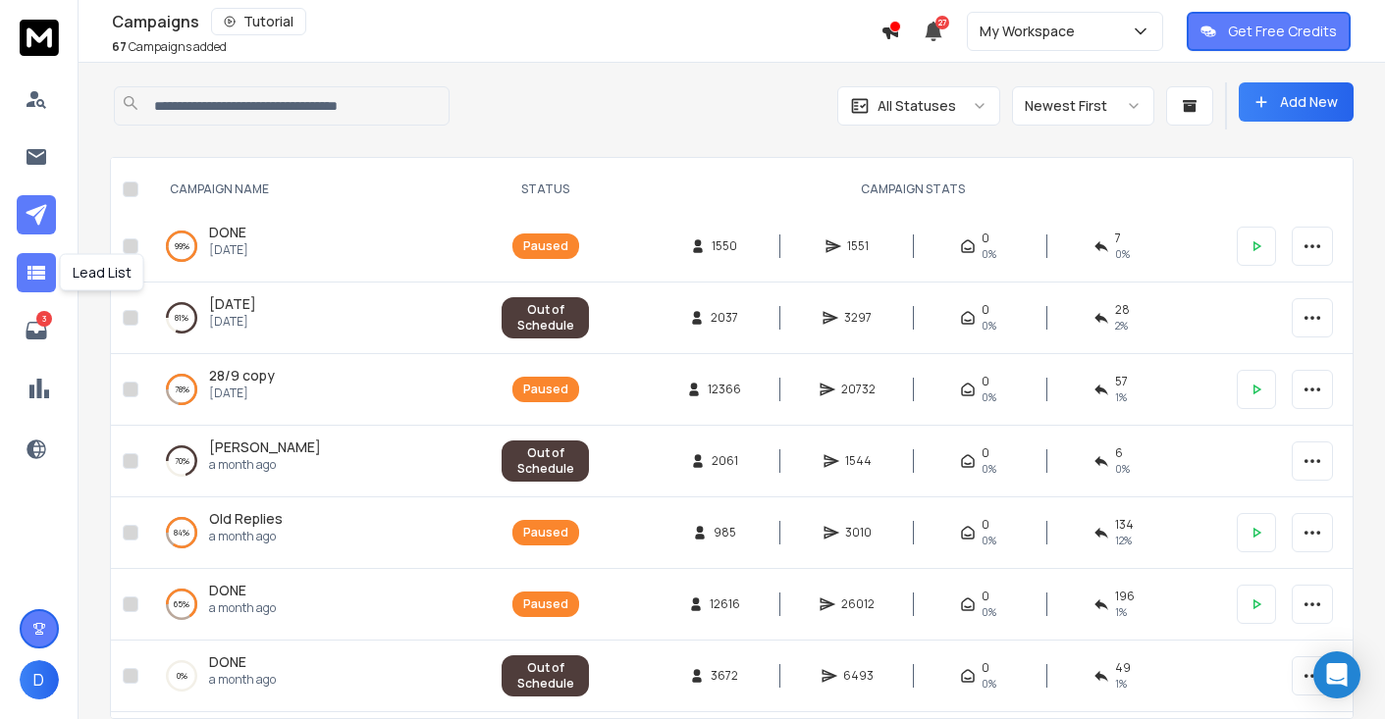
click at [21, 260] on link at bounding box center [36, 272] width 39 height 39
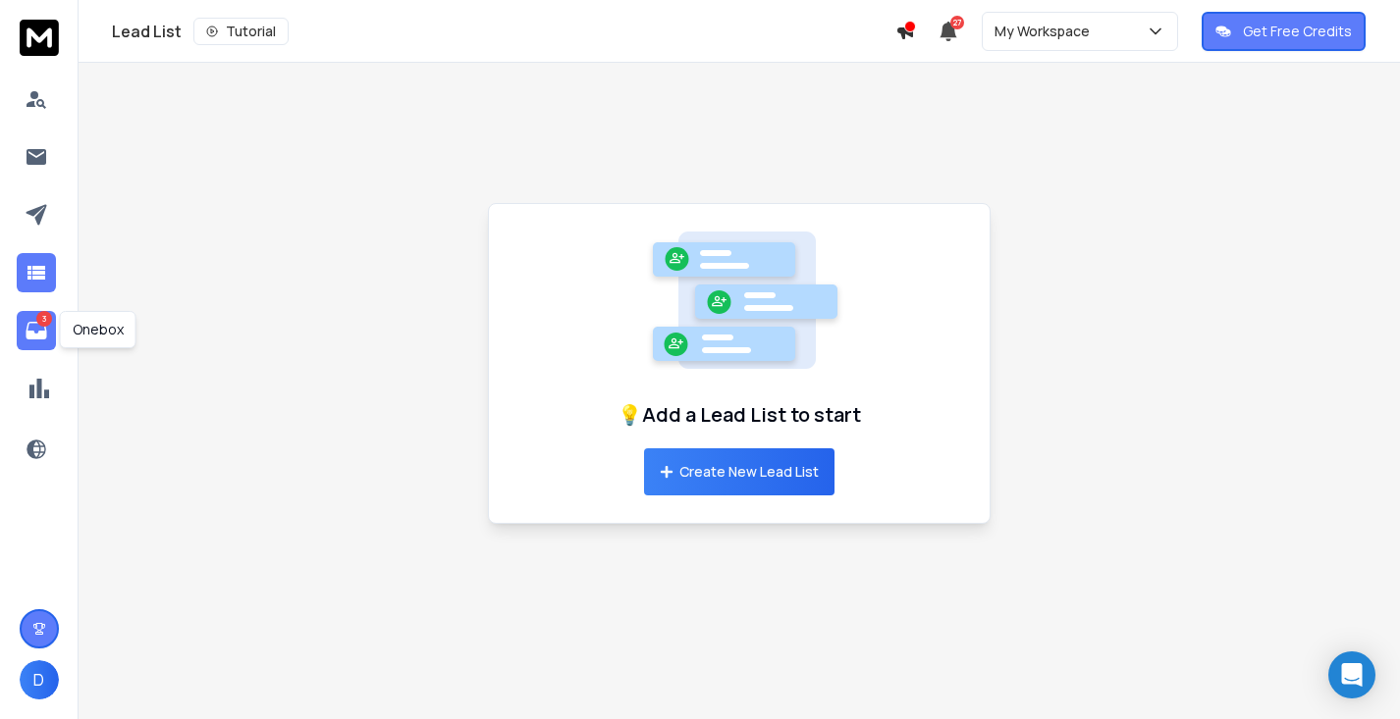
click at [41, 333] on icon at bounding box center [36, 331] width 21 height 18
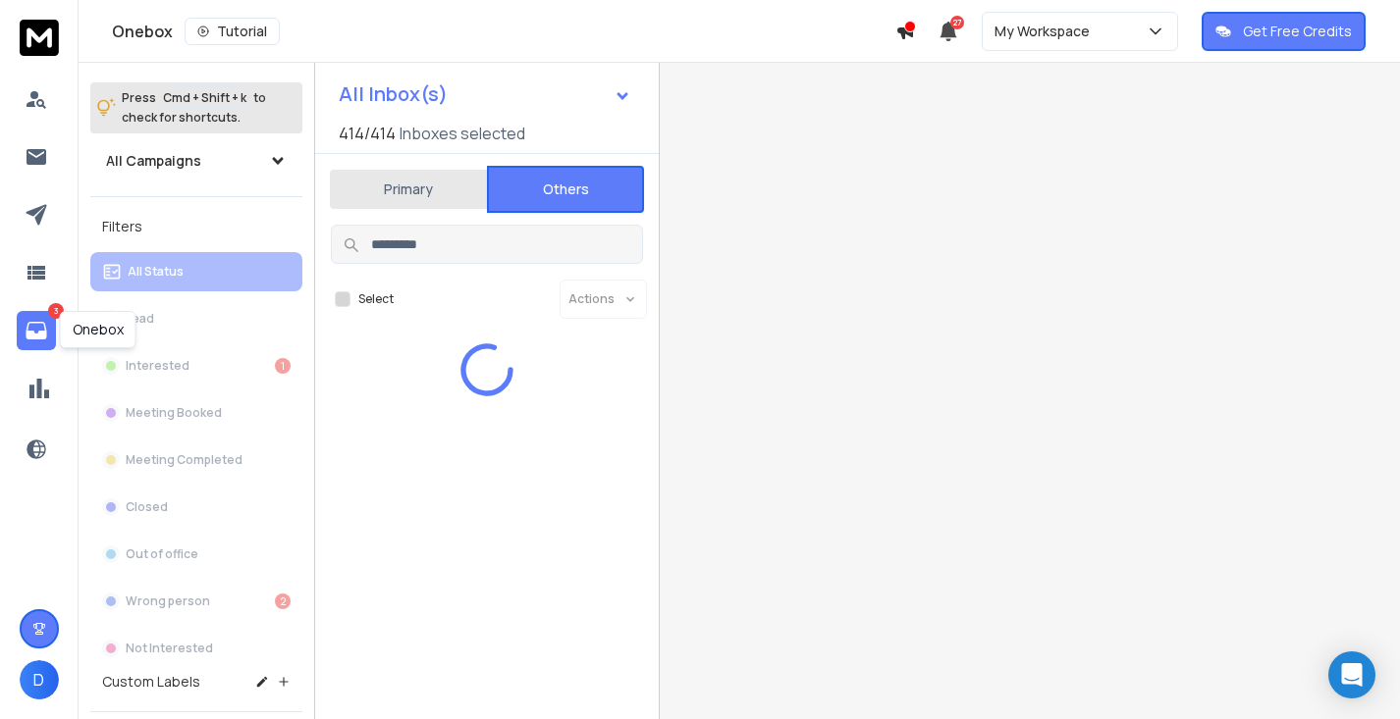
click at [573, 179] on button "Others" at bounding box center [565, 189] width 157 height 47
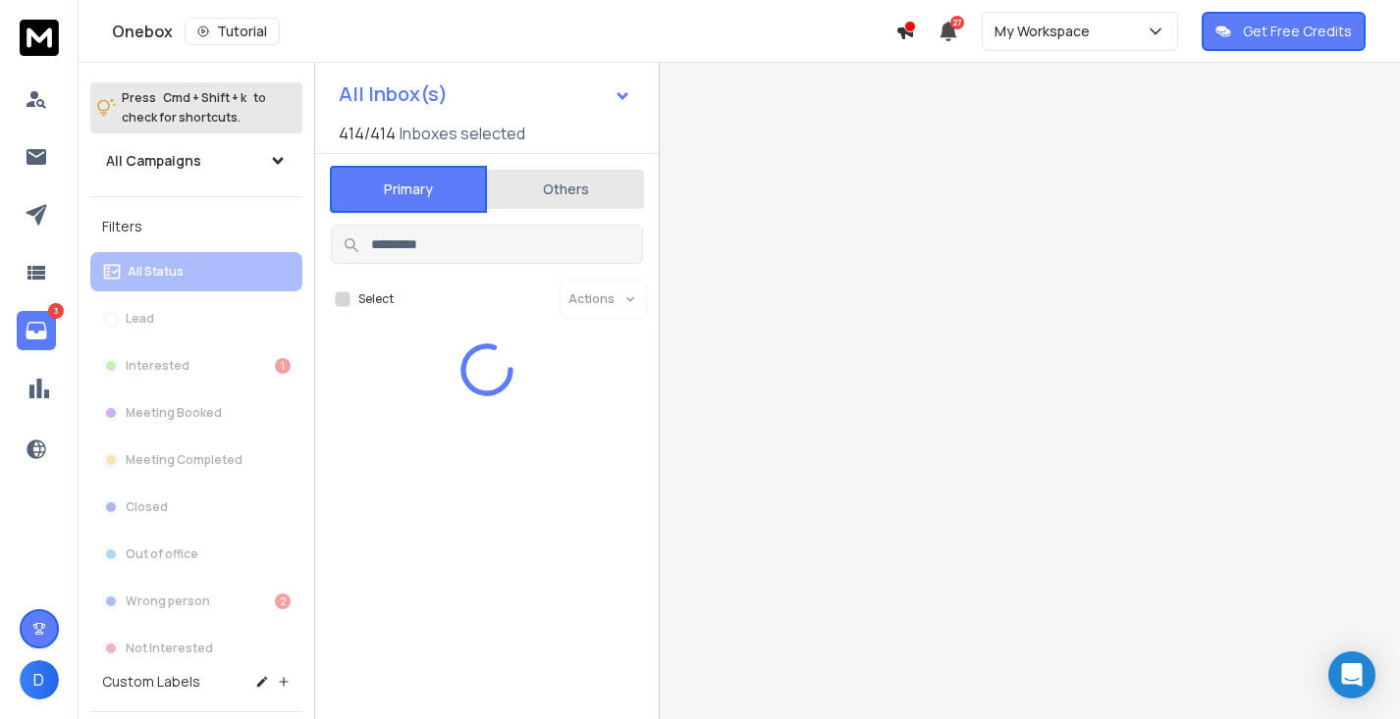
click at [399, 181] on button "Primary" at bounding box center [408, 189] width 157 height 47
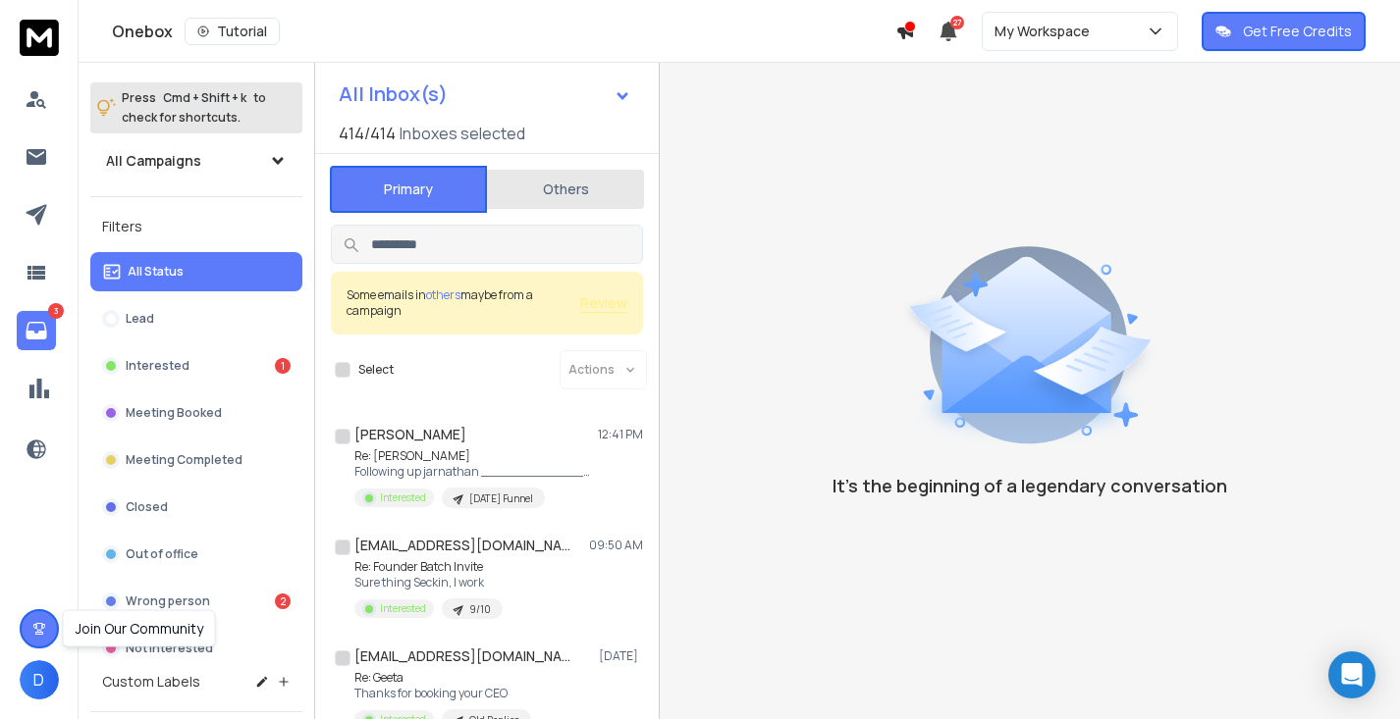
click at [40, 672] on span "D" at bounding box center [39, 680] width 39 height 39
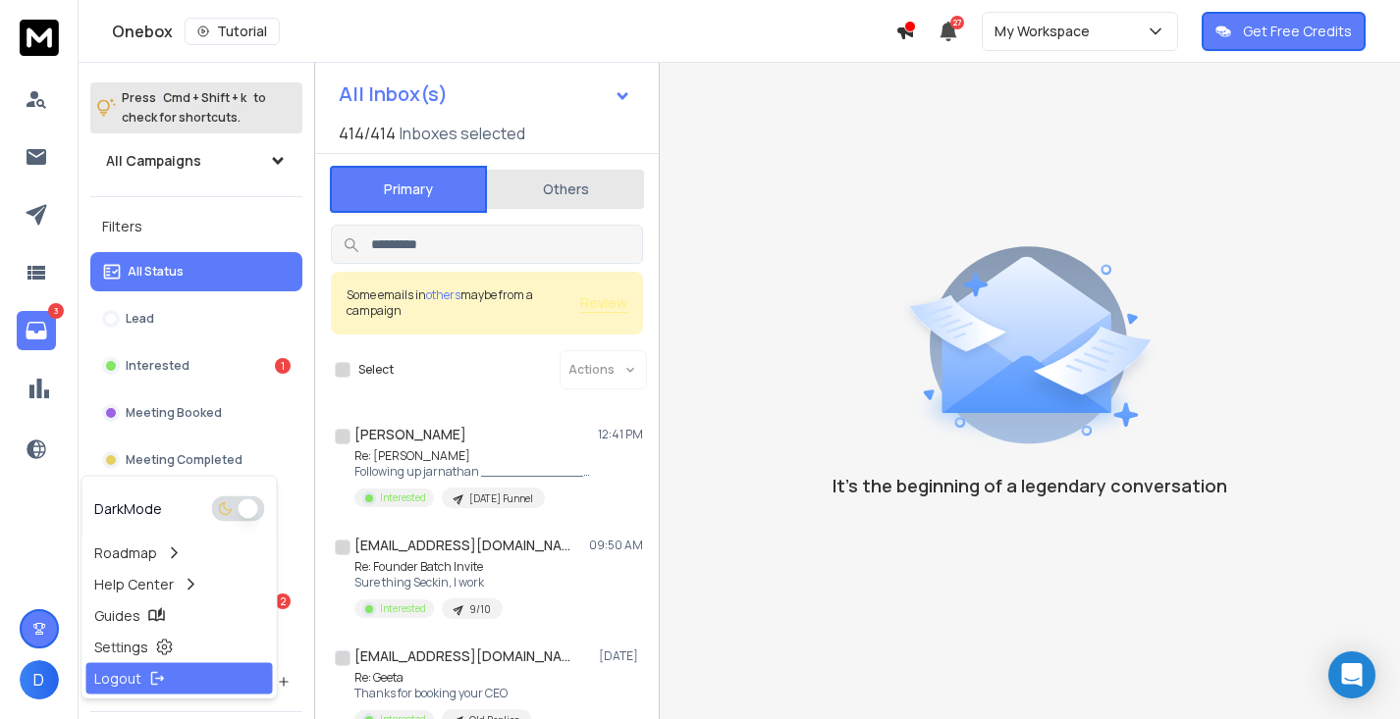
click at [110, 674] on p "Logout" at bounding box center [117, 679] width 47 height 20
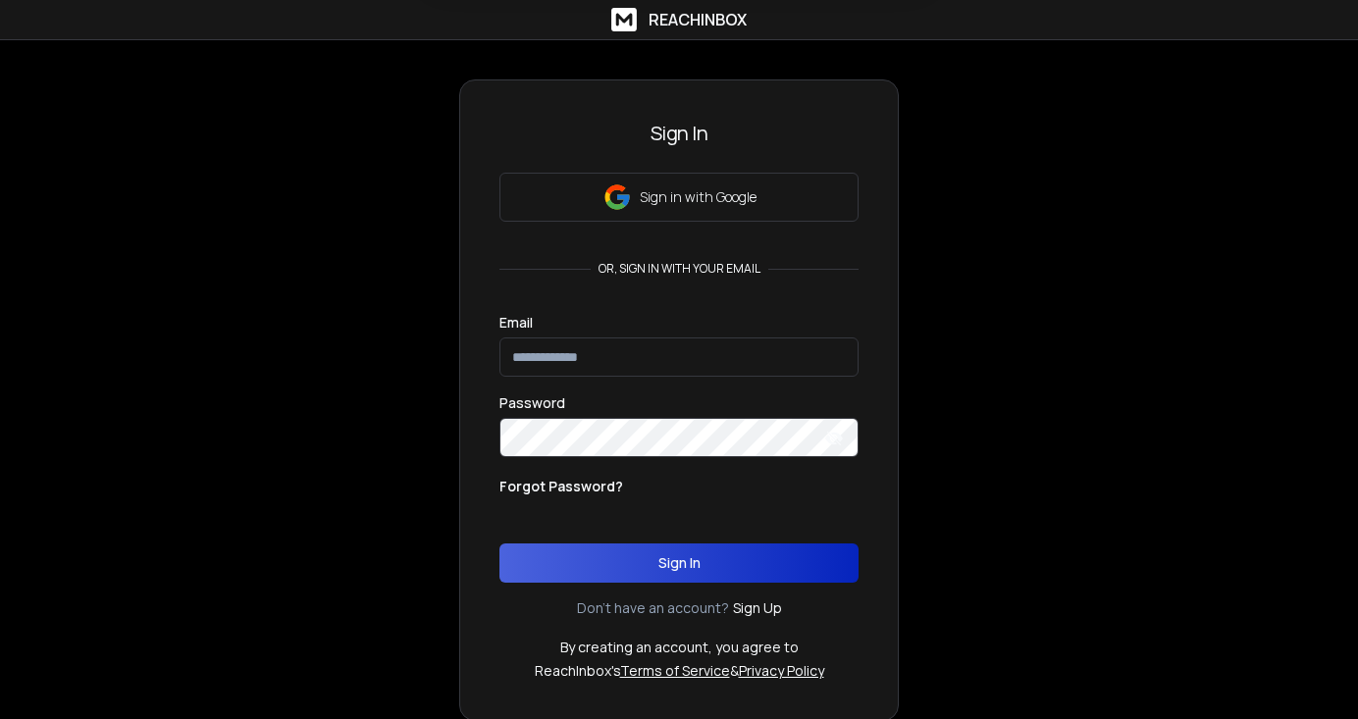
click at [574, 355] on input "email" at bounding box center [679, 357] width 359 height 39
paste input "**********"
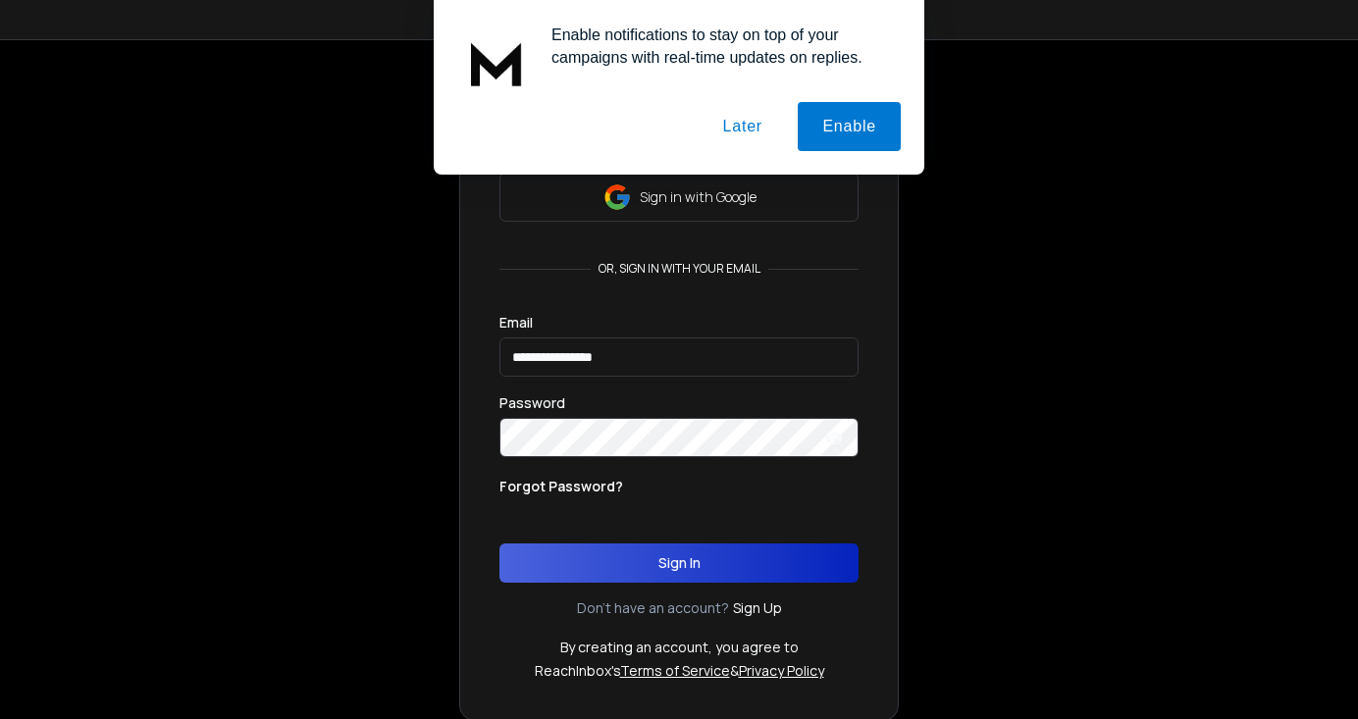
type input "**********"
click at [742, 129] on button "Later" at bounding box center [742, 126] width 88 height 49
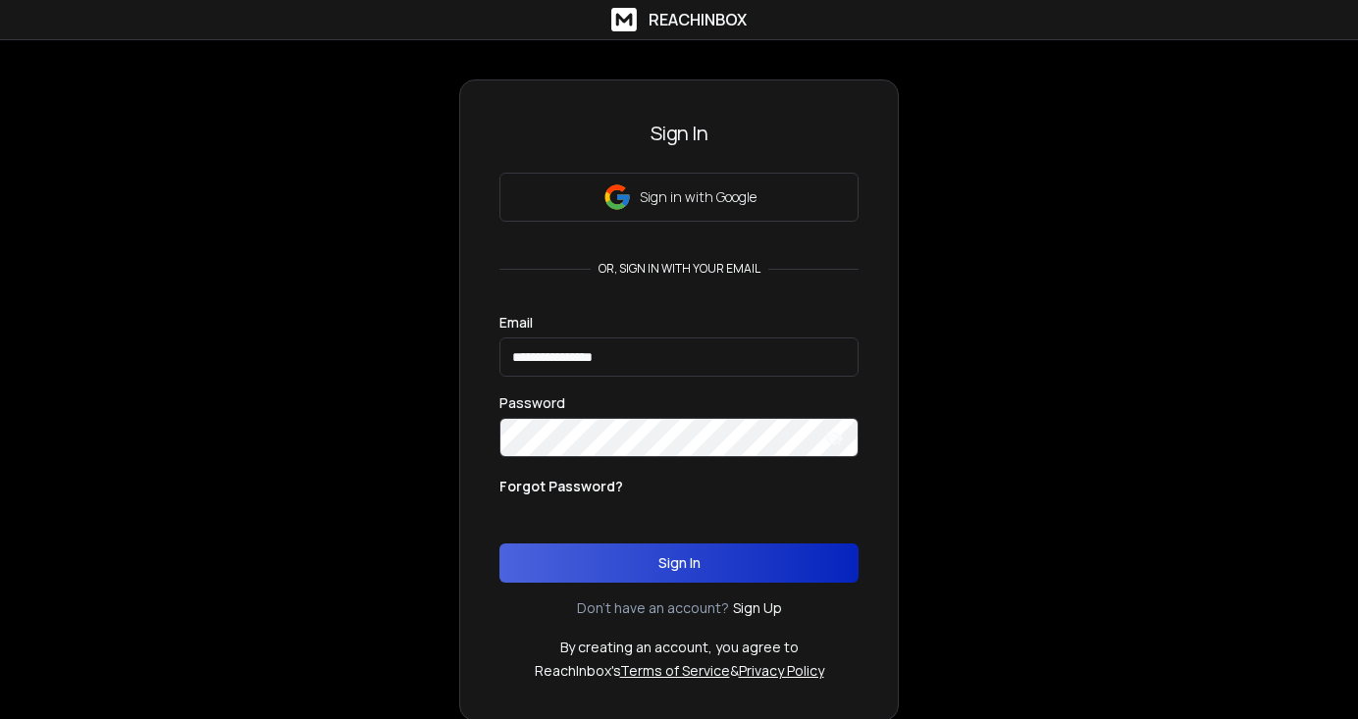
click at [717, 549] on button "Sign In" at bounding box center [679, 563] width 359 height 39
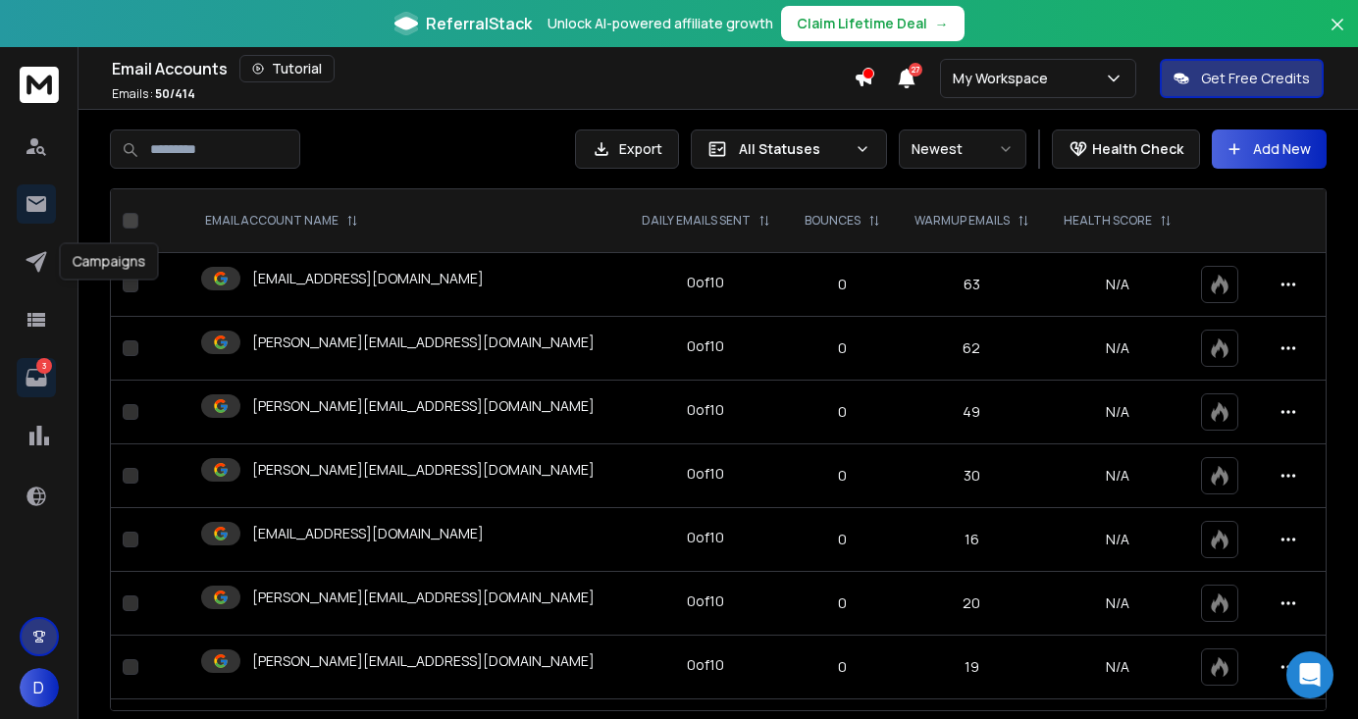
click at [36, 374] on icon at bounding box center [37, 378] width 24 height 24
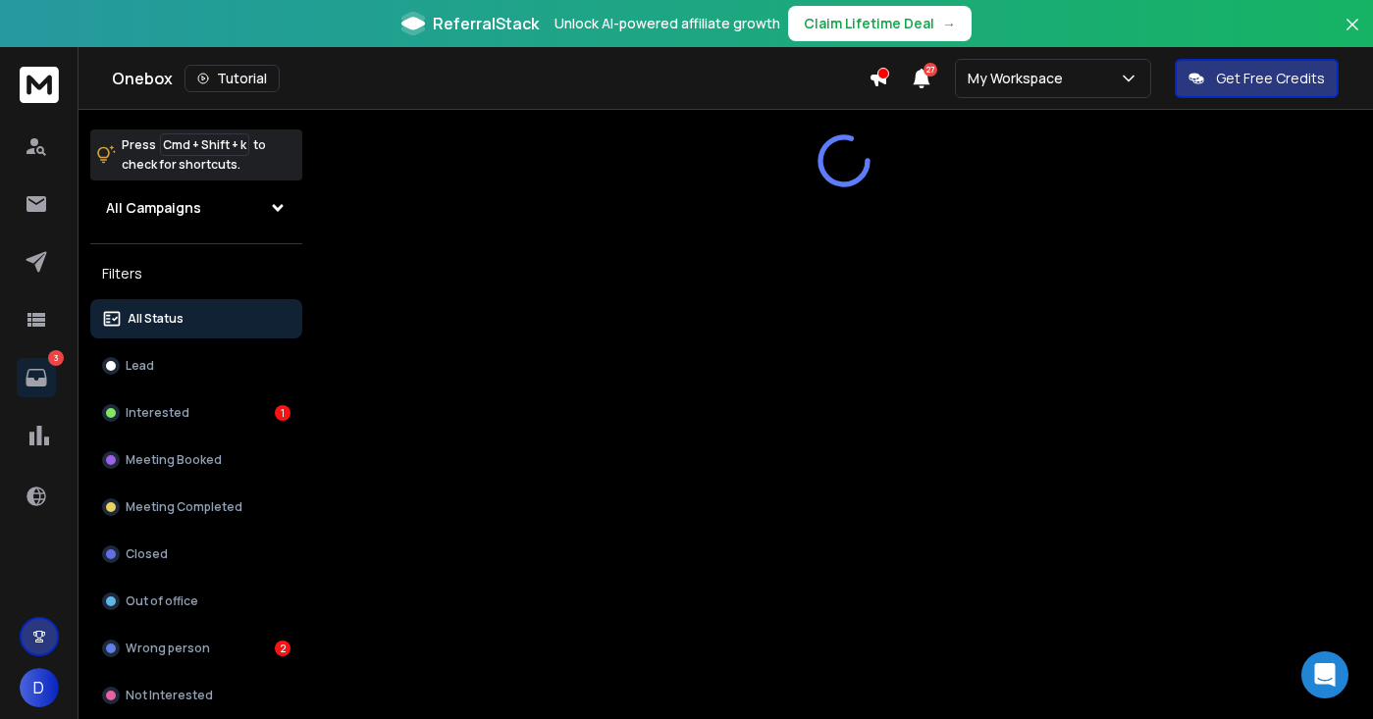
click at [1348, 27] on icon "Close banner" at bounding box center [1353, 25] width 18 height 18
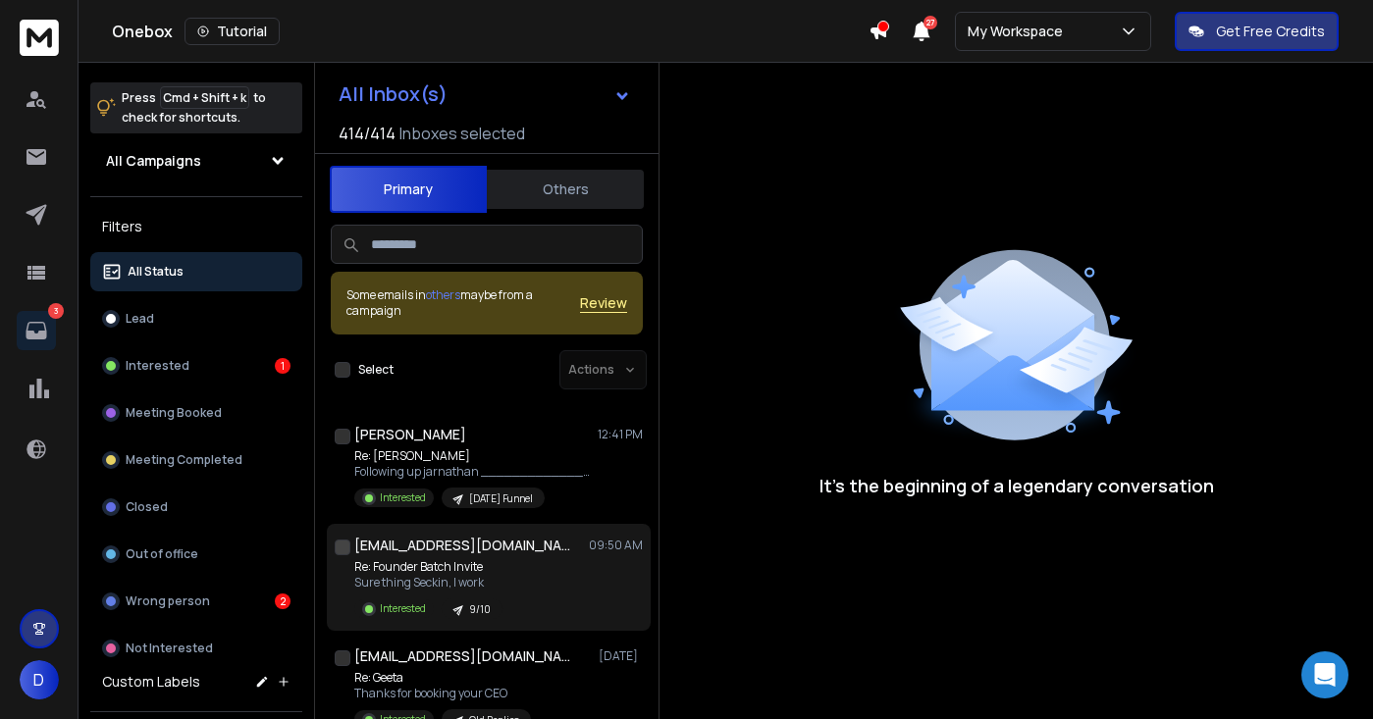
scroll to position [353, 0]
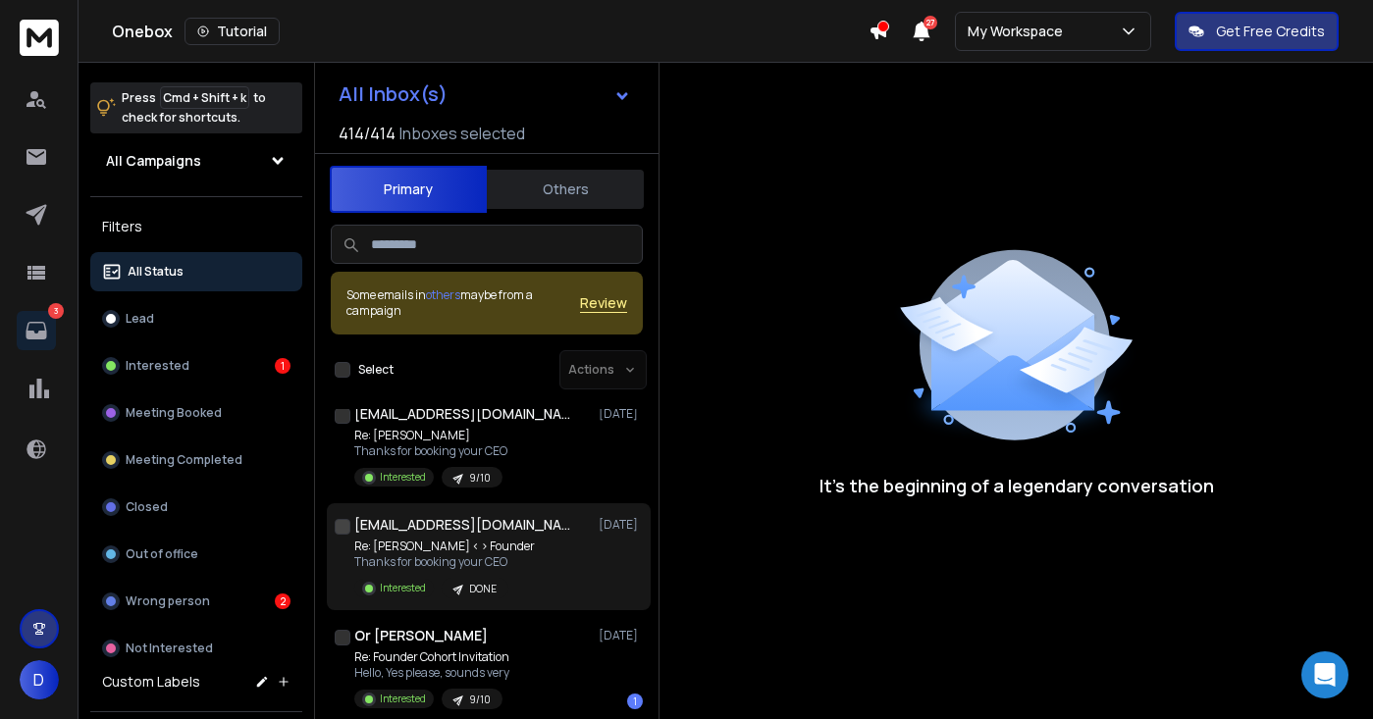
click at [582, 566] on div "Re: James < > Founder Thanks for booking your CEO Interested DONE" at bounding box center [498, 569] width 289 height 60
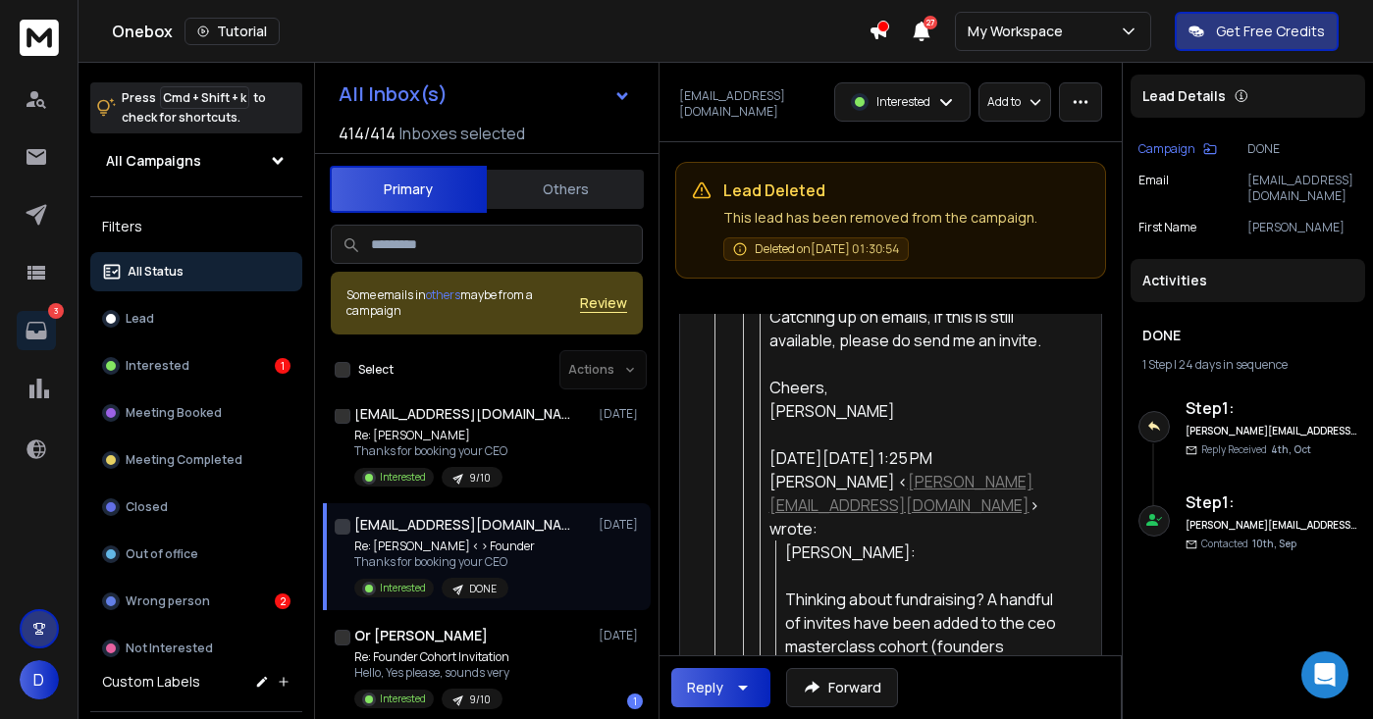
scroll to position [2142, 0]
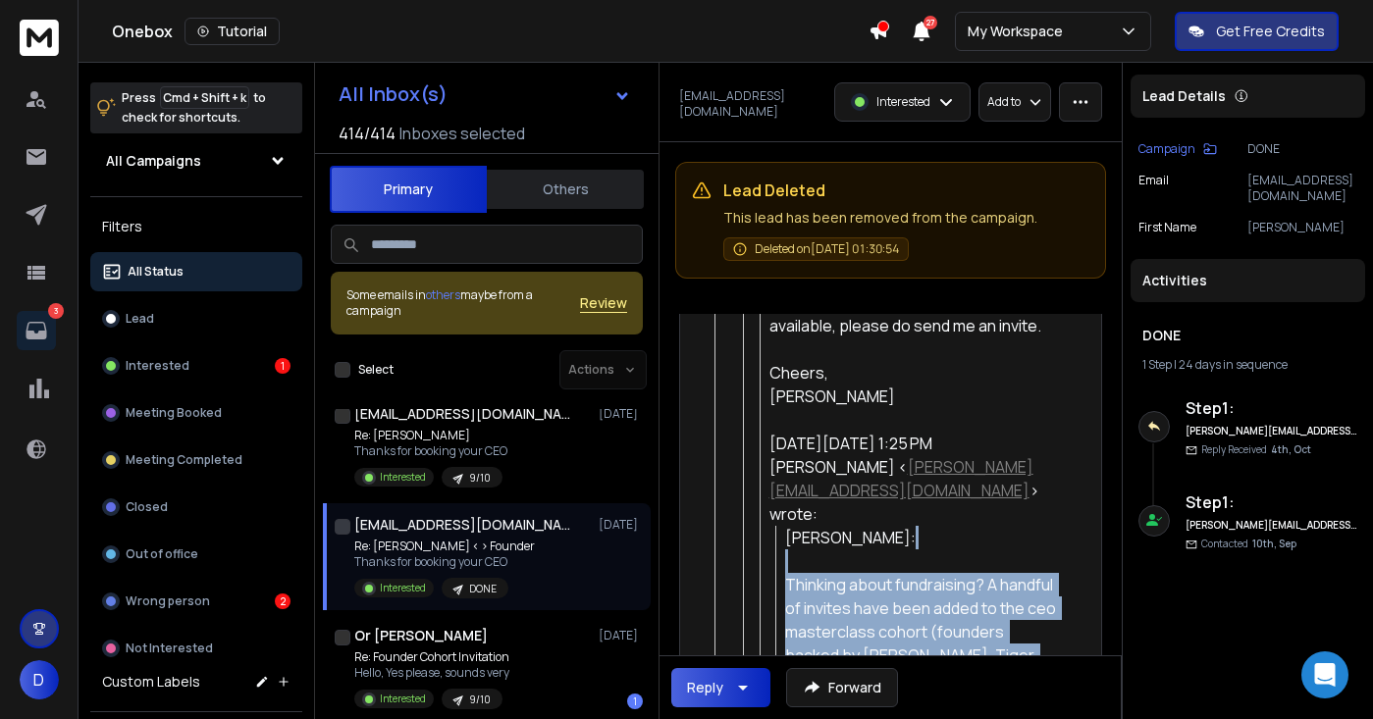
drag, startPoint x: 777, startPoint y: 455, endPoint x: 988, endPoint y: 549, distance: 230.7
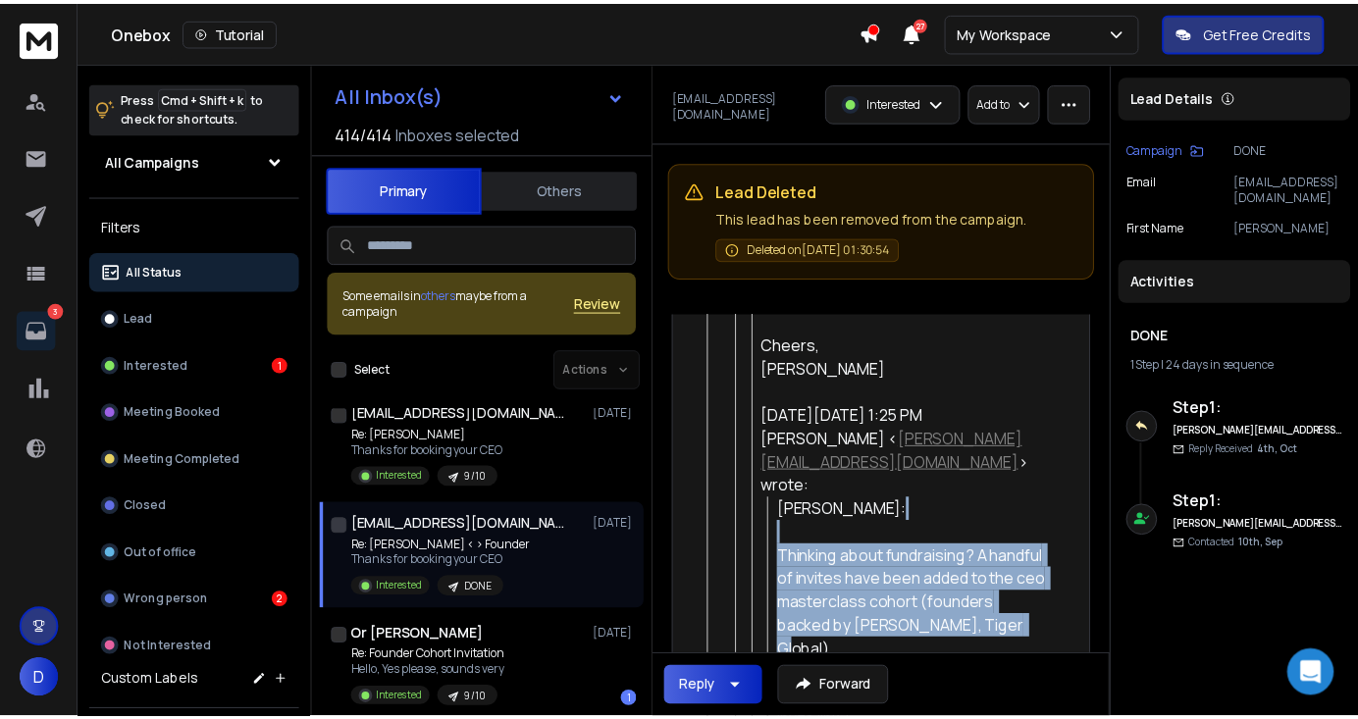
scroll to position [2186, 0]
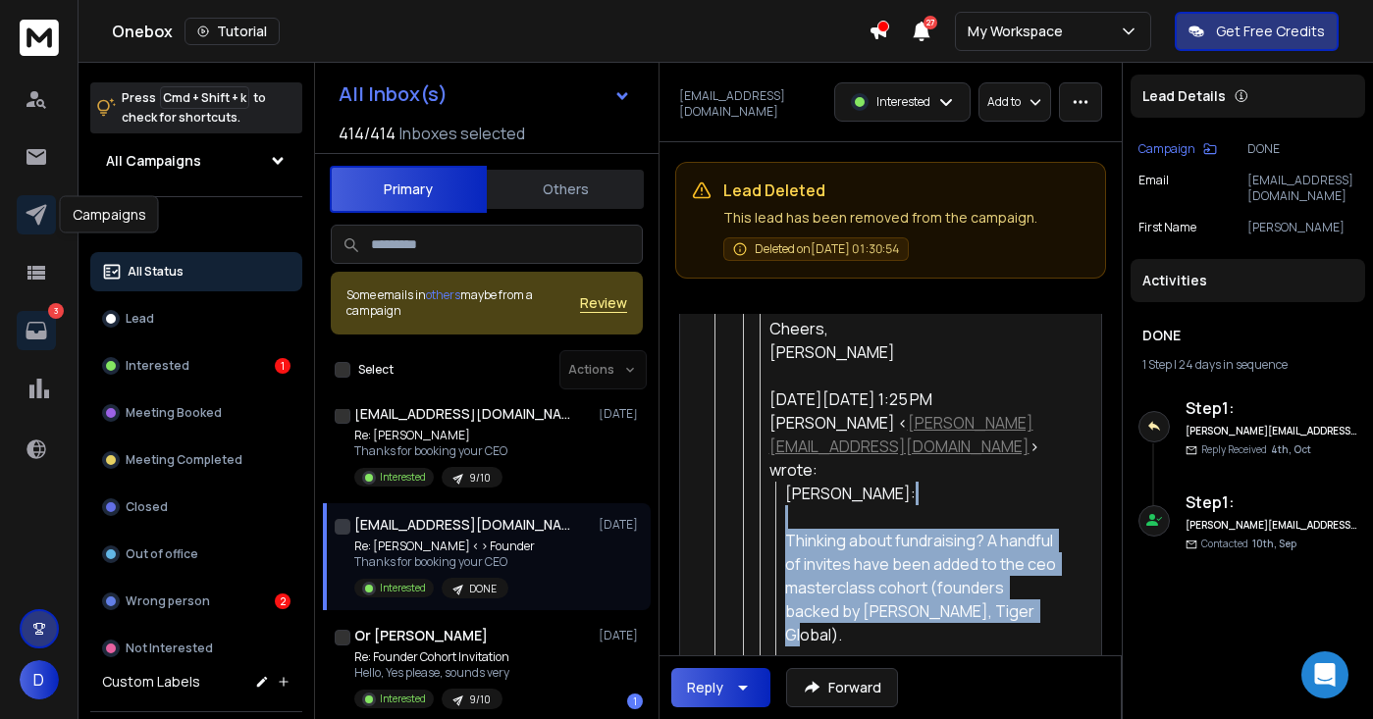
click at [28, 222] on icon at bounding box center [37, 215] width 24 height 24
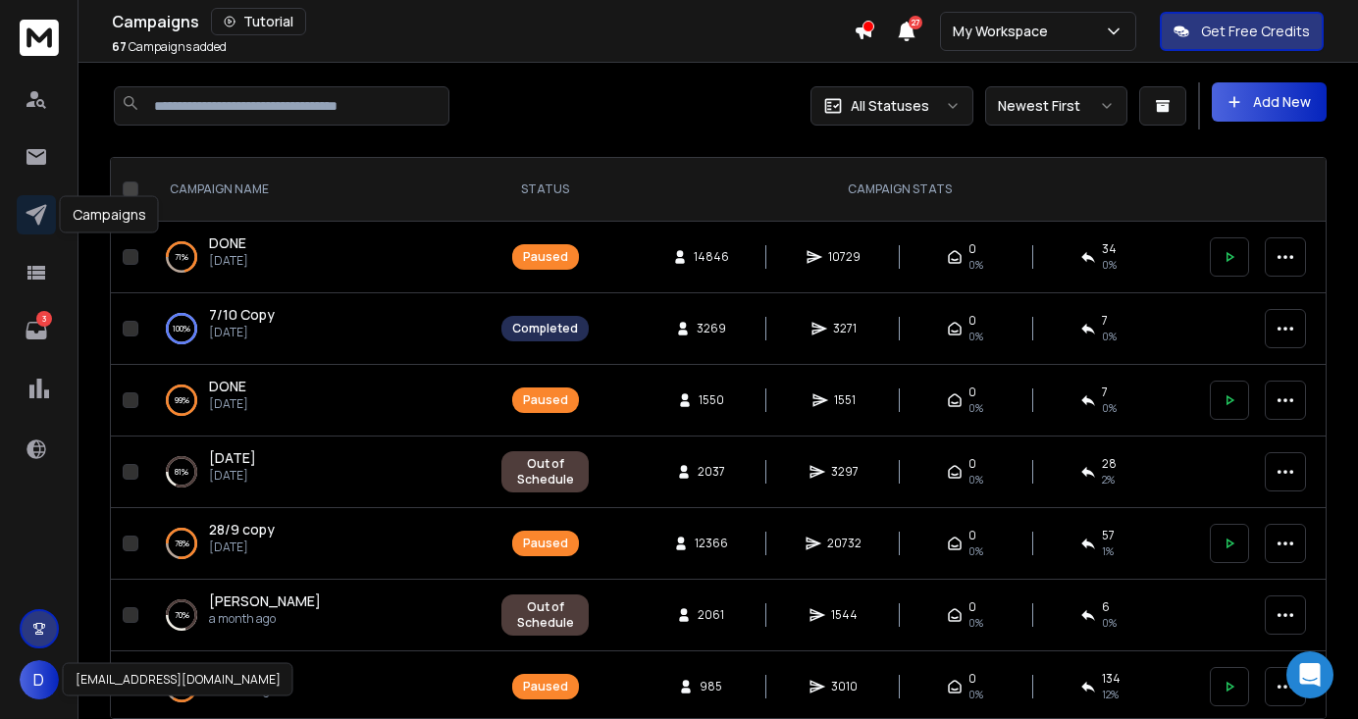
click at [26, 674] on span "D" at bounding box center [39, 680] width 39 height 39
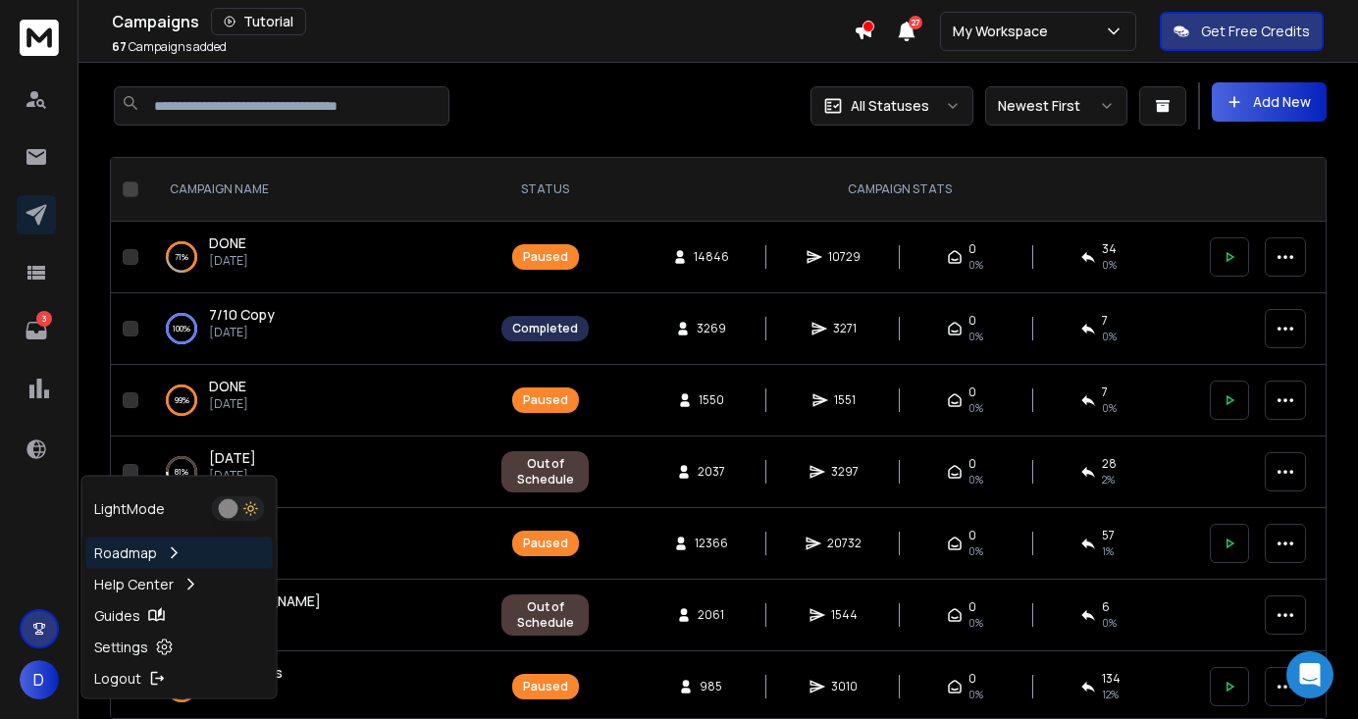
click at [256, 495] on div "Light Mode" at bounding box center [179, 505] width 194 height 57
click at [254, 507] on icon at bounding box center [251, 510] width 16 height 16
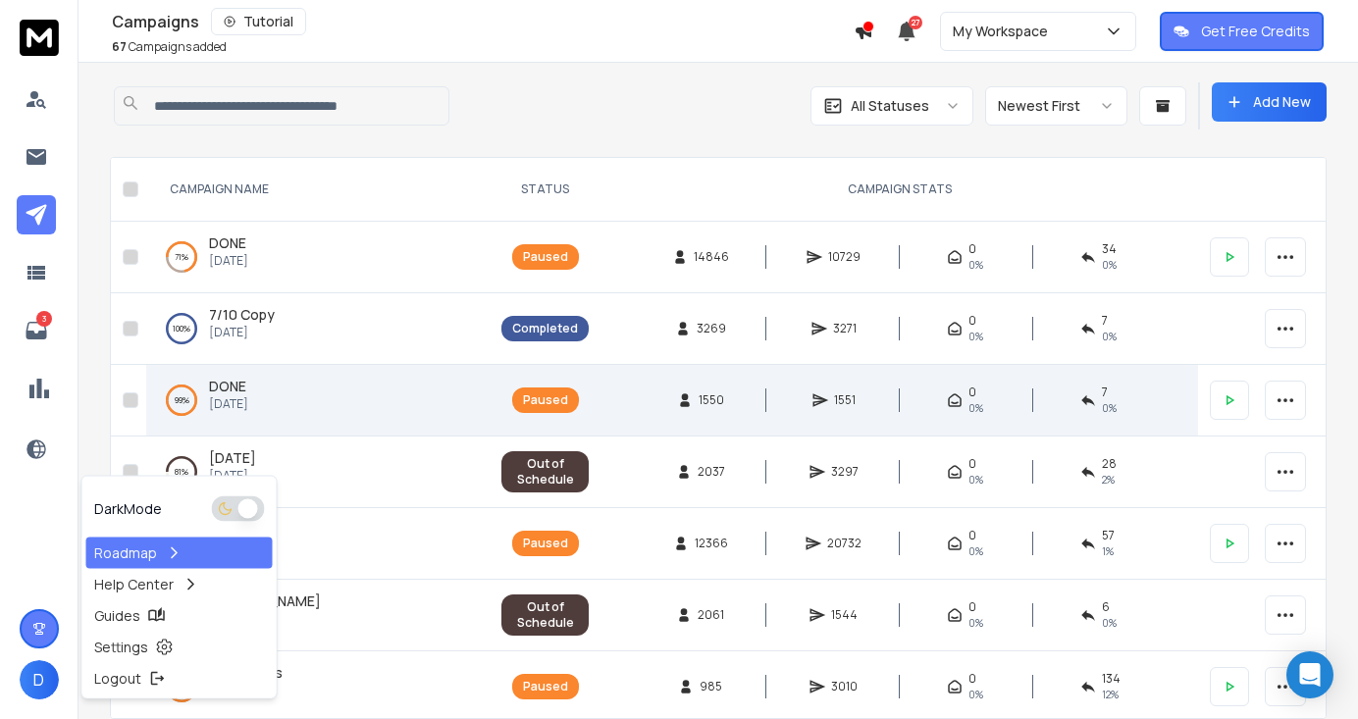
click at [248, 389] on h1 "DONE" at bounding box center [228, 387] width 39 height 20
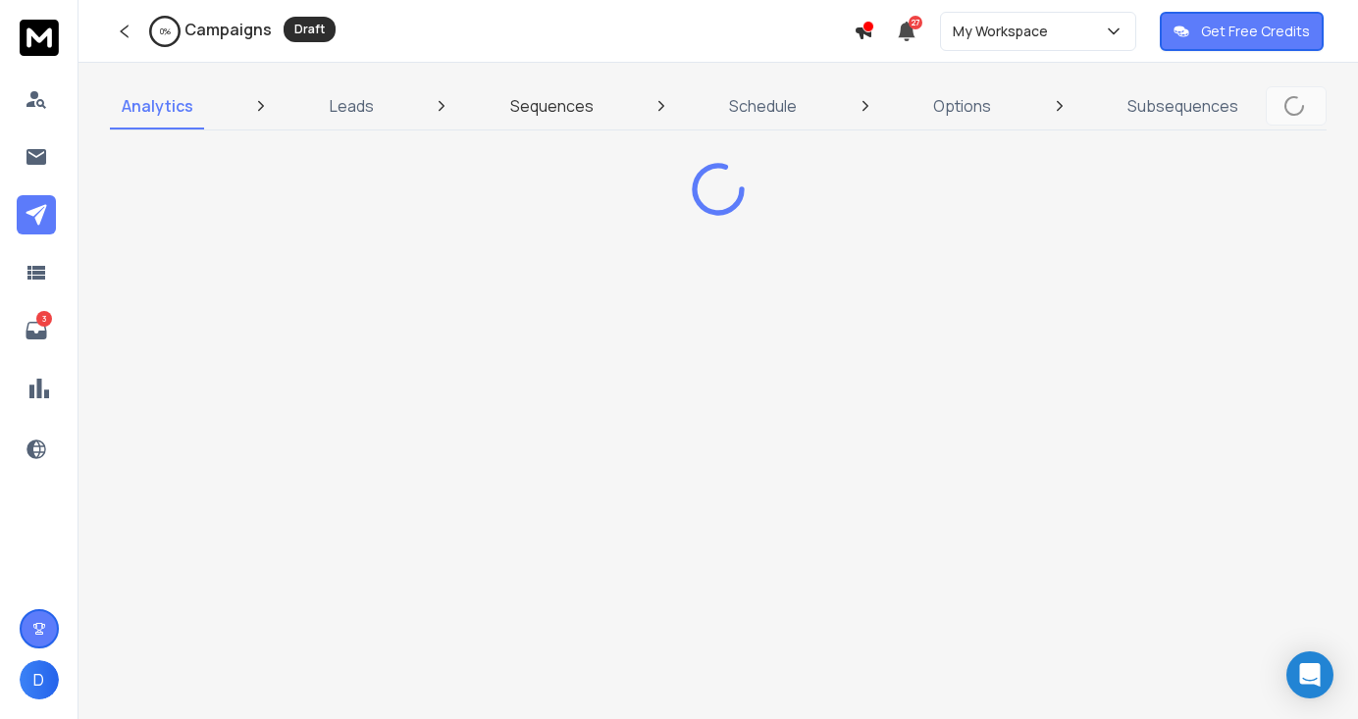
click at [536, 119] on link "Sequences" at bounding box center [552, 105] width 107 height 47
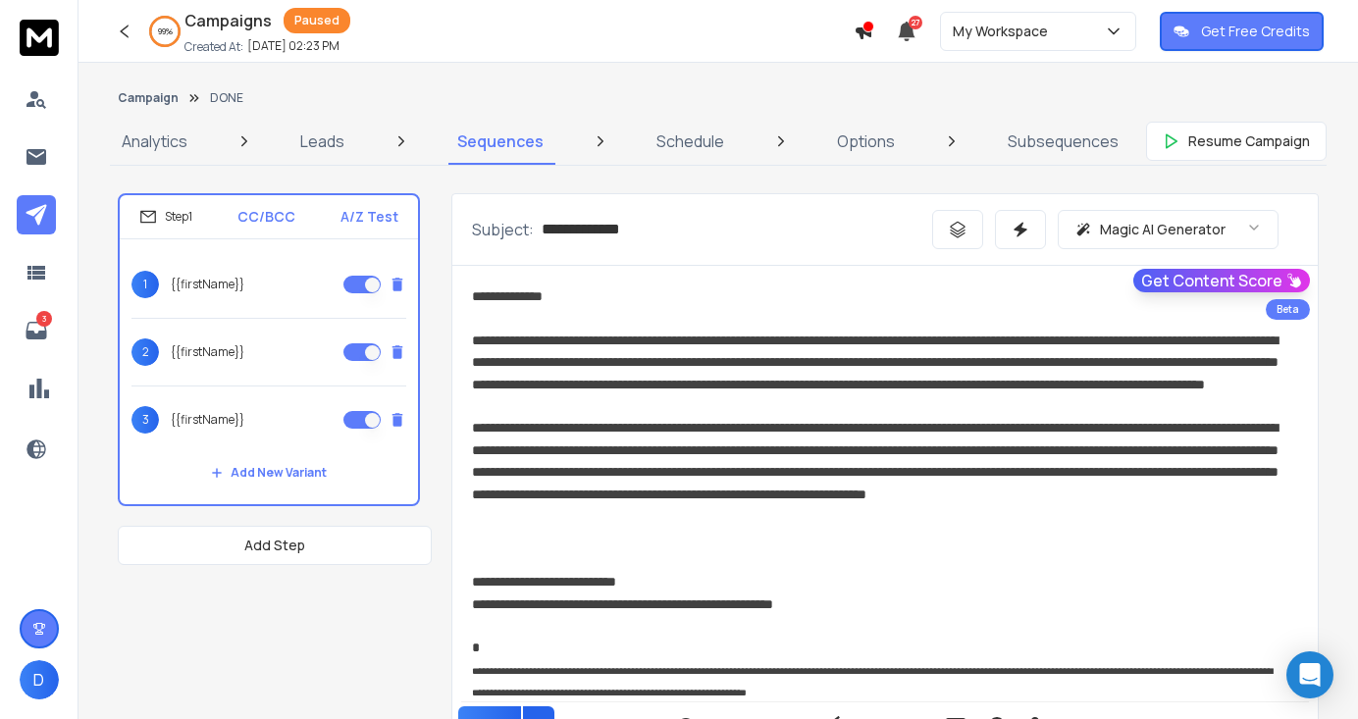
click at [275, 348] on div "2 {{firstName}}" at bounding box center [269, 353] width 275 height 68
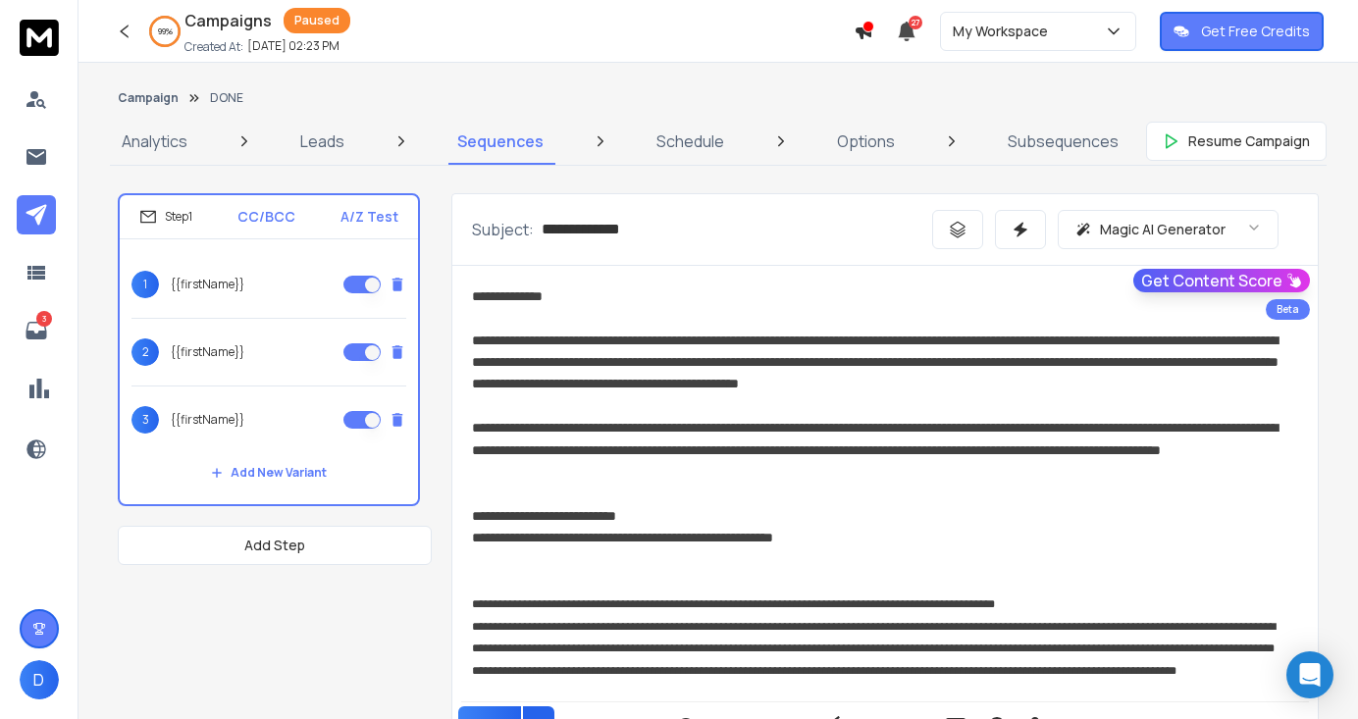
click at [210, 411] on div "3 {{firstName}}" at bounding box center [188, 419] width 113 height 27
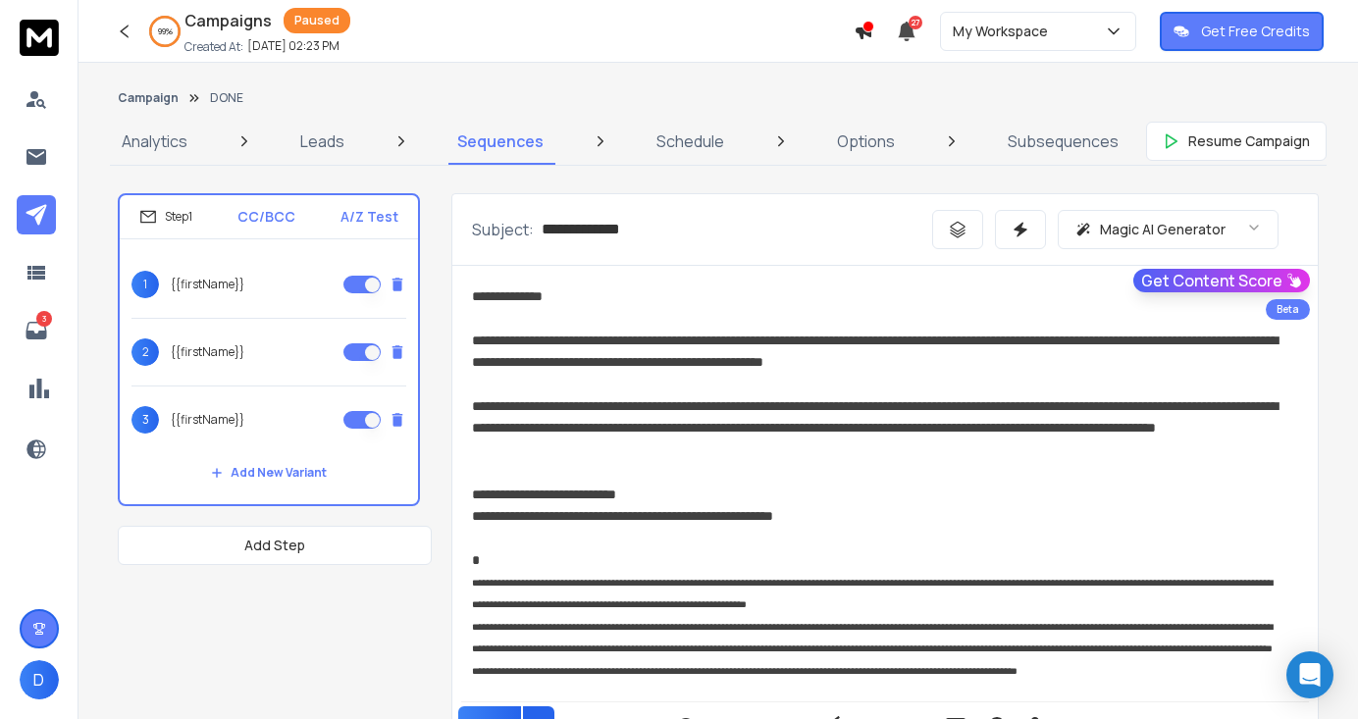
click at [110, 34] on div "99 % Campaigns Paused Created At: Oct 02, 2025, 02:23 PM 27 My Workspace Get Fr…" at bounding box center [679, 31] width 1358 height 63
click at [118, 28] on icon at bounding box center [125, 32] width 18 height 18
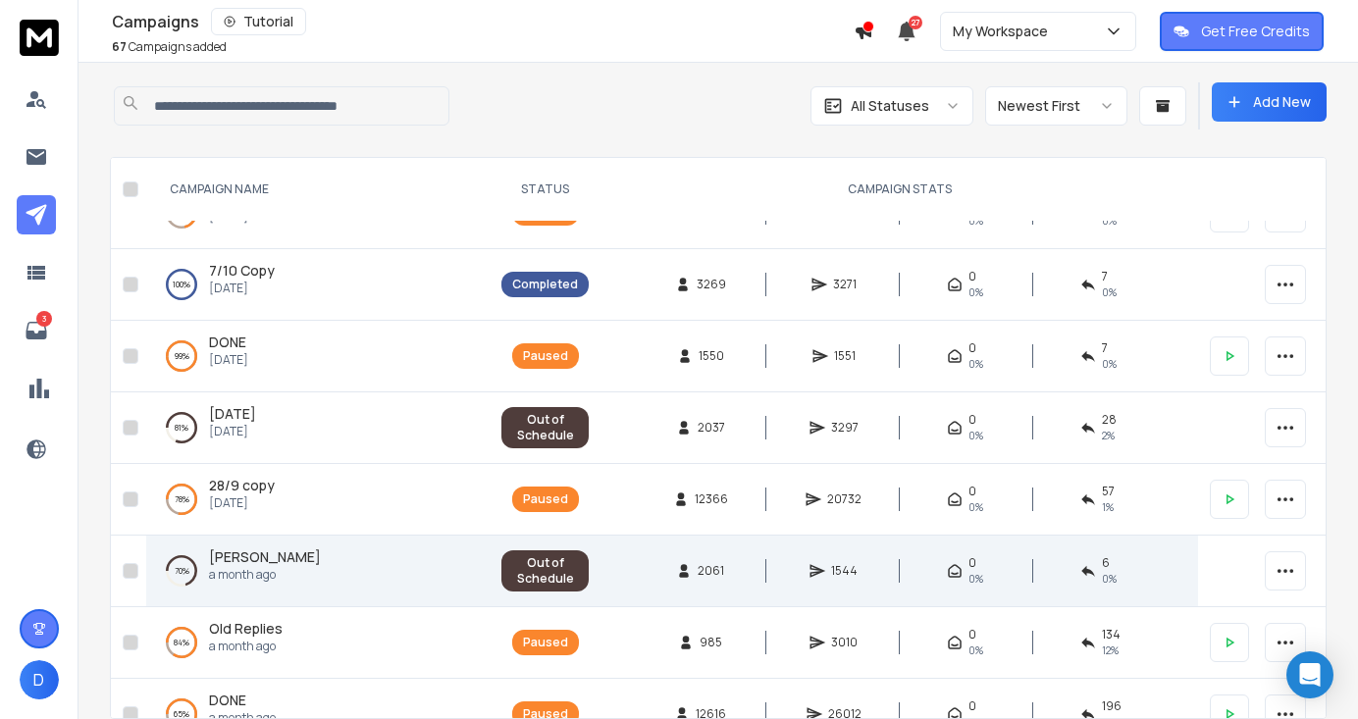
scroll to position [177, 0]
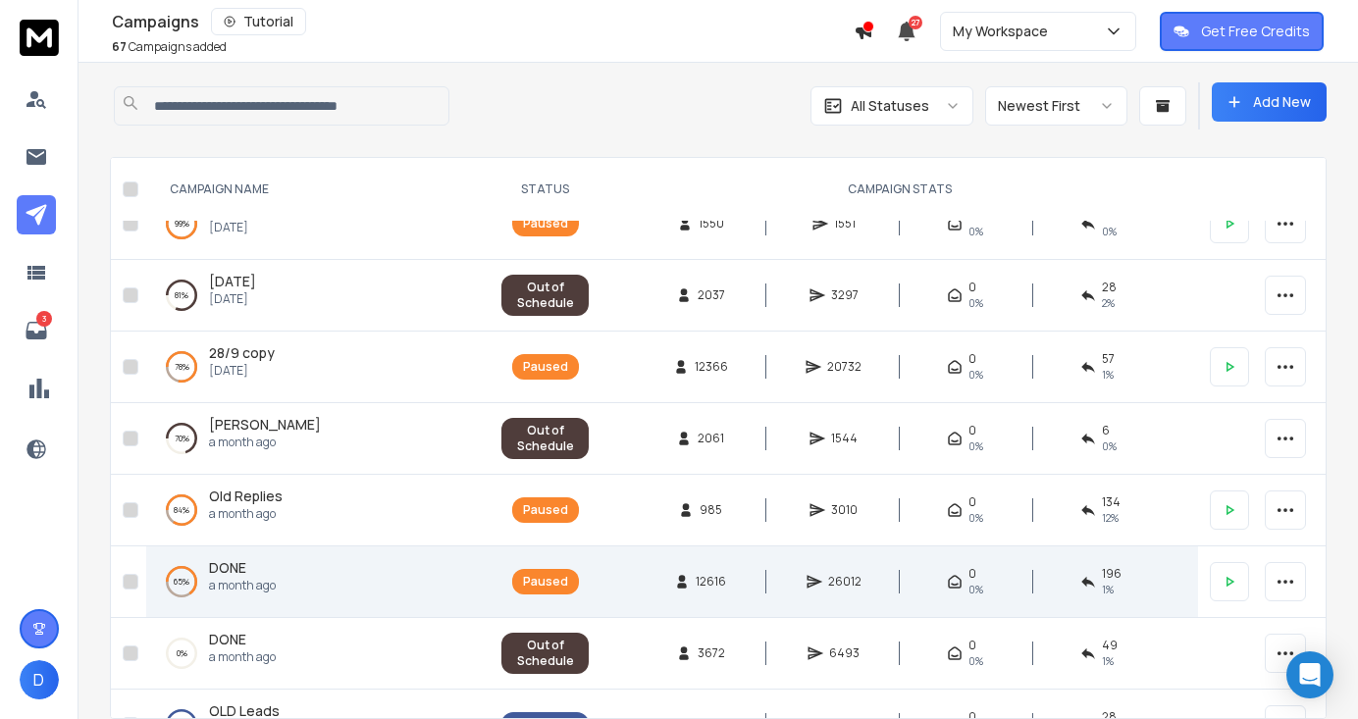
click at [230, 582] on p "a month ago" at bounding box center [242, 586] width 67 height 16
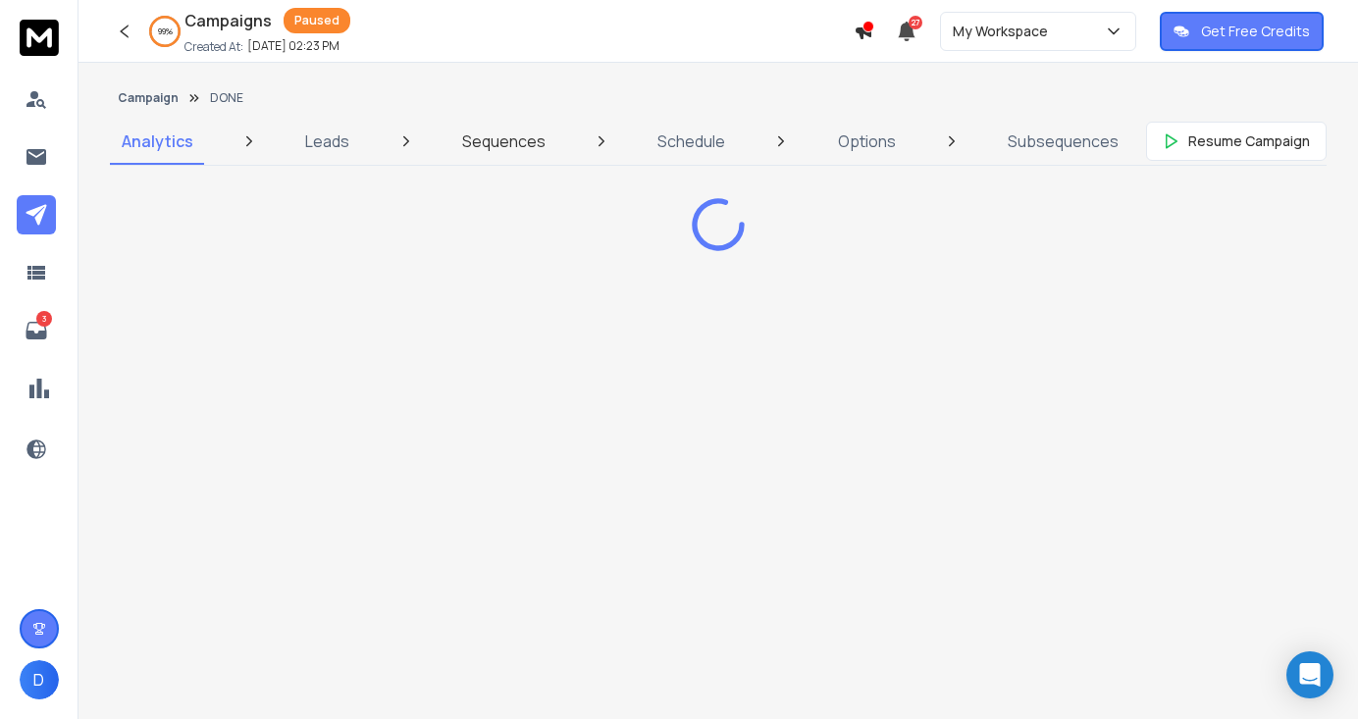
click at [522, 145] on p "Sequences" at bounding box center [503, 142] width 83 height 24
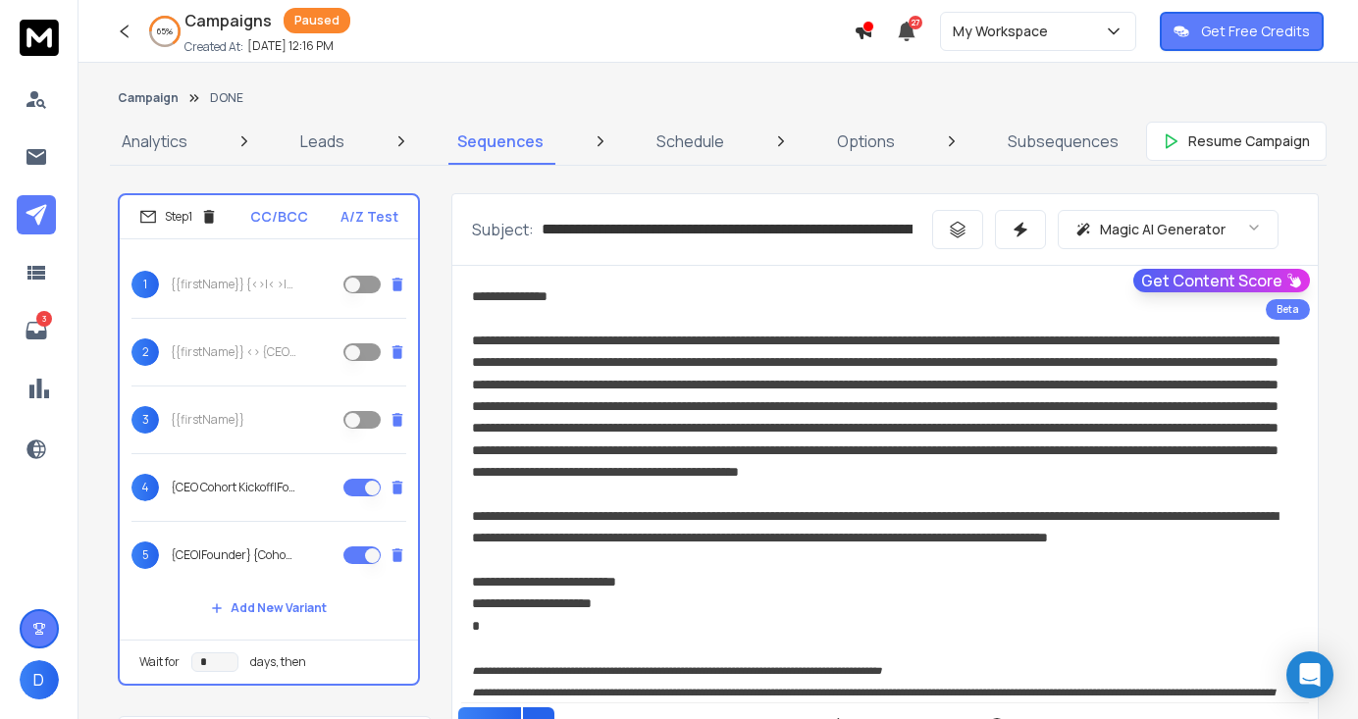
click at [248, 481] on p "{CEO Cohort Kickoff|Founder Cohort Kickoff|CEO Cohort Invite|Founder Cohort Inv…" at bounding box center [234, 488] width 126 height 16
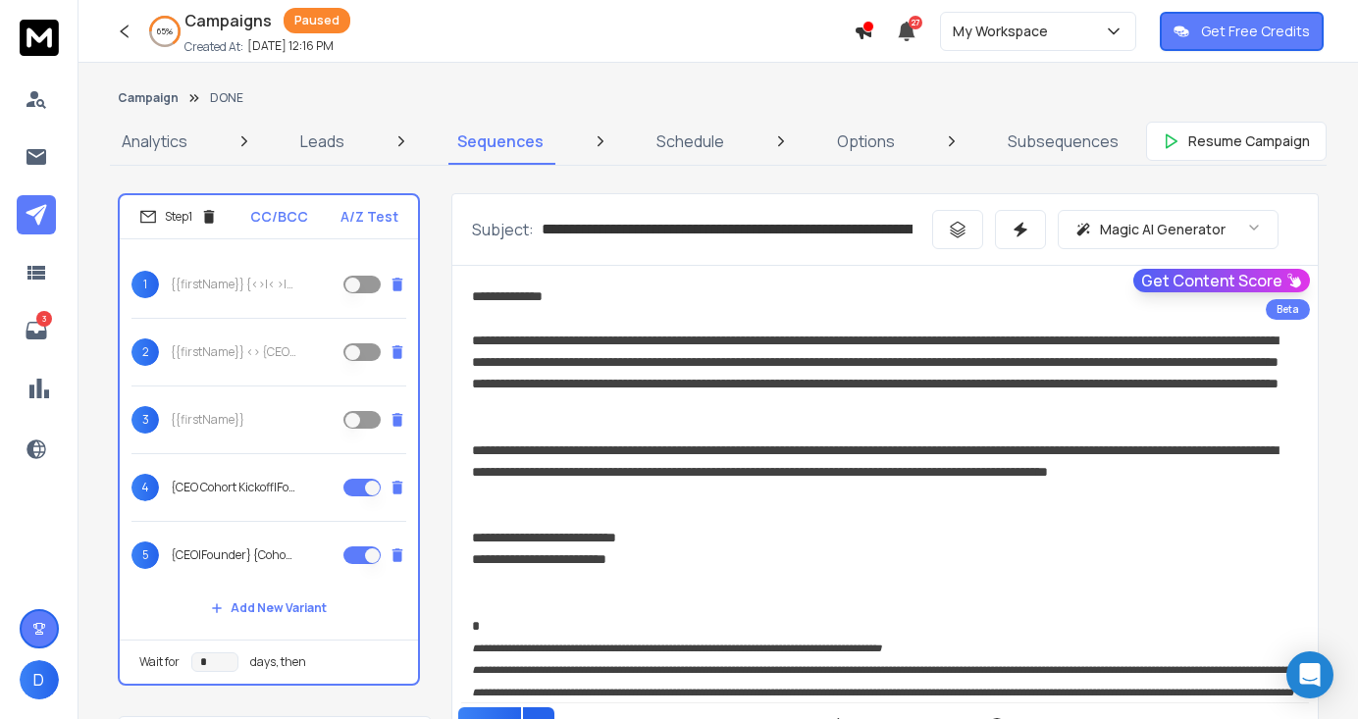
click at [262, 554] on p "{CEO|Founder} {Cohort|Masterclass} {Invite|Invitation}" at bounding box center [234, 556] width 126 height 16
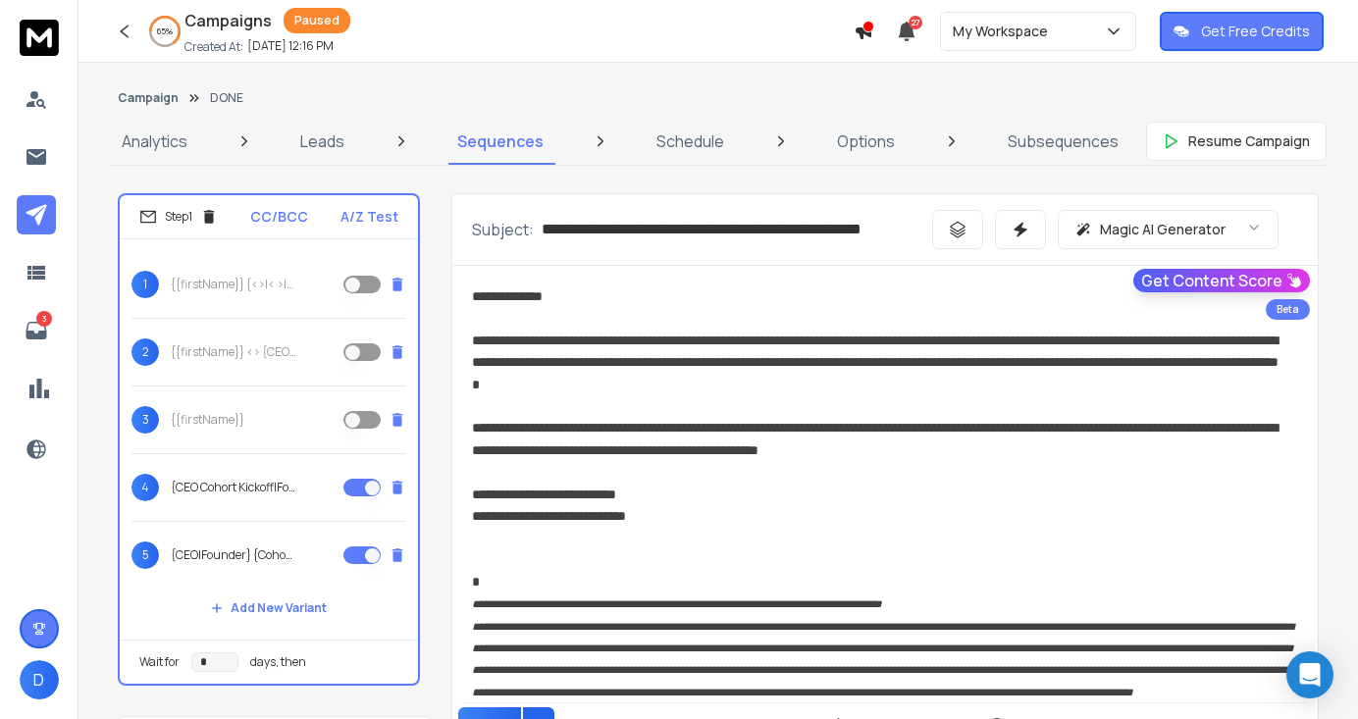
click at [235, 411] on div "3 {{firstName}}" at bounding box center [188, 419] width 113 height 27
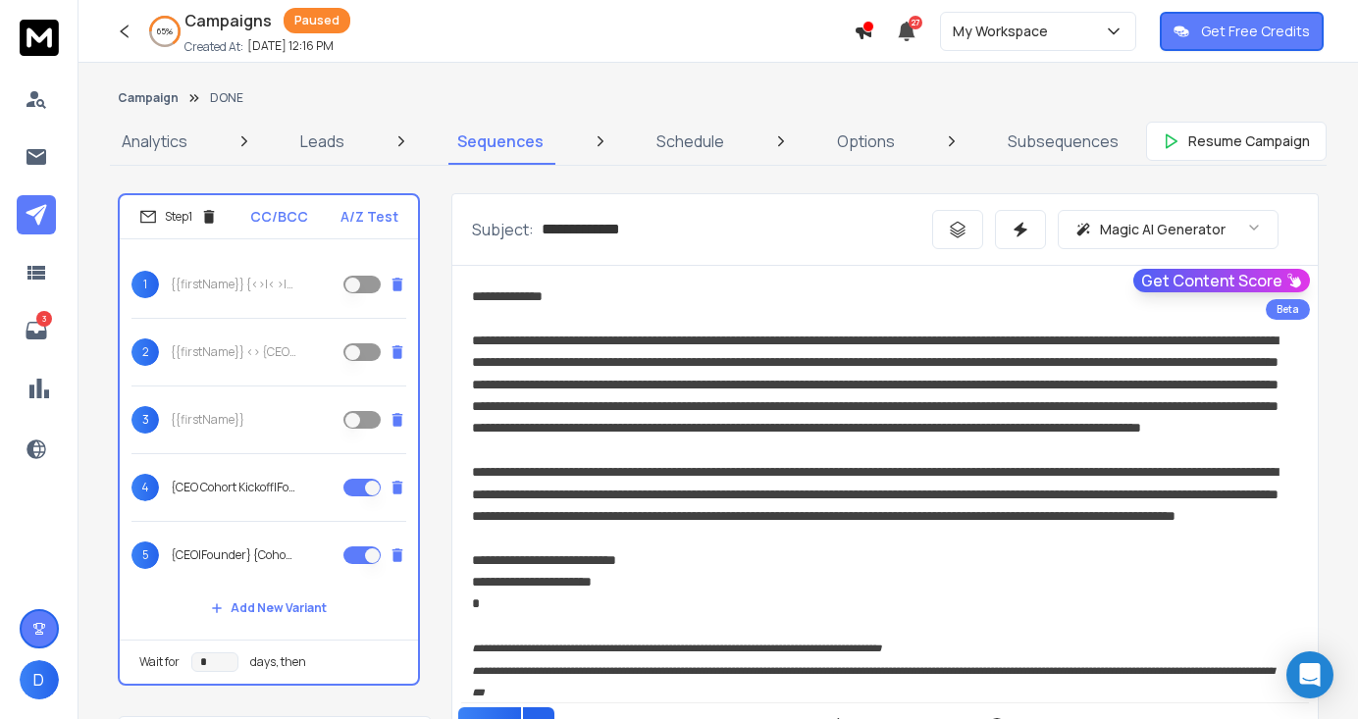
click at [233, 356] on p "{{firstName}} <> {CEO Cohort Kickoff|Founder Cohort Kickoff|CEO Cohort Invite|F…" at bounding box center [234, 353] width 126 height 16
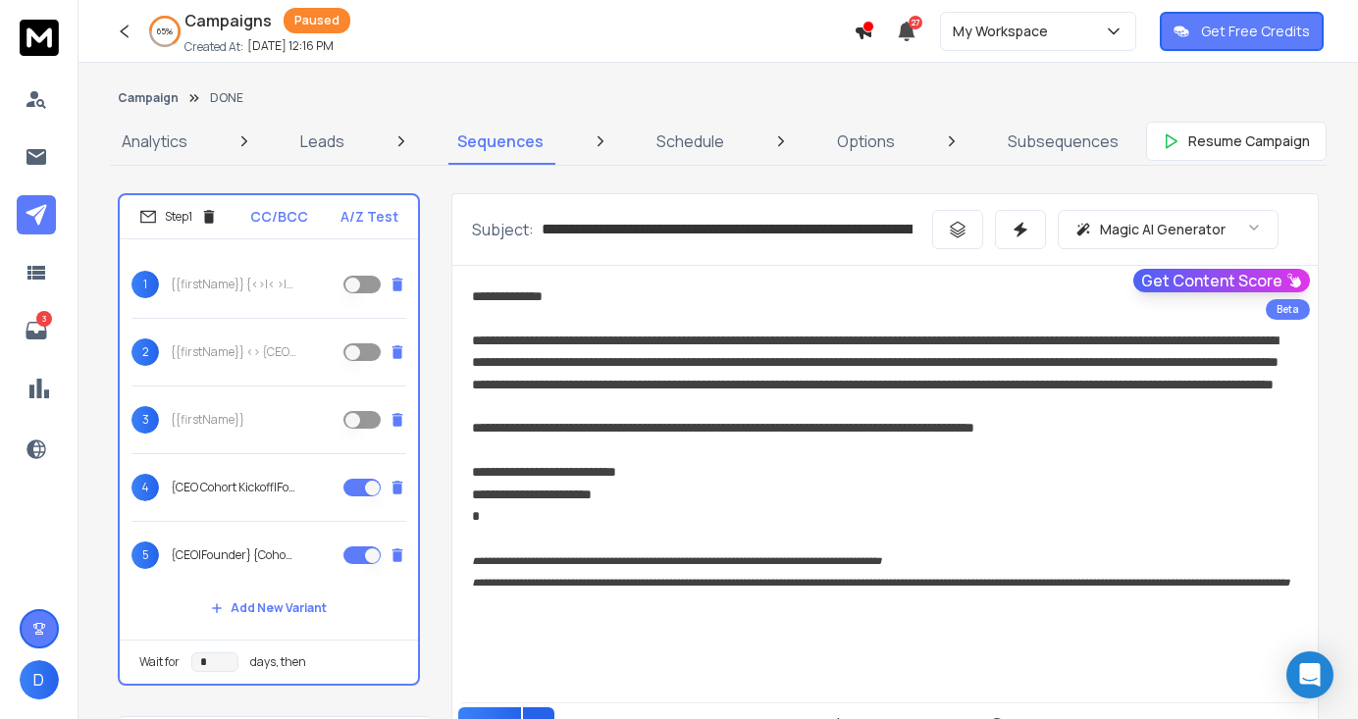
click at [222, 294] on div "1 {{firstName}} {<>|< >|-} {CEO Cohort Kickoff|Founder Cohort Kickoff|CEO Cohor…" at bounding box center [214, 284] width 165 height 27
type input "**********"
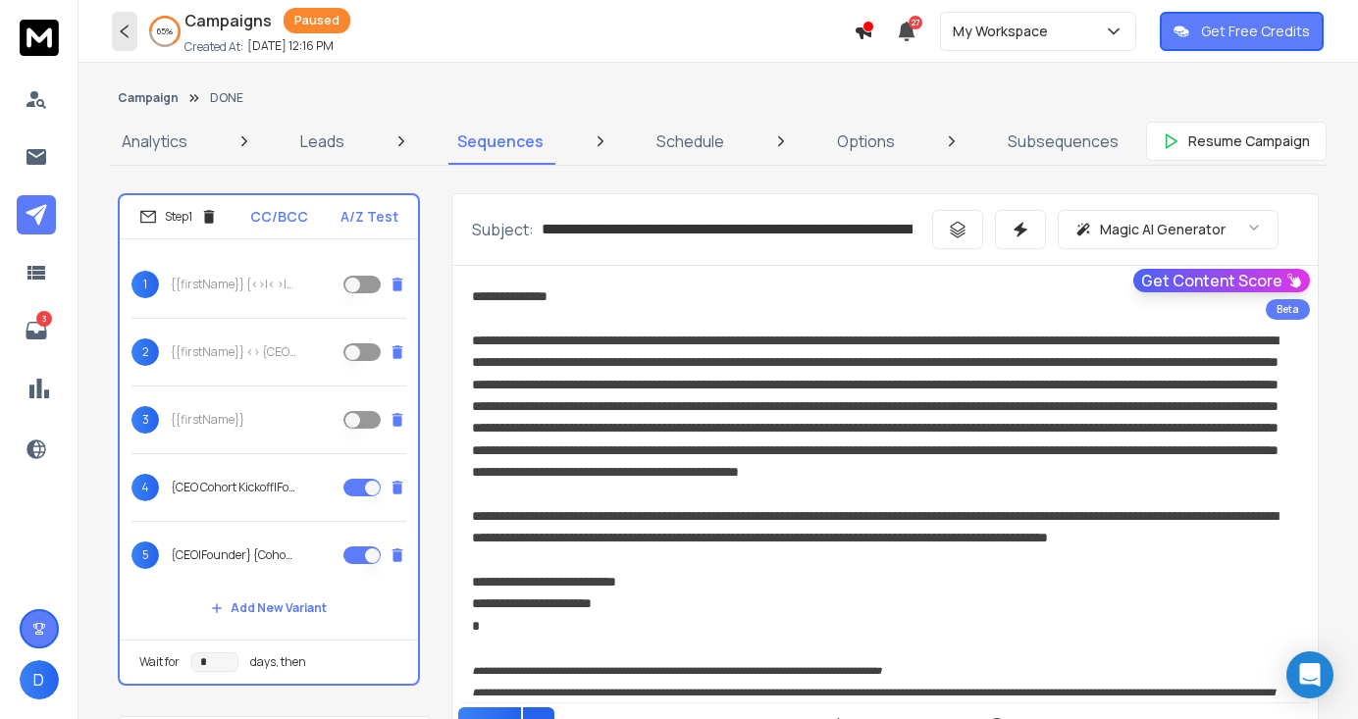
click at [128, 35] on icon at bounding box center [124, 31] width 8 height 13
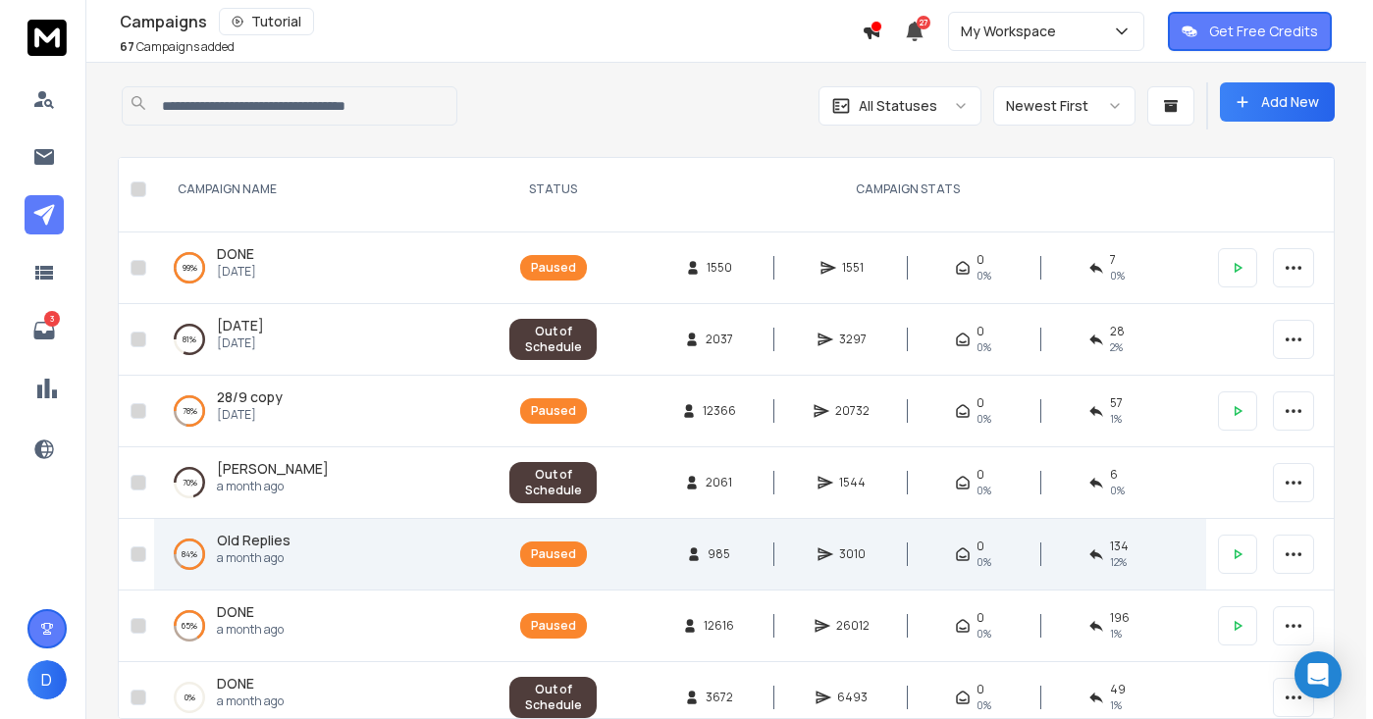
scroll to position [265, 0]
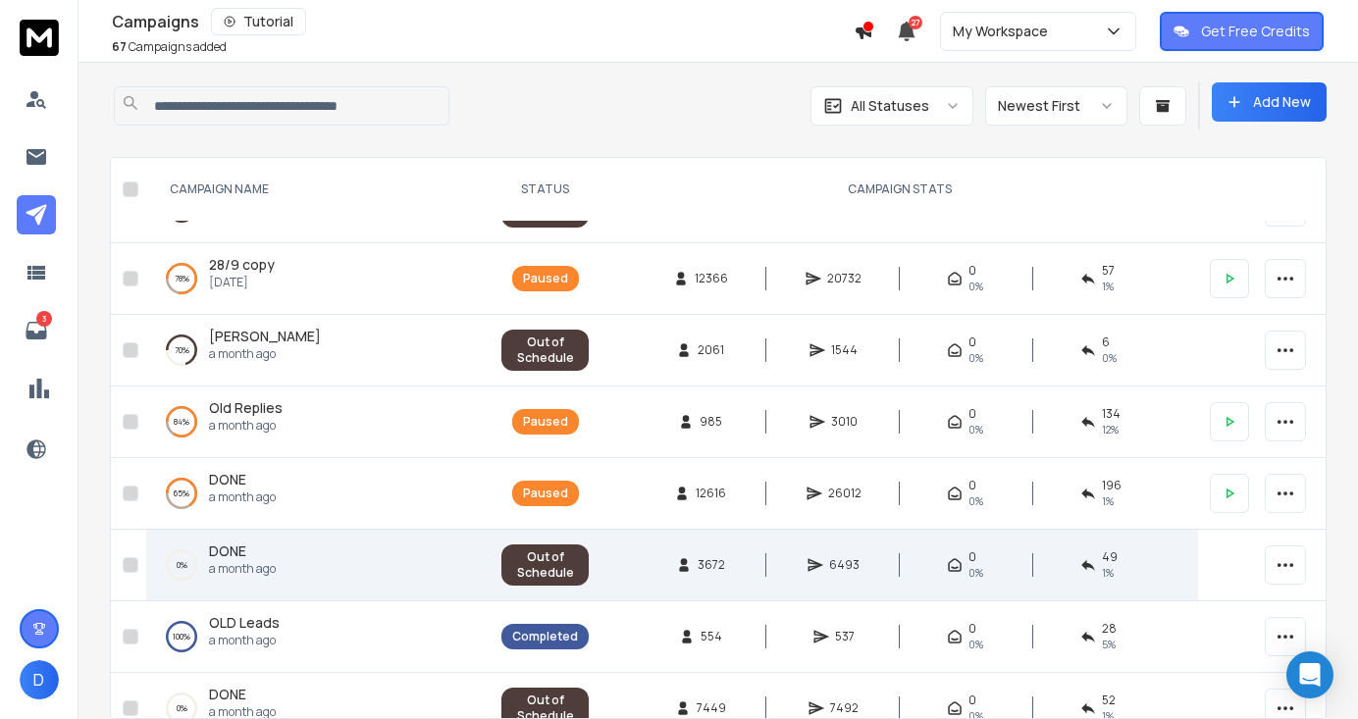
click at [274, 562] on p "a month ago" at bounding box center [242, 569] width 67 height 16
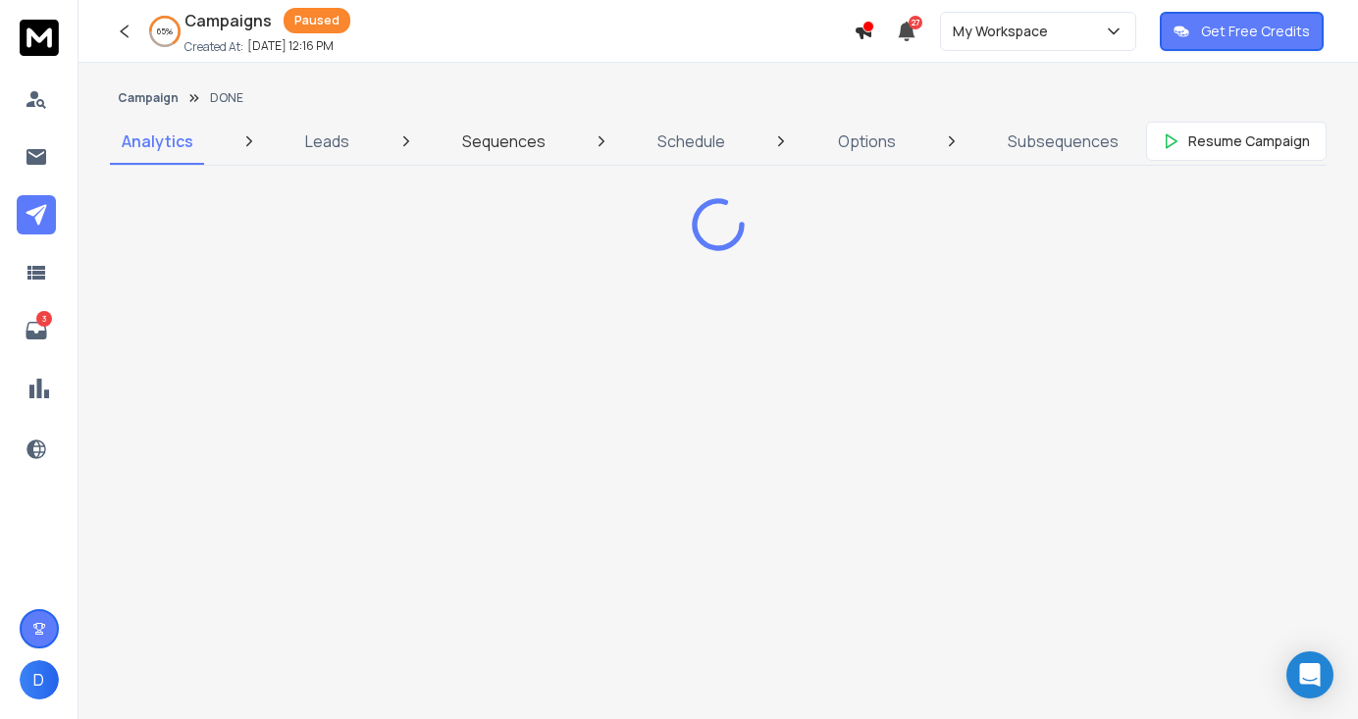
click at [511, 135] on p "Sequences" at bounding box center [503, 142] width 83 height 24
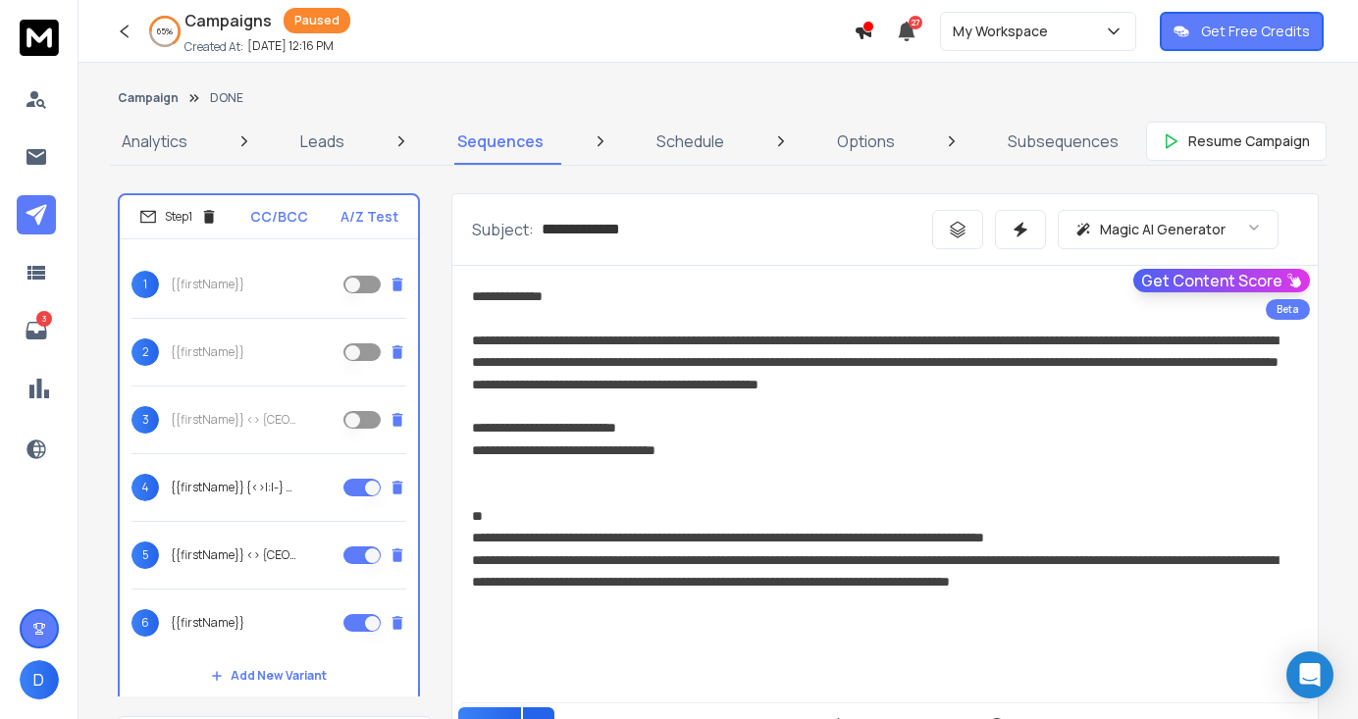
click at [244, 420] on p "{{firstName}} <> {CEO Cohort Kickoff|Founder Cohort Kickoff|CEO Cohort Invite|F…" at bounding box center [234, 420] width 126 height 16
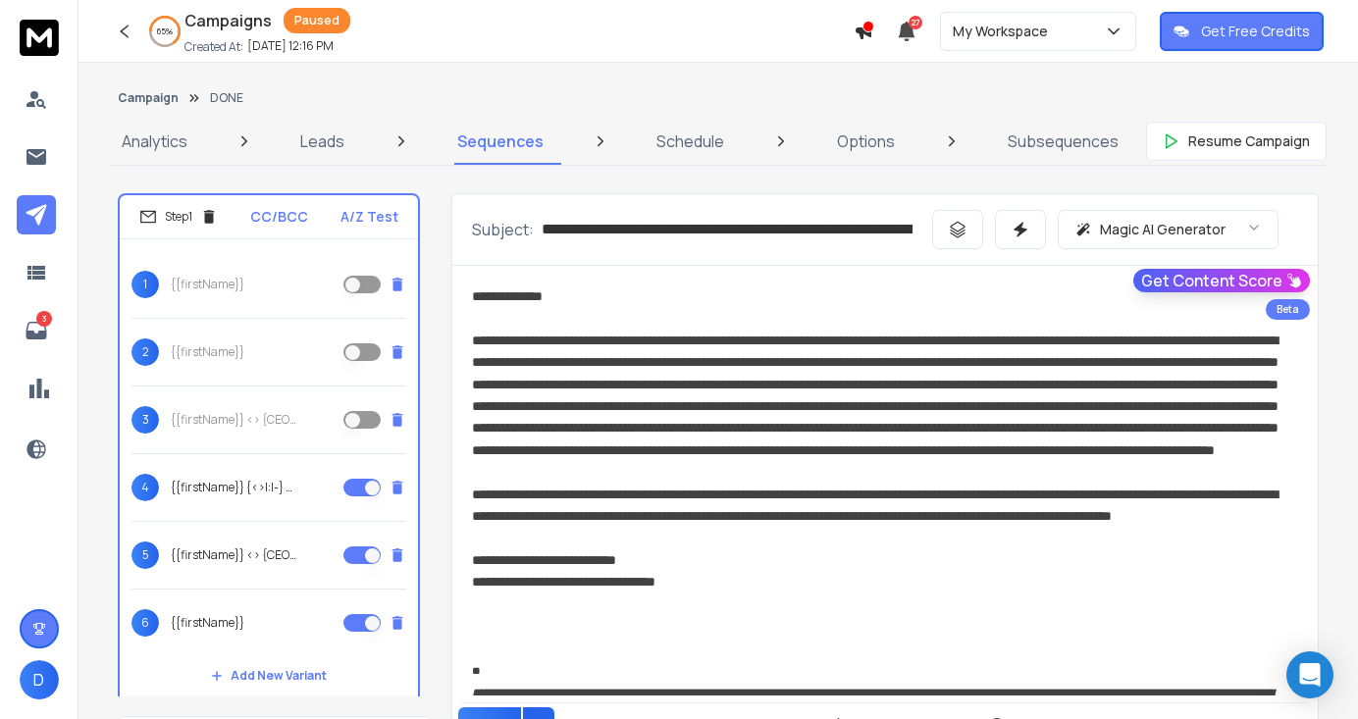
click at [239, 497] on div "4 {{firstName}} {<>|:|-} {CEO|Founder} Cohort {Referral|Introduction|Reference|…" at bounding box center [214, 487] width 165 height 27
type input "**********"
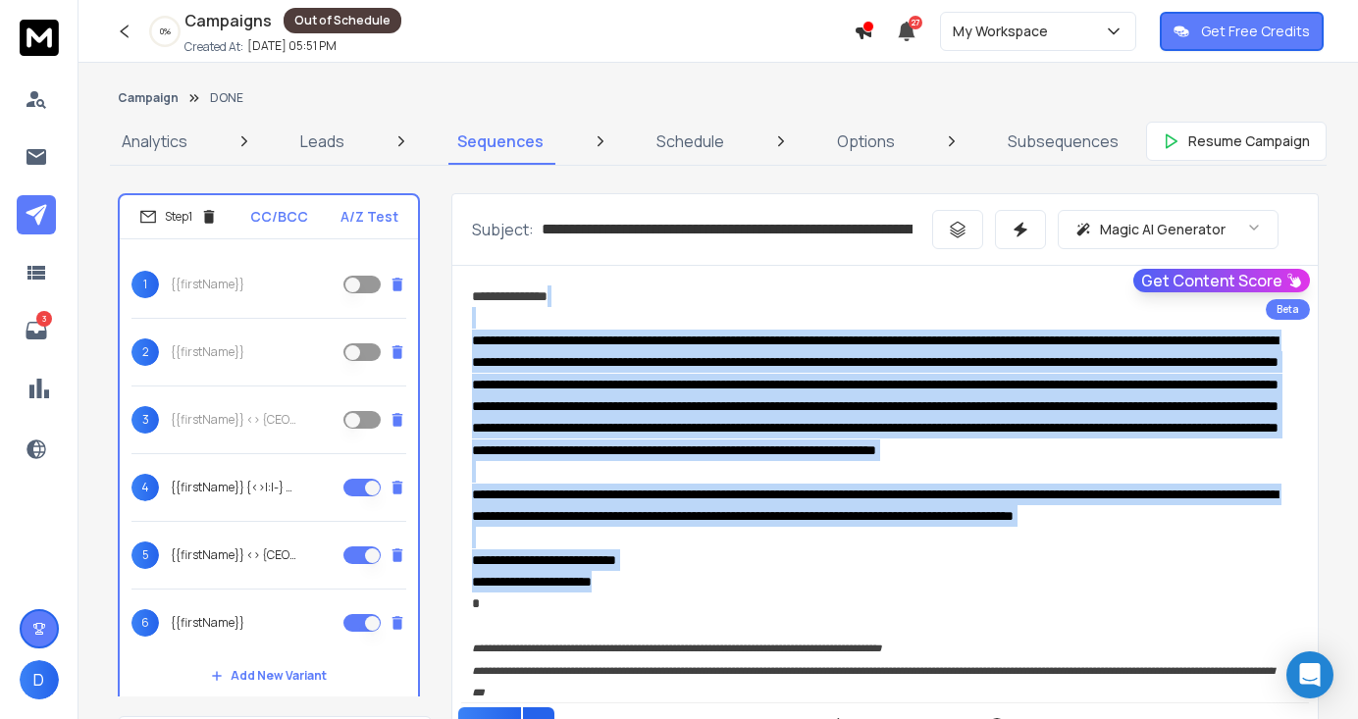
drag, startPoint x: 664, startPoint y: 659, endPoint x: 461, endPoint y: 325, distance: 390.2
click at [461, 325] on div "**********" at bounding box center [885, 482] width 866 height 432
click at [488, 345] on div "**********" at bounding box center [878, 528] width 812 height 484
drag, startPoint x: 472, startPoint y: 335, endPoint x: 615, endPoint y: 581, distance: 285.0
click at [615, 581] on div "**********" at bounding box center [885, 482] width 866 height 432
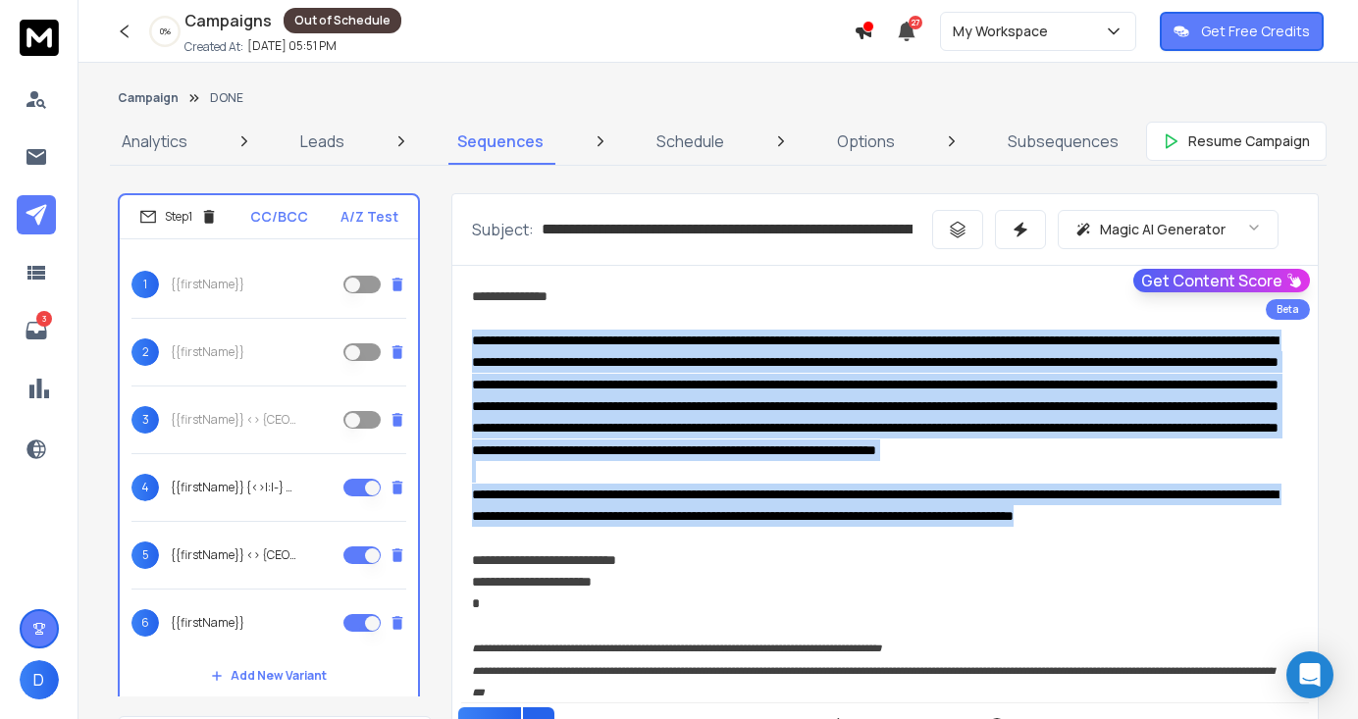
copy div "**********"
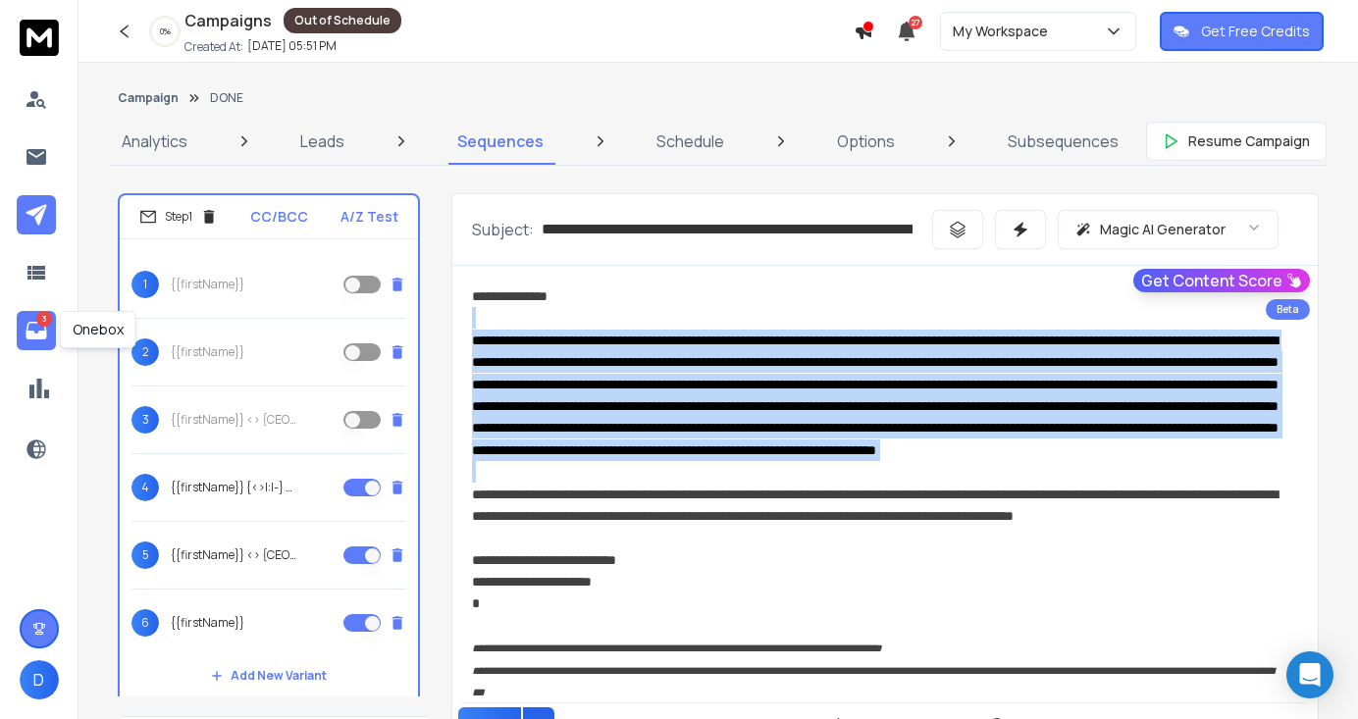
click at [30, 322] on icon at bounding box center [36, 331] width 21 height 18
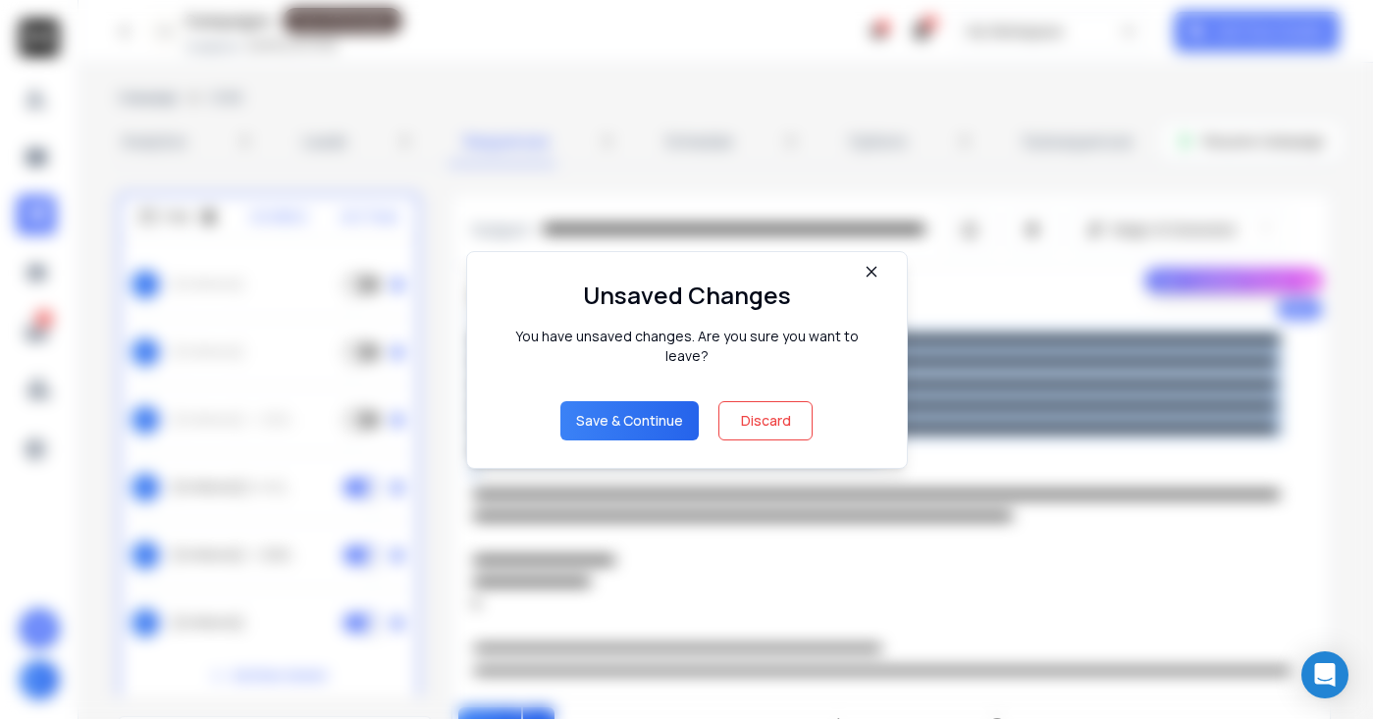
click at [635, 421] on button "Save & Continue" at bounding box center [629, 420] width 138 height 39
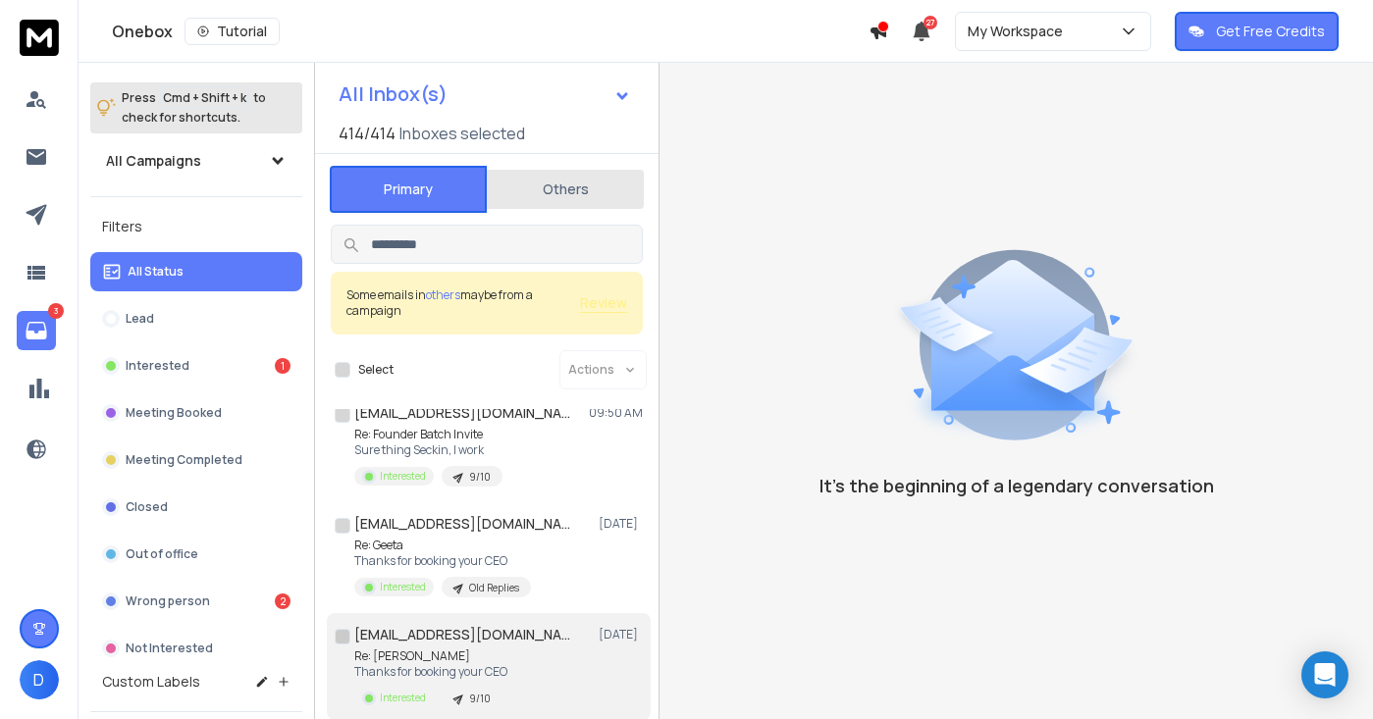
scroll to position [265, 0]
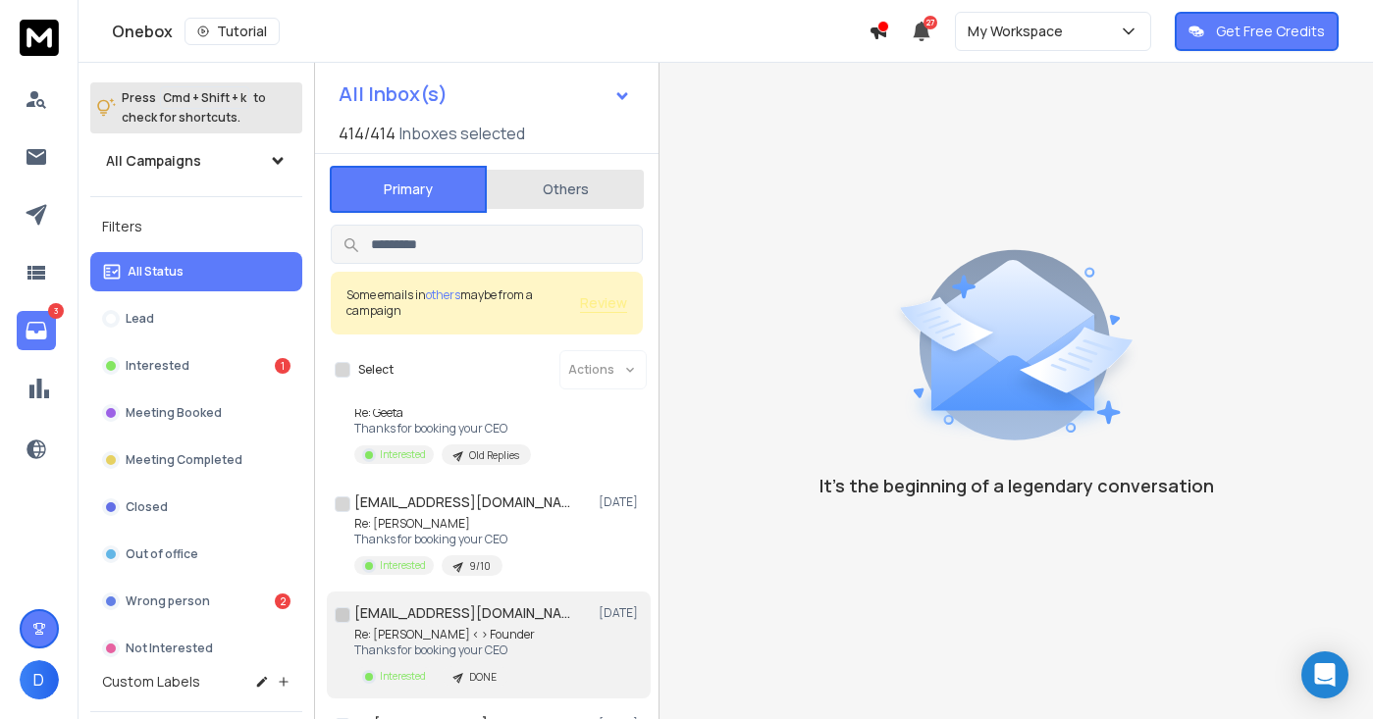
click at [558, 622] on div "jingram01@gmail.com 11 Oct" at bounding box center [498, 614] width 289 height 20
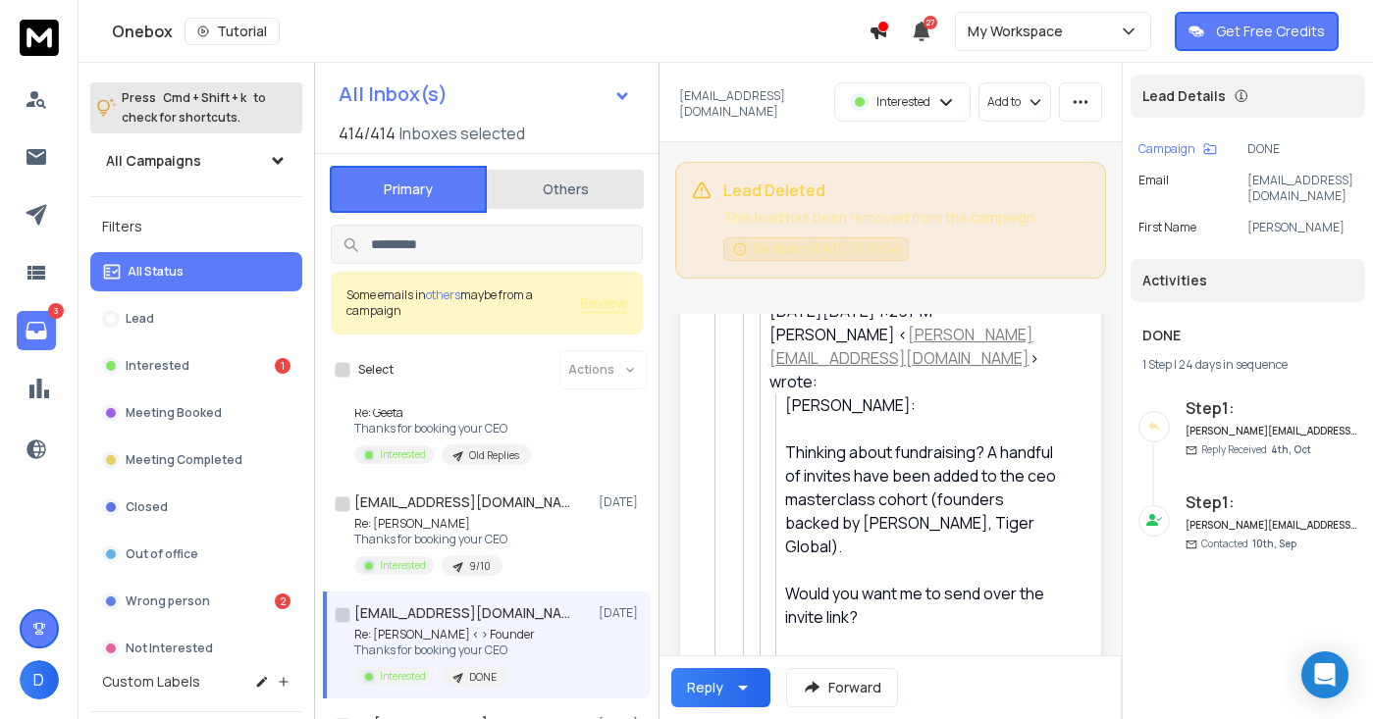
scroll to position [2230, 0]
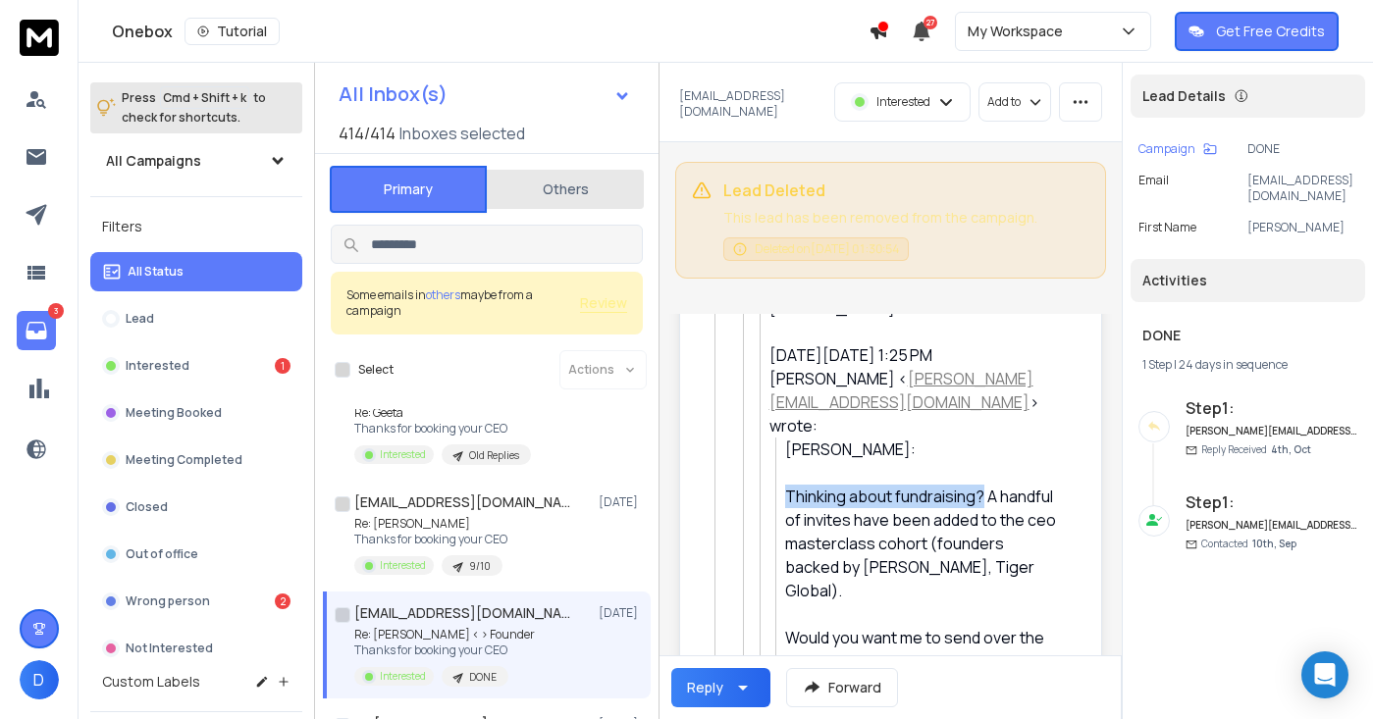
drag, startPoint x: 985, startPoint y: 385, endPoint x: 761, endPoint y: 392, distance: 224.9
click at [761, 392] on blockquote "---------- Forwarded message --------- From: James Ingram < jingram01@gmail.com…" at bounding box center [909, 520] width 298 height 1154
copy div "Thinking about fundraising?"
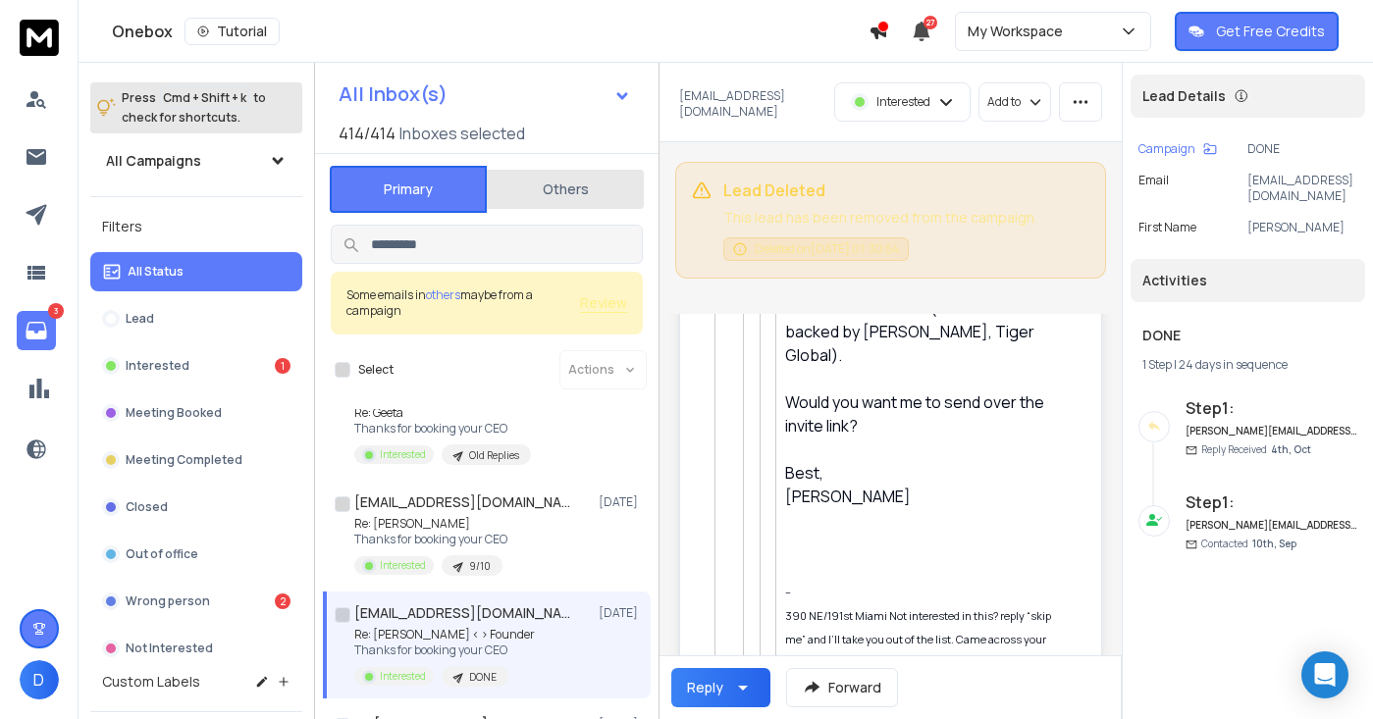
scroll to position [2473, 0]
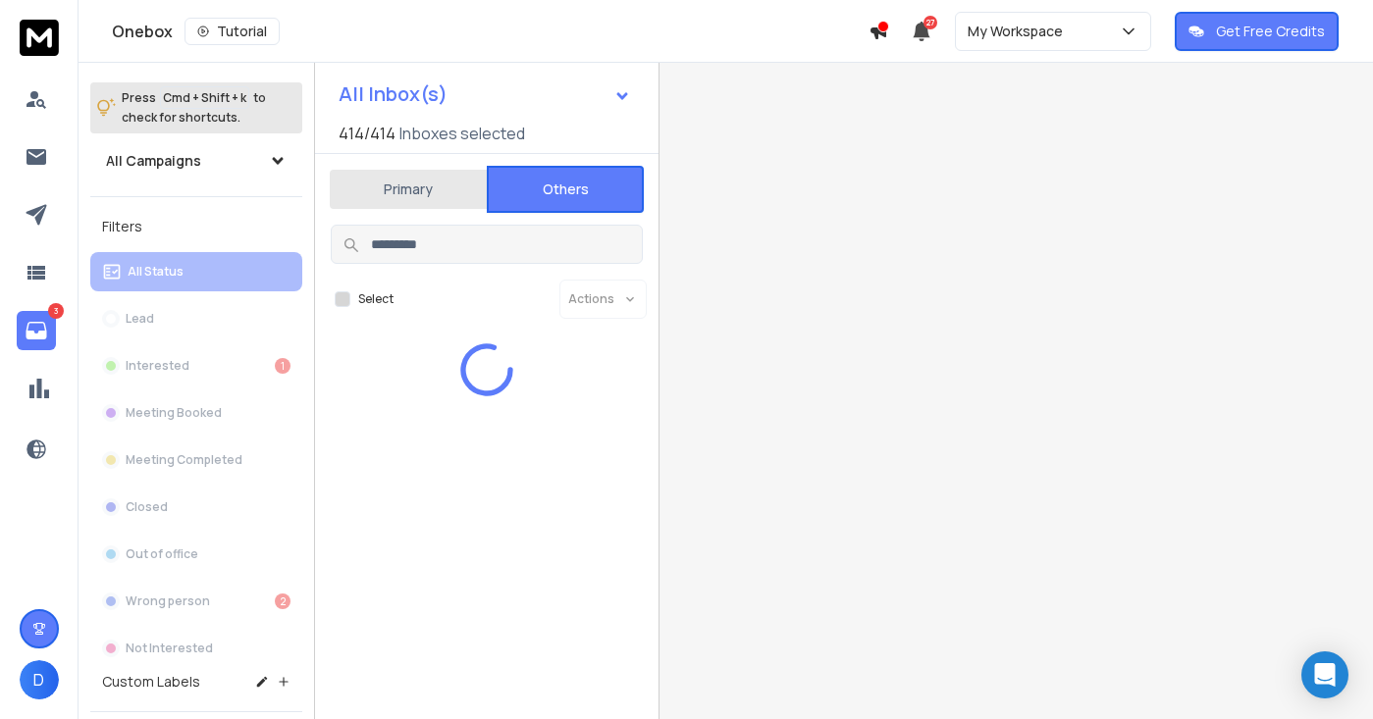
click at [542, 186] on button "Others" at bounding box center [565, 189] width 157 height 47
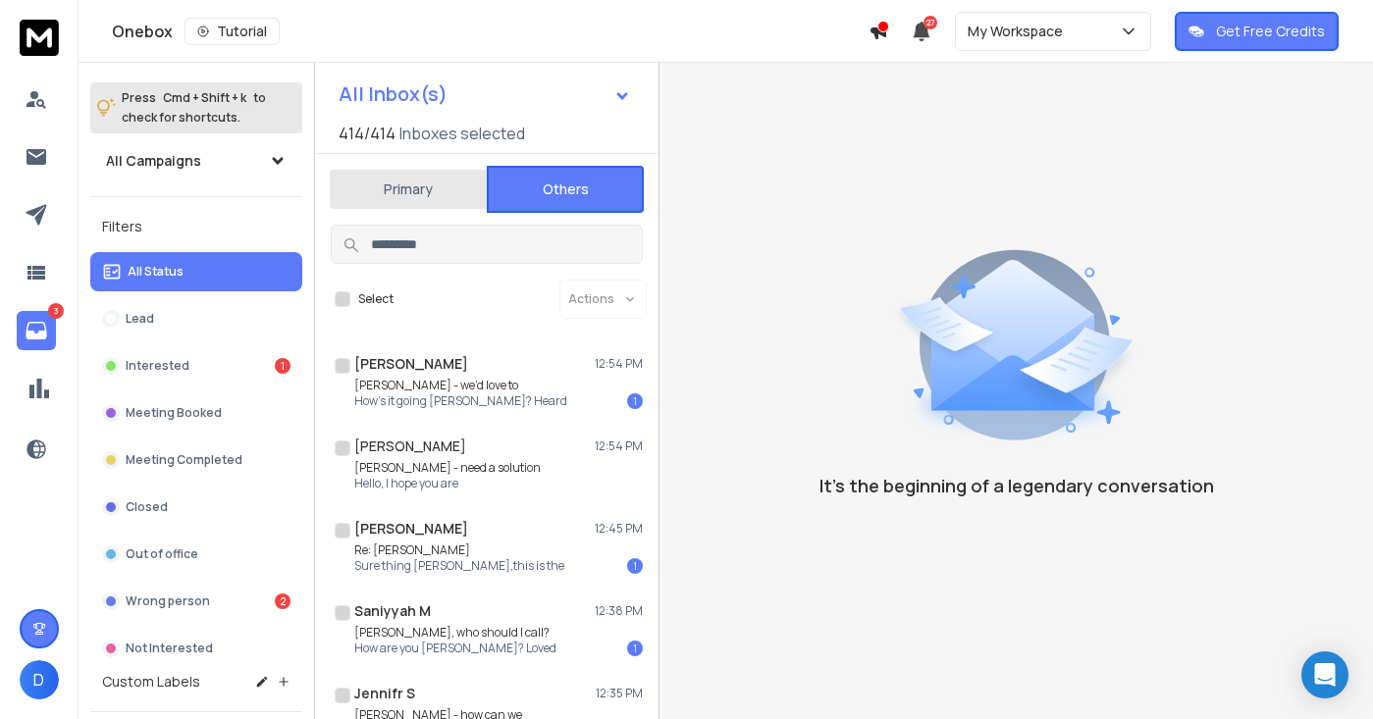
click at [423, 189] on button "Primary" at bounding box center [408, 189] width 157 height 43
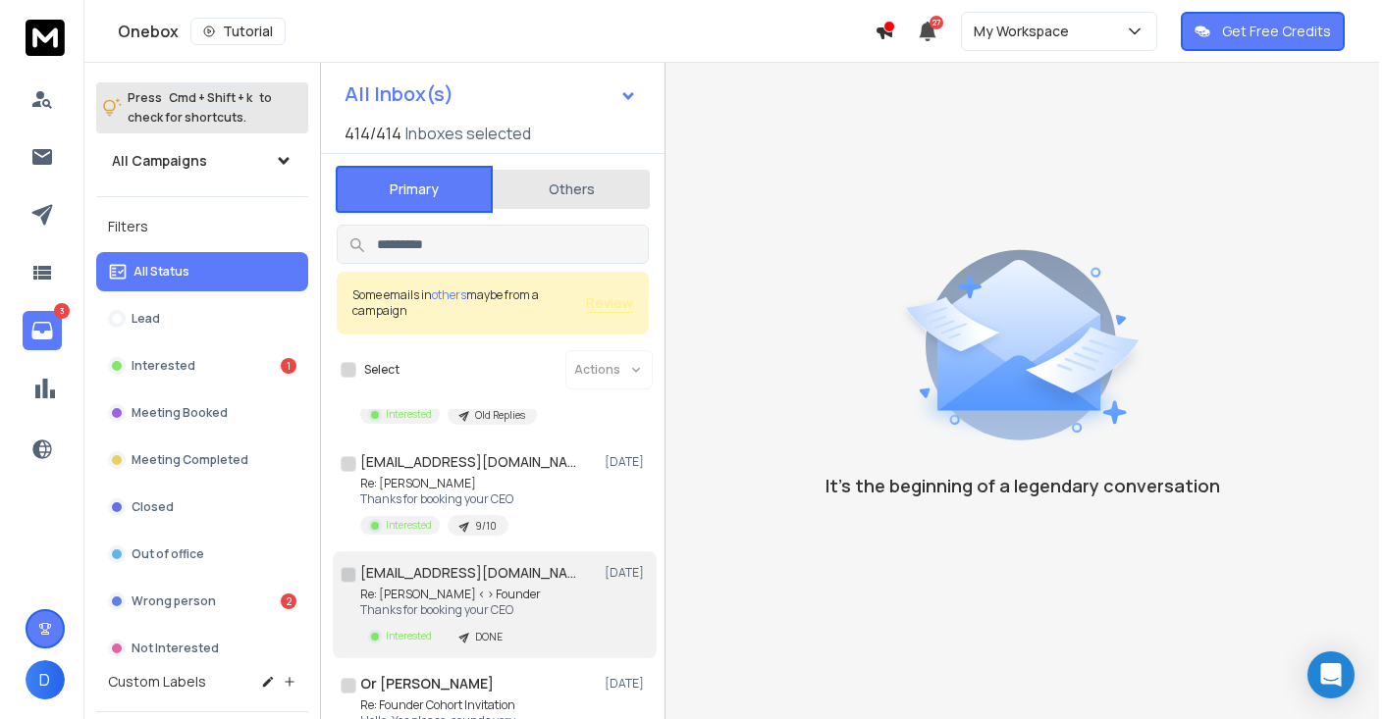
scroll to position [309, 0]
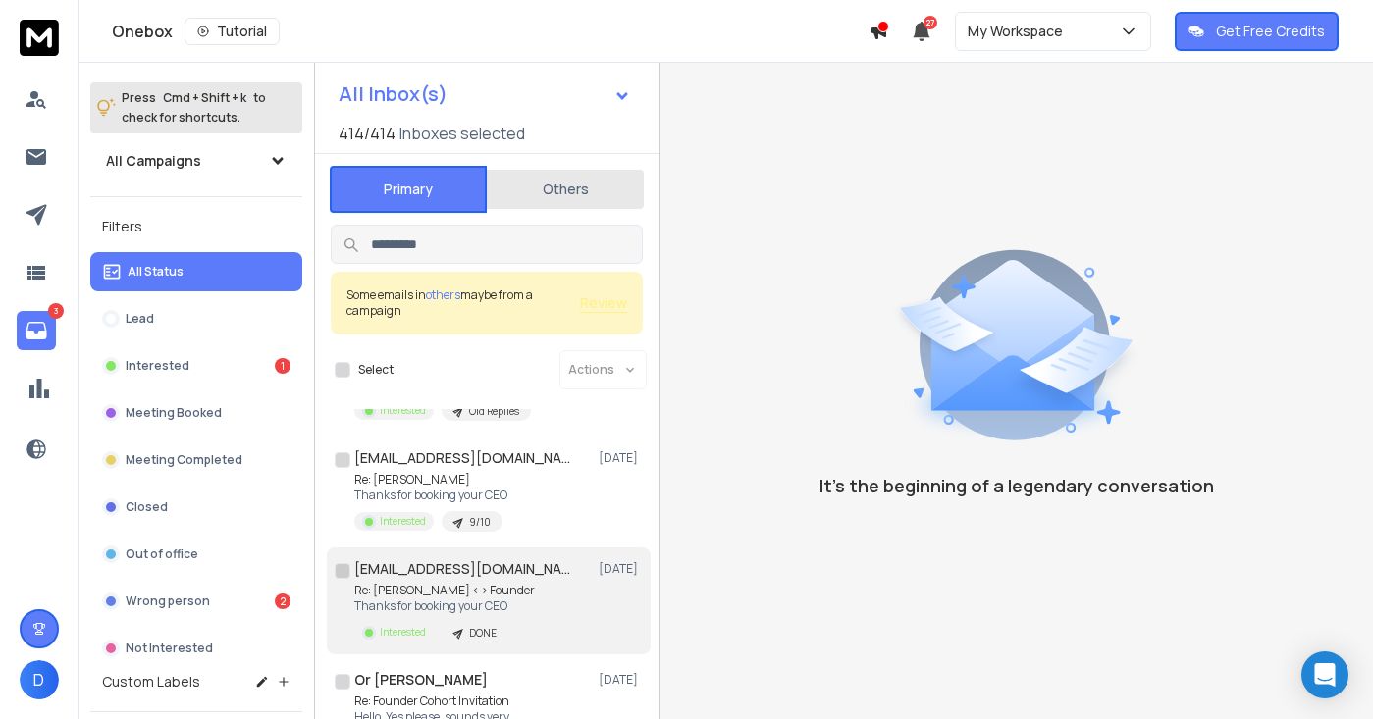
click at [533, 569] on div "jingram01@gmail.com 11 Oct" at bounding box center [498, 569] width 289 height 20
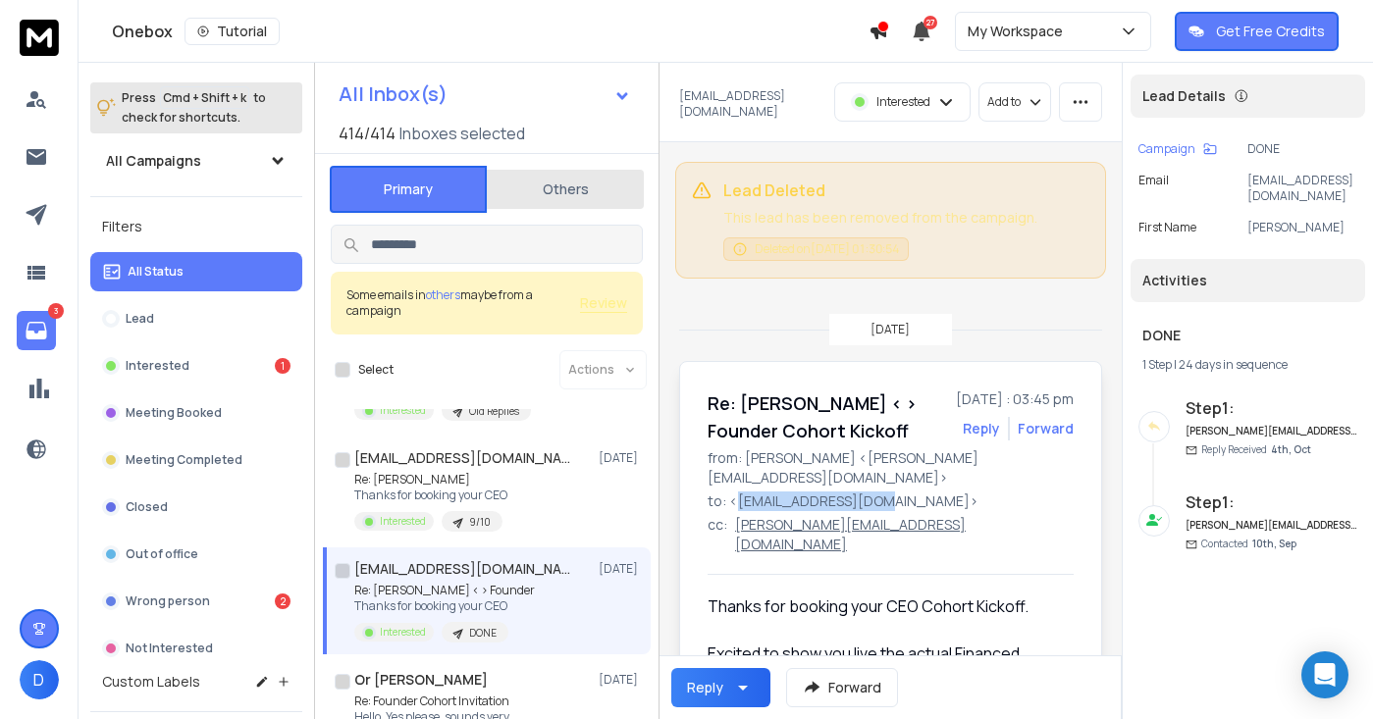
drag, startPoint x: 874, startPoint y: 484, endPoint x: 736, endPoint y: 479, distance: 137.5
click at [736, 492] on p "to: <jingram01@gmail.com>" at bounding box center [891, 502] width 366 height 20
copy p "[EMAIL_ADDRESS][DOMAIN_NAME]"
click at [543, 175] on button "Others" at bounding box center [565, 189] width 157 height 43
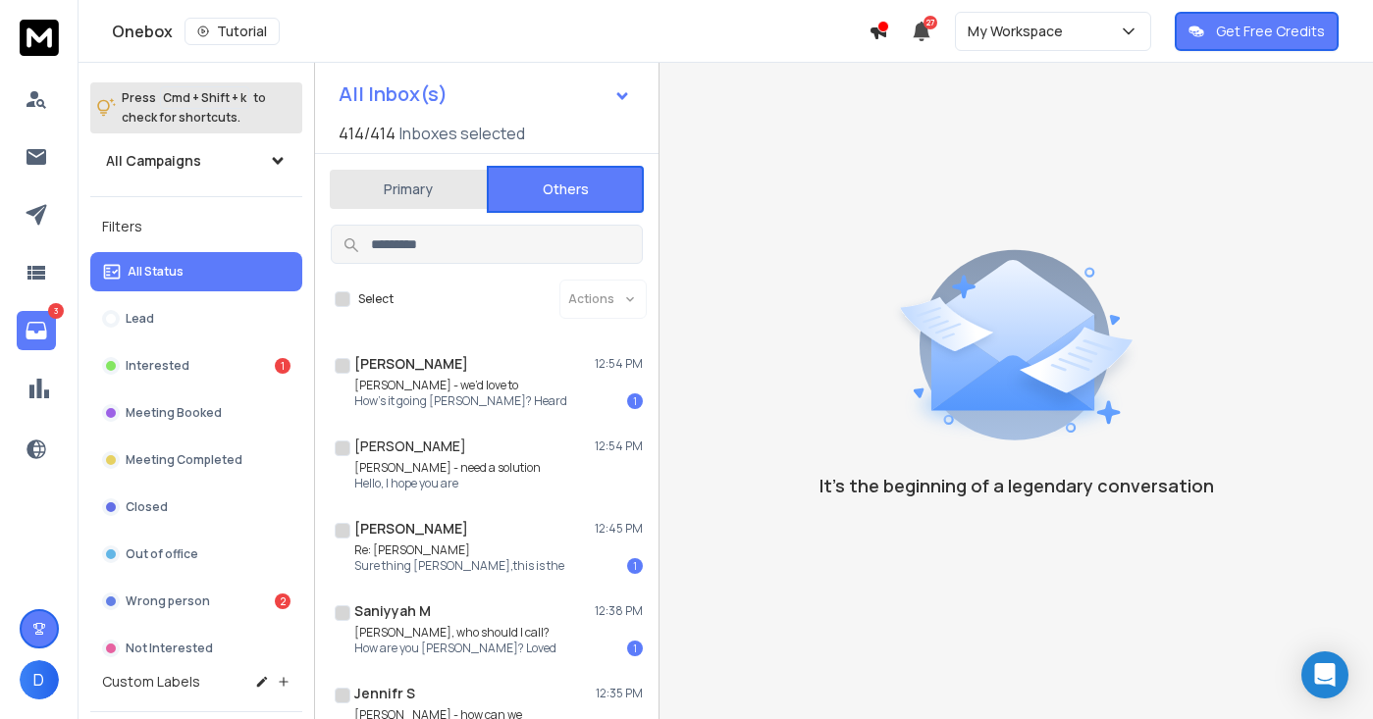
click at [452, 185] on button "Primary" at bounding box center [408, 189] width 157 height 43
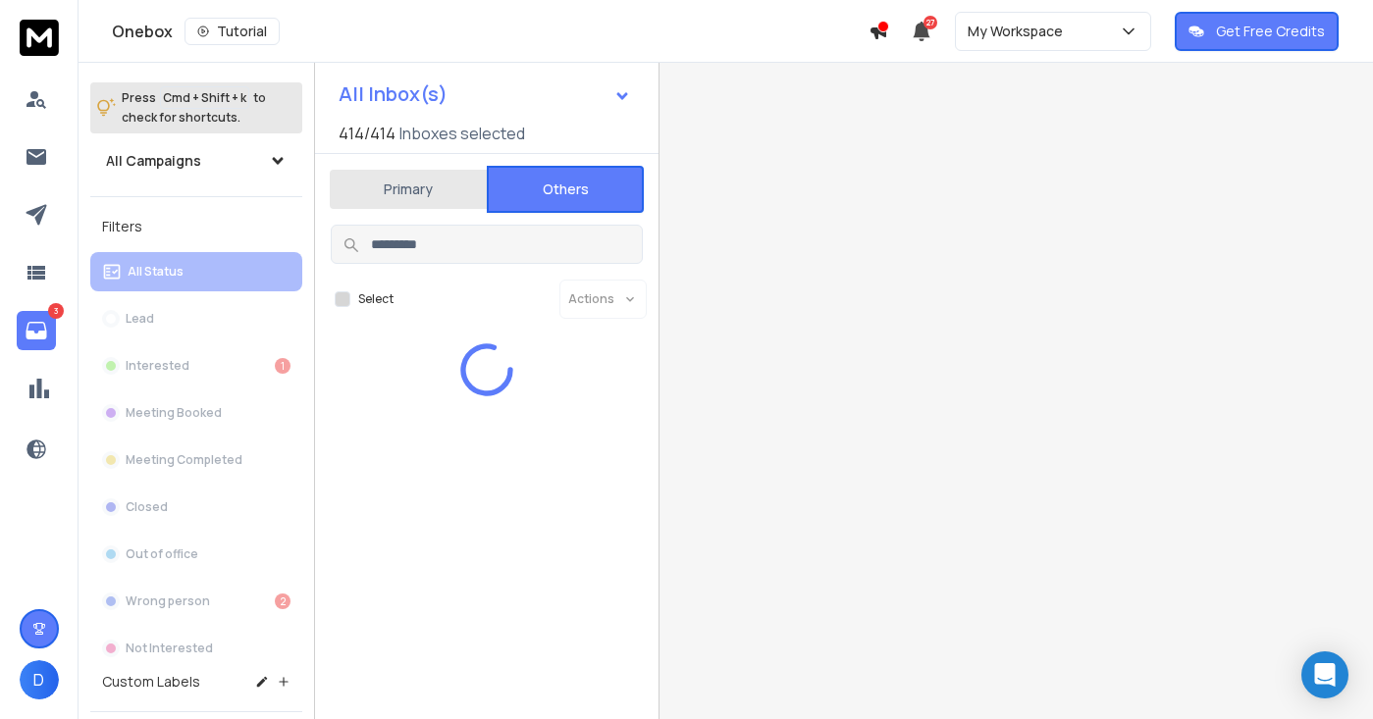
click at [533, 175] on button "Others" at bounding box center [565, 189] width 157 height 47
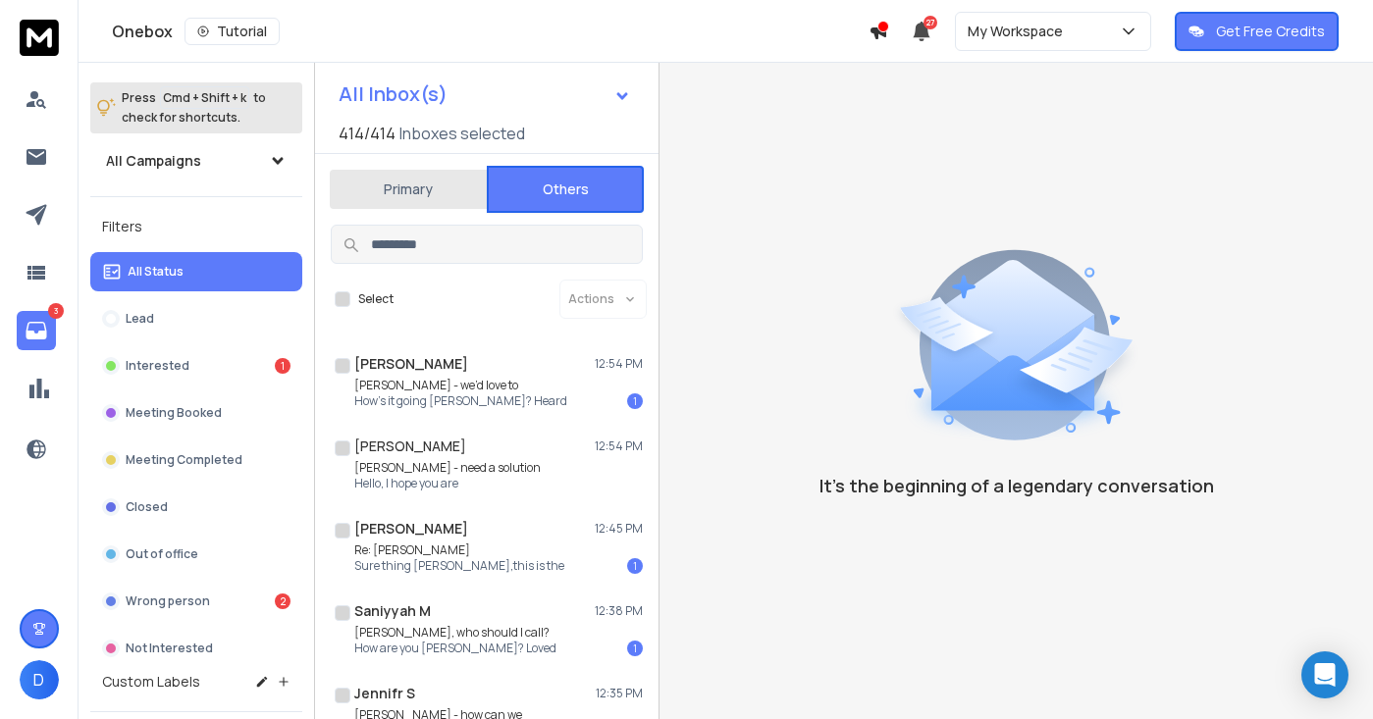
click at [437, 186] on button "Primary" at bounding box center [408, 189] width 157 height 43
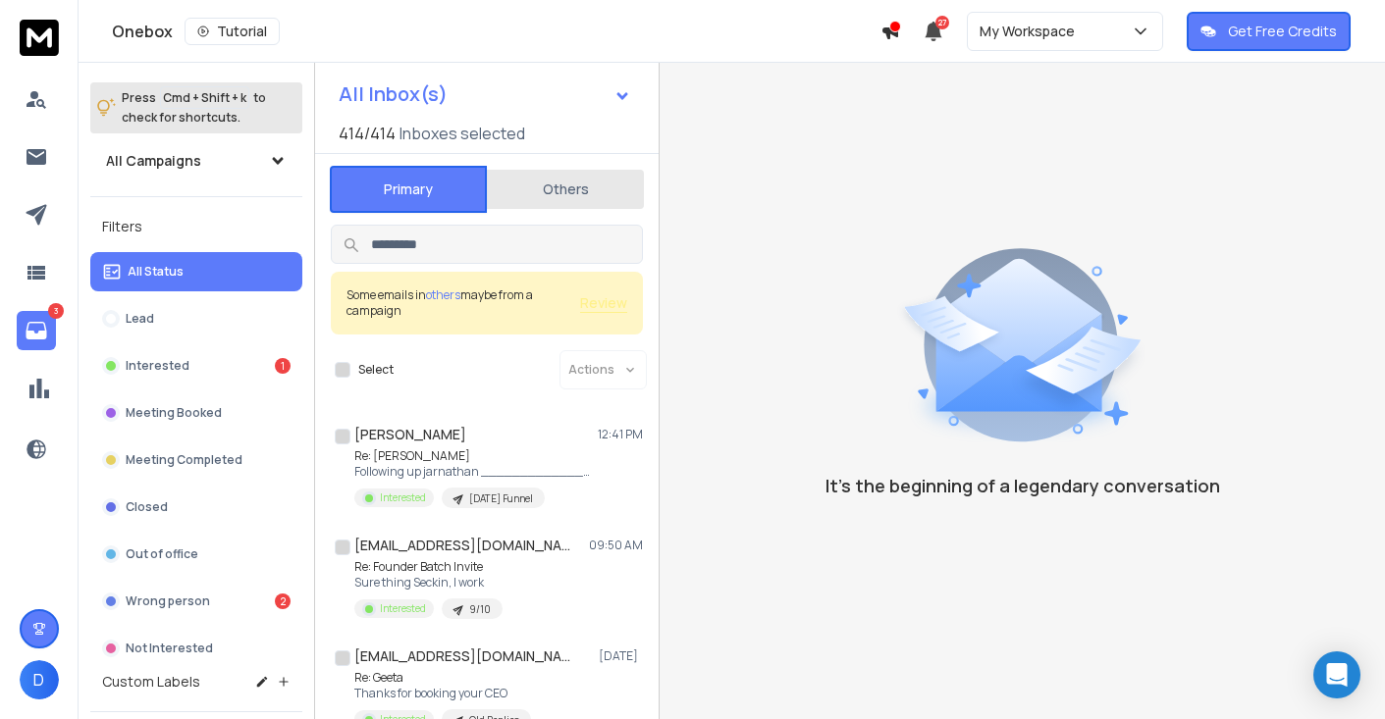
click at [522, 190] on button "Others" at bounding box center [565, 189] width 157 height 43
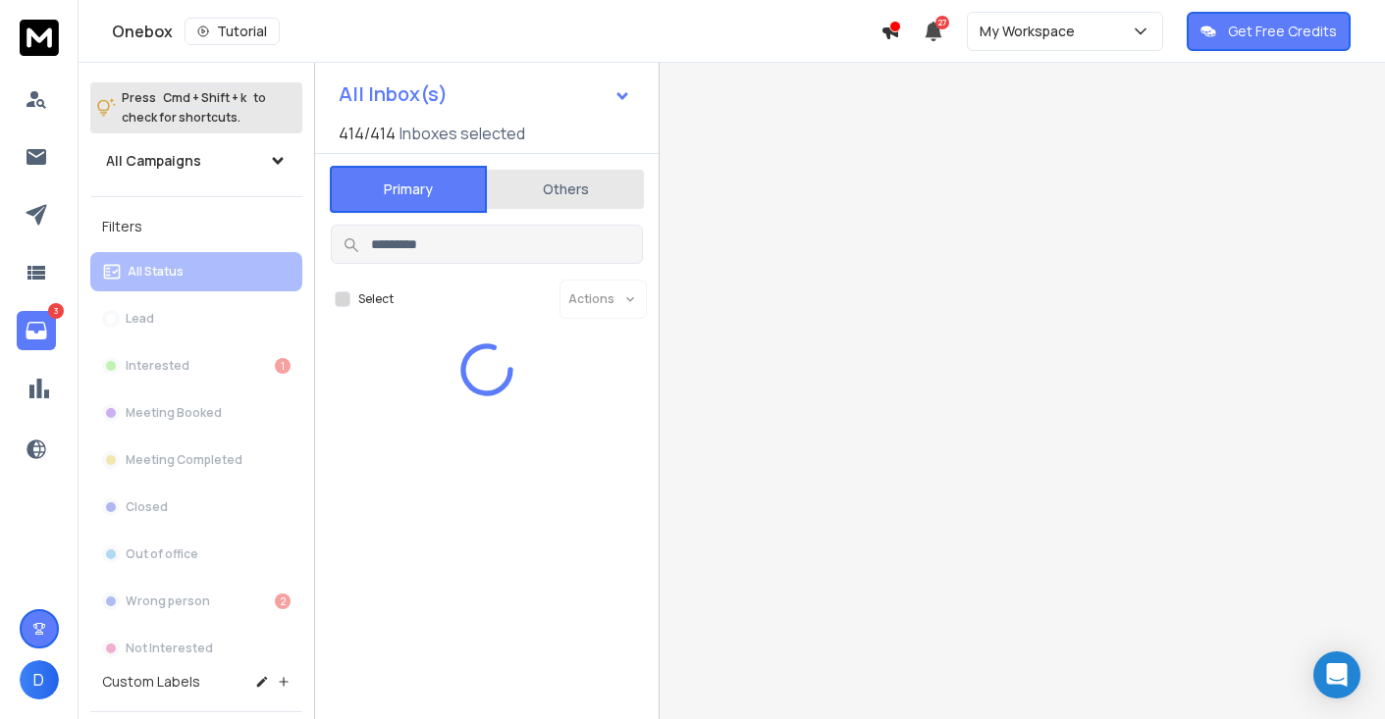
click at [430, 170] on button "Primary" at bounding box center [408, 189] width 157 height 47
